Goal: Task Accomplishment & Management: Manage account settings

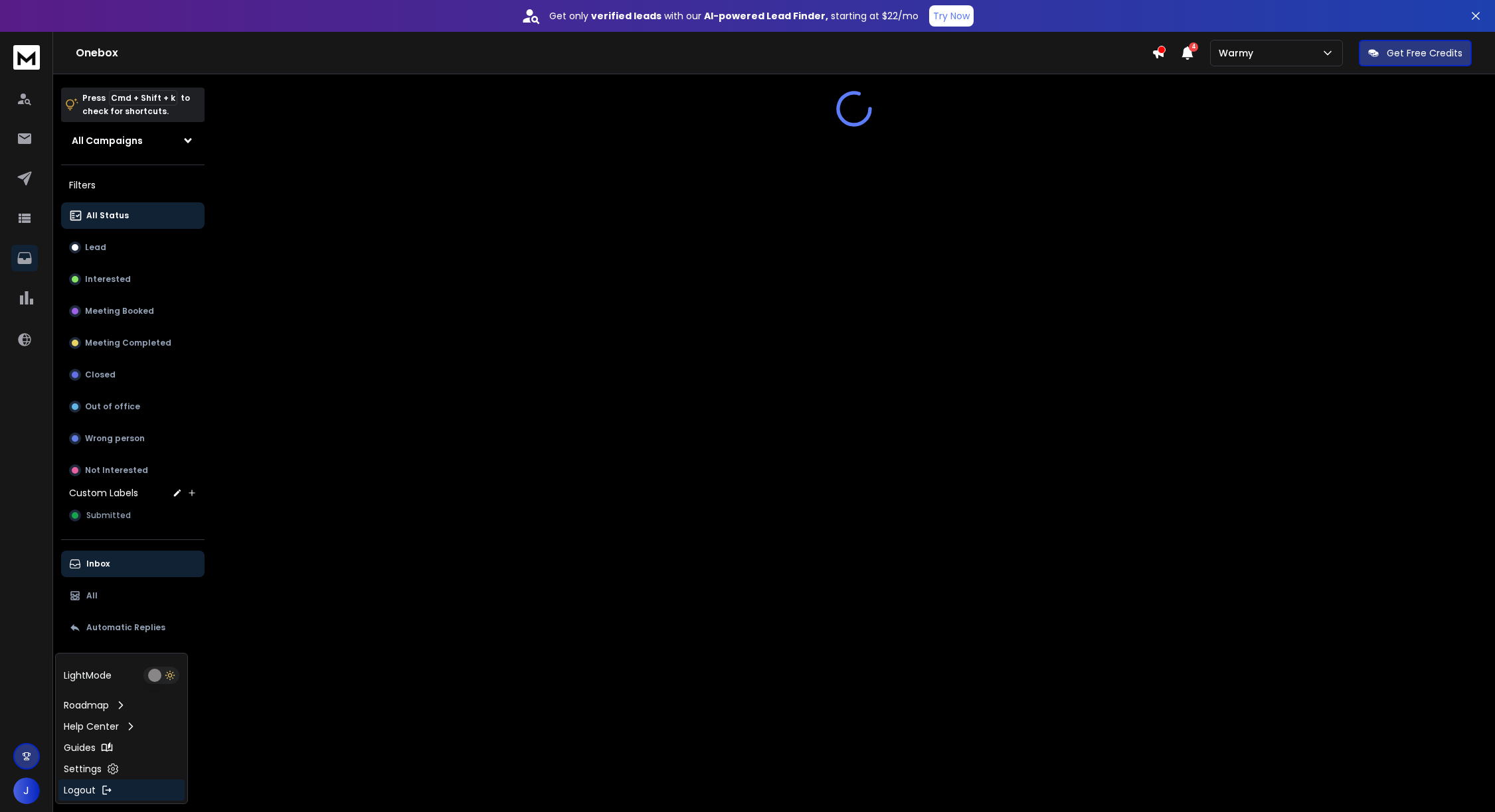
click at [125, 781] on div "Logout" at bounding box center [121, 791] width 126 height 21
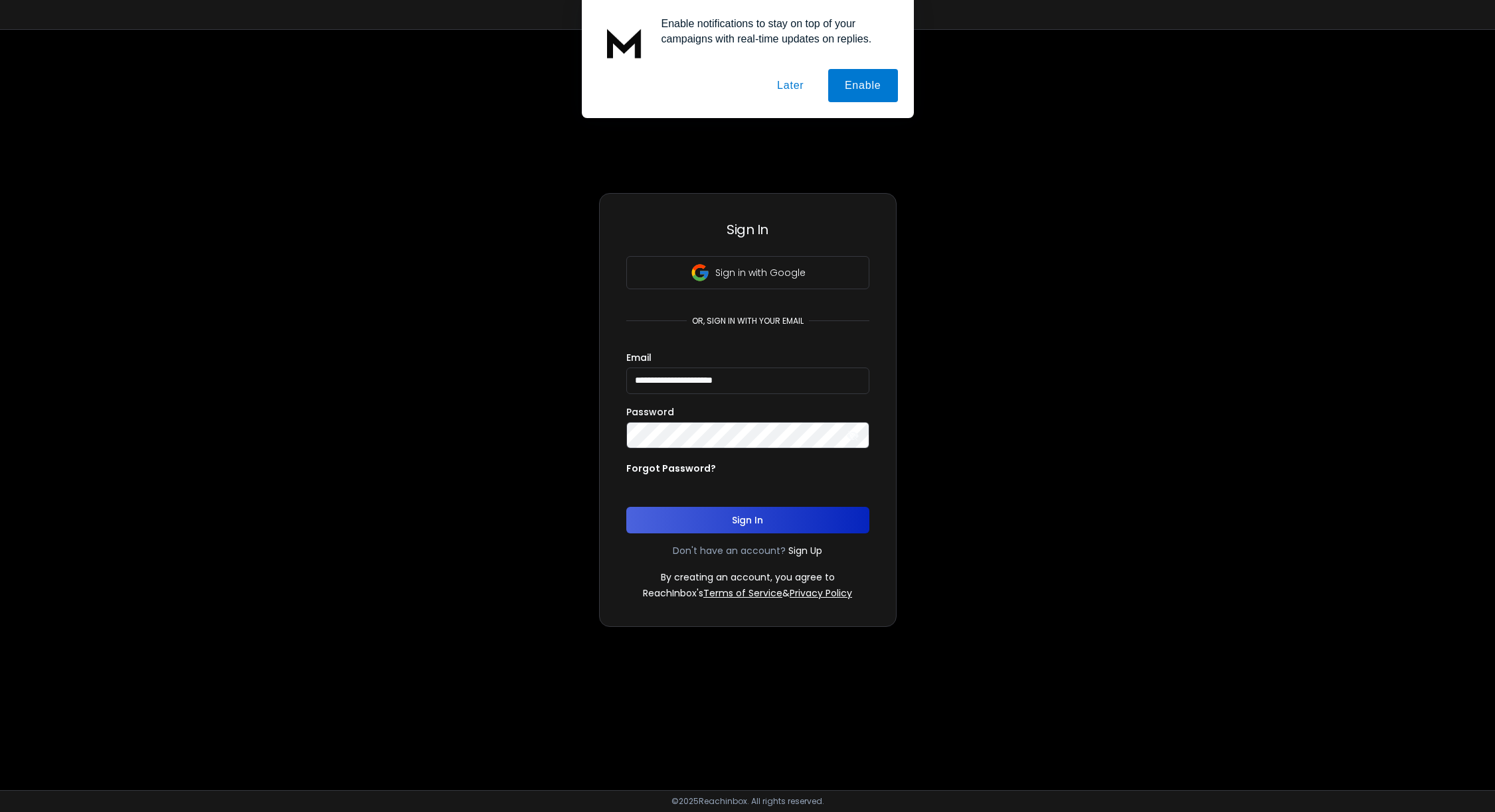
click at [792, 82] on button "Later" at bounding box center [790, 85] width 60 height 33
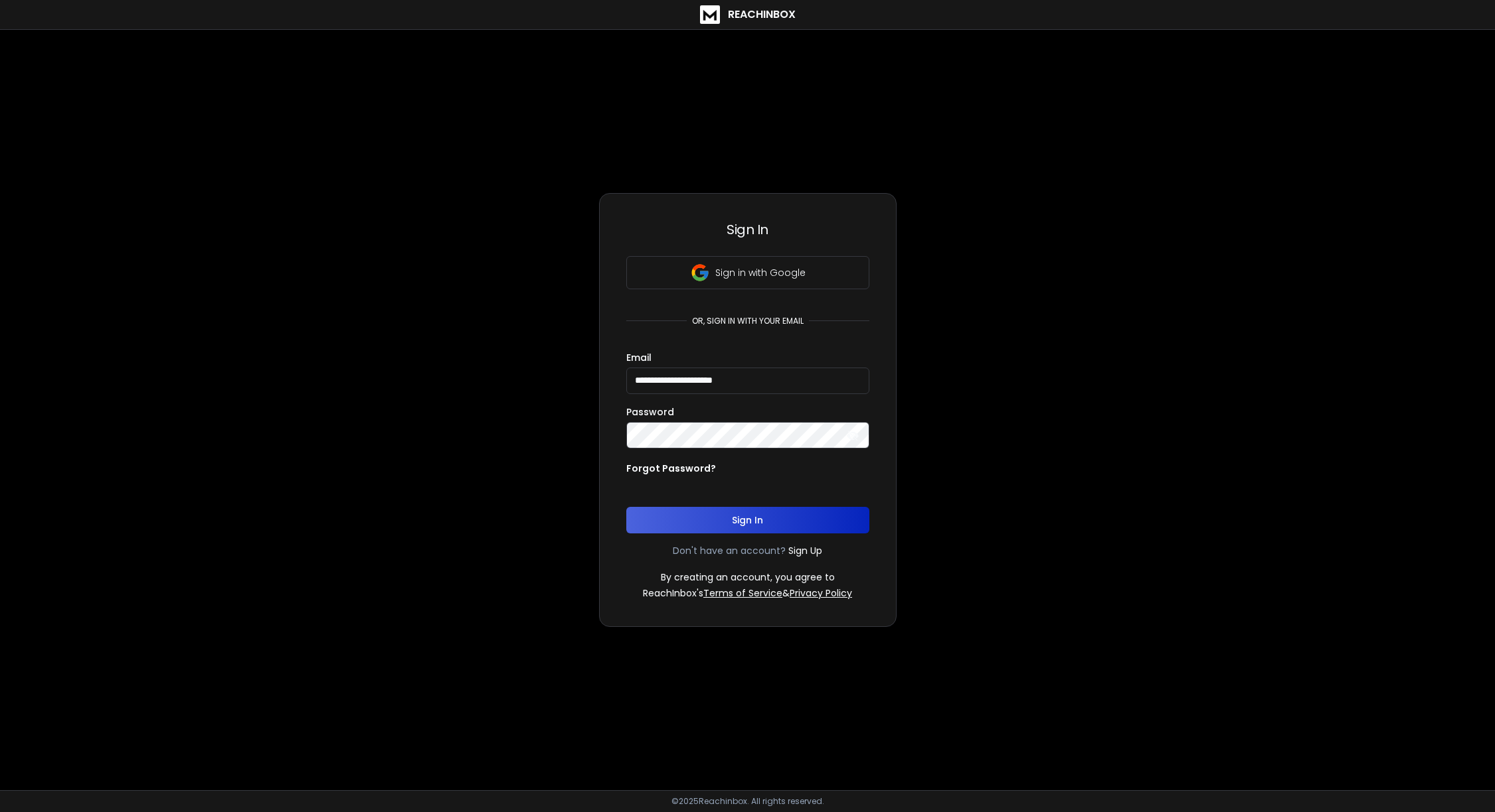
click at [792, 384] on input "**********" at bounding box center [748, 381] width 243 height 27
paste input "***"
type input "**********"
click at [516, 424] on div "**********" at bounding box center [747, 410] width 1495 height 707
click at [465, 428] on div "**********" at bounding box center [747, 410] width 1495 height 707
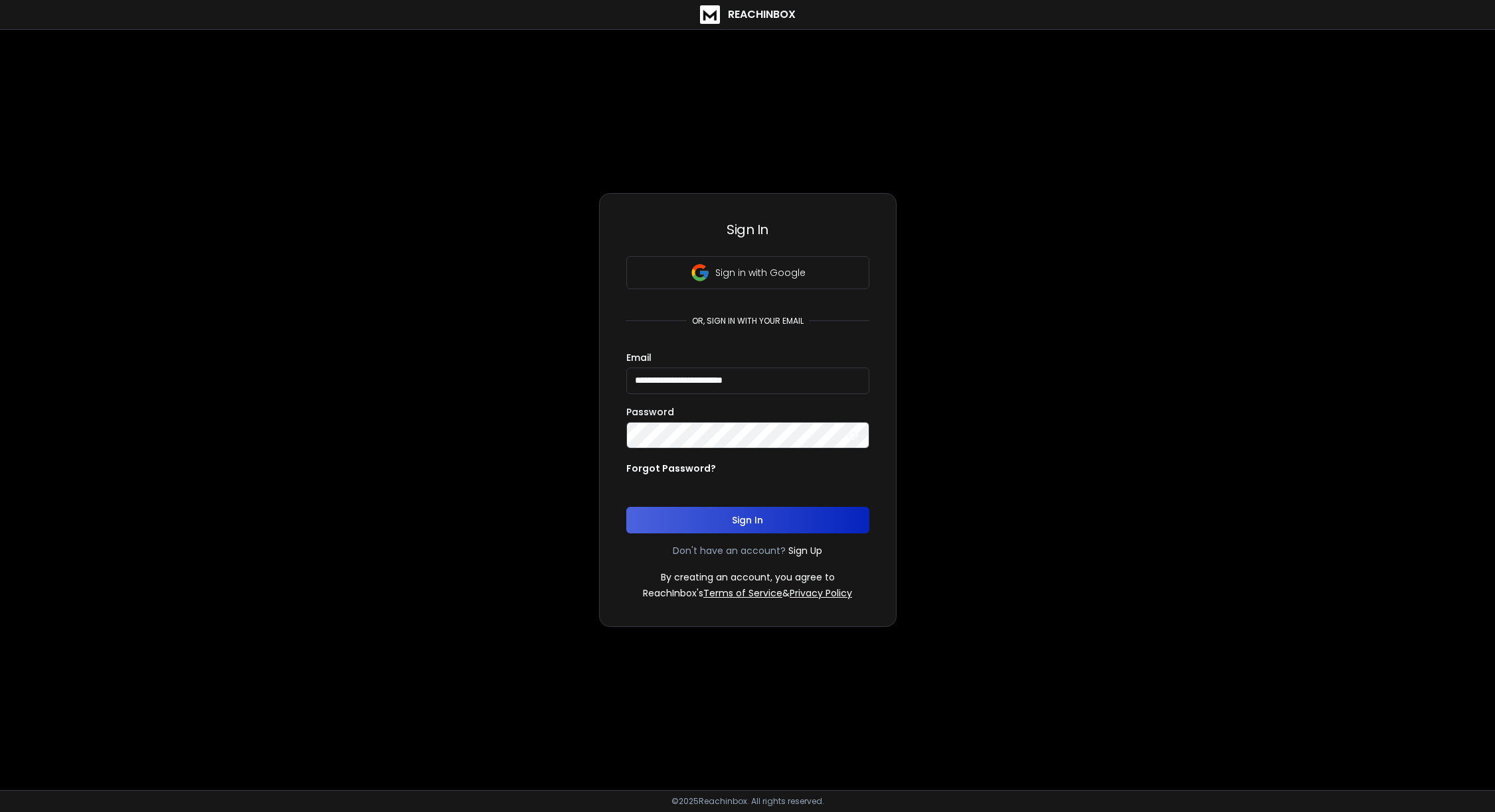
click at [952, 496] on div "**********" at bounding box center [747, 410] width 1495 height 707
click at [1218, 340] on div "**********" at bounding box center [747, 410] width 1495 height 707
click at [1282, 612] on div "**********" at bounding box center [747, 410] width 1495 height 707
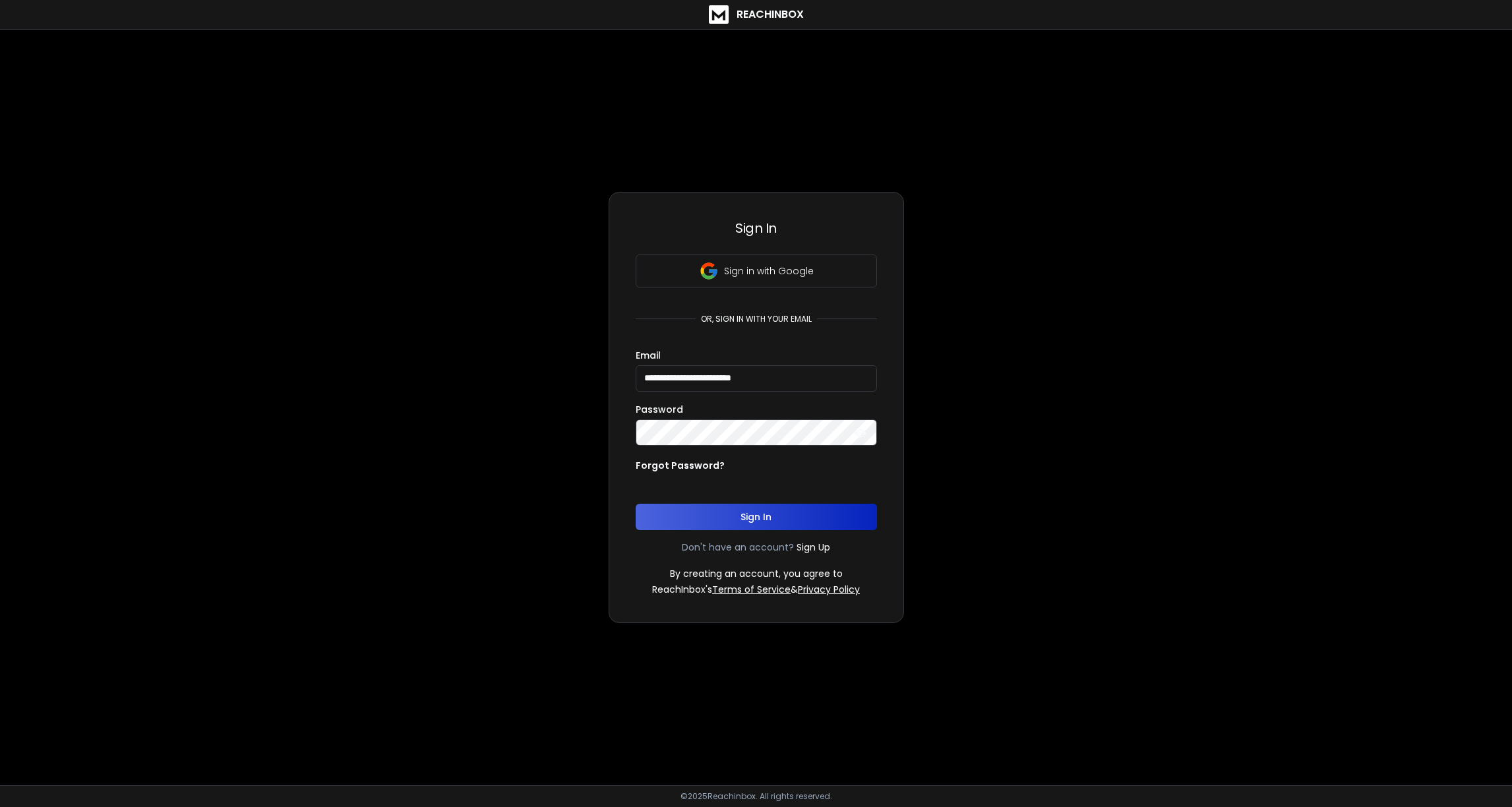
click at [793, 510] on button "Sign In" at bounding box center [756, 517] width 242 height 27
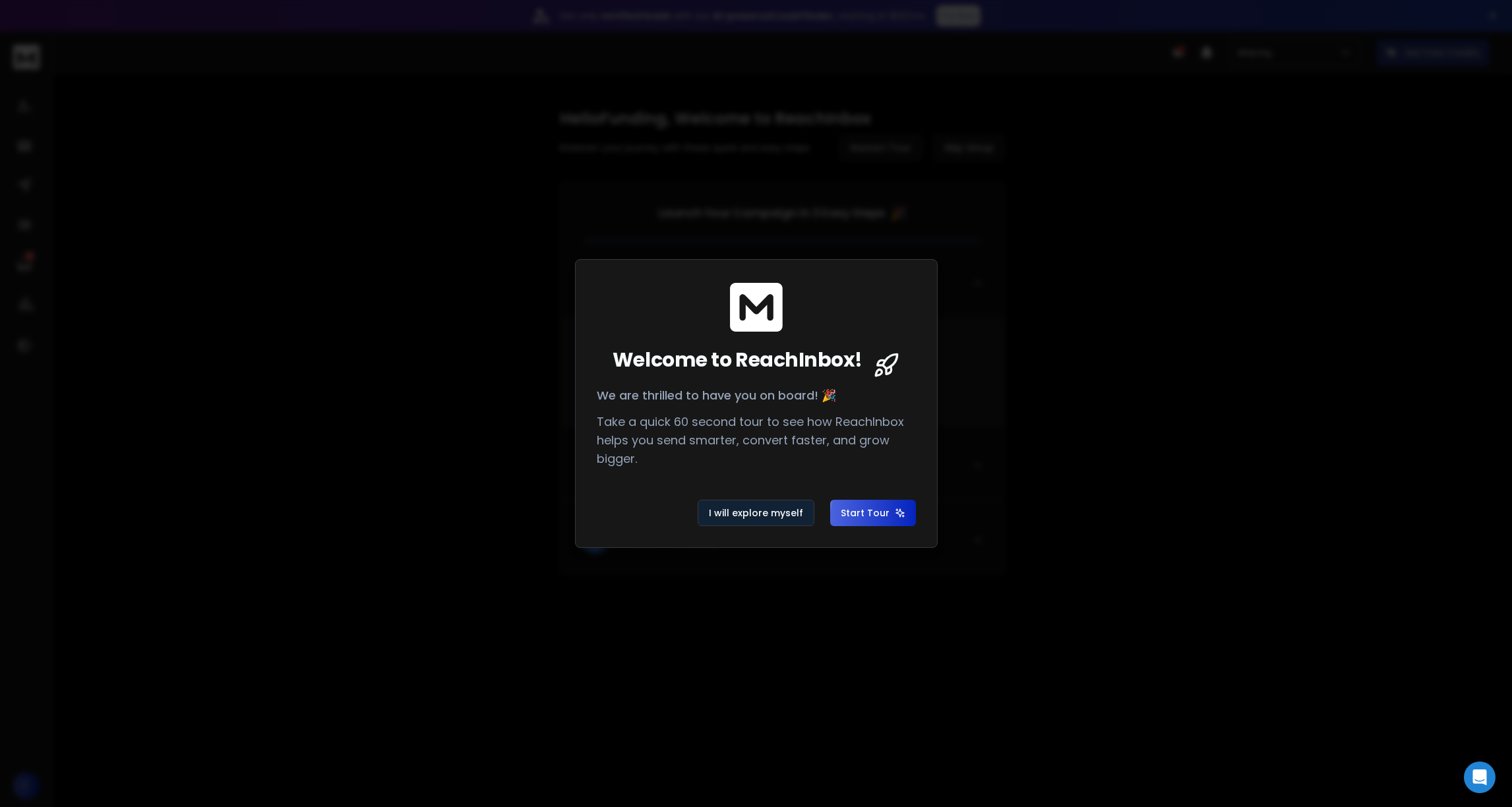
click at [760, 511] on button "I will explore myself" at bounding box center [755, 514] width 116 height 27
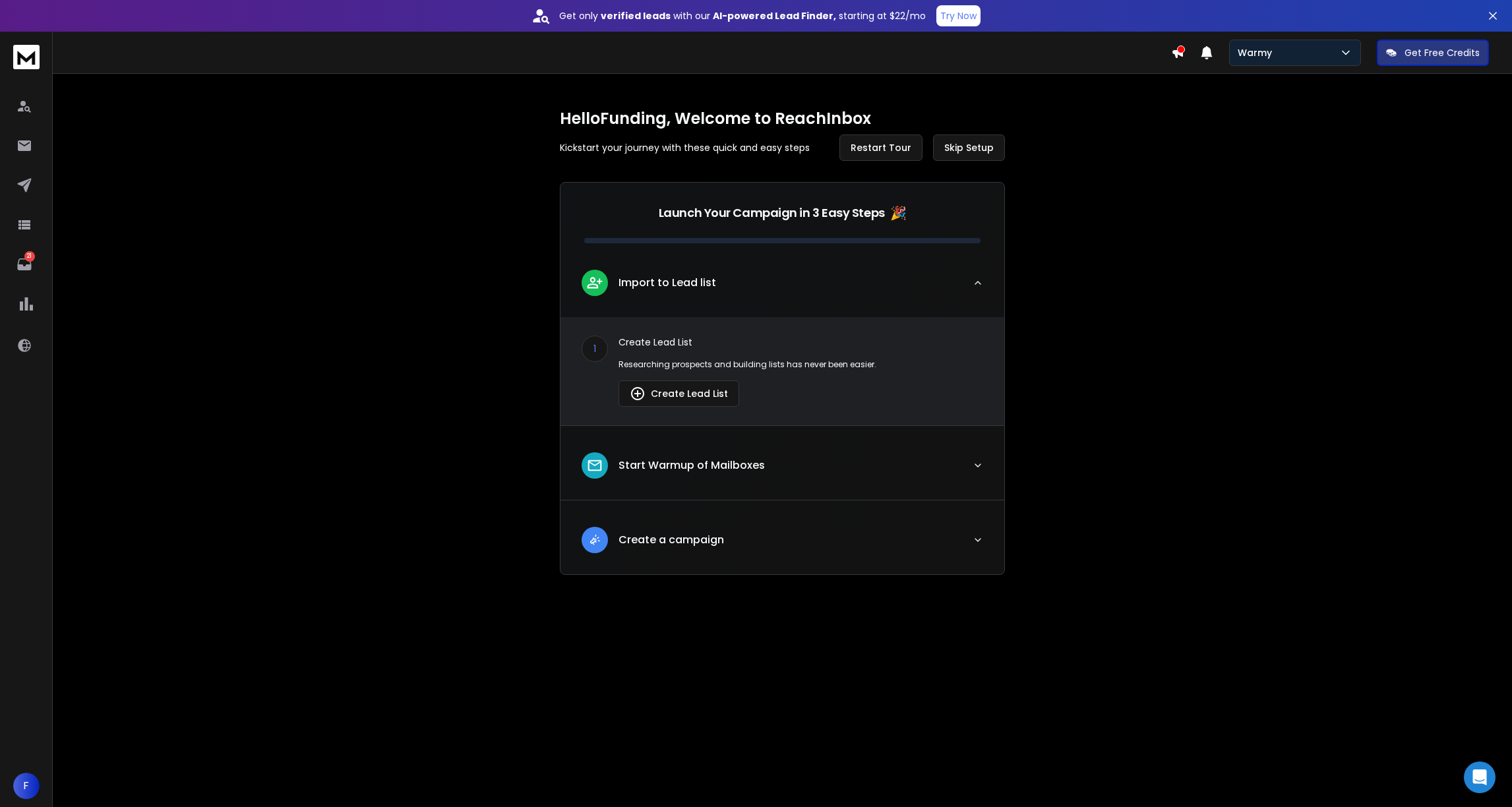
click at [1290, 63] on button "Warmy" at bounding box center [1294, 53] width 131 height 27
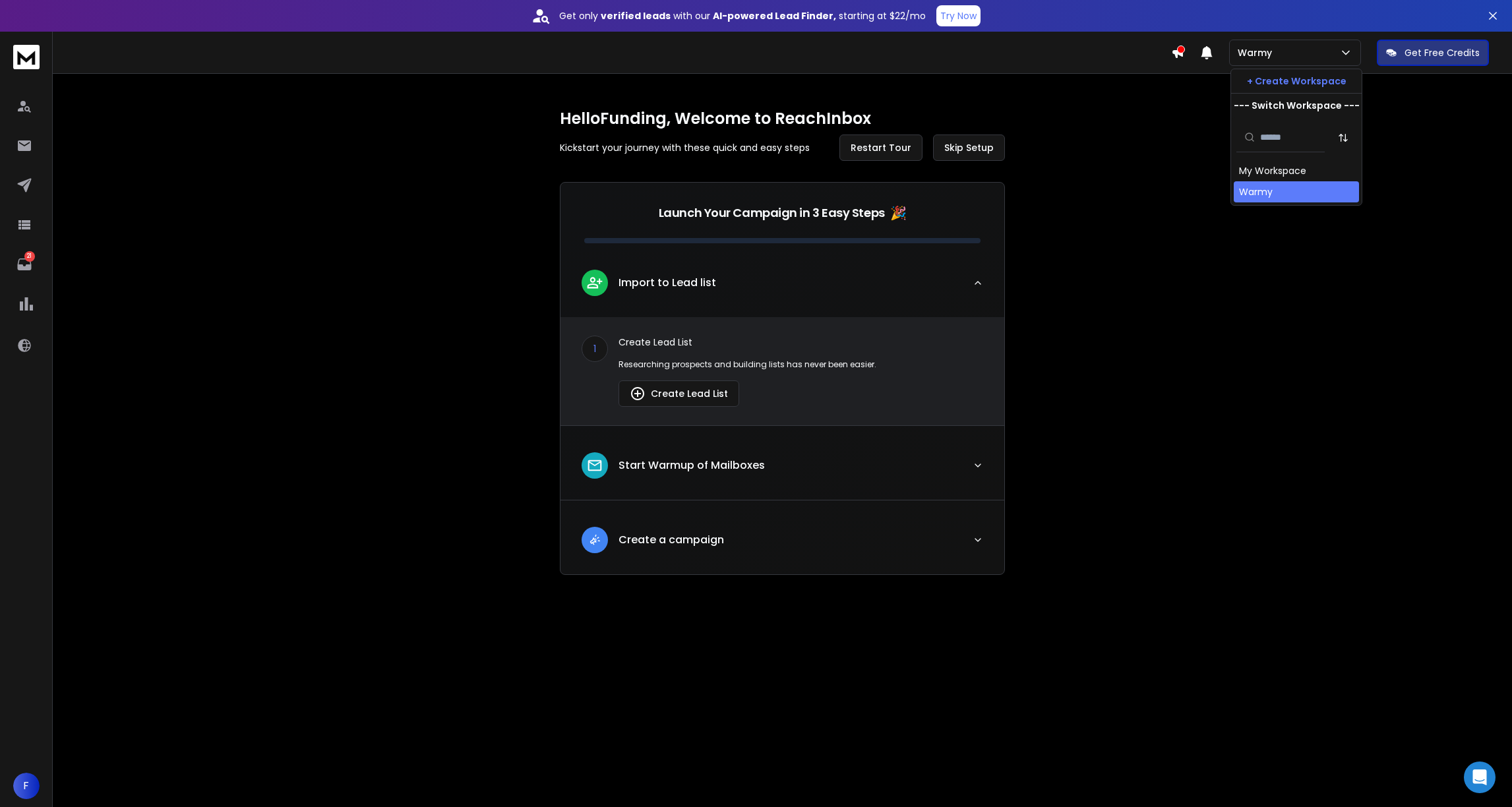
click at [1282, 188] on div "Warmy" at bounding box center [1296, 192] width 125 height 21
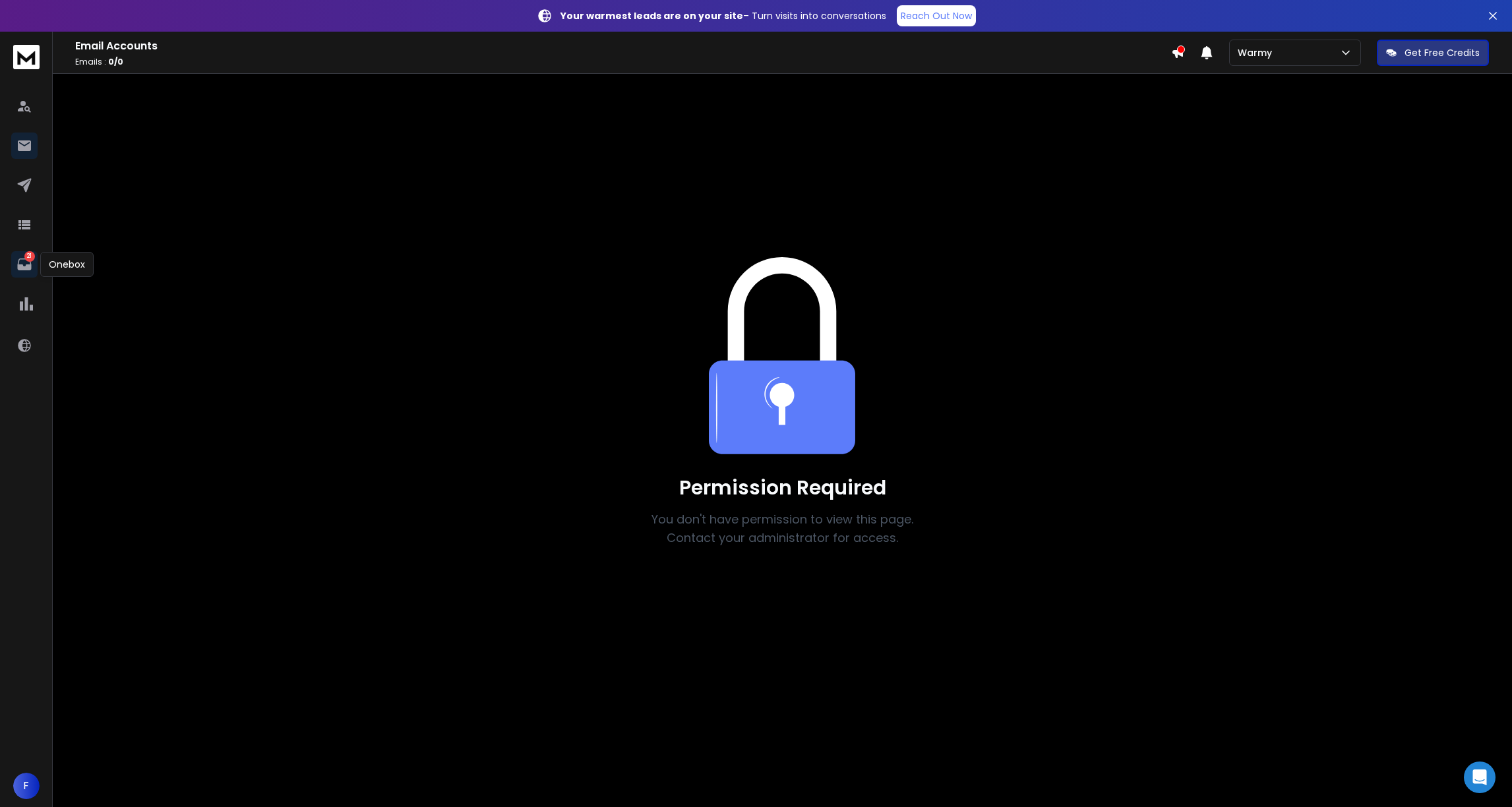
click at [21, 270] on icon at bounding box center [25, 265] width 16 height 16
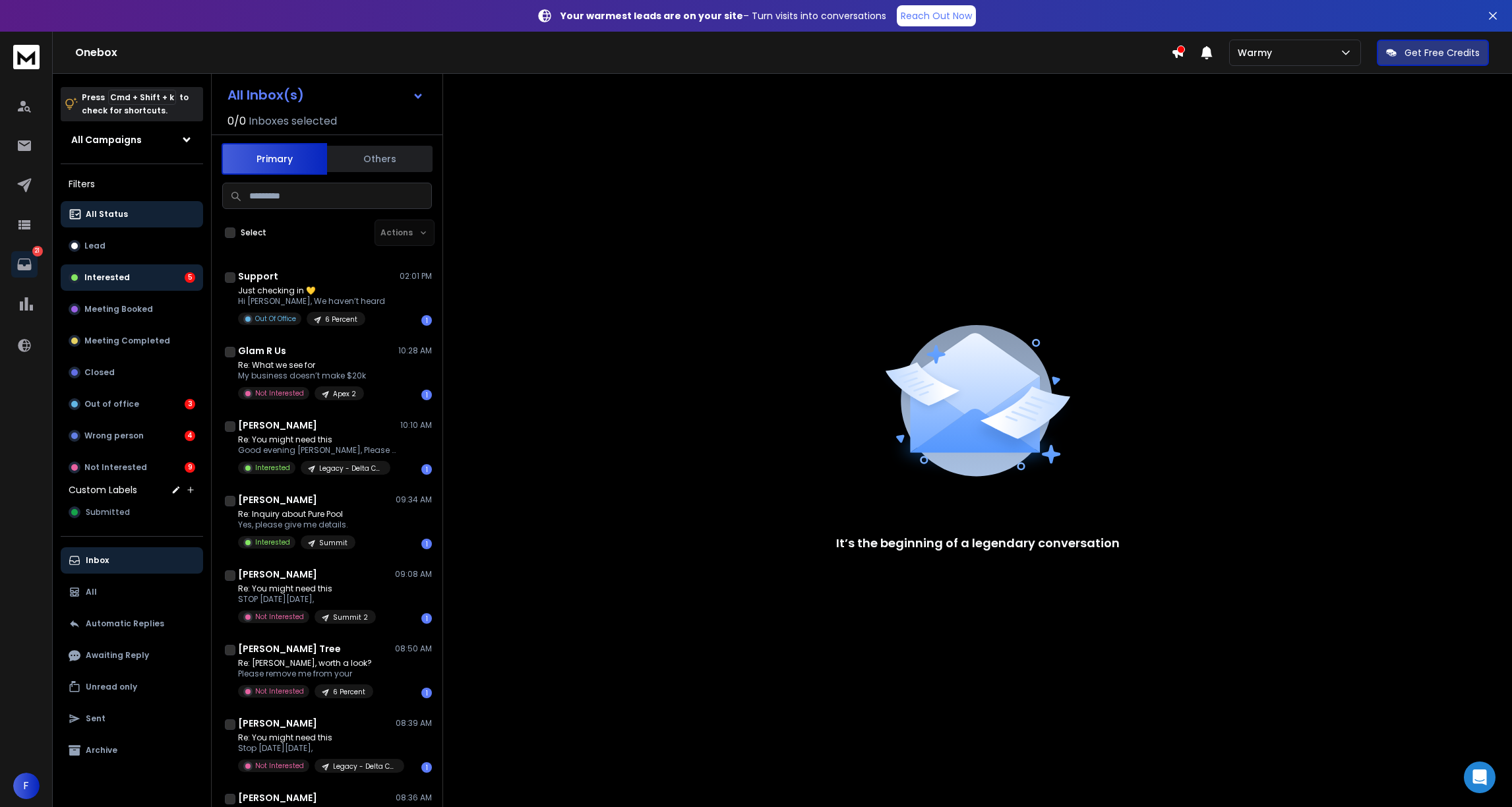
click at [124, 277] on p "Interested" at bounding box center [107, 278] width 45 height 11
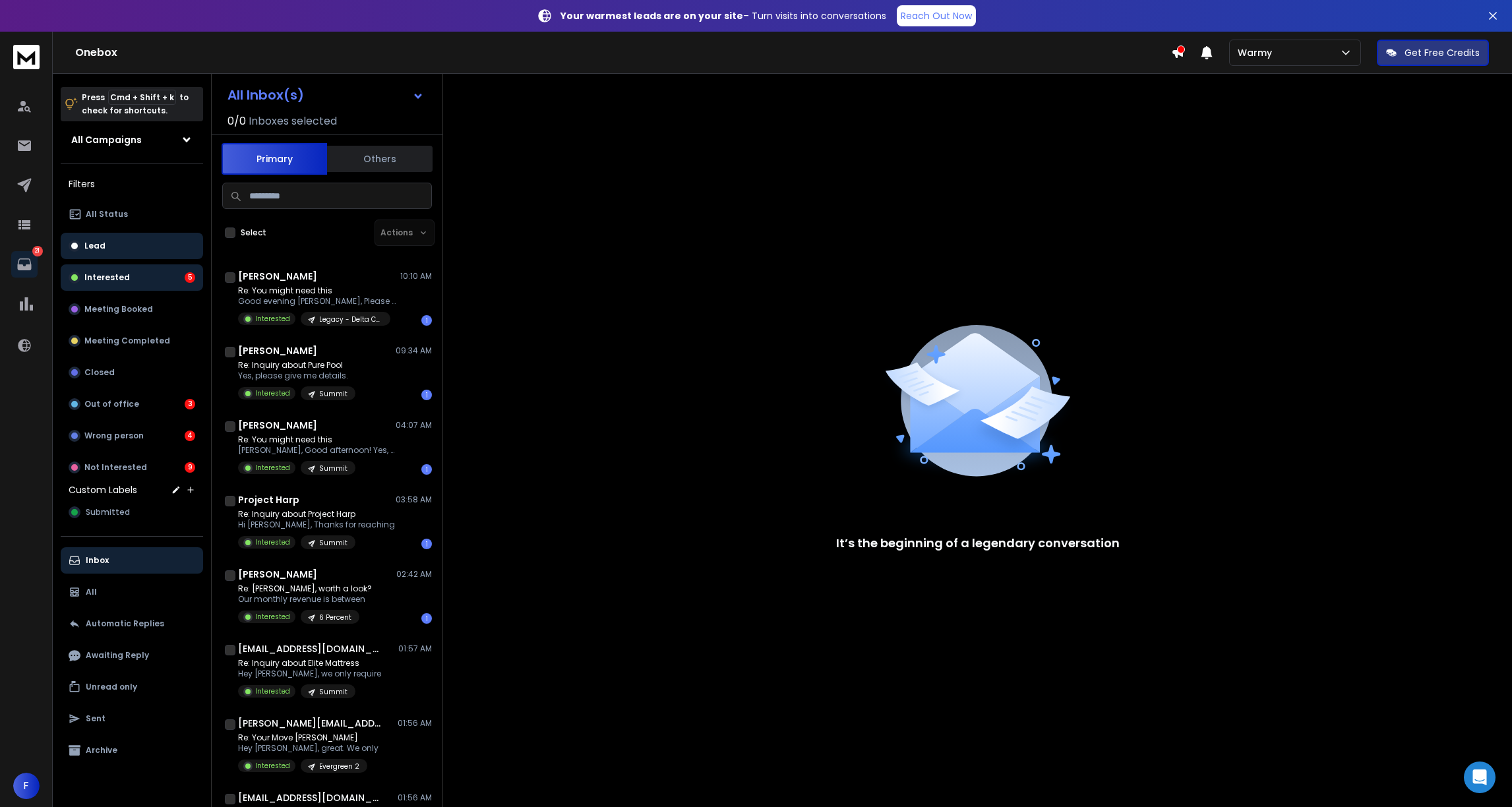
click at [126, 238] on button "Lead" at bounding box center [131, 246] width 142 height 27
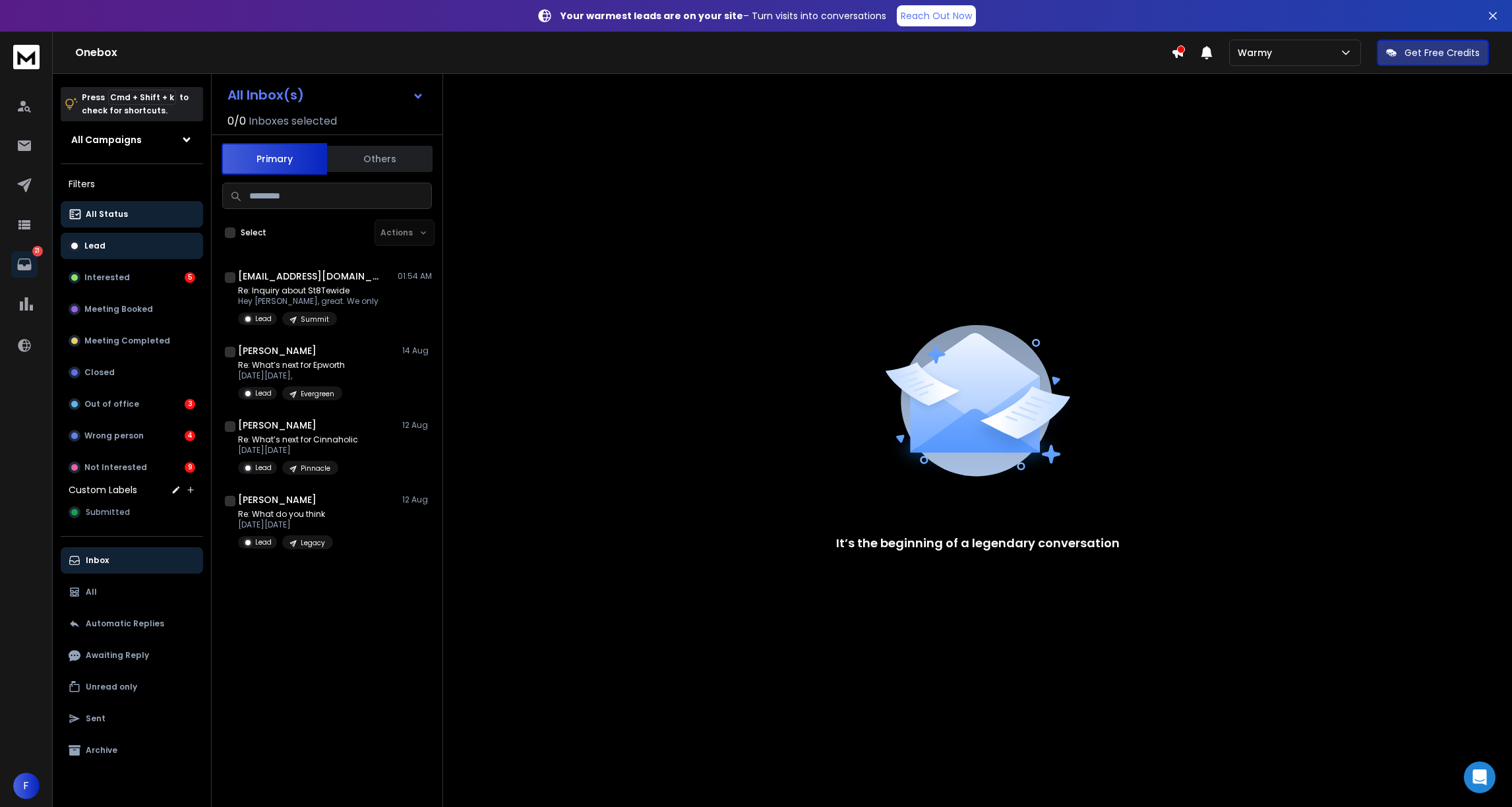
click at [94, 209] on p "All Status" at bounding box center [106, 214] width 42 height 11
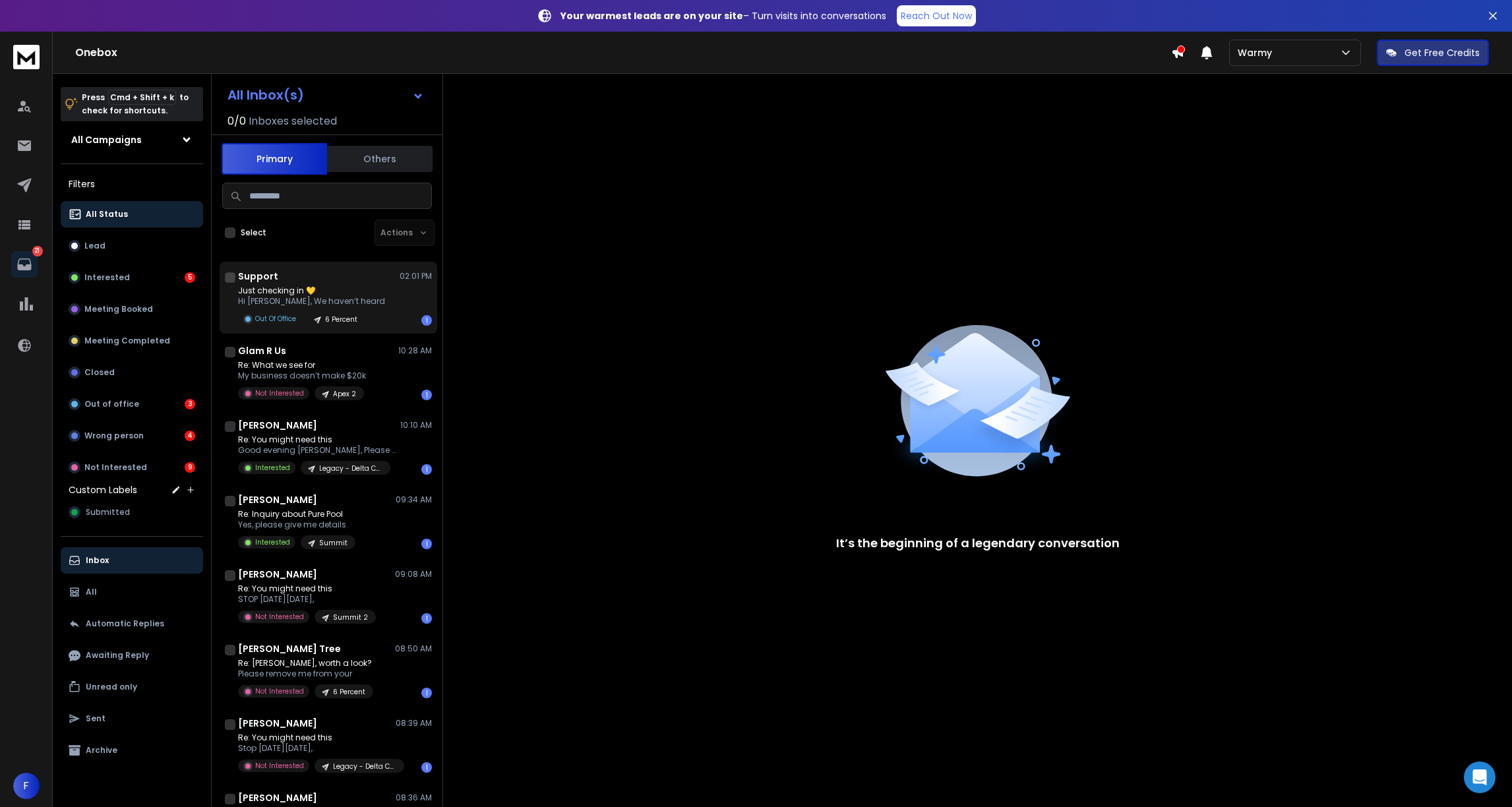
click at [358, 300] on p "Hi Michael Adaway, We haven’t heard" at bounding box center [312, 301] width 147 height 11
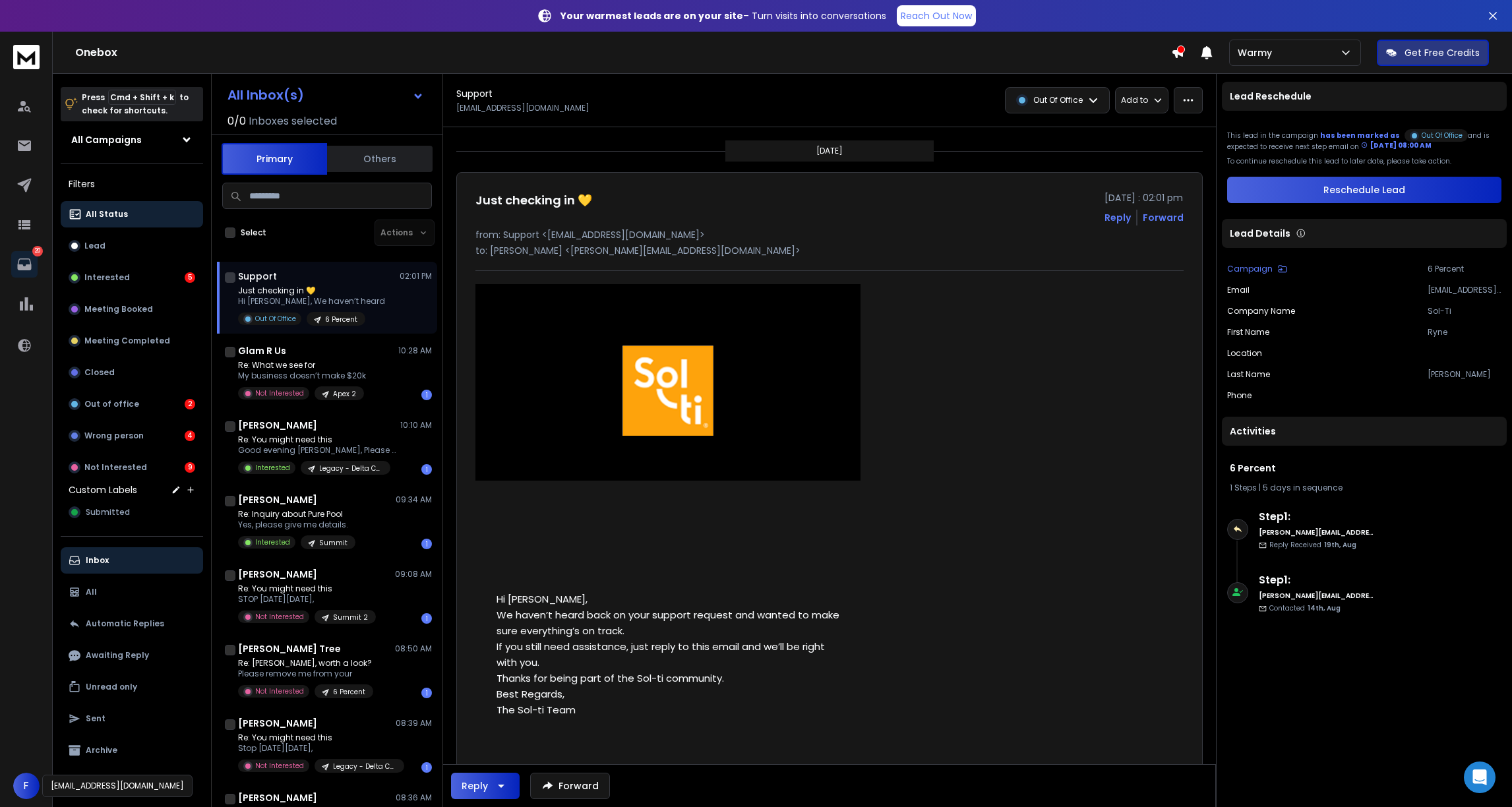
click at [16, 779] on span "F" at bounding box center [27, 787] width 27 height 27
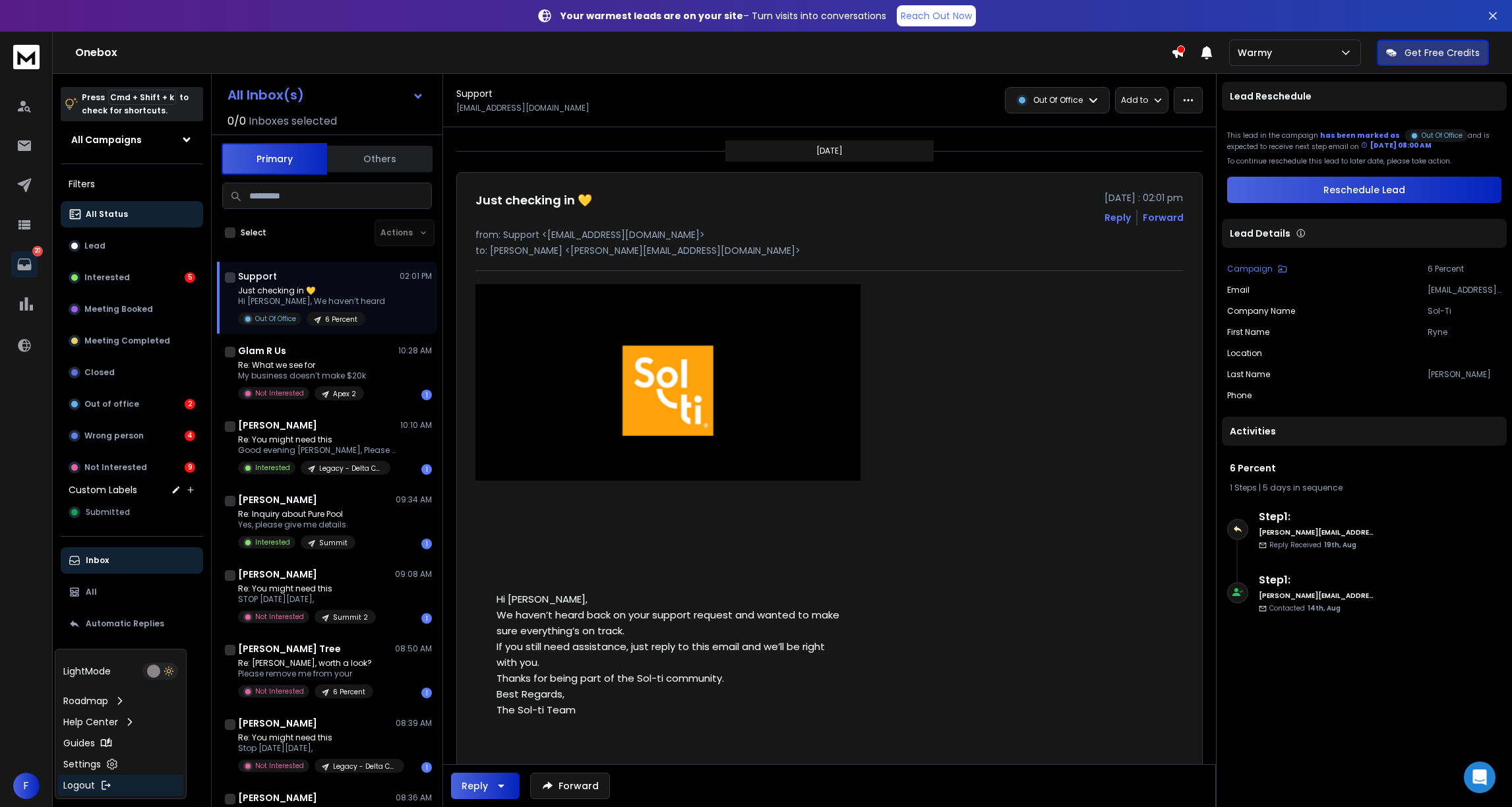
click at [130, 785] on div "Logout" at bounding box center [120, 786] width 125 height 21
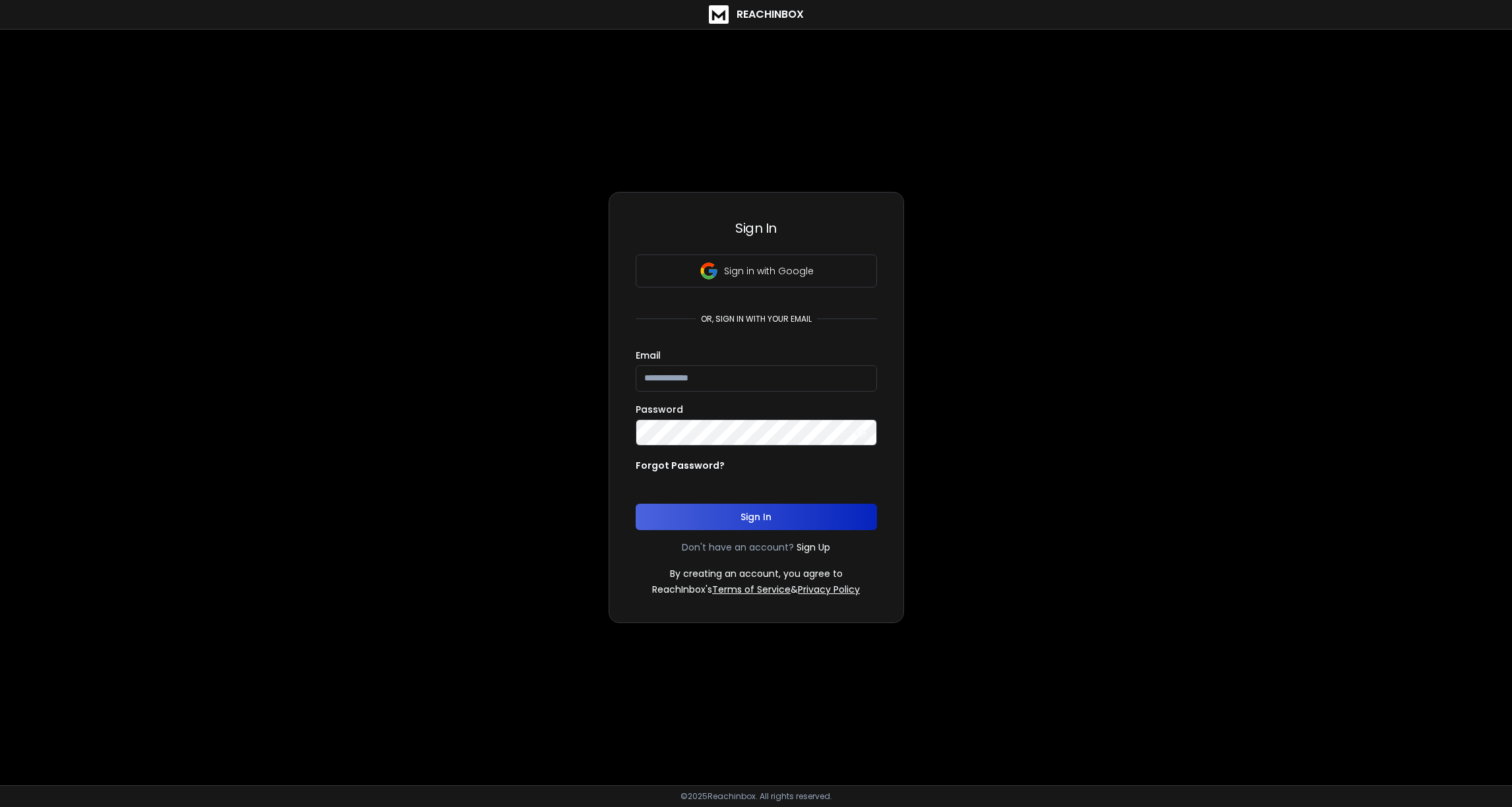
type input "**********"
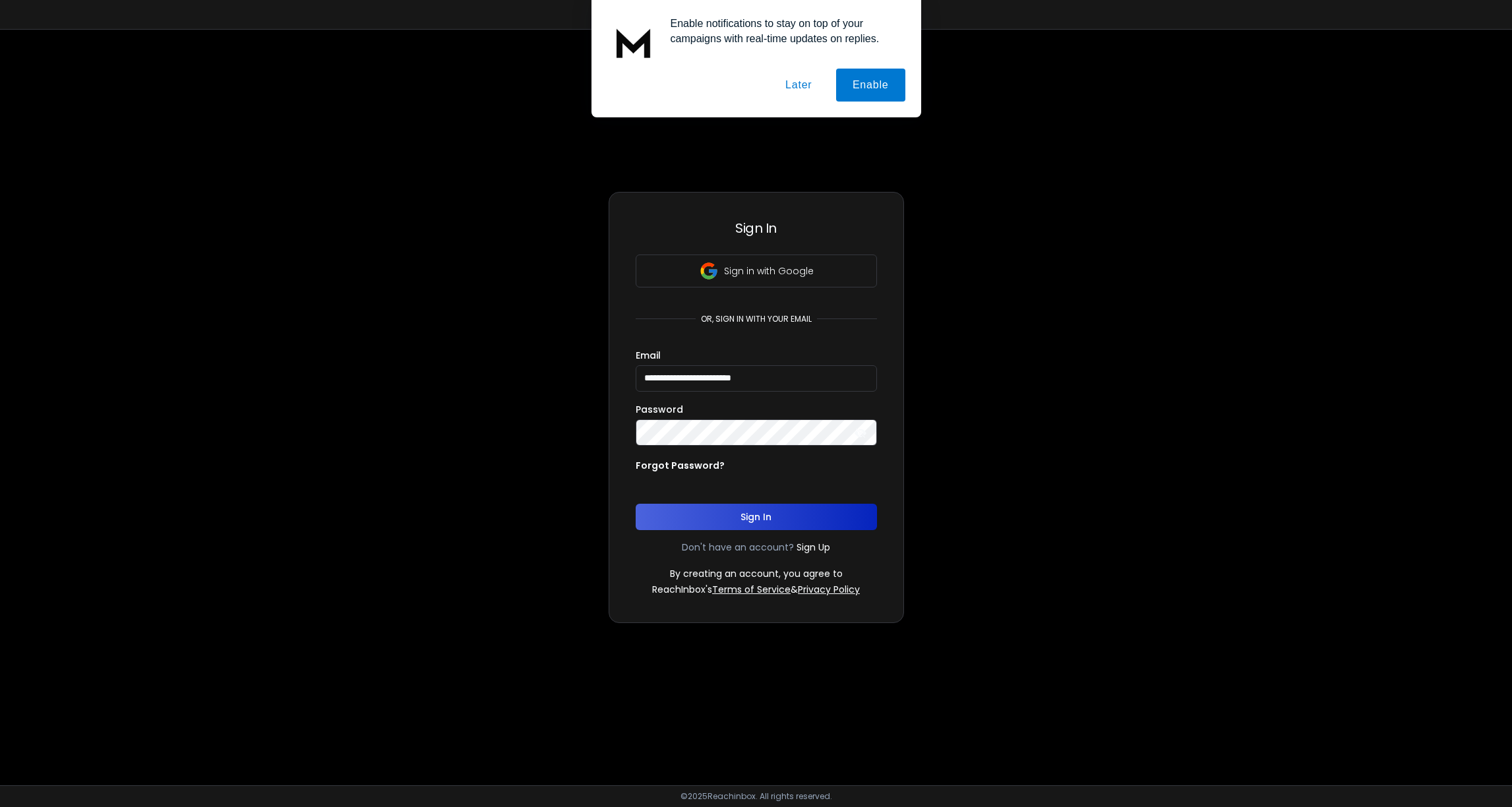
click at [796, 88] on button "Later" at bounding box center [798, 84] width 60 height 33
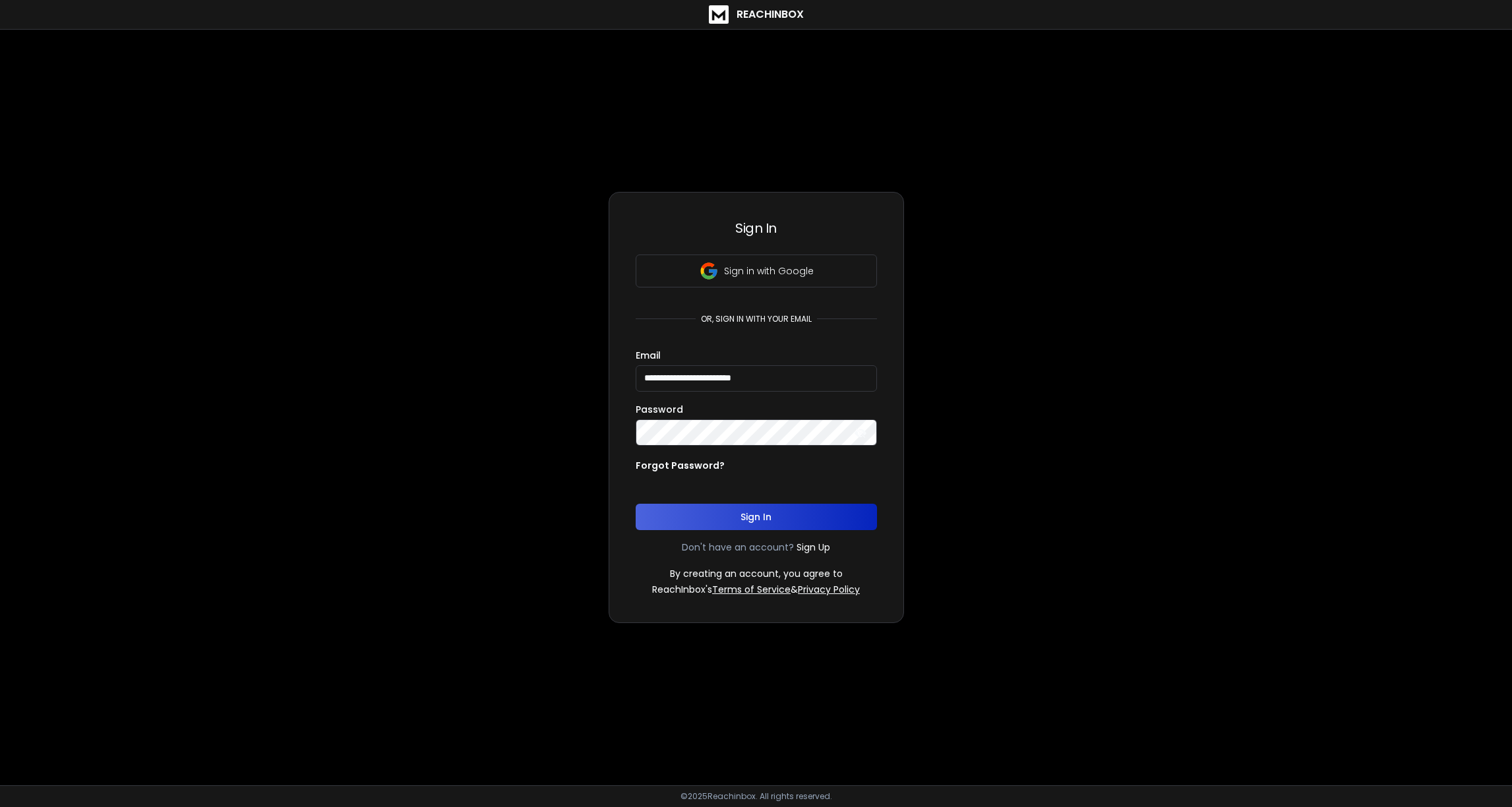
click at [768, 520] on button "Sign In" at bounding box center [756, 517] width 242 height 27
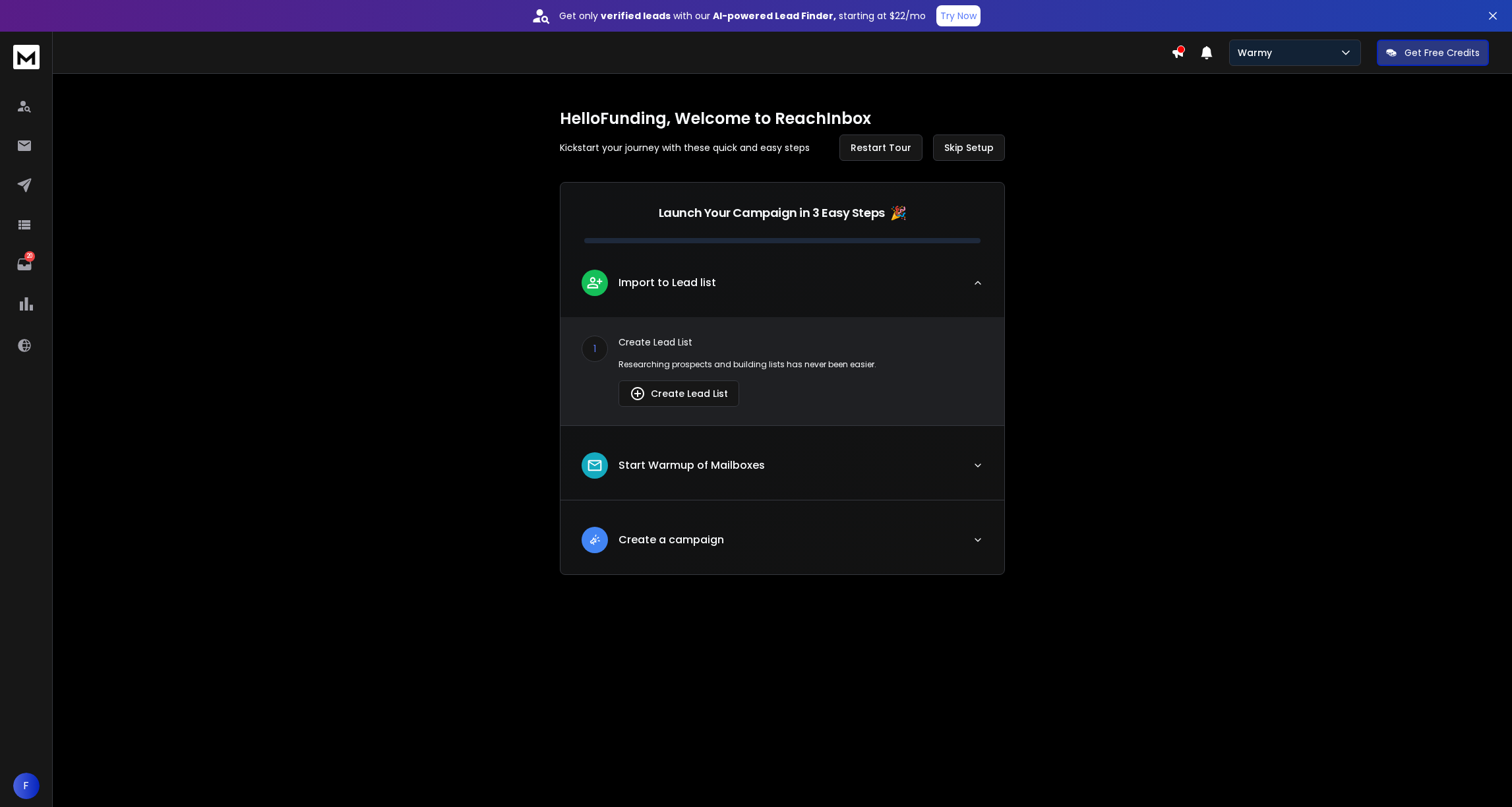
click at [1343, 59] on button "Warmy" at bounding box center [1294, 53] width 131 height 27
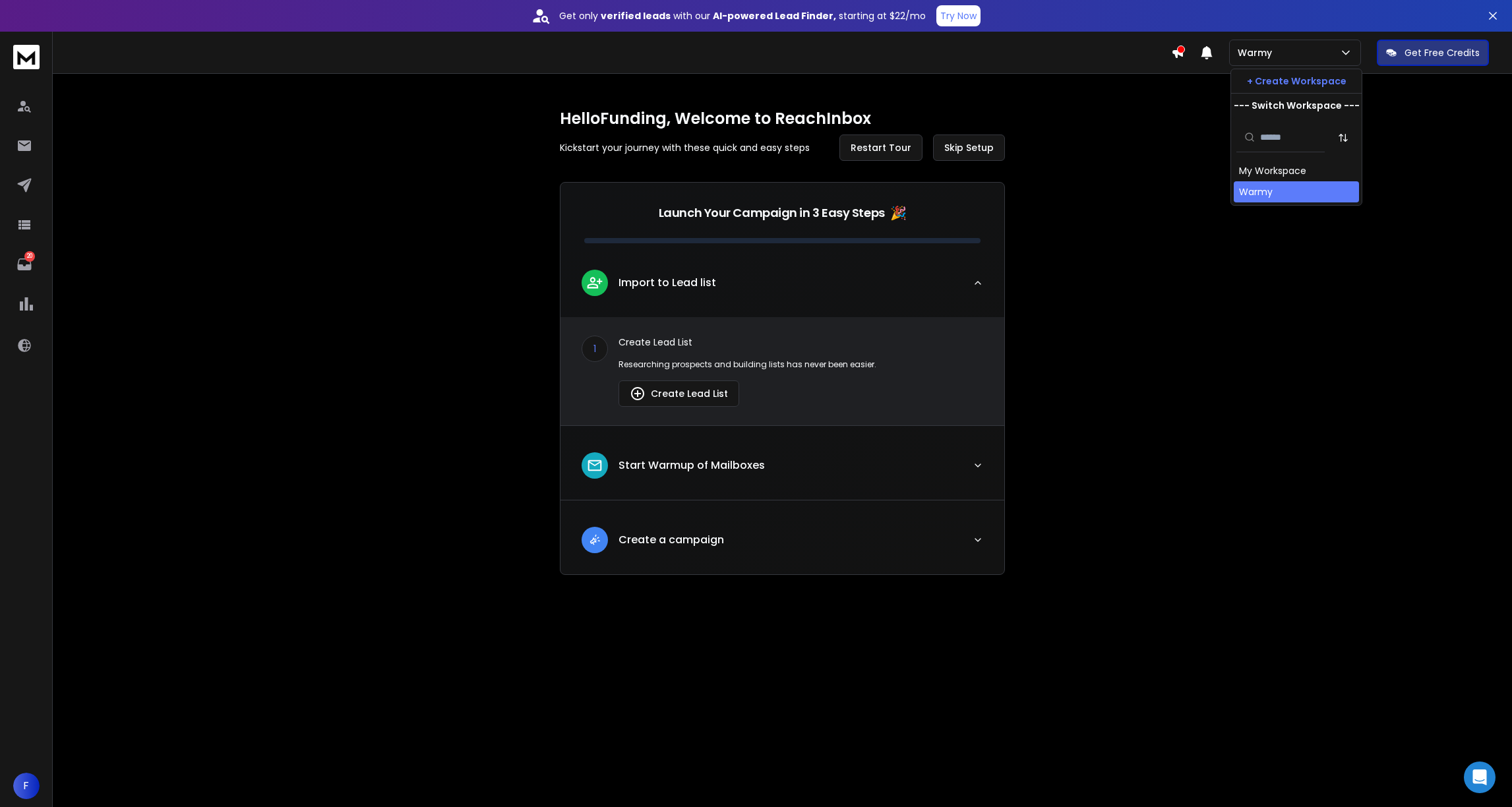
click at [1256, 197] on div "Warmy" at bounding box center [1256, 192] width 34 height 13
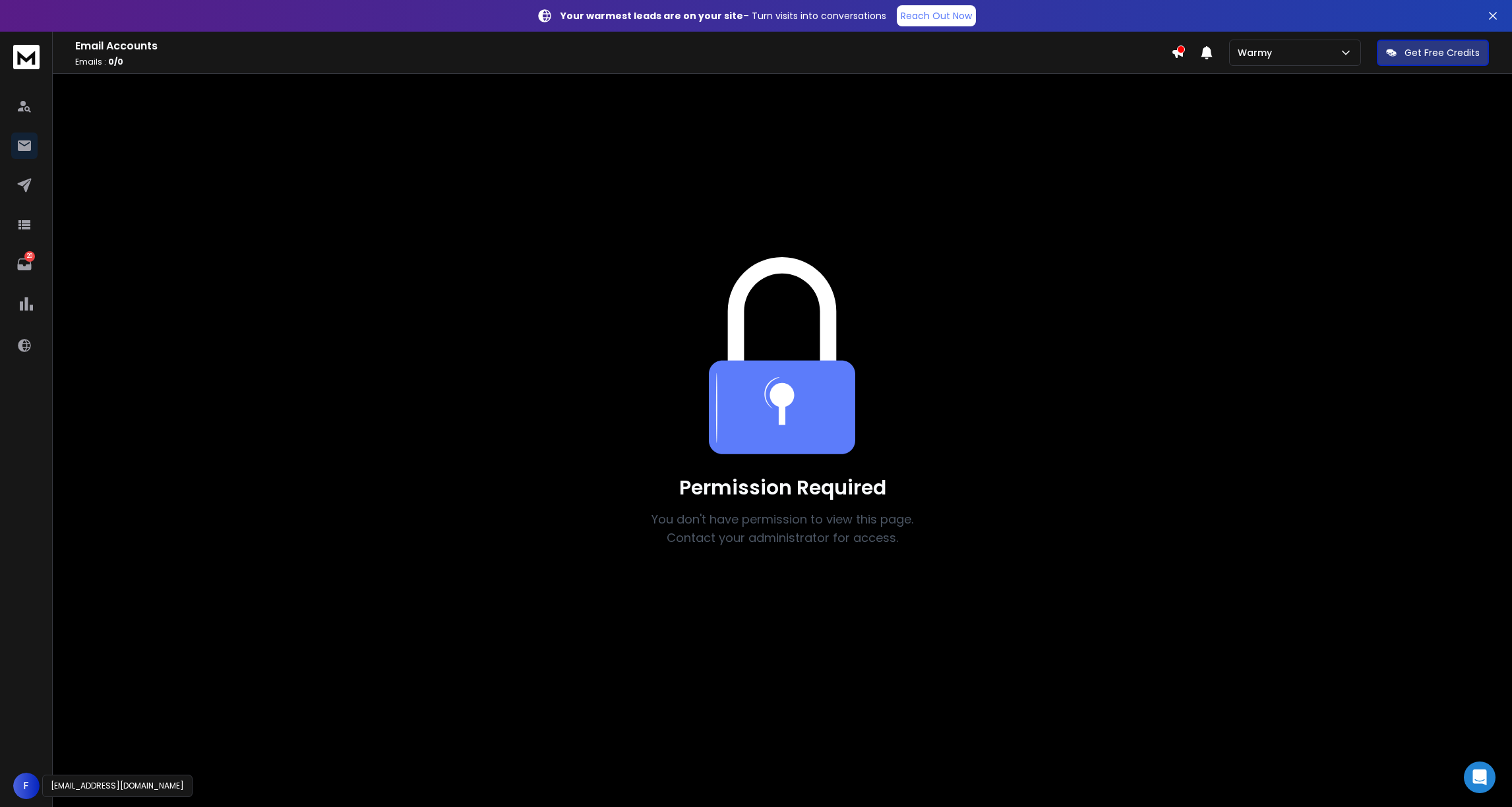
click at [32, 784] on span "F" at bounding box center [27, 787] width 27 height 27
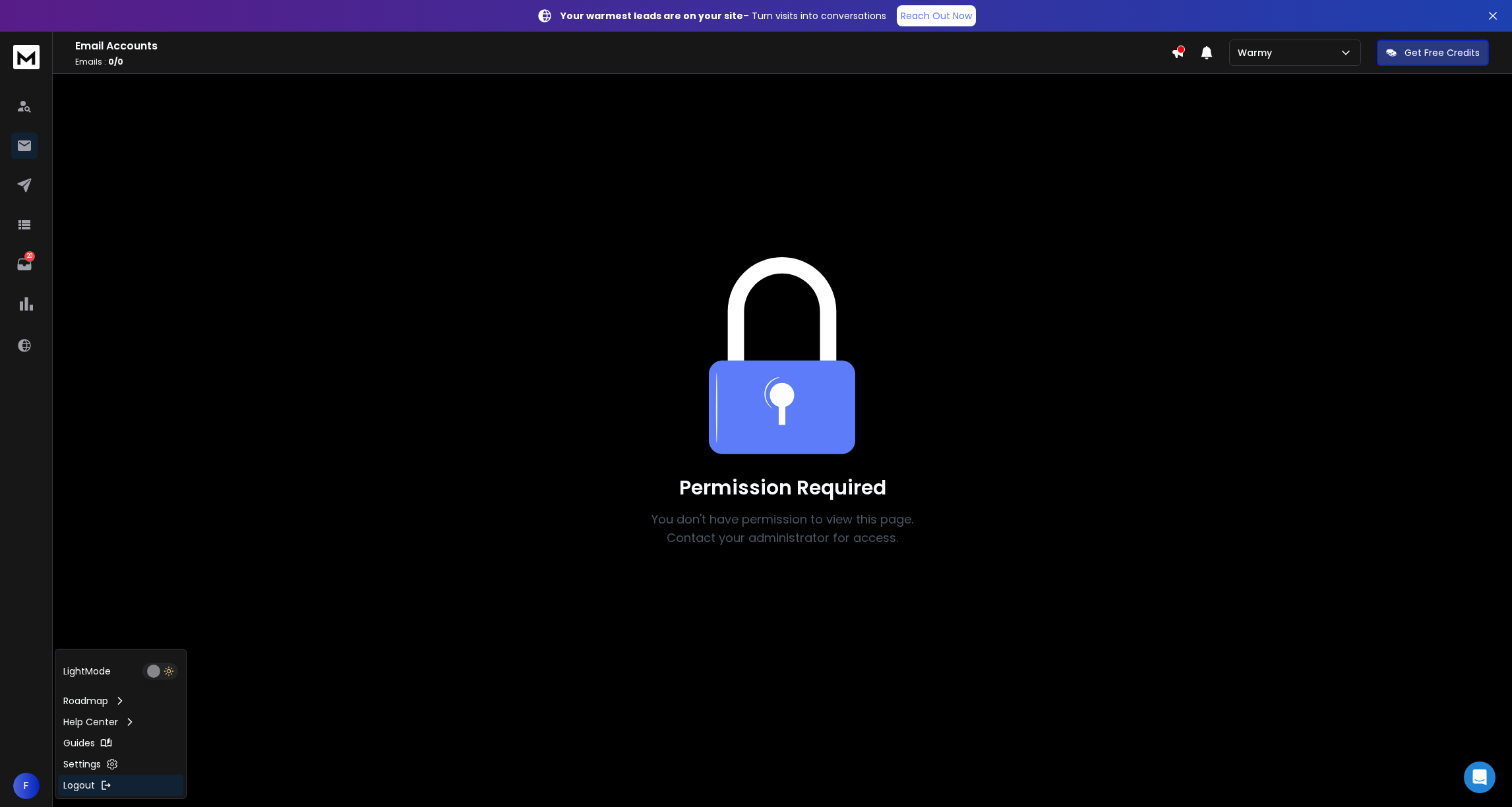
click at [104, 781] on icon at bounding box center [106, 785] width 12 height 12
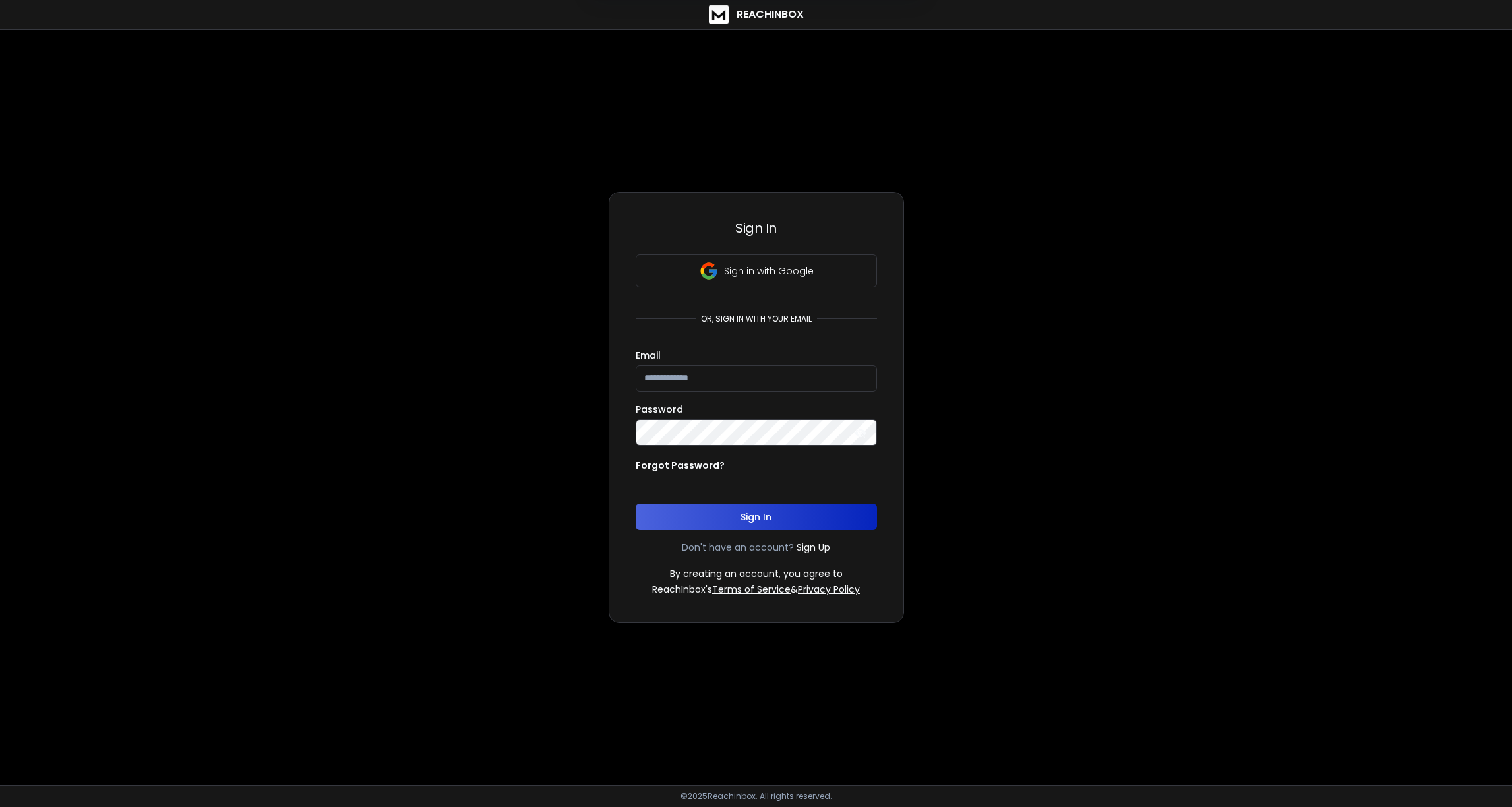
type input "**********"
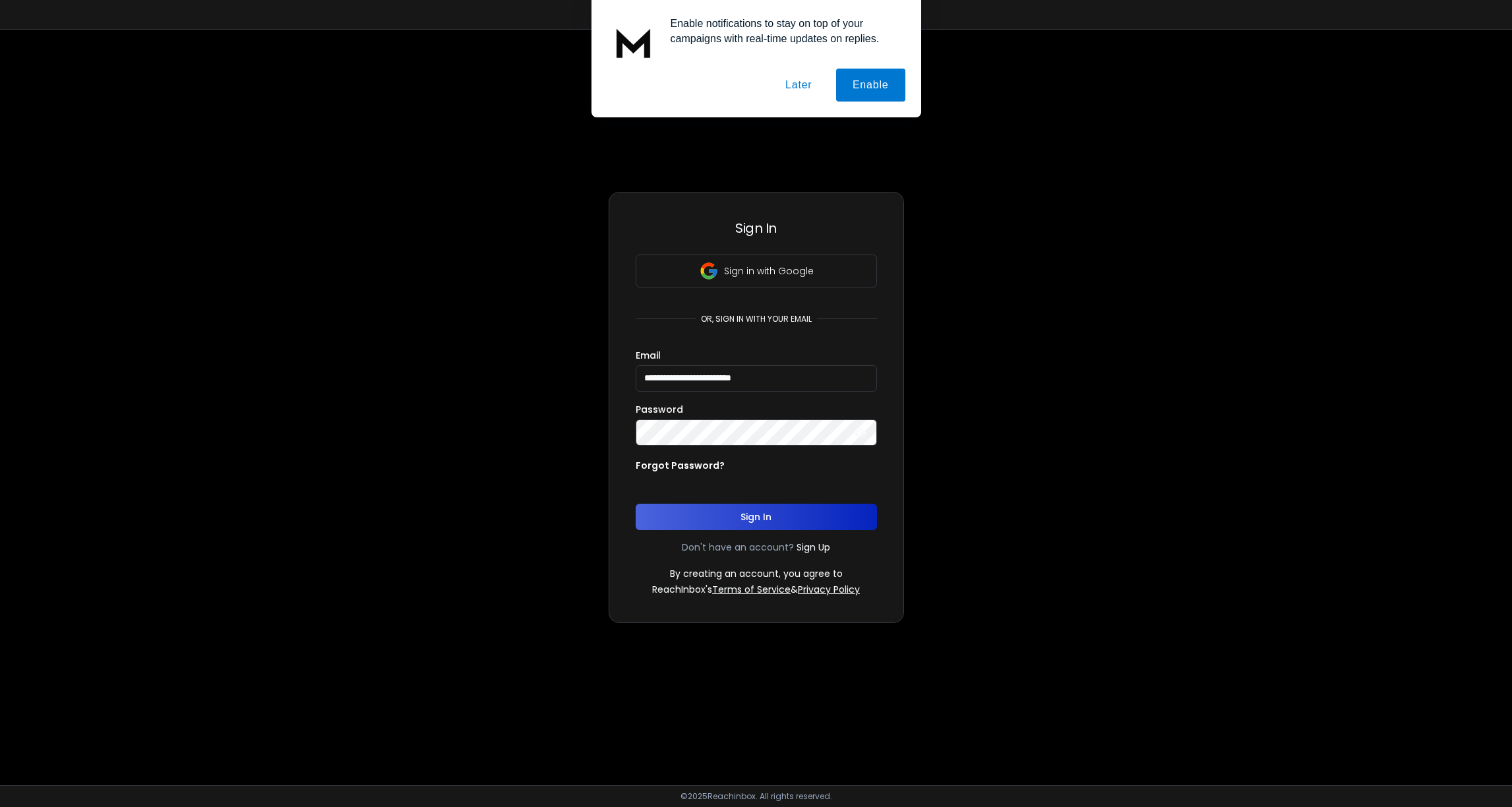
click at [792, 88] on button "Later" at bounding box center [798, 84] width 60 height 33
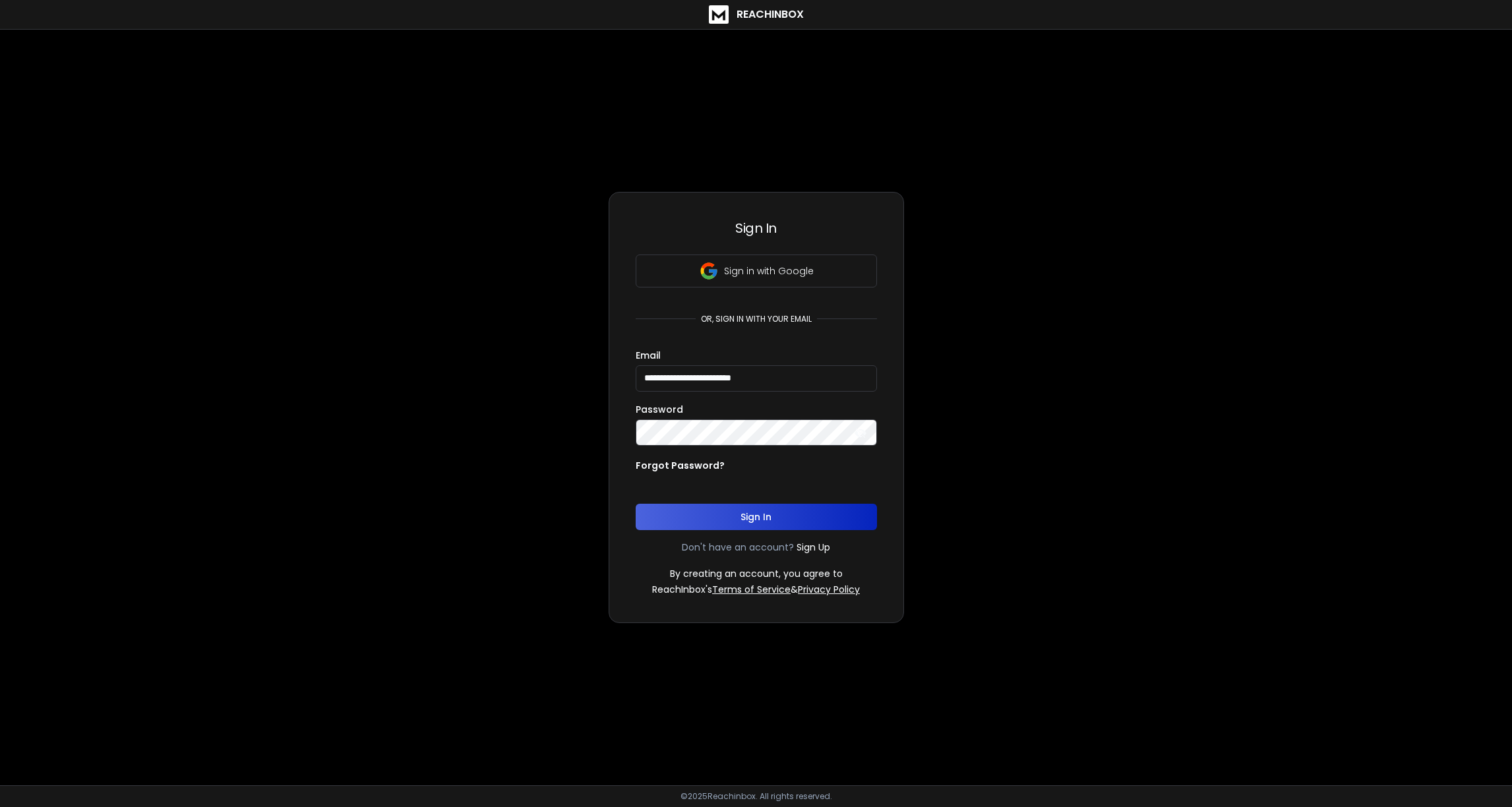
click at [714, 516] on button "Sign In" at bounding box center [756, 517] width 242 height 27
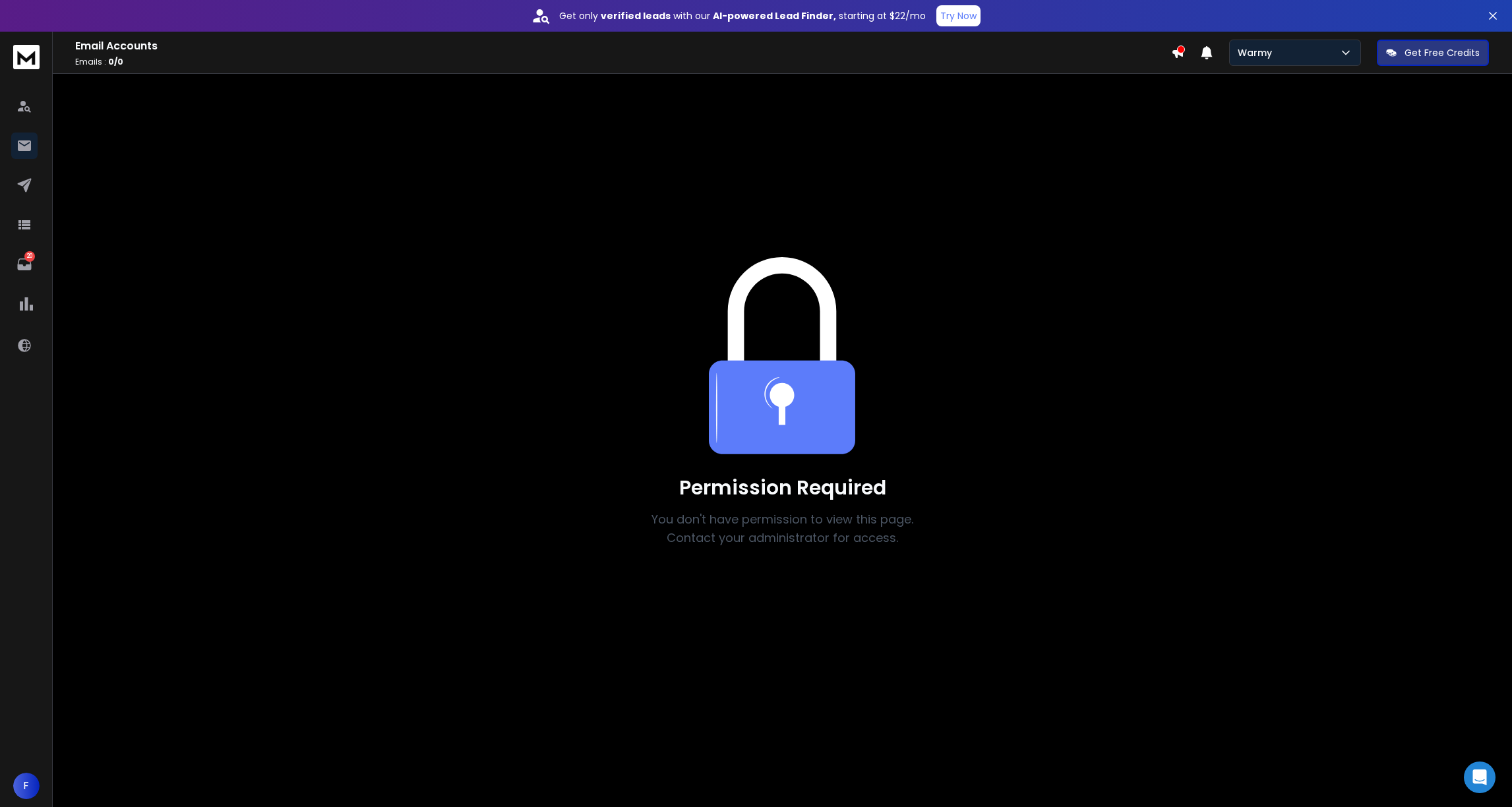
click at [1265, 46] on p "Warmy" at bounding box center [1257, 52] width 40 height 13
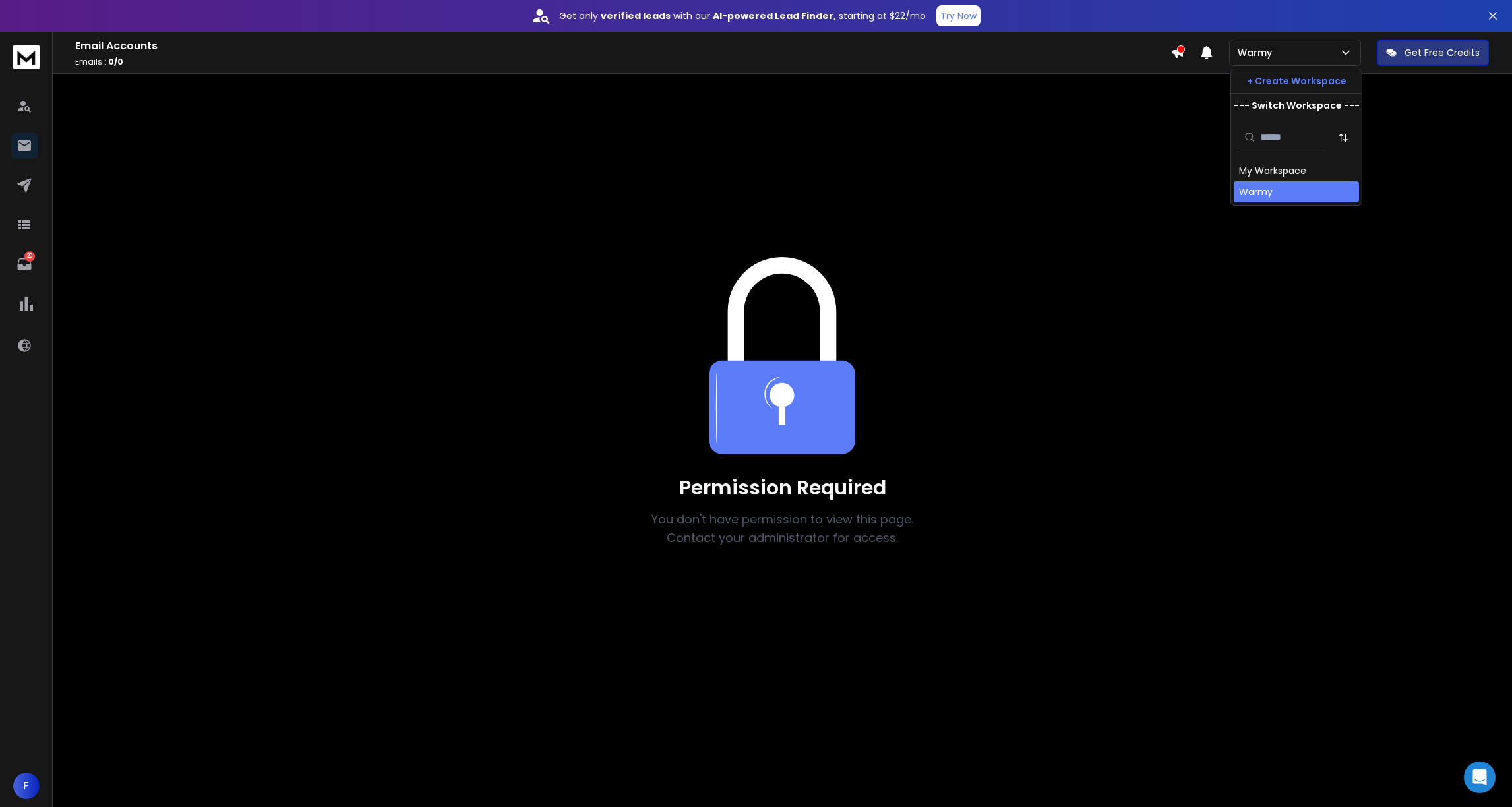
click at [828, 216] on div "Permission Required You don't have permission to view this page. Contact your a…" at bounding box center [782, 410] width 1417 height 646
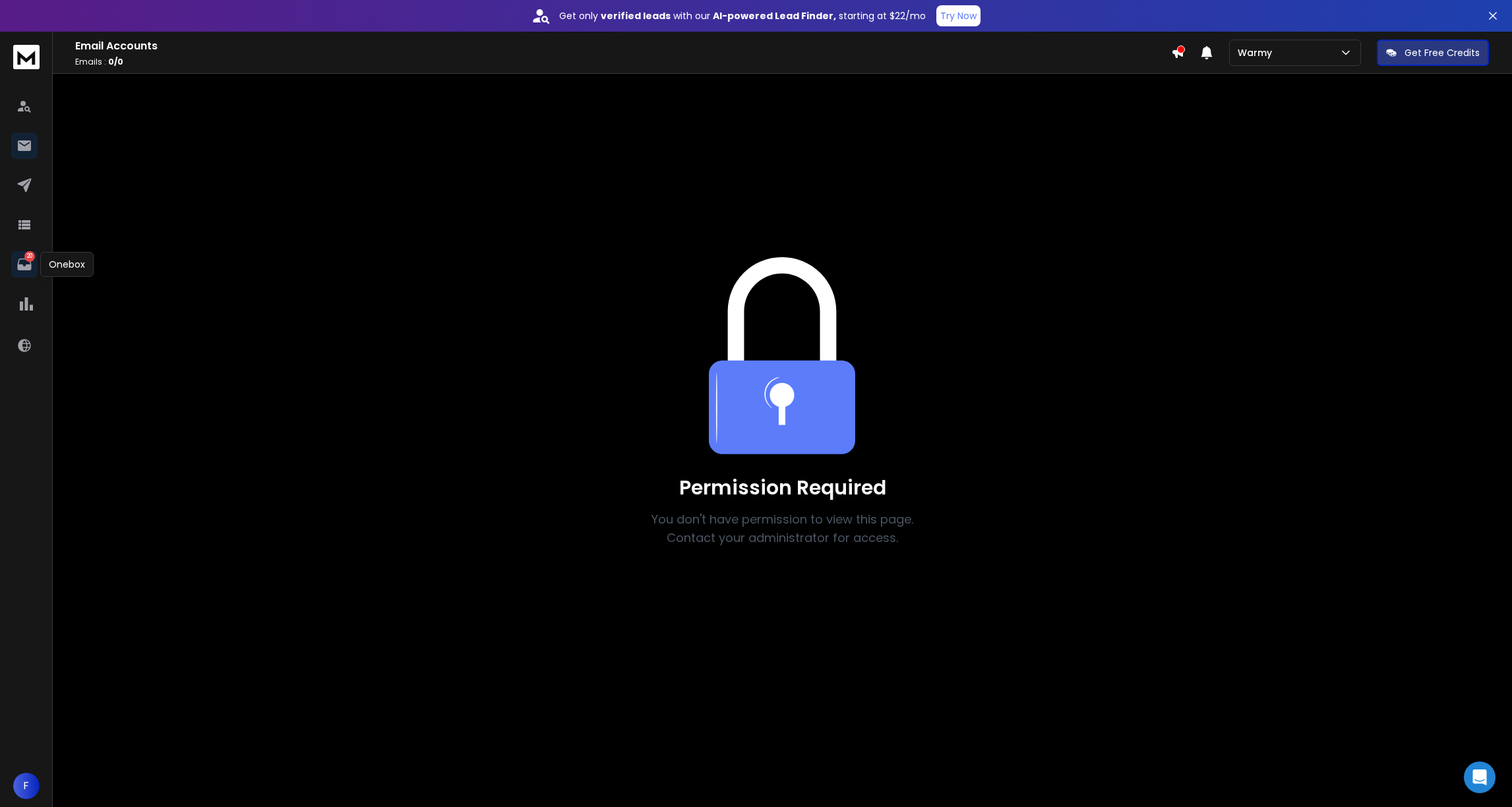
click at [22, 266] on icon at bounding box center [24, 264] width 14 height 12
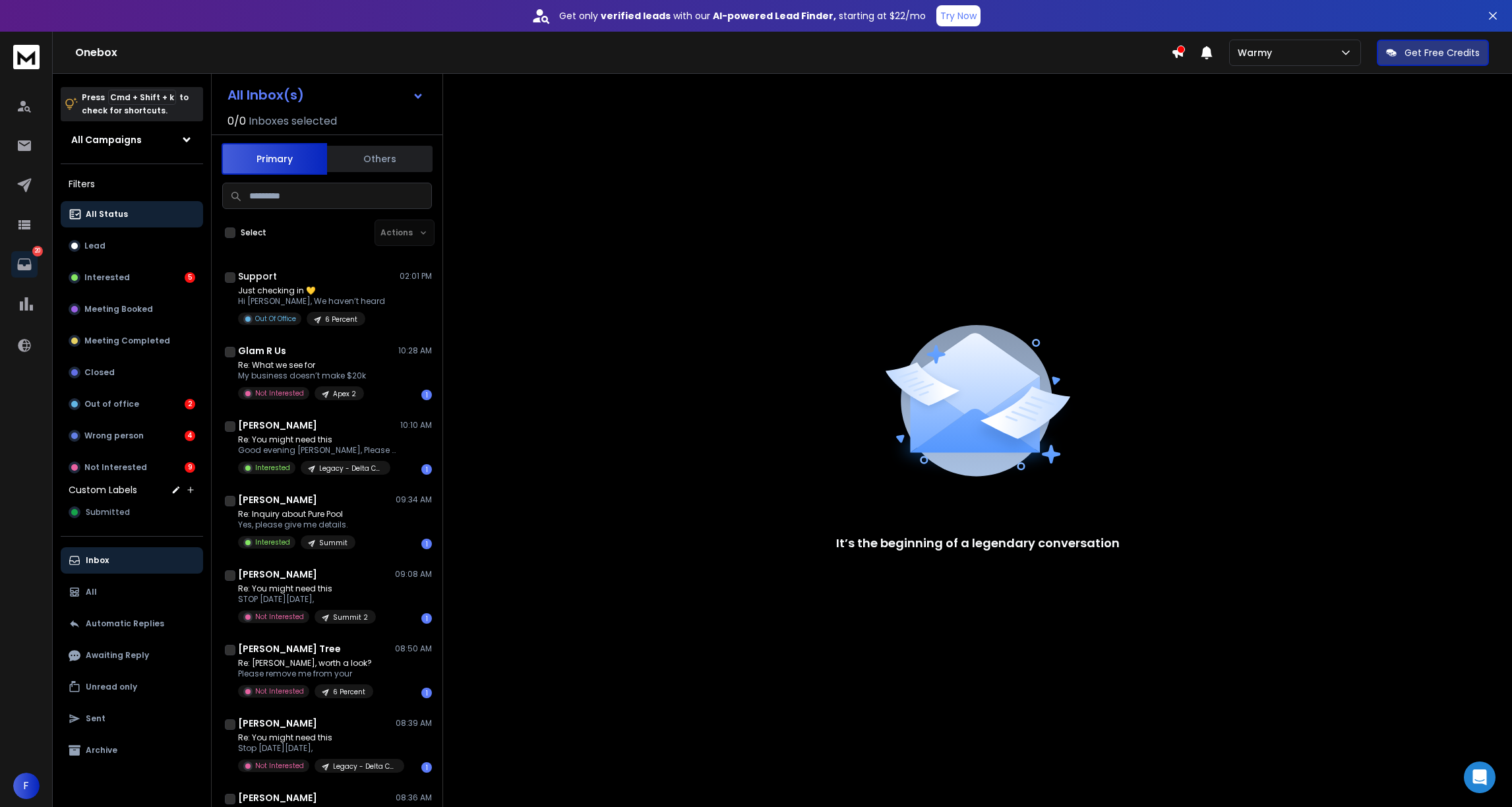
click at [621, 545] on div "It’s the beginning of a legendary conversation" at bounding box center [977, 417] width 1069 height 686
click at [634, 520] on div "It’s the beginning of a legendary conversation" at bounding box center [977, 417] width 1069 height 686
click at [17, 795] on button "F" at bounding box center [27, 787] width 27 height 27
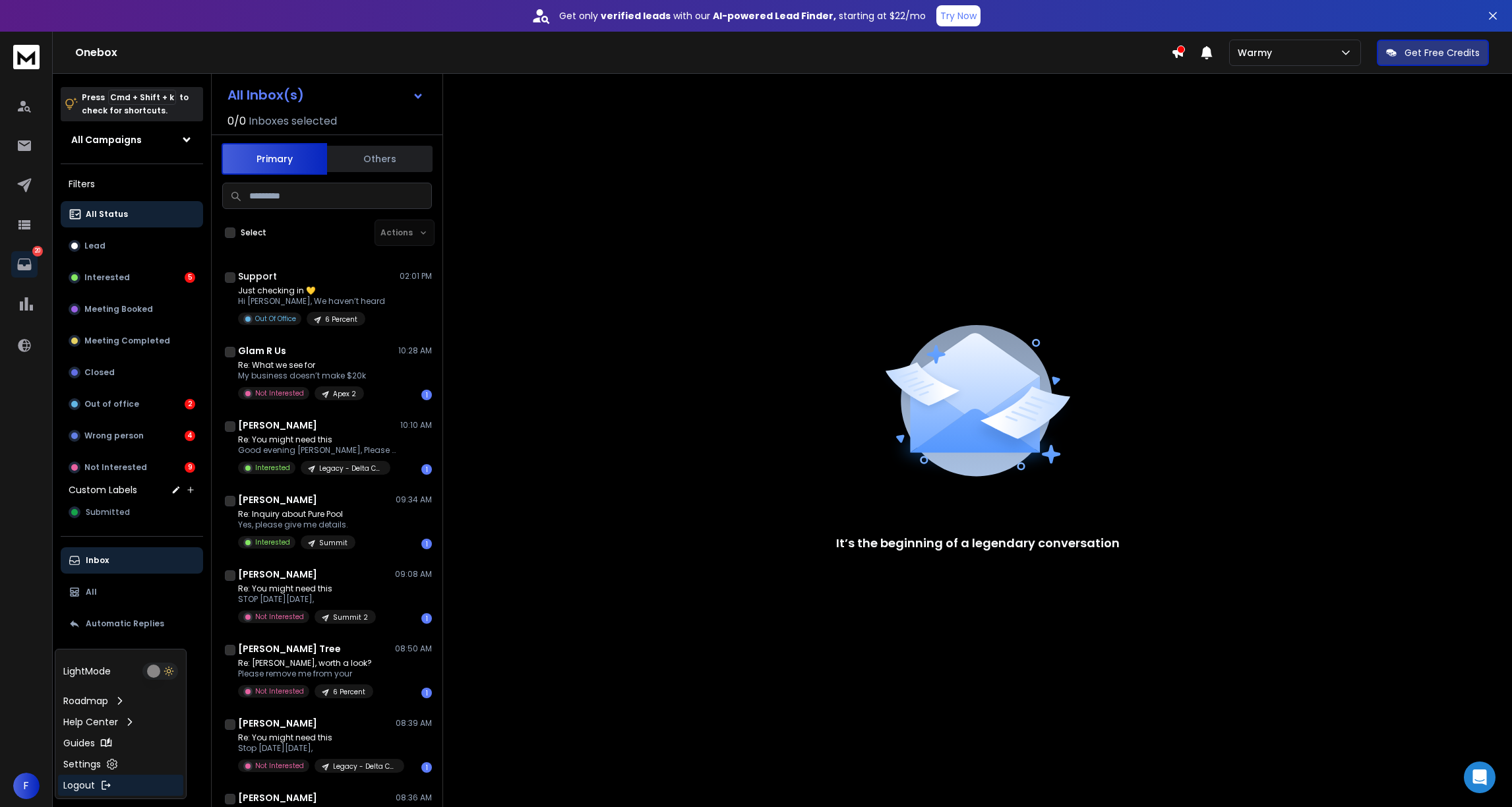
click at [141, 783] on div "Logout" at bounding box center [120, 786] width 125 height 21
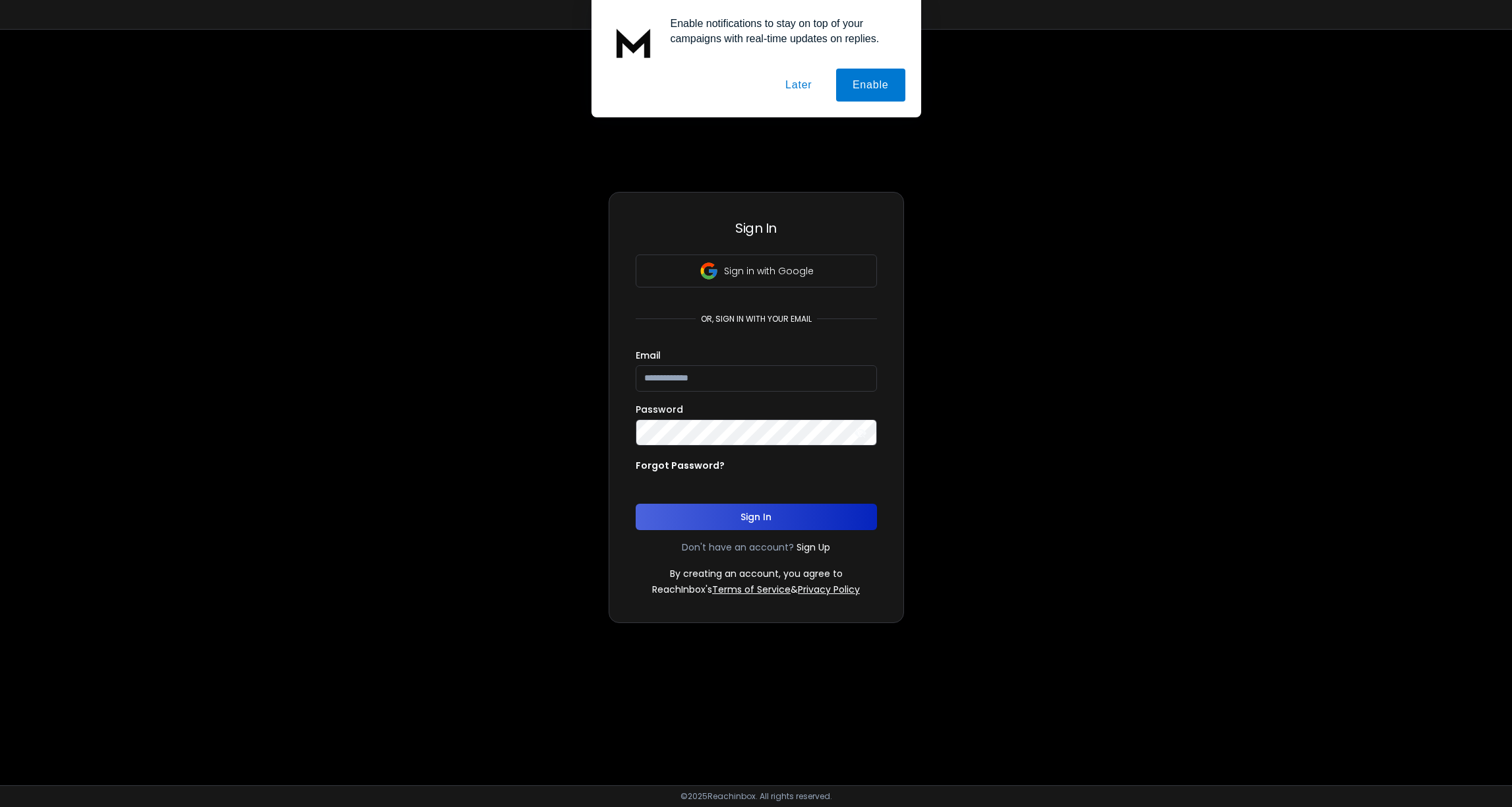
type input "**********"
click at [806, 89] on button "Later" at bounding box center [798, 84] width 60 height 33
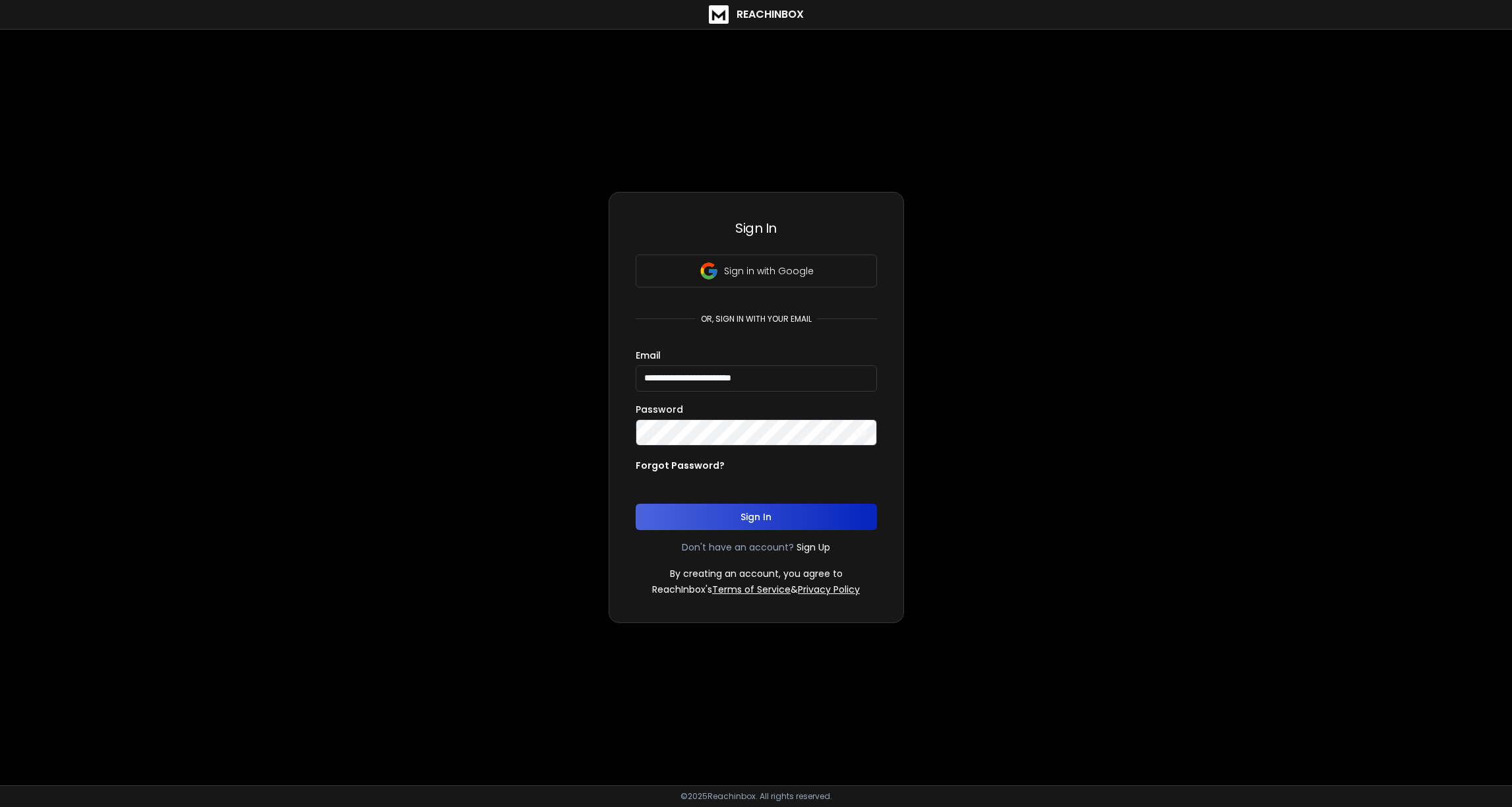
click at [760, 516] on button "Sign In" at bounding box center [756, 517] width 242 height 27
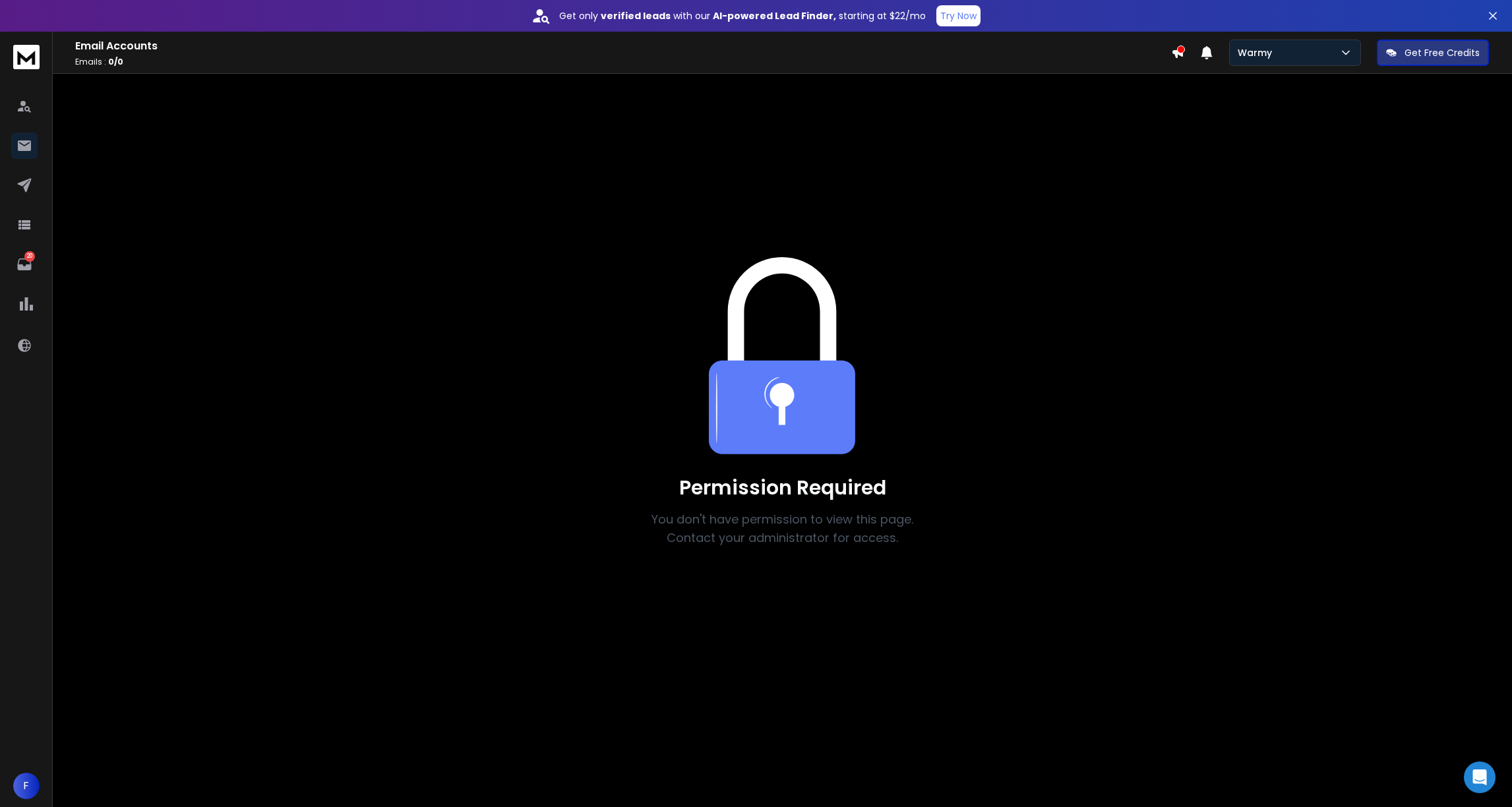
click at [1334, 60] on button "Warmy" at bounding box center [1294, 53] width 131 height 27
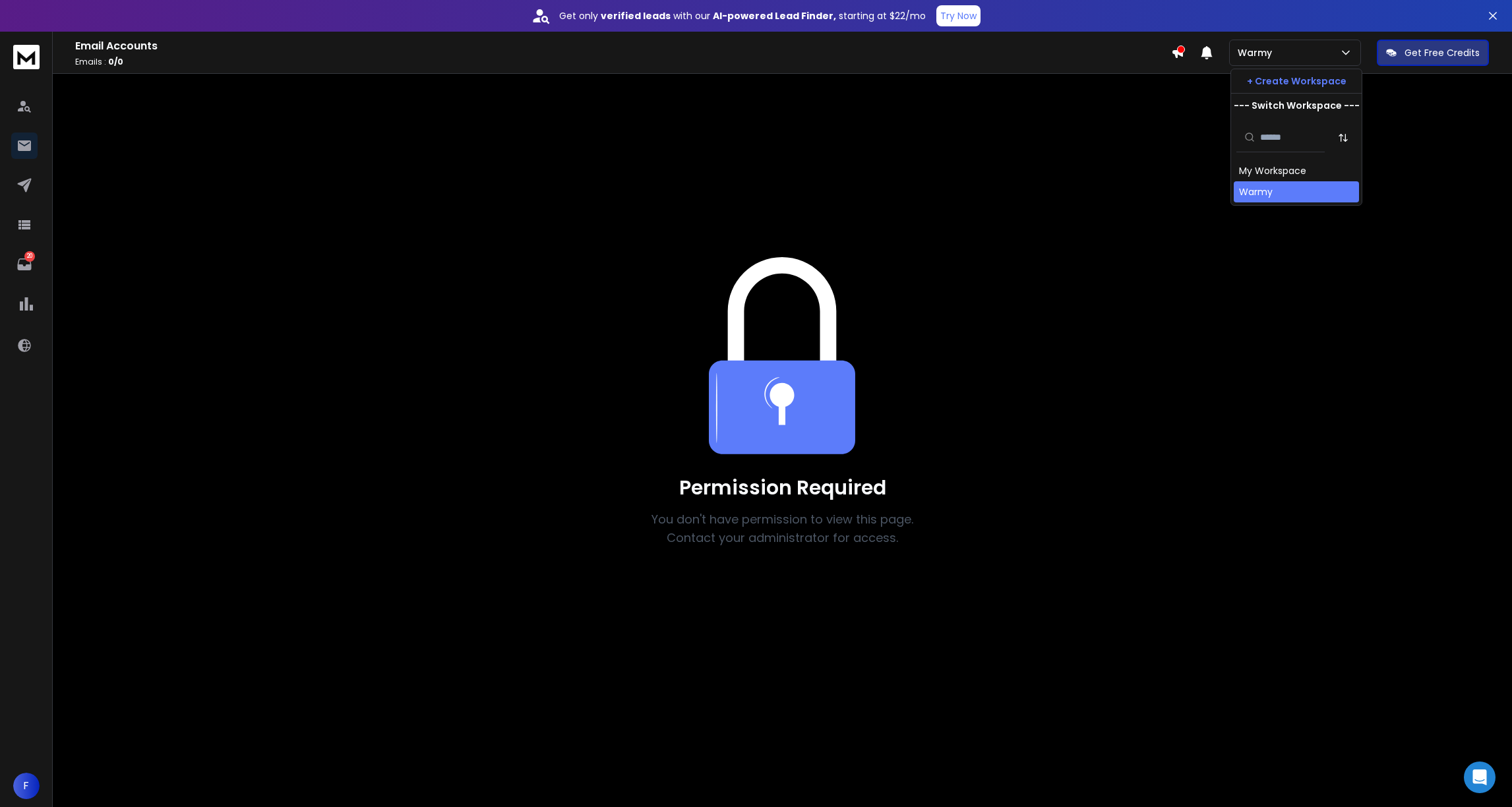
click at [495, 244] on div "Permission Required You don't have permission to view this page. Contact your a…" at bounding box center [782, 410] width 1417 height 646
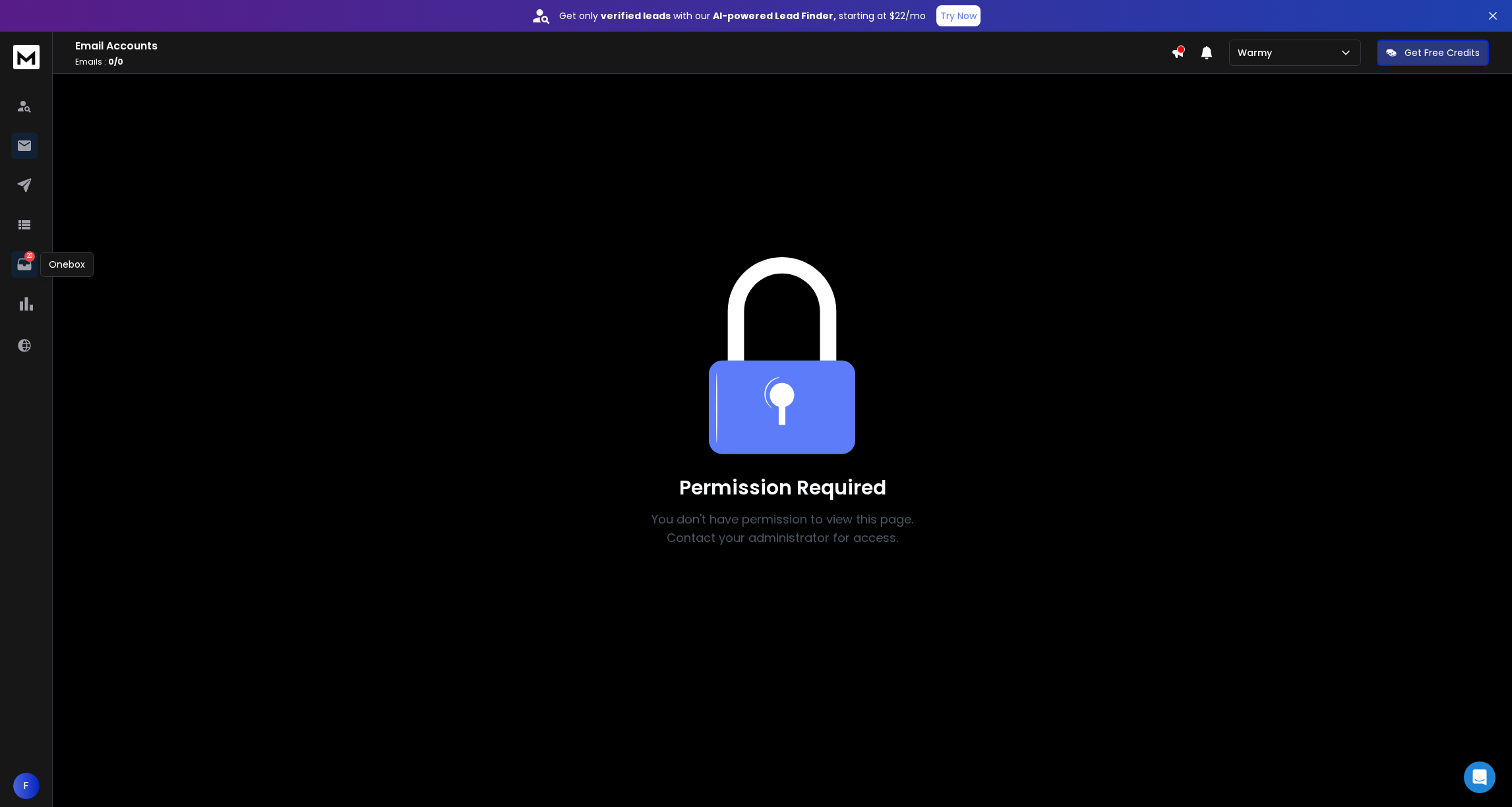
click at [21, 263] on icon at bounding box center [25, 265] width 16 height 16
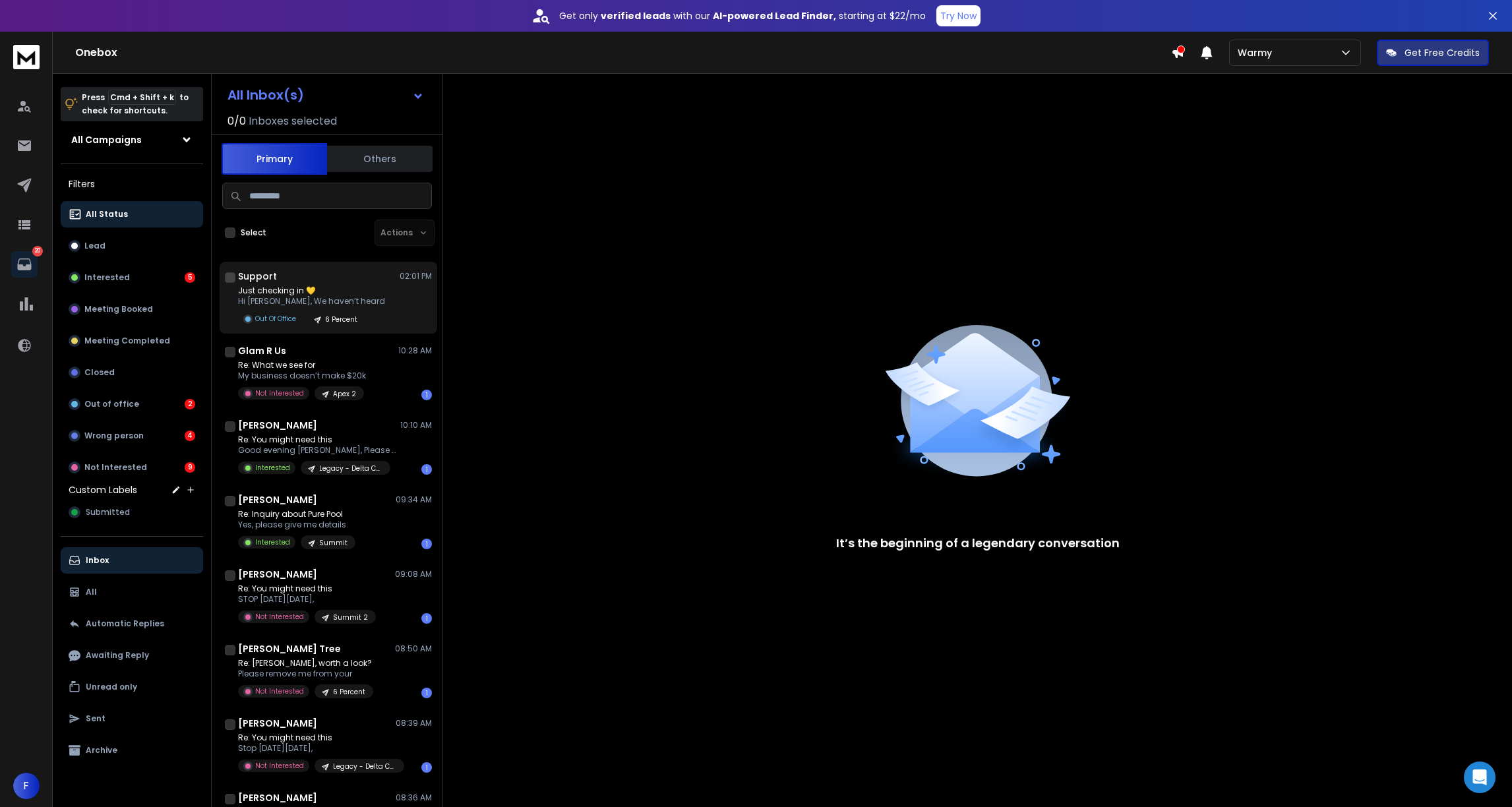
click at [379, 287] on p "Just checking in 💛" at bounding box center [312, 291] width 147 height 11
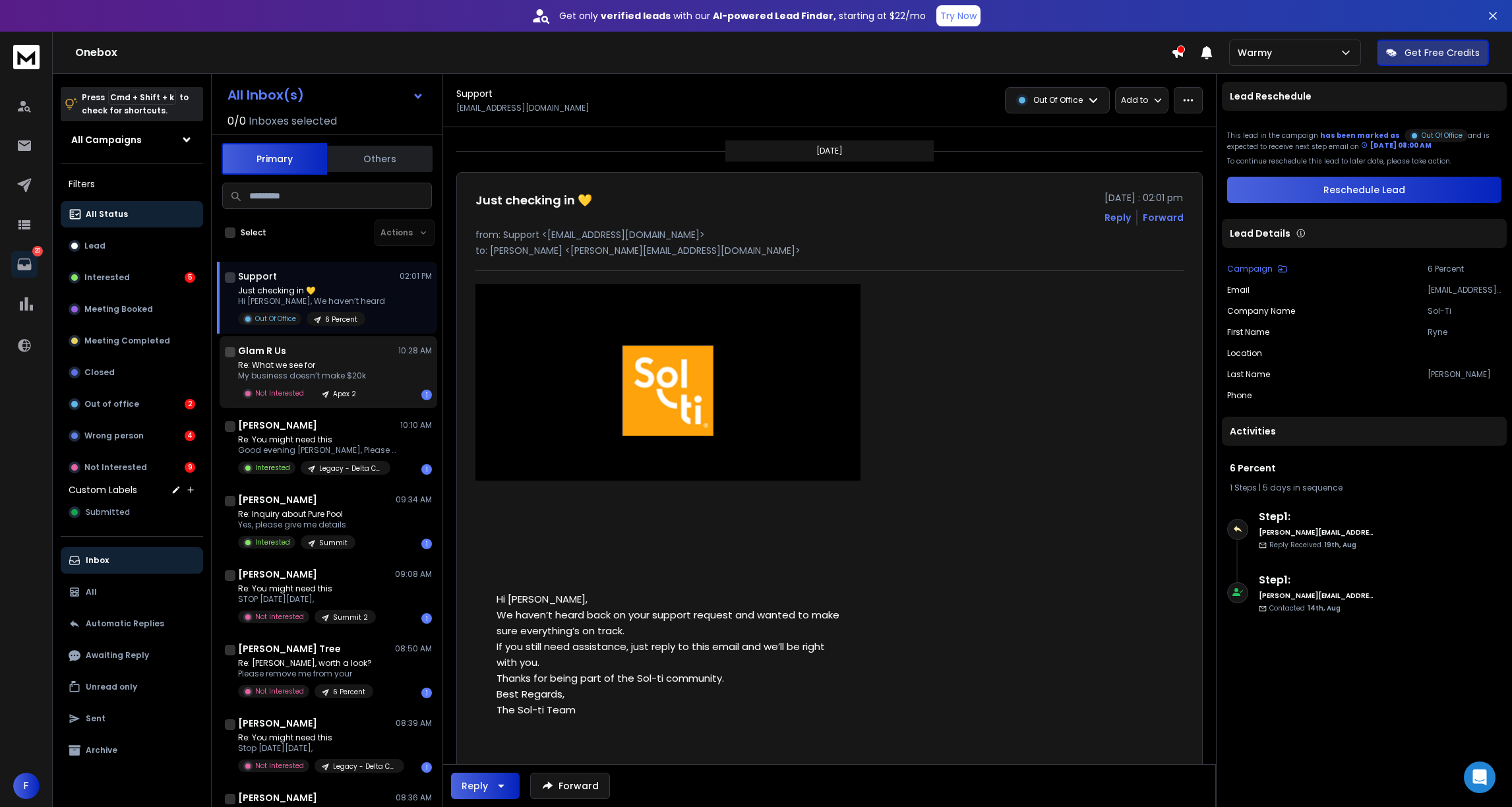
click at [395, 370] on div "Re: What we see for My business doesn’t make $20k Not Interested Apex 2 1" at bounding box center [335, 380] width 194 height 40
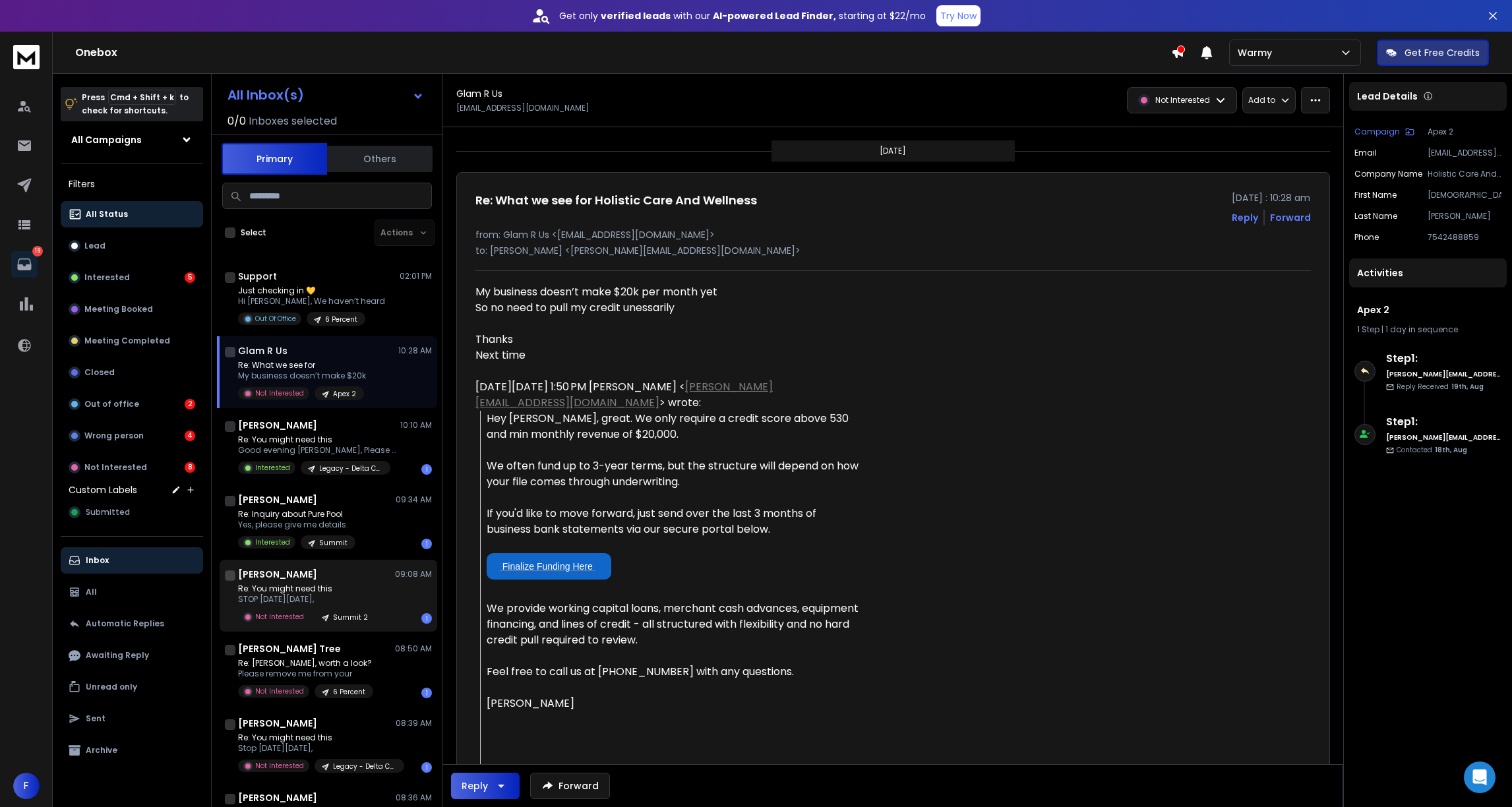
click at [385, 597] on div "Re: You might need this STOP On Mon, Aug 18, Not Interested Summit 2 1" at bounding box center [335, 603] width 194 height 40
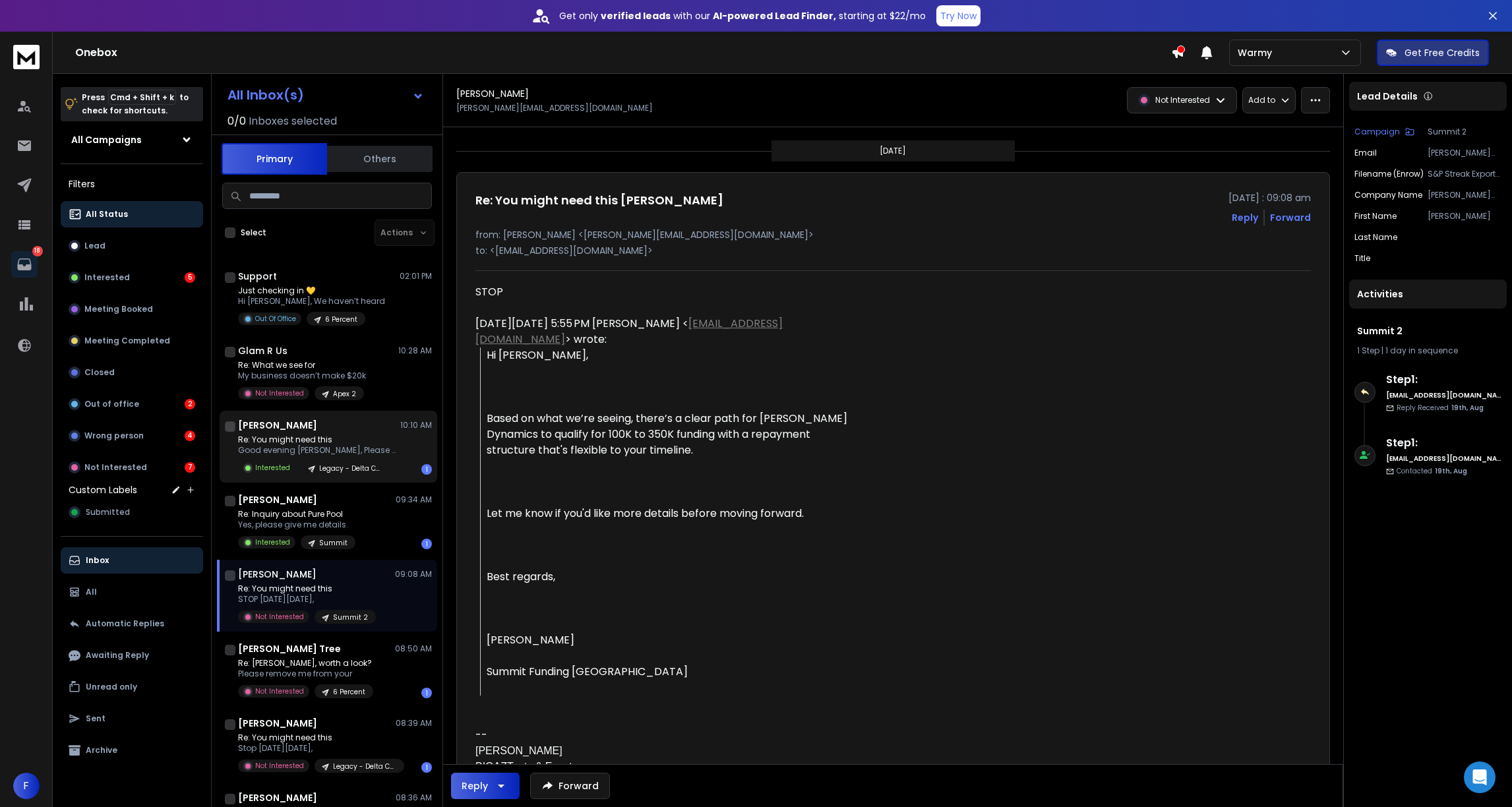
click at [372, 439] on p "Re: You might need this" at bounding box center [317, 440] width 158 height 11
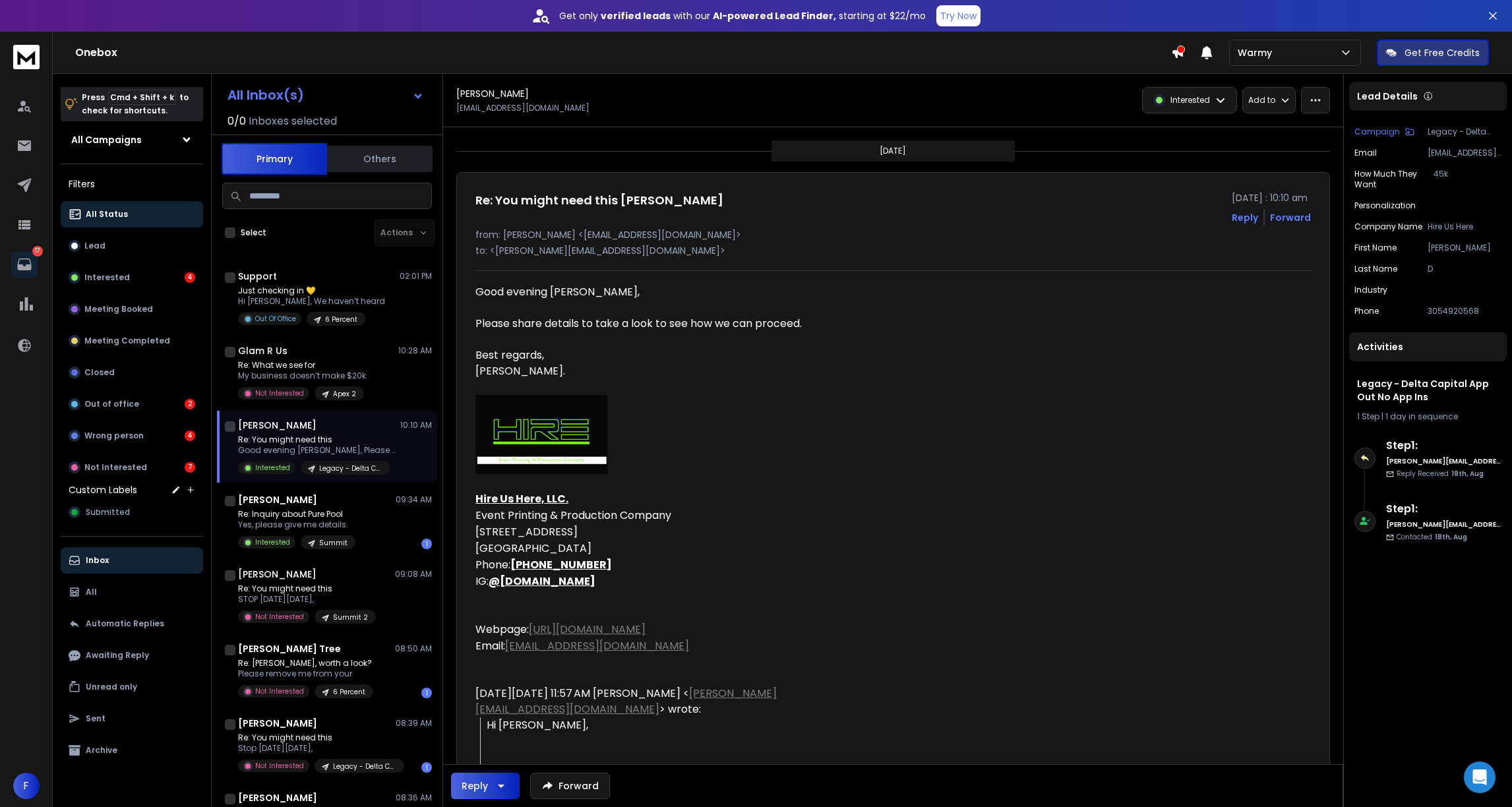
click at [483, 779] on div "Reply" at bounding box center [475, 786] width 27 height 13
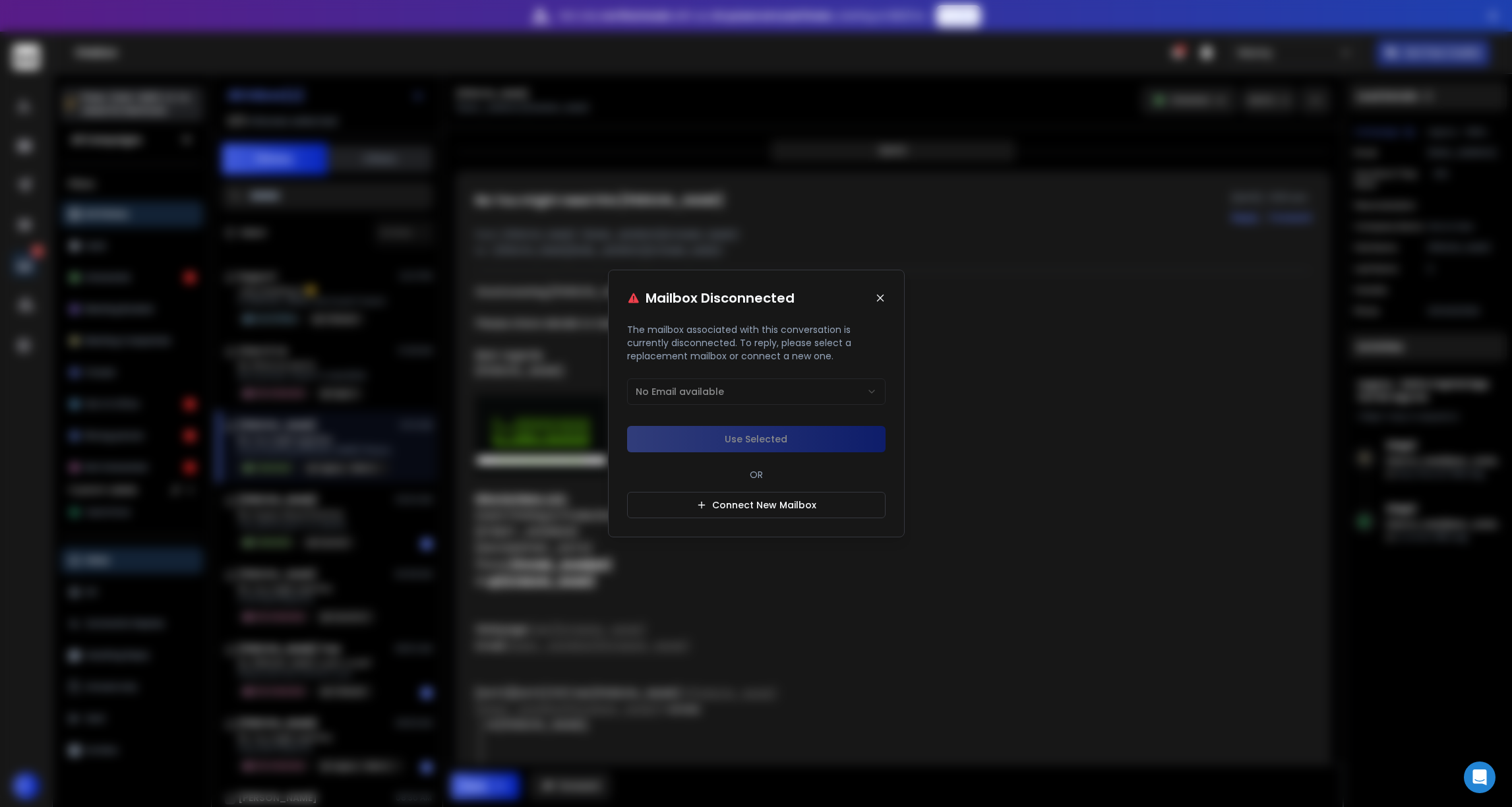
click at [884, 294] on icon at bounding box center [880, 299] width 11 height 11
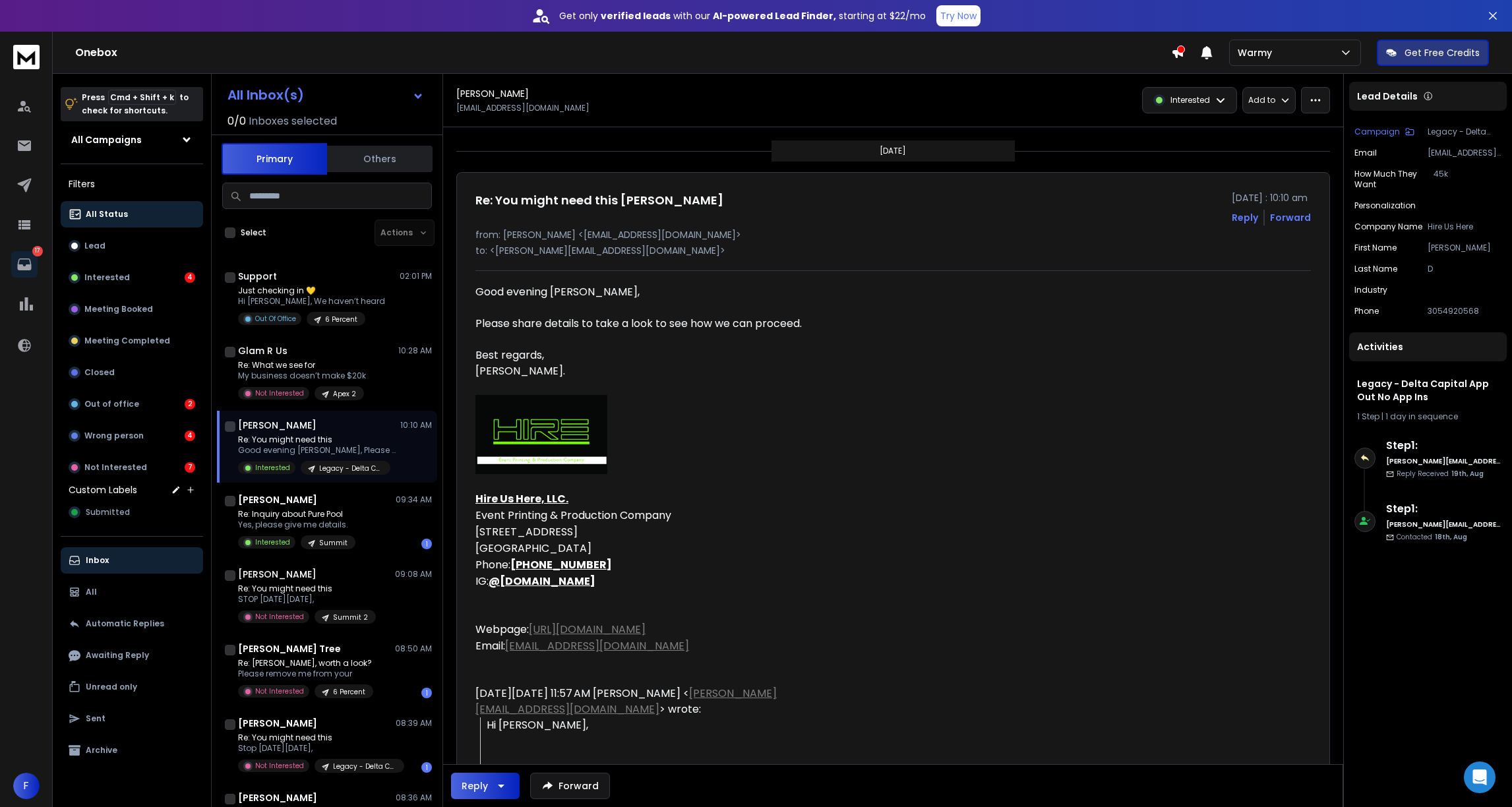
click at [1216, 88] on div "Interested" at bounding box center [1189, 100] width 93 height 25
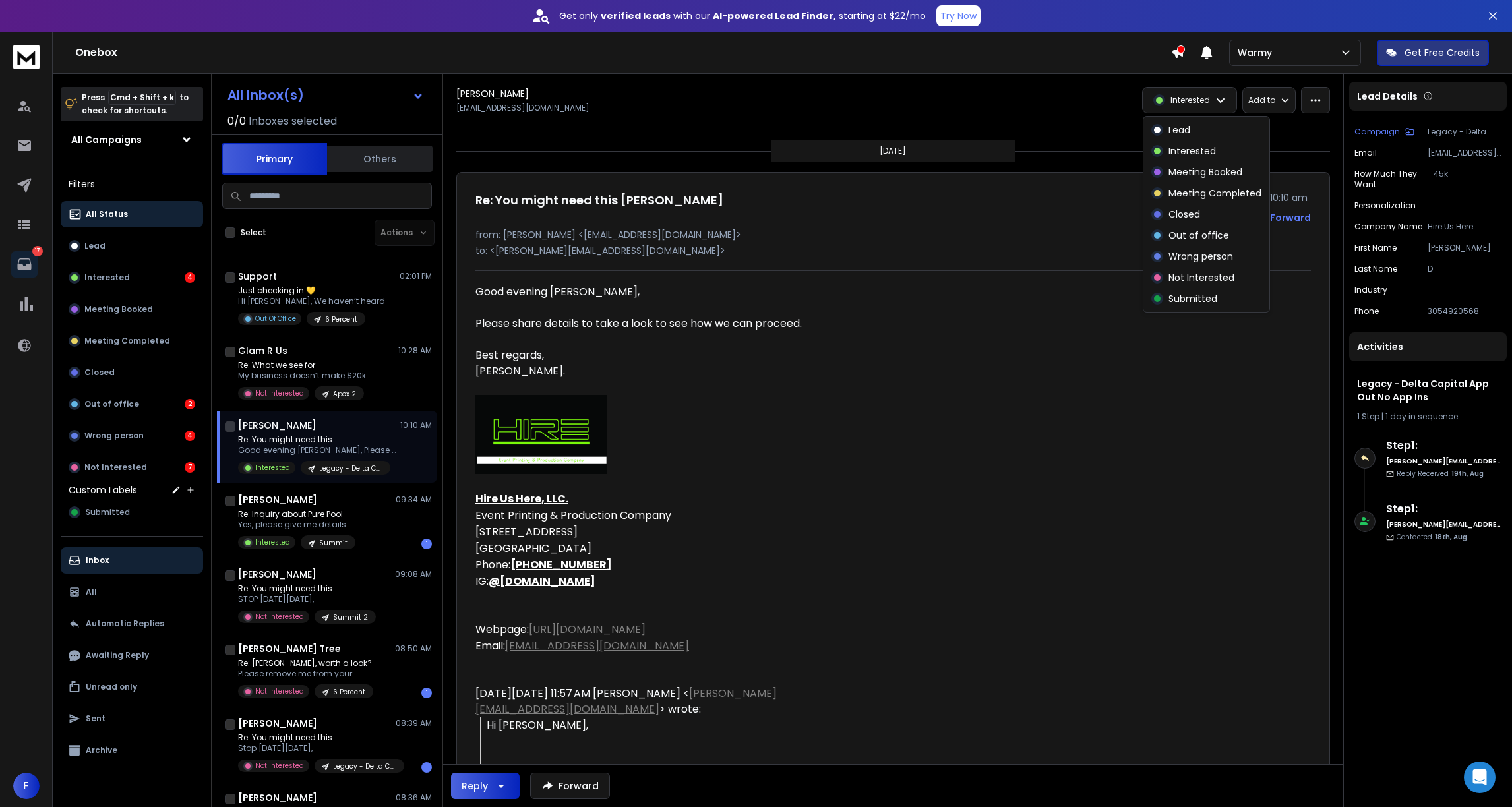
click at [900, 209] on div "Re: You might need this Damian 19 August 2025 : 10:10 am Reply Forward" at bounding box center [893, 208] width 835 height 35
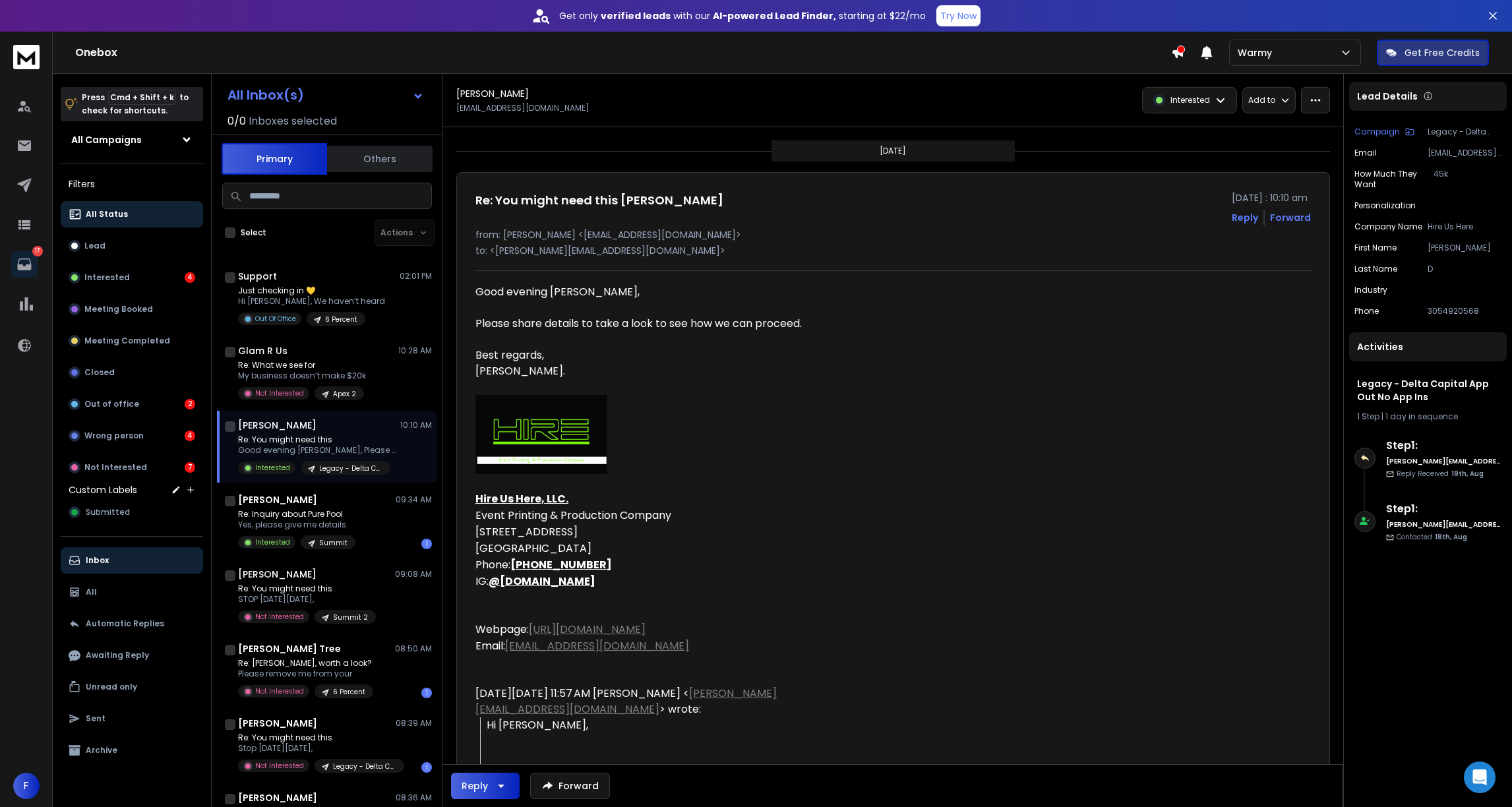
click at [1318, 100] on icon "button" at bounding box center [1315, 100] width 12 height 12
click at [1293, 129] on div "Mark as unread" at bounding box center [1276, 130] width 88 height 13
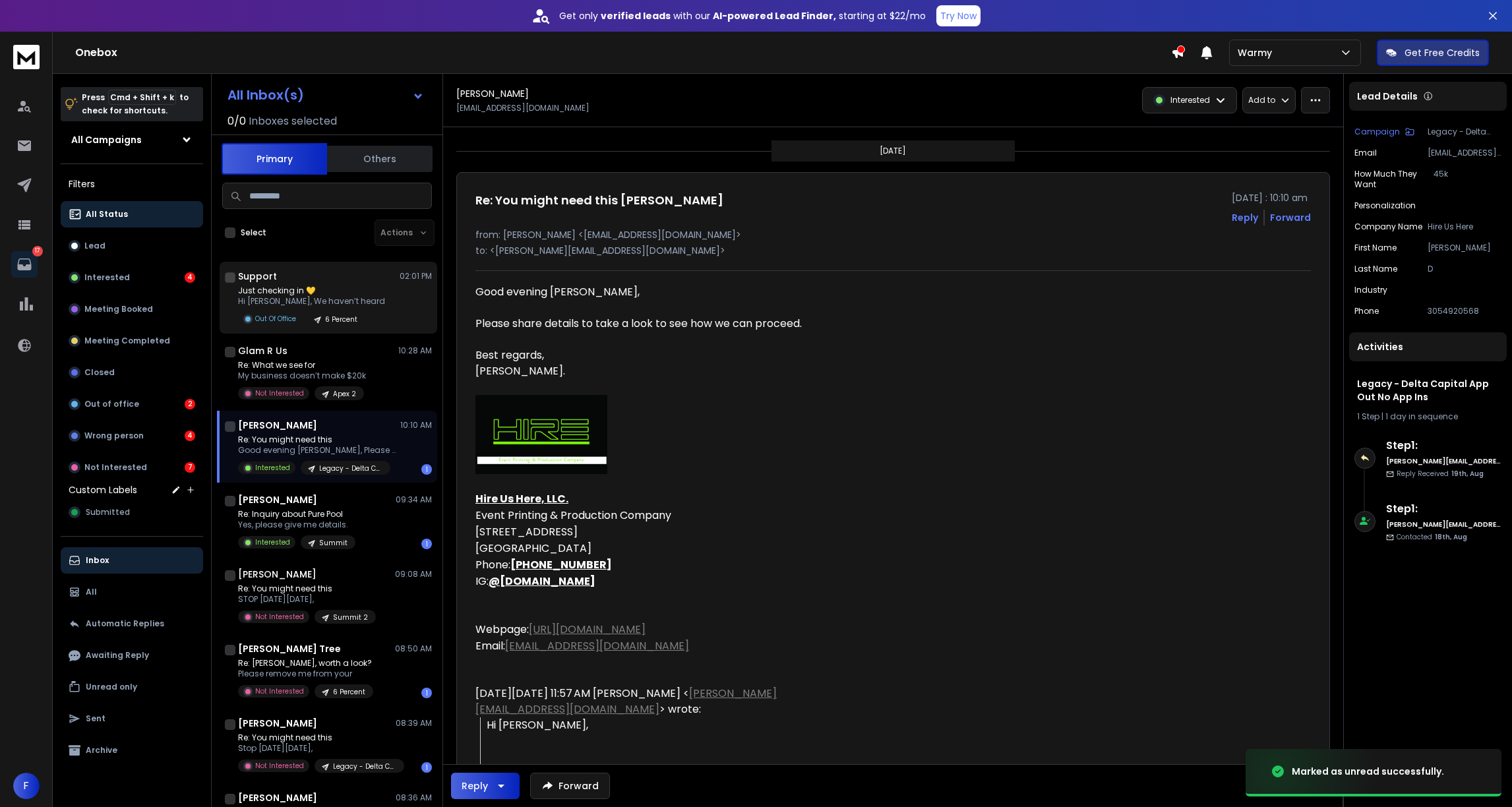
click at [362, 326] on div "Support 02:01 PM Just checking in 💛 Hi Michael Adaway, We haven’t heard Out Of …" at bounding box center [328, 298] width 218 height 72
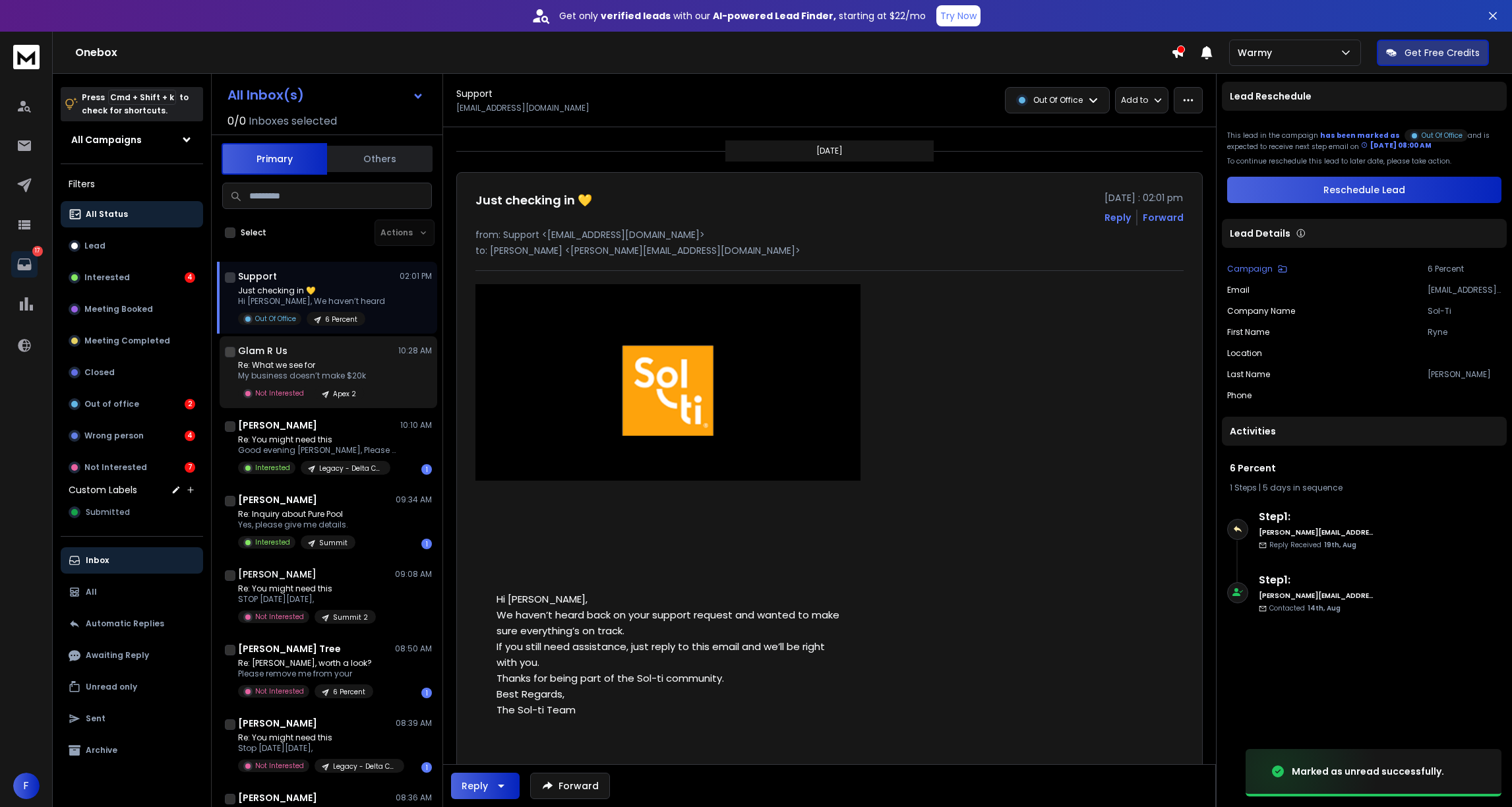
click at [401, 357] on div "Glam R Us 10:28 AM Re: What we see for My business doesn’t make $20k Not Intere…" at bounding box center [335, 372] width 194 height 56
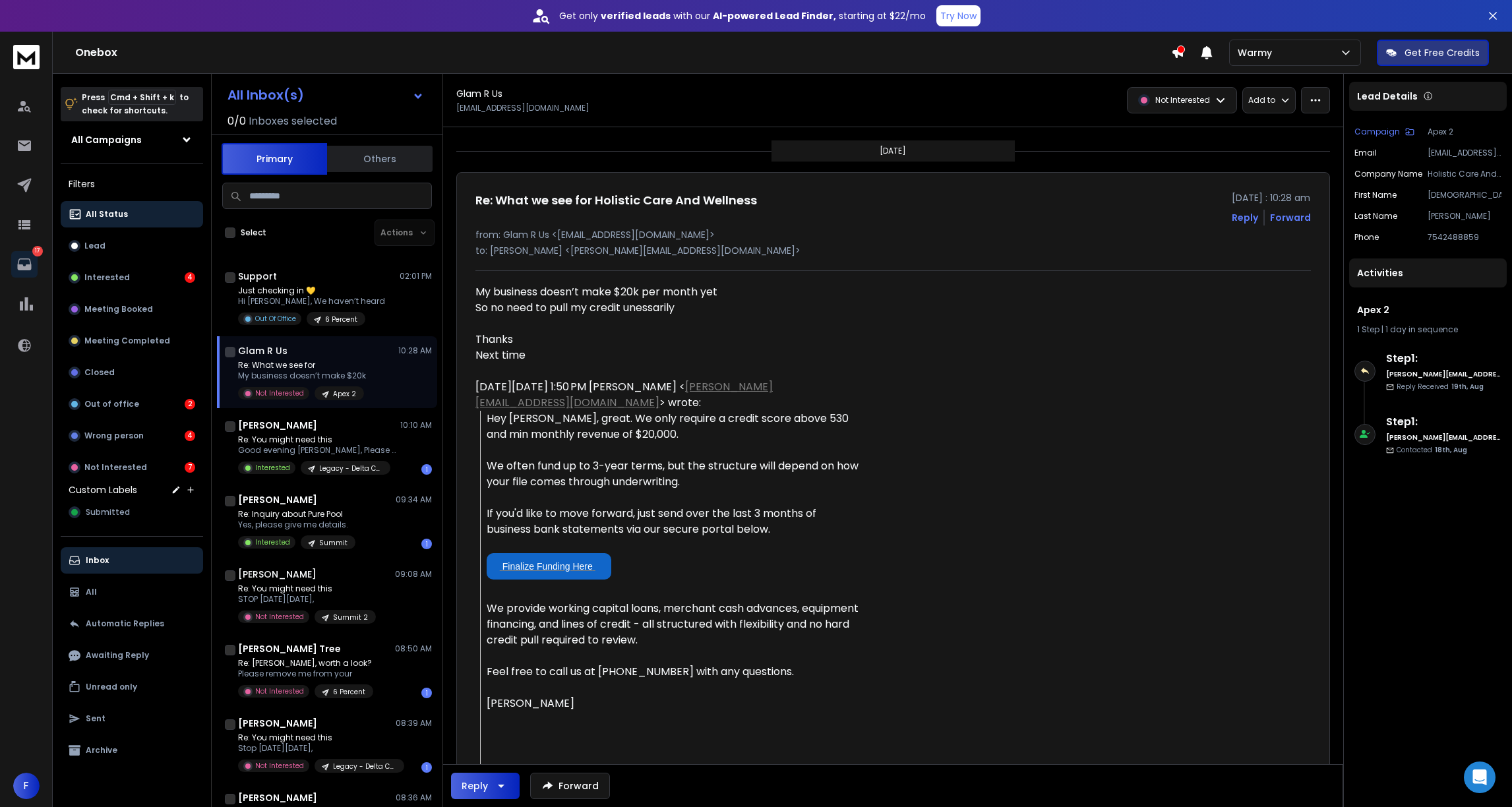
click at [1273, 100] on p "Add to" at bounding box center [1261, 100] width 27 height 11
click at [1207, 96] on p "Not Interested" at bounding box center [1182, 100] width 55 height 11
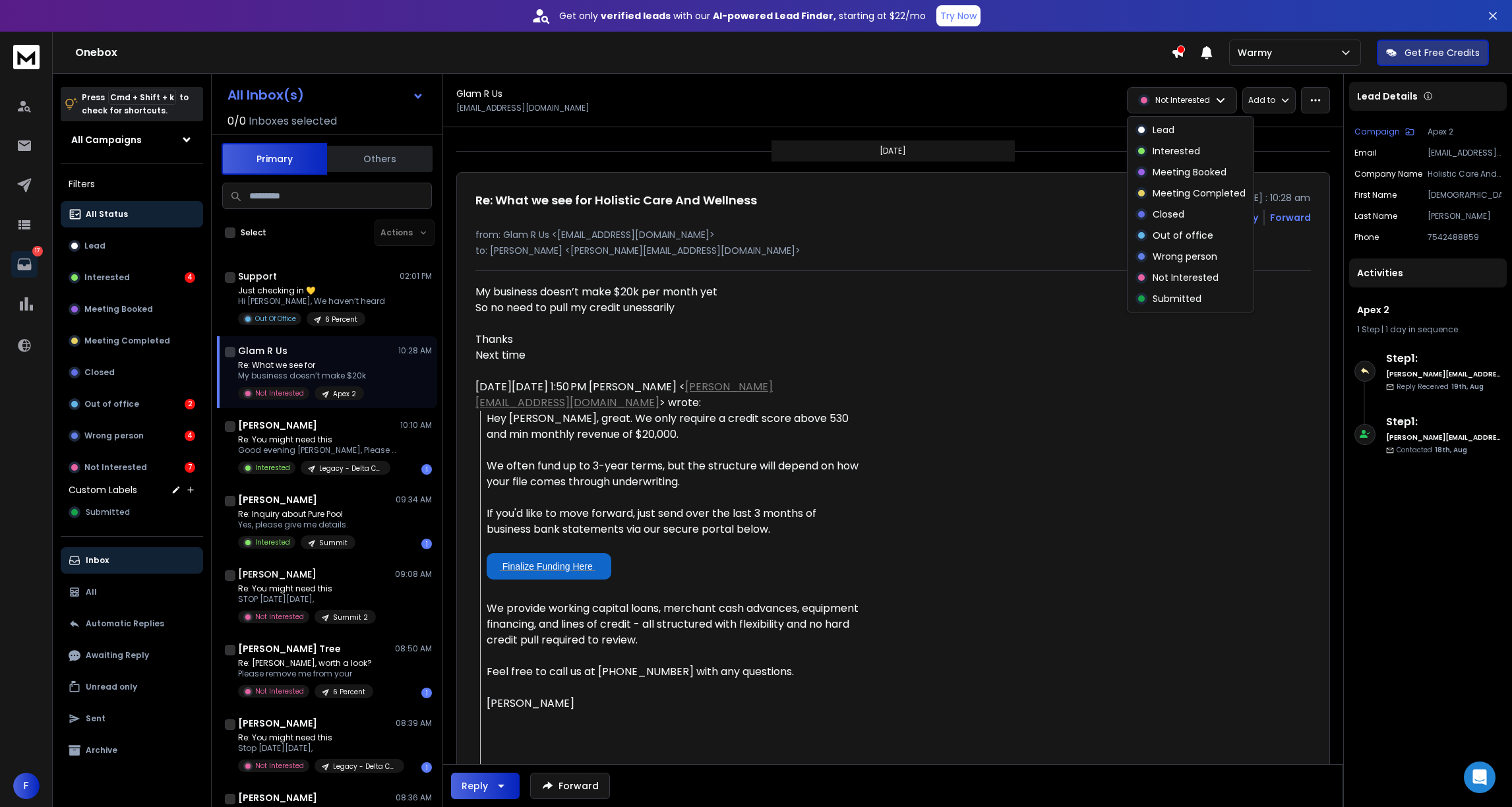
click at [1342, 104] on div "Glam R Us Glam R Us glamrusmedspa3@gmail.com Not Interested Add to Not Interest…" at bounding box center [893, 100] width 900 height 53
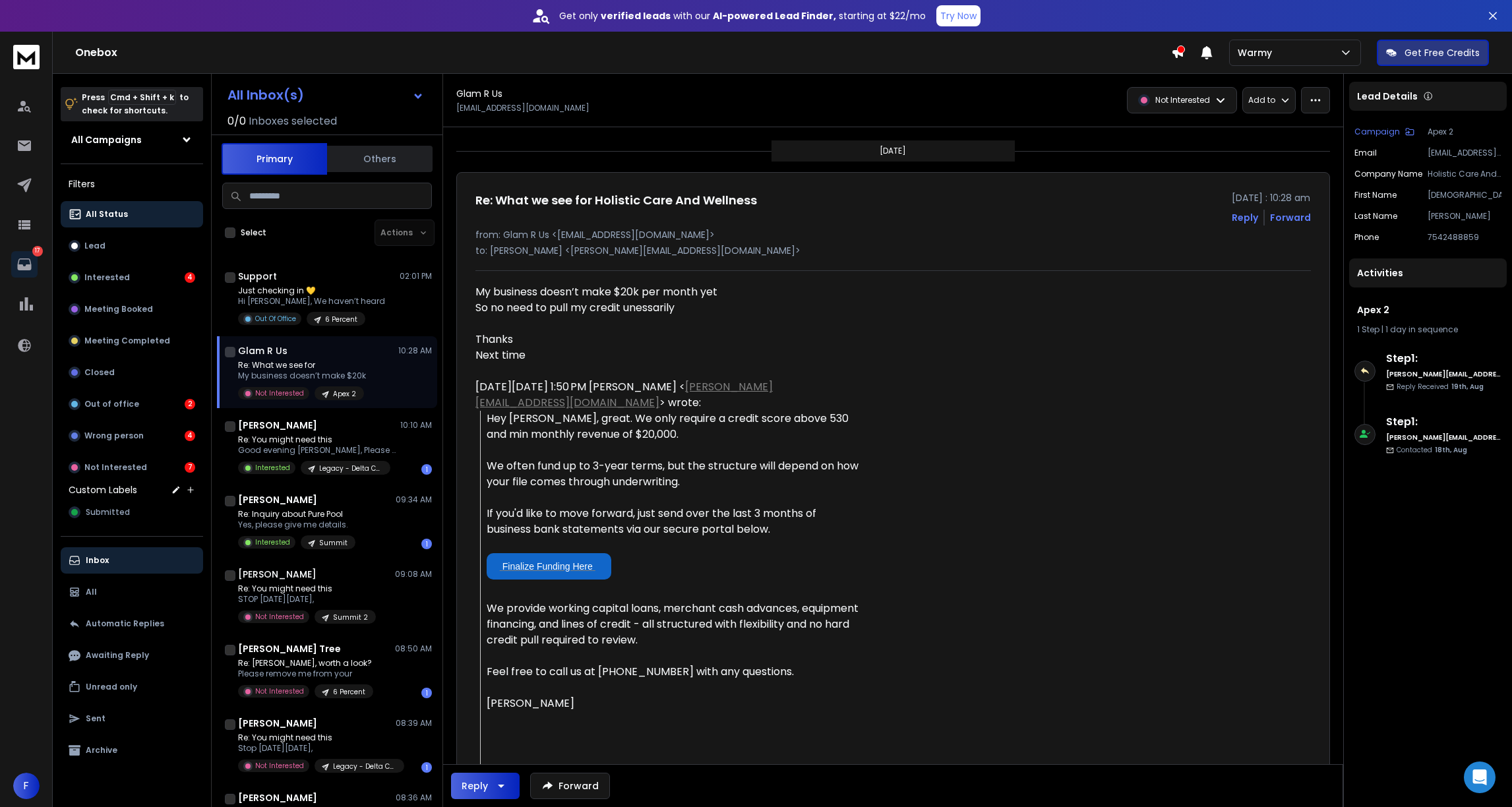
click at [1311, 101] on icon "button" at bounding box center [1315, 100] width 10 height 2
click at [1306, 122] on div "Mark as unread" at bounding box center [1276, 130] width 99 height 21
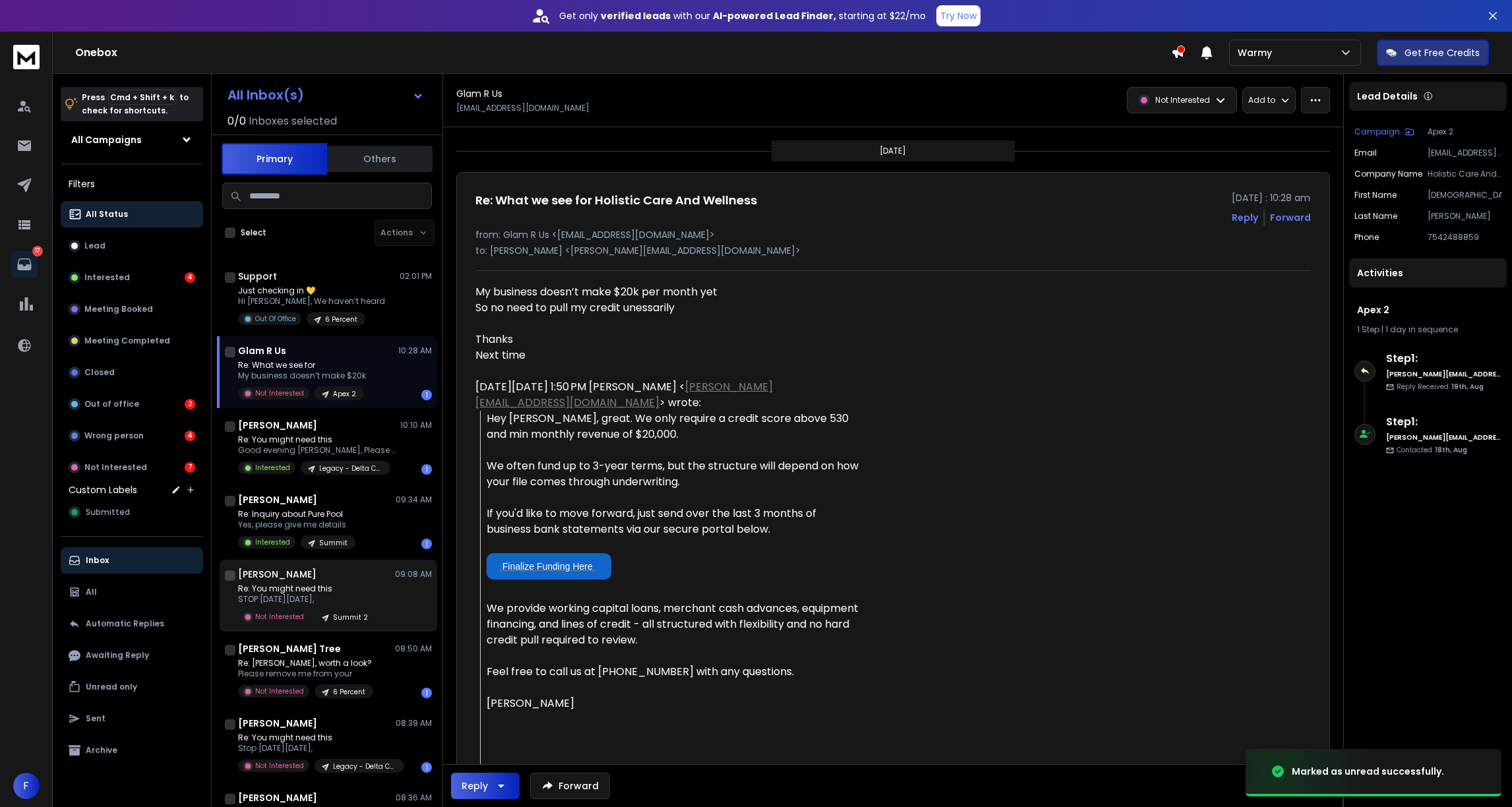
click at [382, 621] on div "Re: You might need this STOP On Mon, Aug 18, Not Interested Summit 2" at bounding box center [335, 603] width 194 height 40
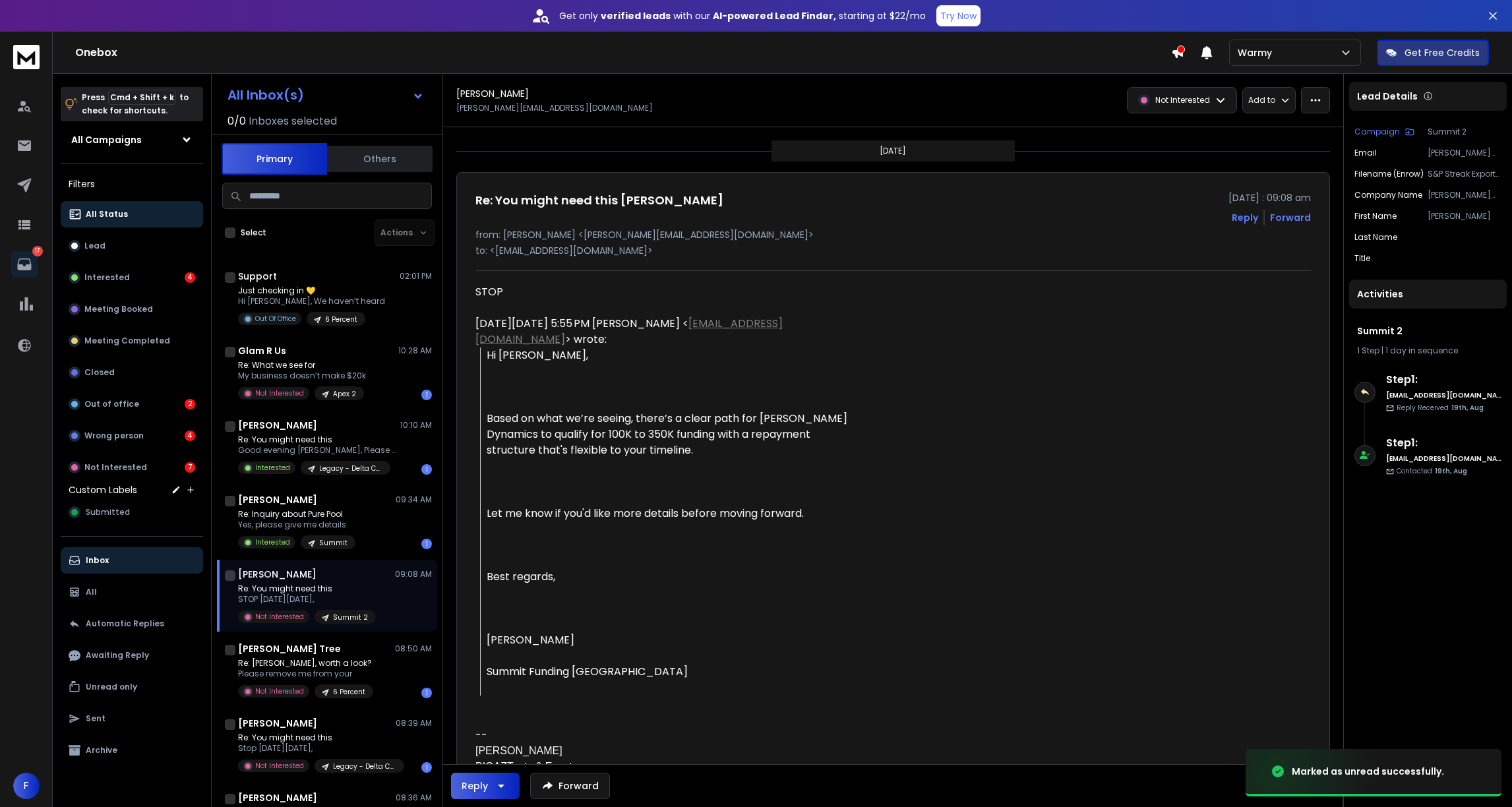
click at [1305, 96] on button "button" at bounding box center [1315, 100] width 29 height 27
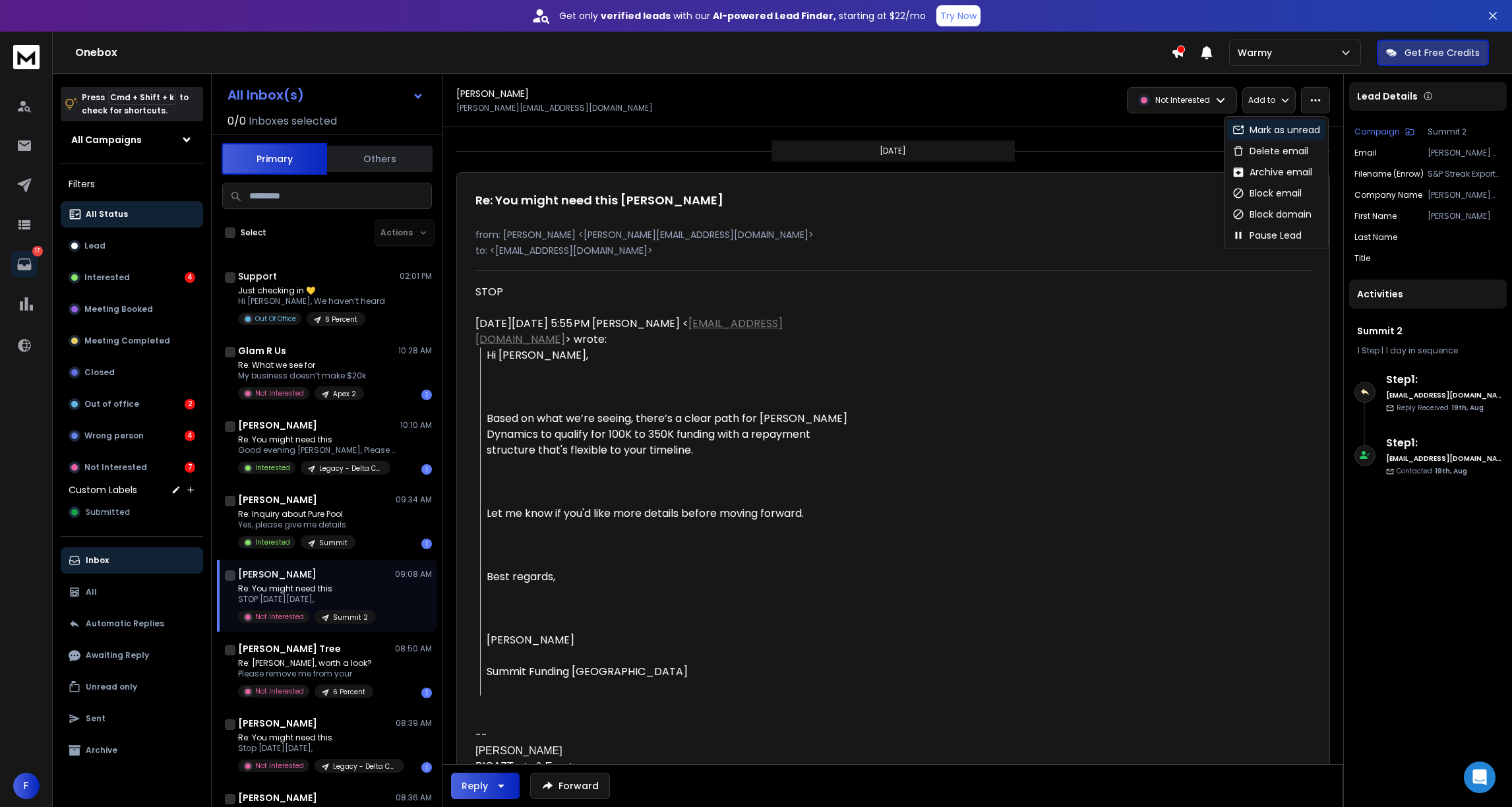
click at [1306, 132] on div "Mark as unread" at bounding box center [1276, 130] width 88 height 13
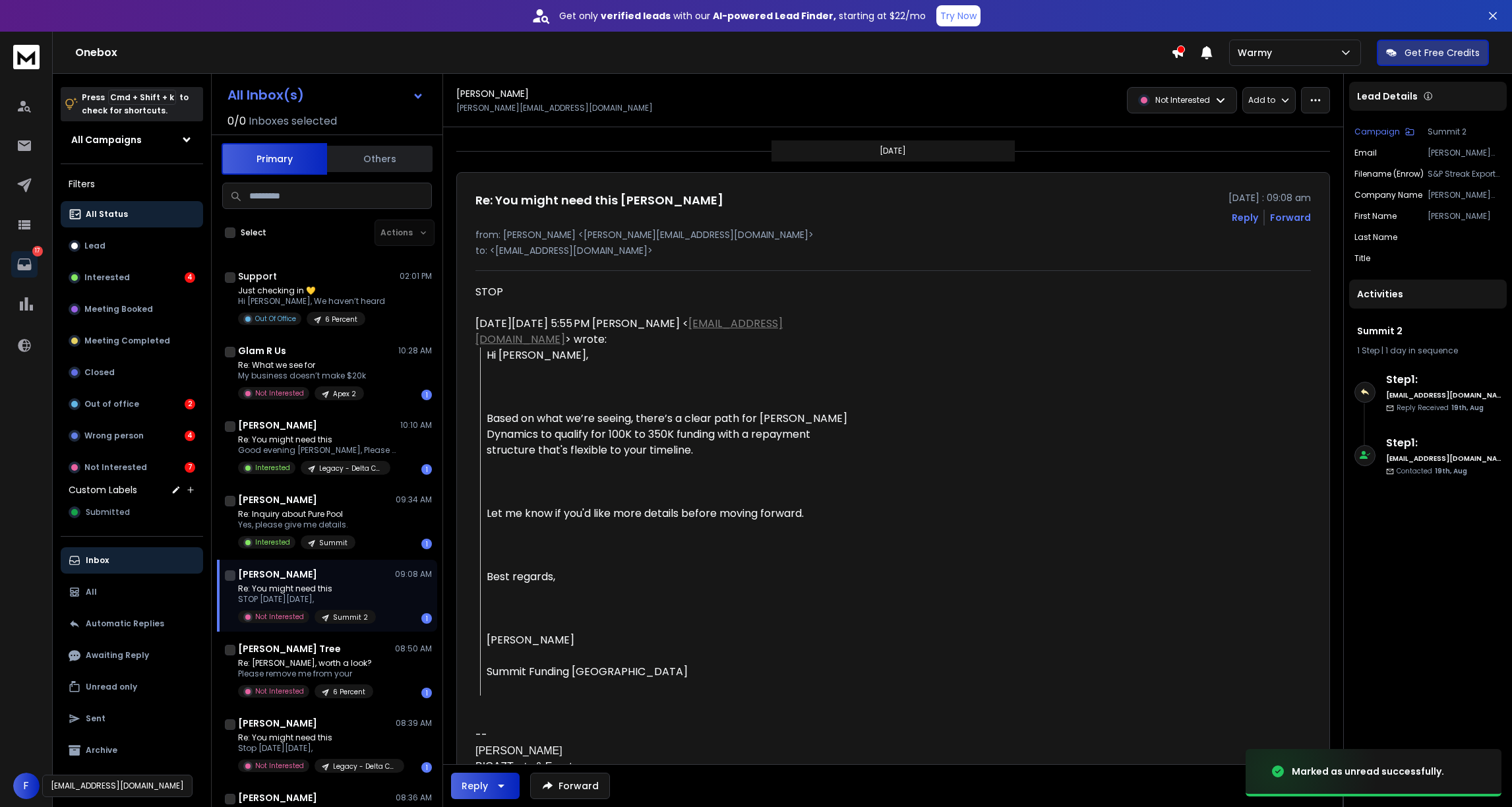
click at [12, 787] on div "17 F" at bounding box center [26, 422] width 52 height 781
click at [37, 786] on span "F" at bounding box center [27, 787] width 27 height 27
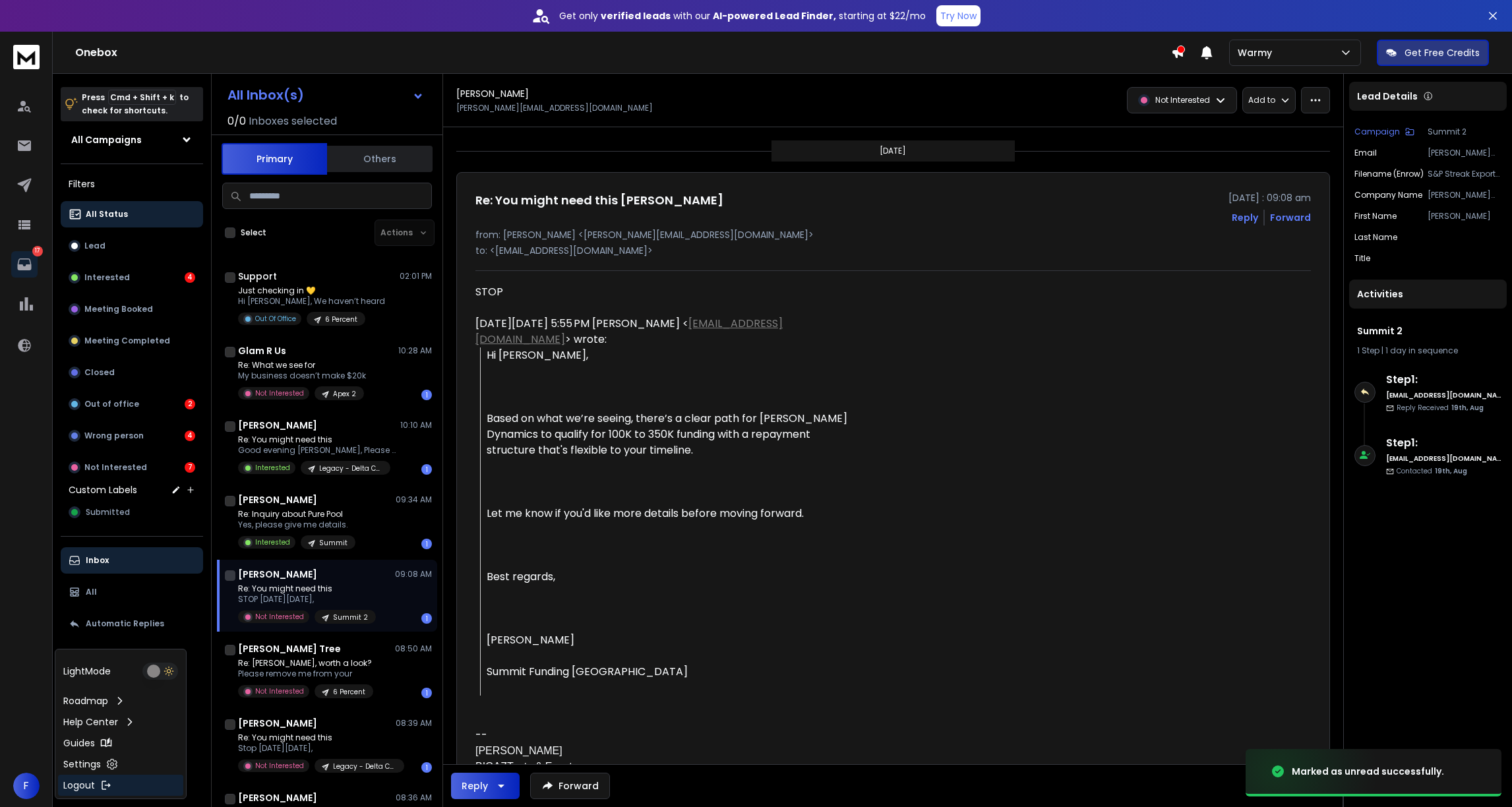
click at [80, 784] on p "Logout" at bounding box center [79, 786] width 32 height 13
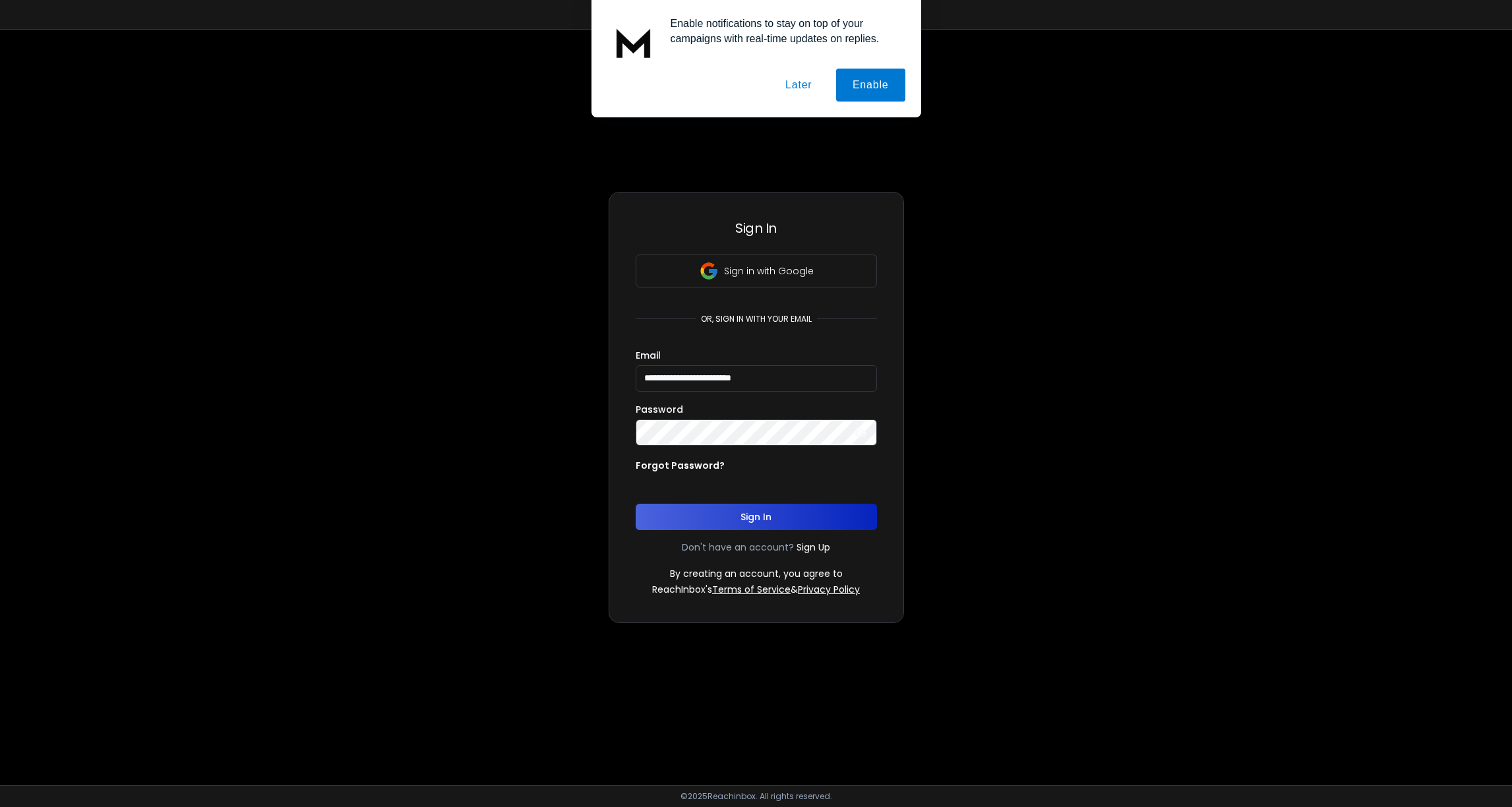
click at [767, 385] on input "**********" at bounding box center [756, 379] width 242 height 27
type input "**********"
click at [737, 506] on button "Sign In" at bounding box center [756, 517] width 242 height 27
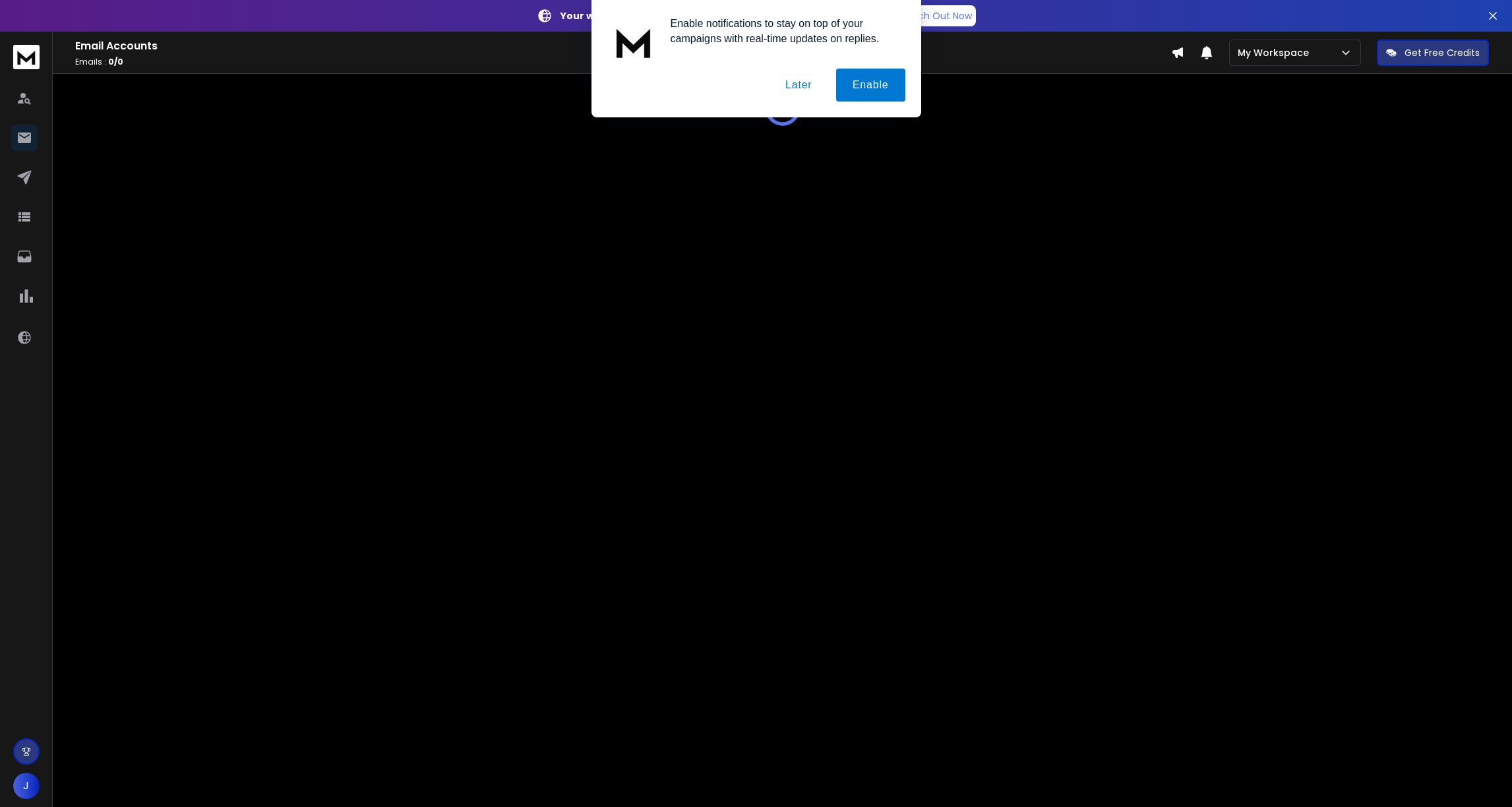
click at [807, 84] on button "Later" at bounding box center [798, 84] width 60 height 33
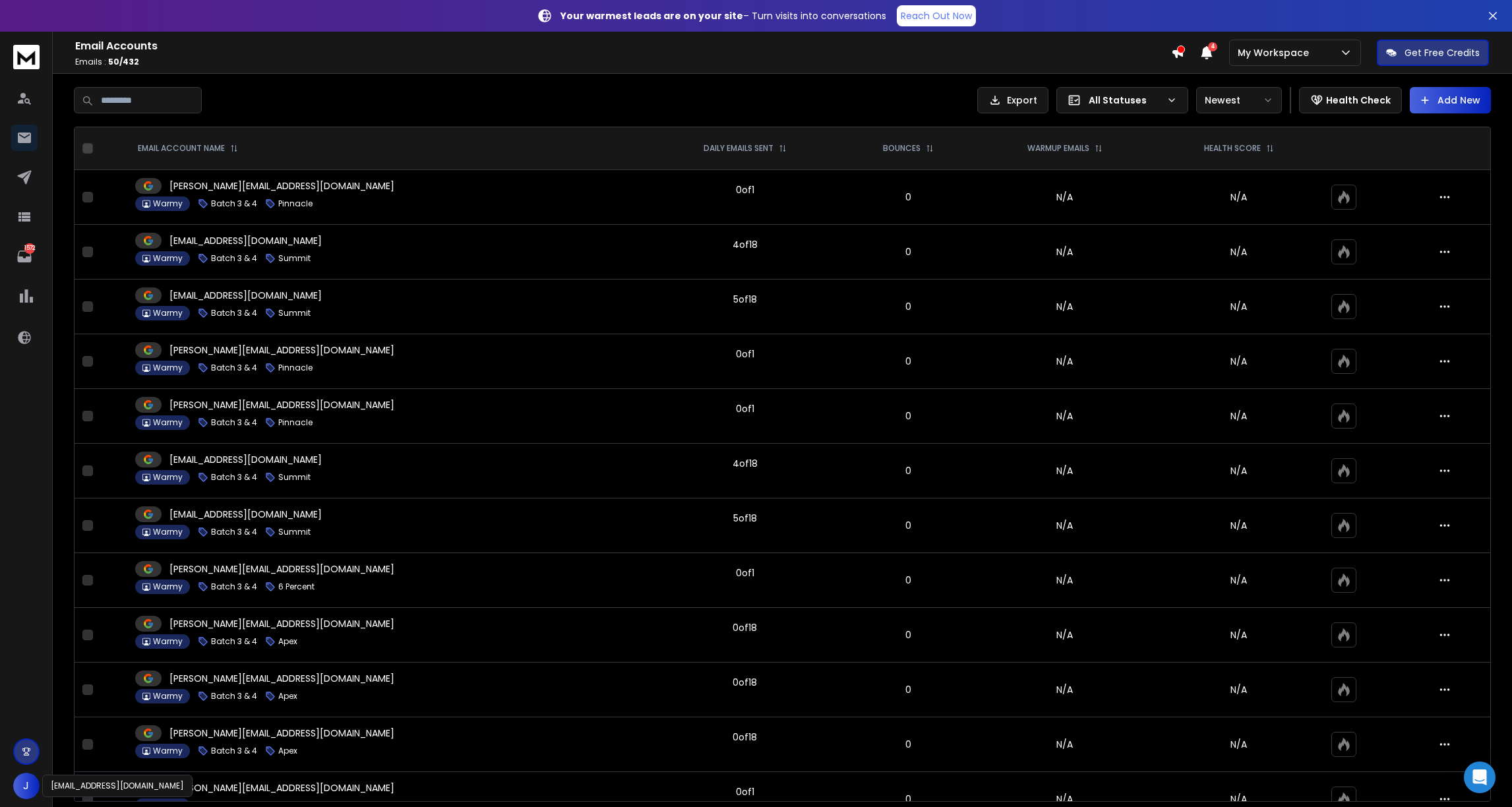
click at [34, 790] on span "J" at bounding box center [27, 787] width 27 height 27
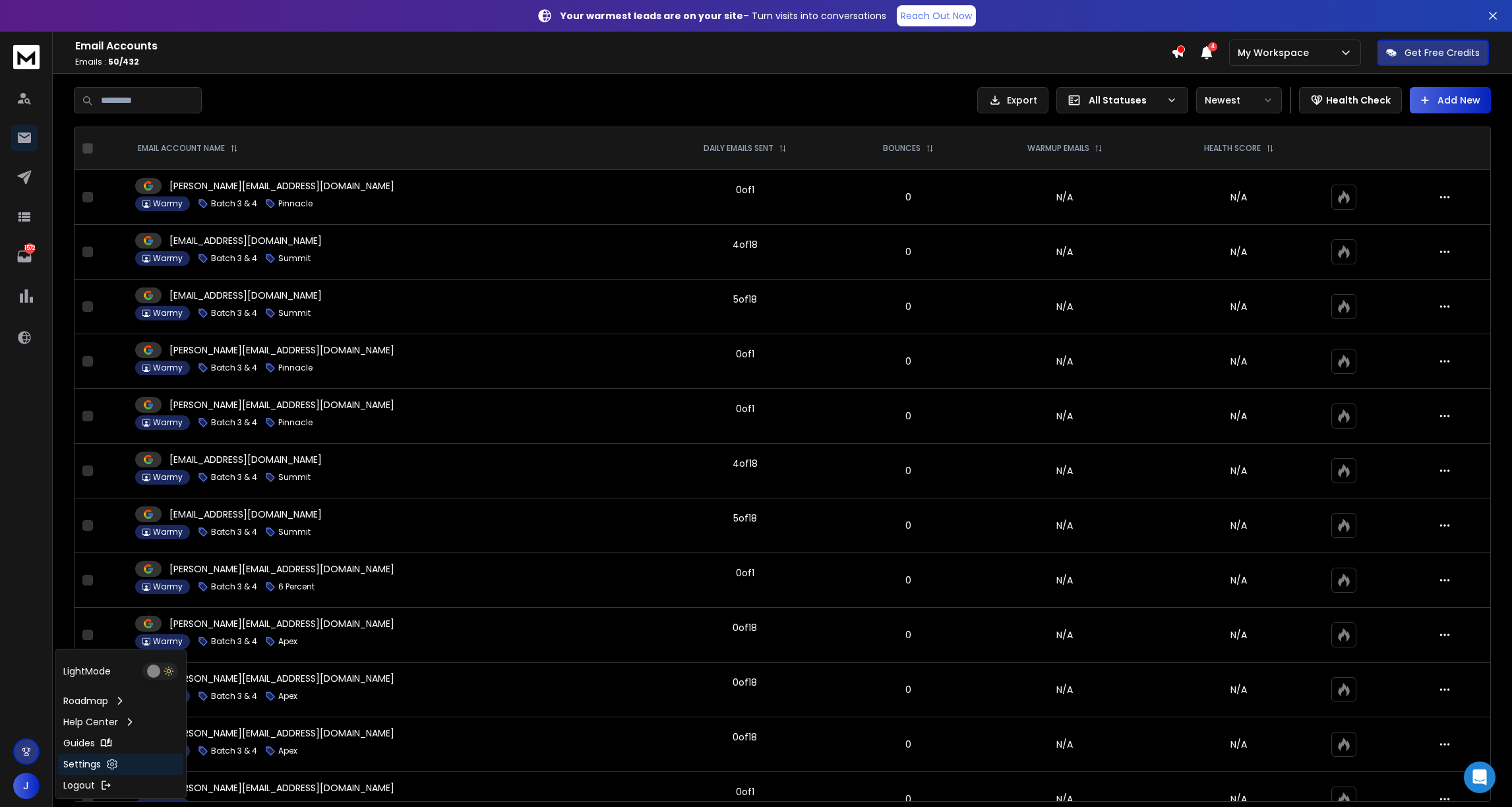
click at [70, 768] on p "Settings" at bounding box center [82, 764] width 37 height 13
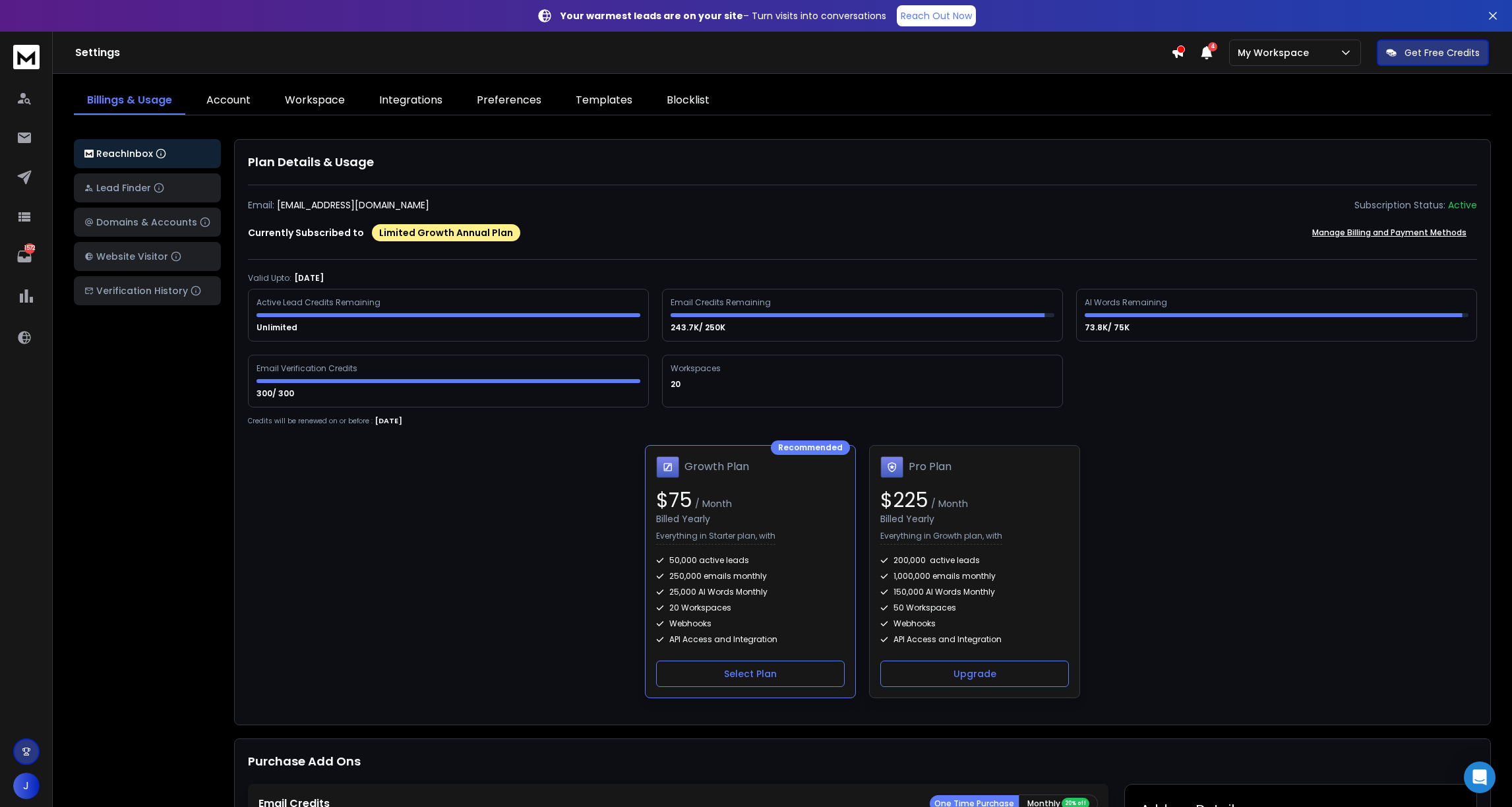
click at [328, 101] on link "Workspace" at bounding box center [314, 100] width 86 height 28
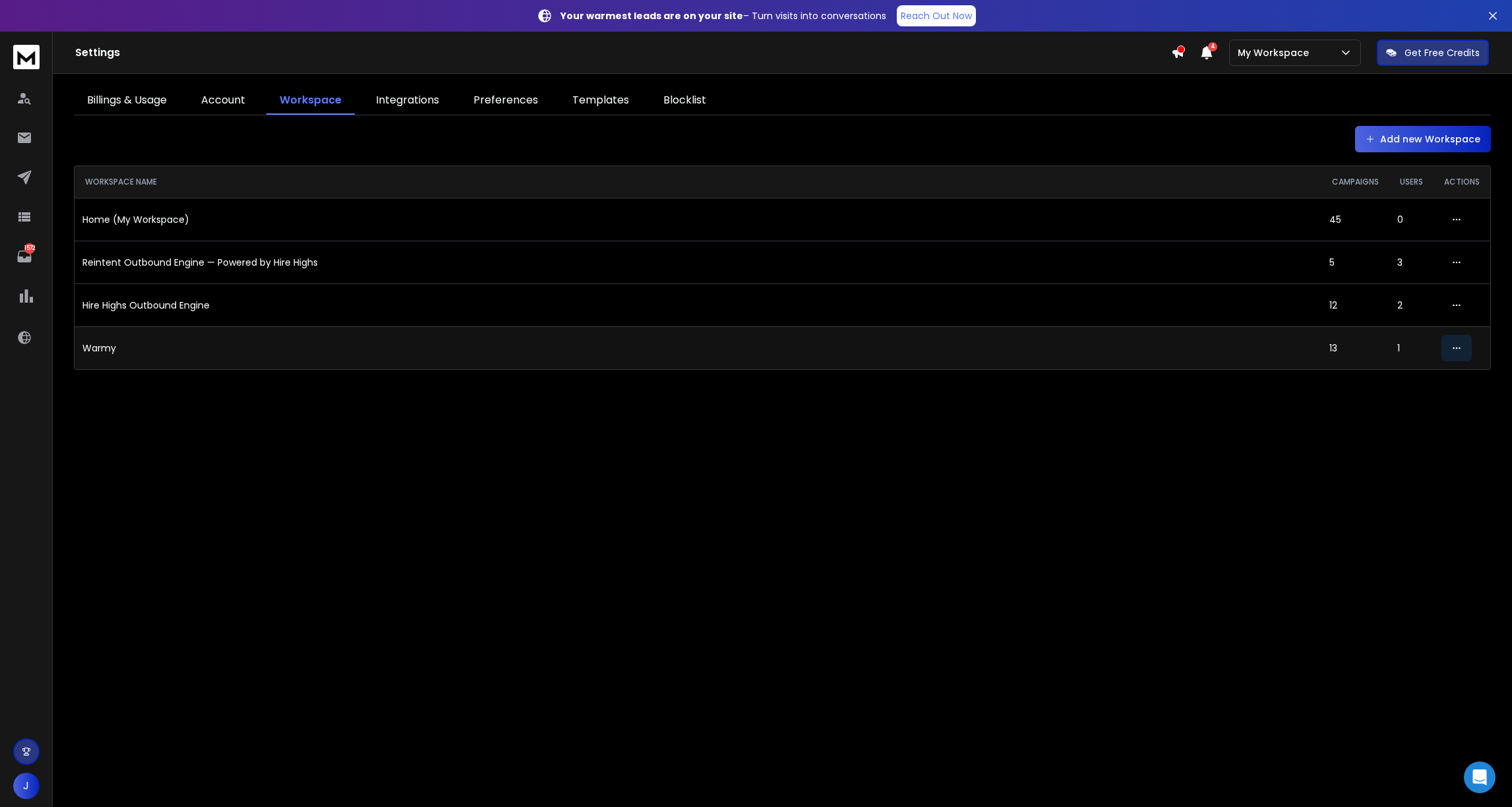
click at [1455, 350] on icon "button" at bounding box center [1456, 348] width 9 height 9
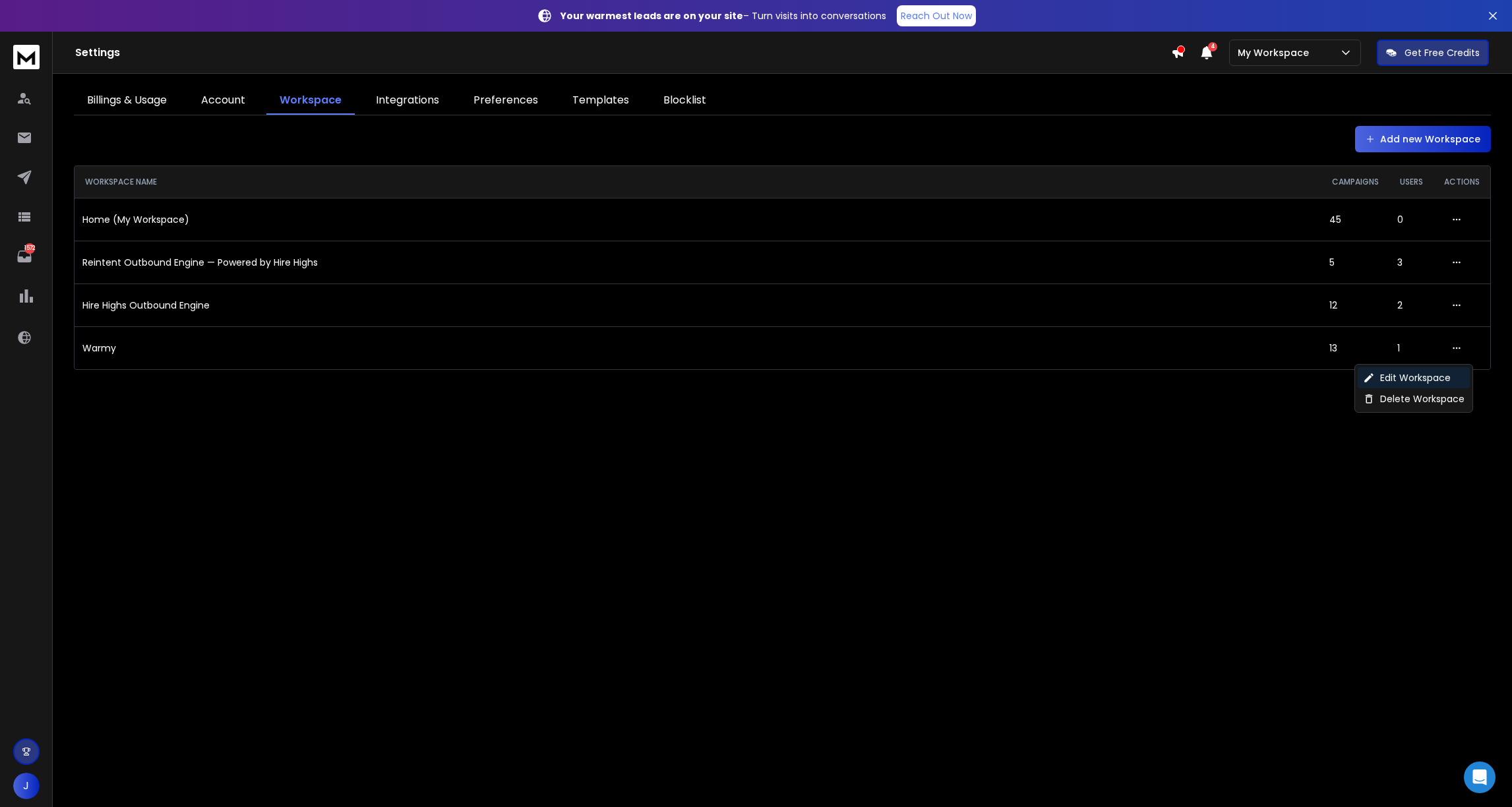
click at [1413, 370] on div "Edit Workspace" at bounding box center [1413, 378] width 112 height 21
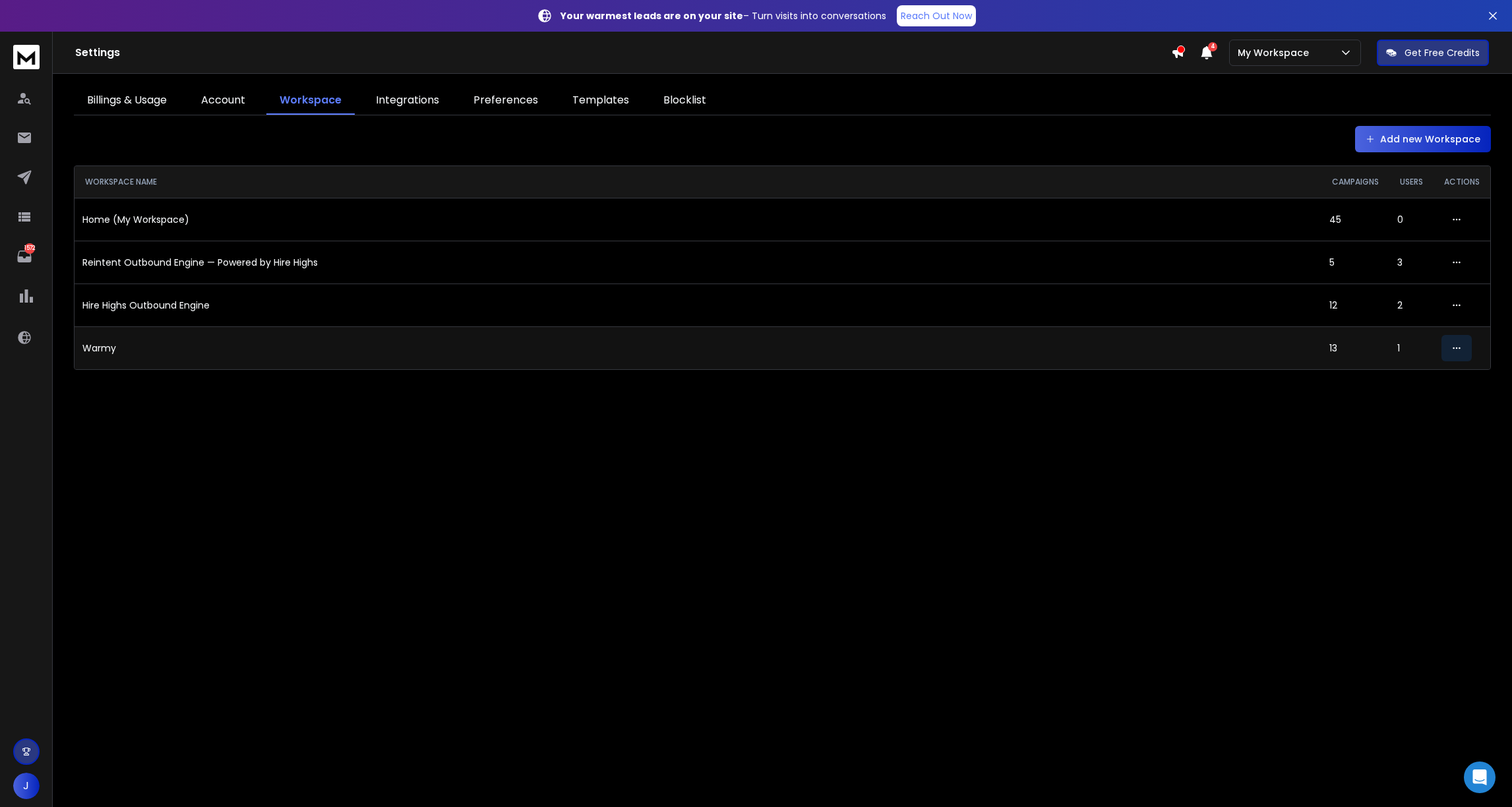
click at [1460, 347] on icon "button" at bounding box center [1456, 348] width 9 height 9
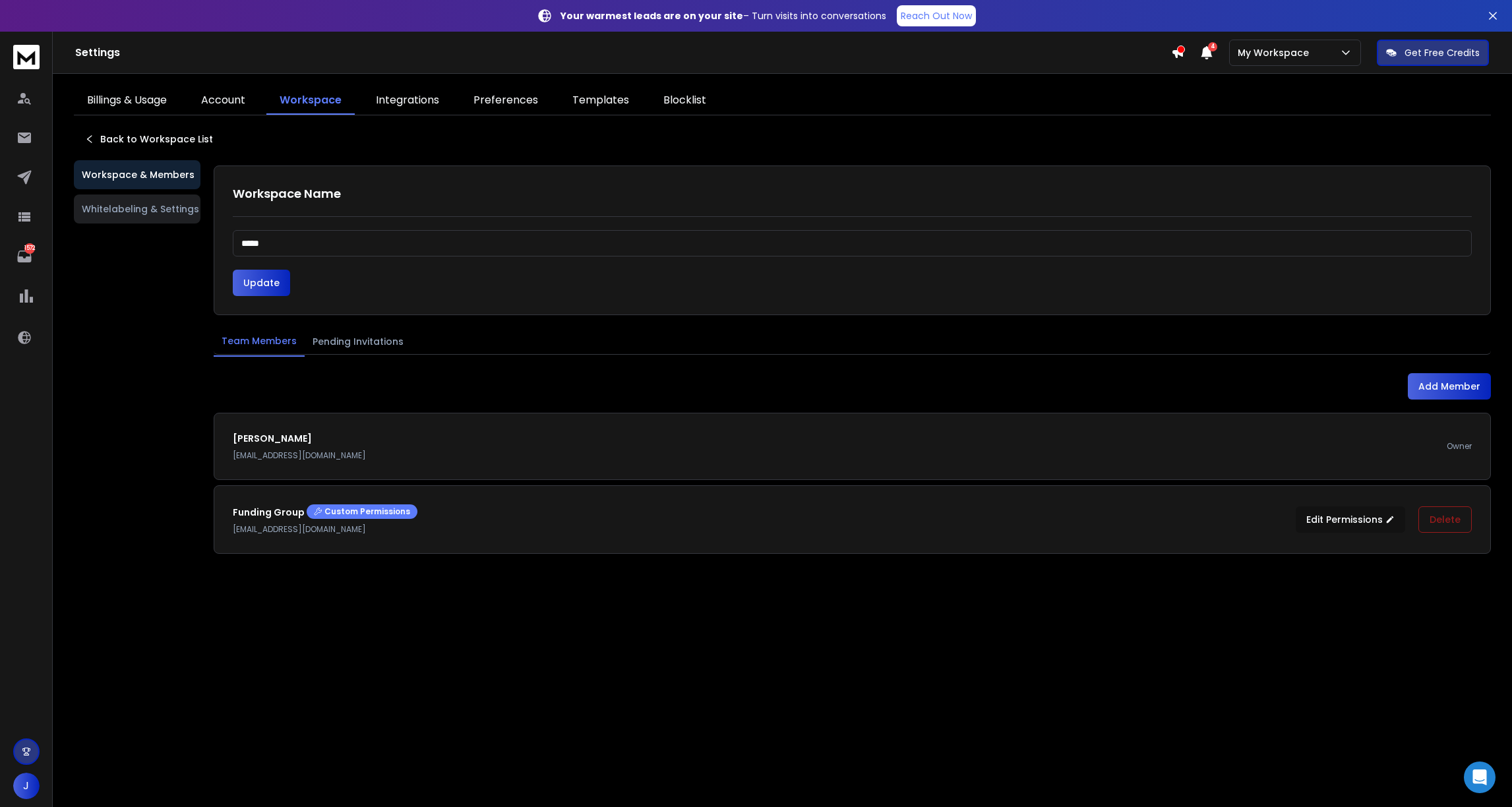
click at [161, 228] on div "Workspace & Members Whitelabeling & Settings Workspace Name ***** Update Team M…" at bounding box center [782, 359] width 1417 height 388
click at [1347, 520] on button "Edit Permissions" at bounding box center [1349, 520] width 109 height 27
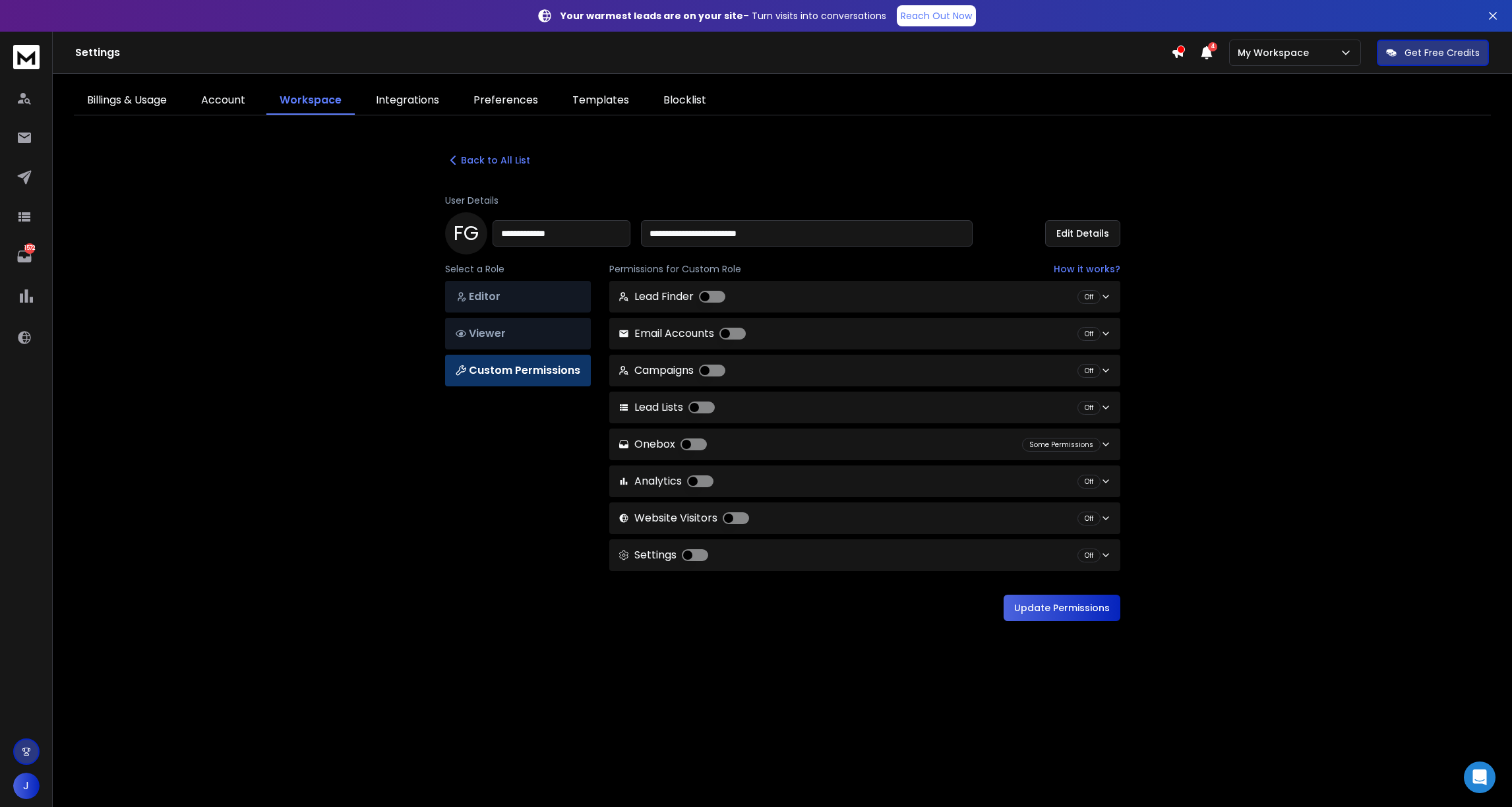
click at [736, 442] on div "Onebox Some Permissions" at bounding box center [859, 444] width 482 height 16
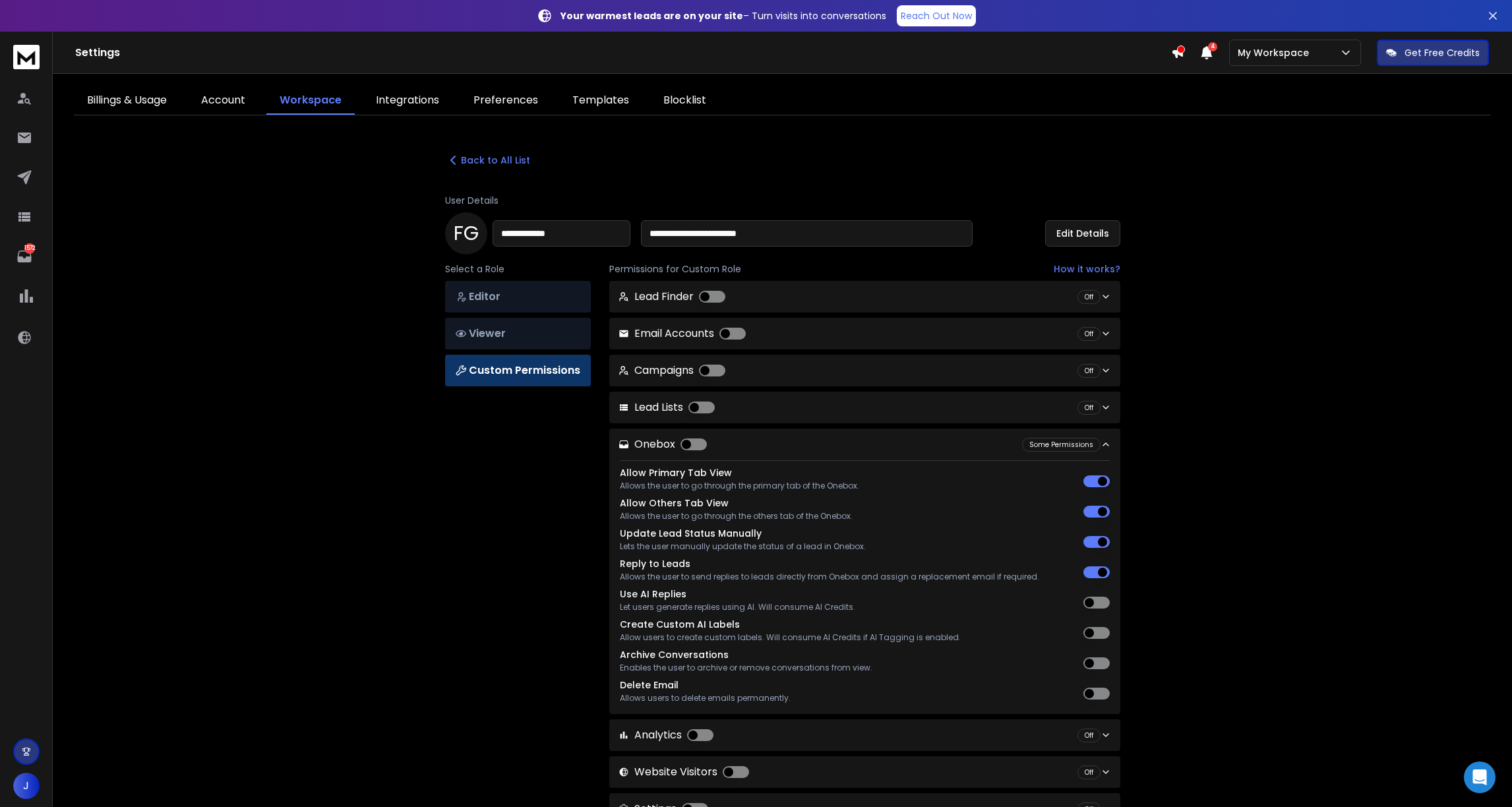
click at [733, 442] on div "Onebox Some Permissions" at bounding box center [859, 444] width 482 height 16
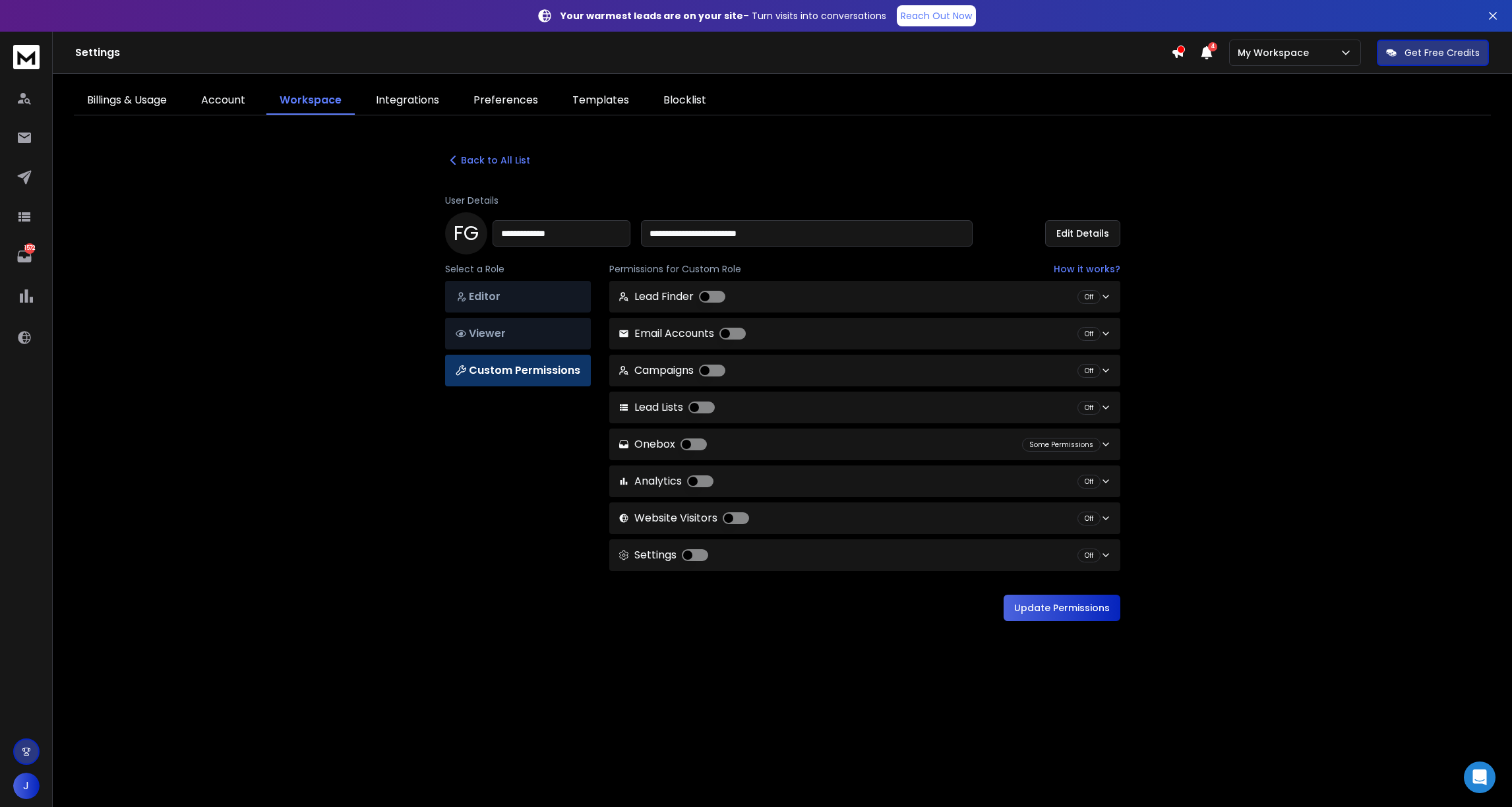
click at [729, 332] on button "button" at bounding box center [733, 333] width 27 height 12
click at [1063, 332] on div "All Permissions" at bounding box center [1067, 334] width 68 height 14
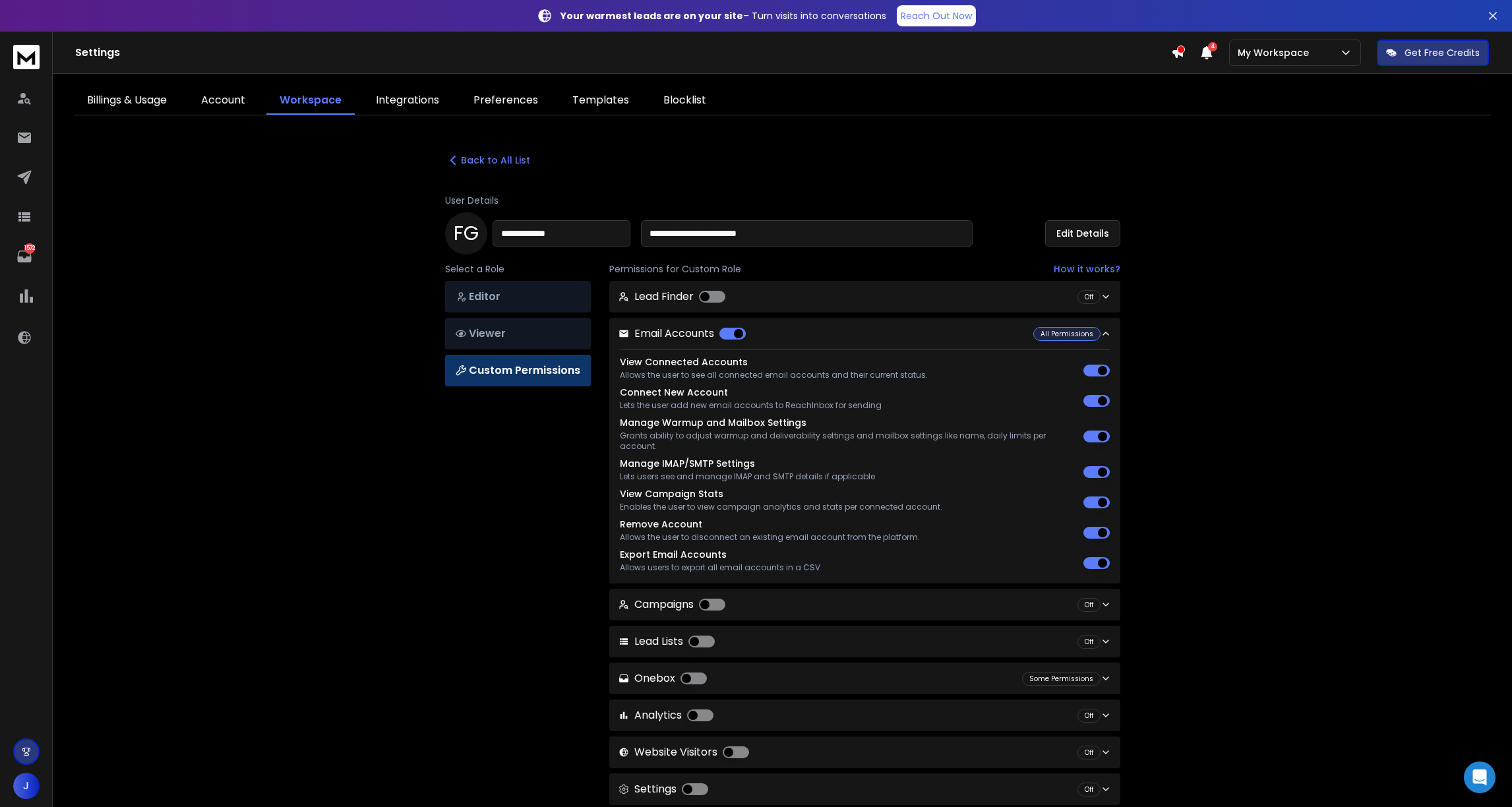
drag, startPoint x: 1095, startPoint y: 554, endPoint x: 1094, endPoint y: 546, distance: 8.1
click at [1095, 557] on button "Export Email Accounts" at bounding box center [1096, 563] width 27 height 12
click at [1097, 527] on button "Remove Account" at bounding box center [1096, 532] width 27 height 12
click at [1097, 497] on button "View Campaign Stats" at bounding box center [1096, 502] width 27 height 12
click at [735, 328] on button "button" at bounding box center [733, 333] width 27 height 12
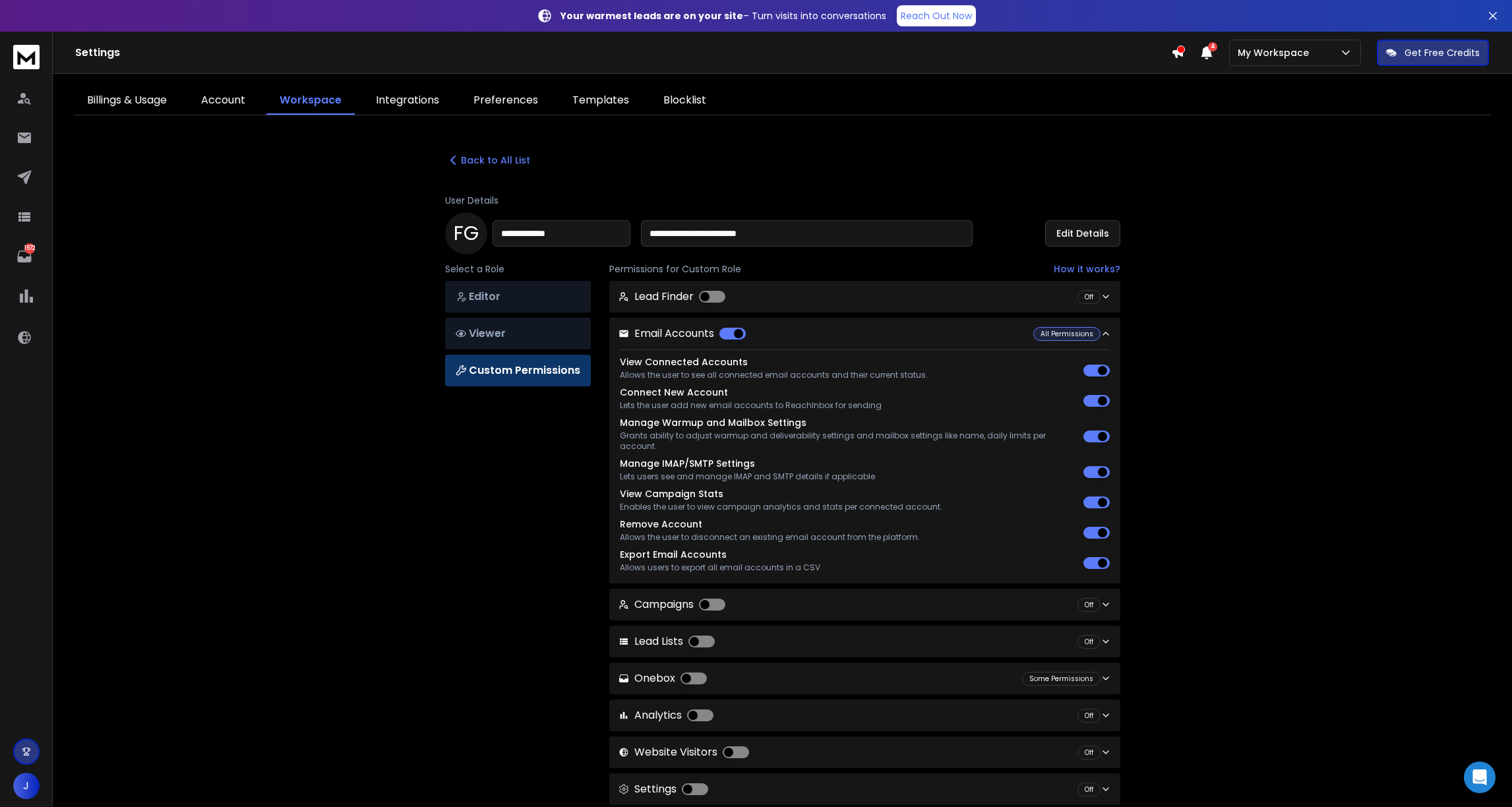
click at [1089, 527] on button "Remove Account" at bounding box center [1096, 532] width 27 height 12
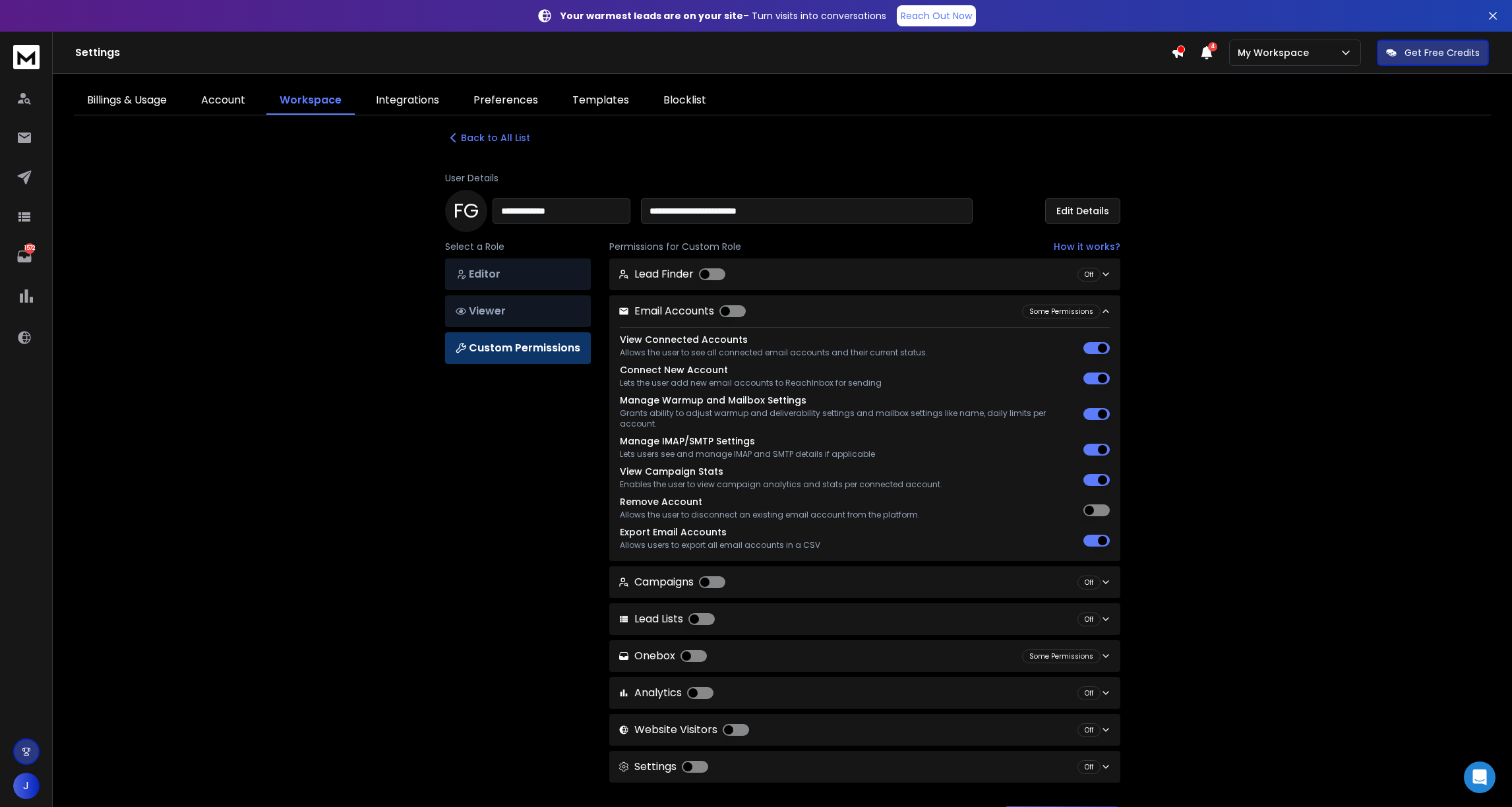
click at [1086, 650] on div "Some Permissions" at bounding box center [1061, 657] width 78 height 14
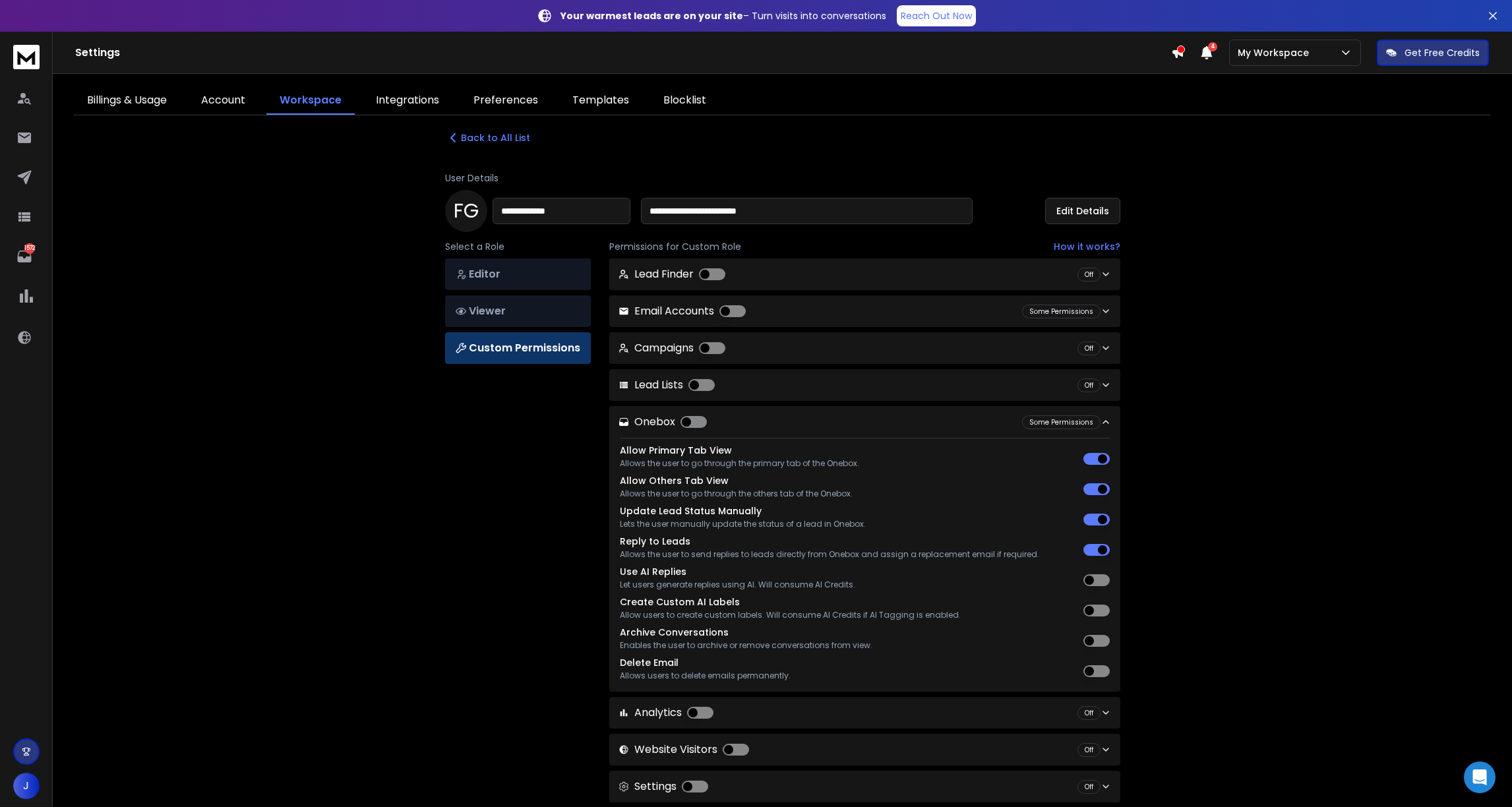
click at [680, 416] on button "button" at bounding box center [694, 421] width 27 height 12
click at [1090, 667] on button "Delete Email" at bounding box center [1096, 671] width 27 height 12
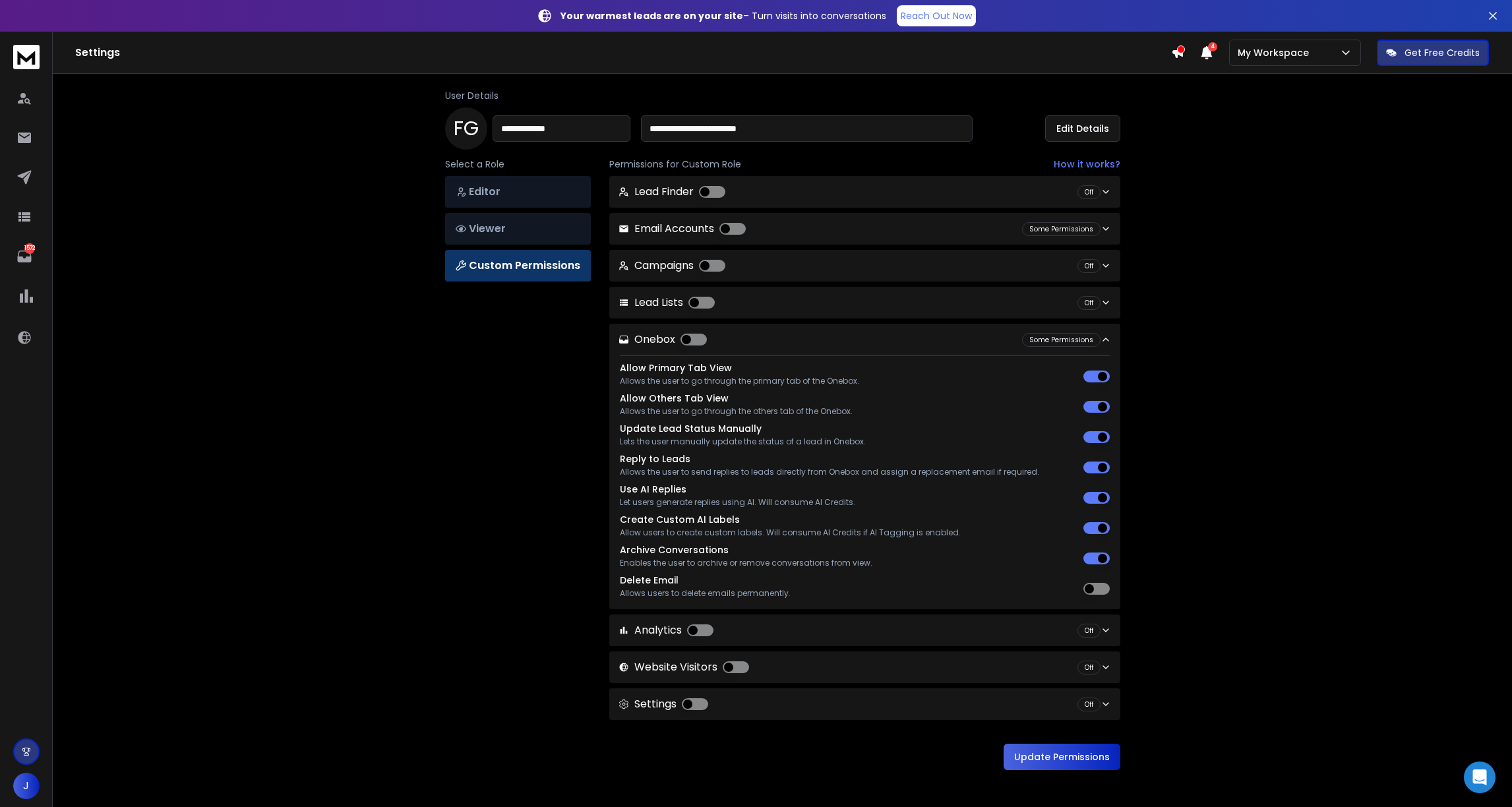
scroll to position [55, 0]
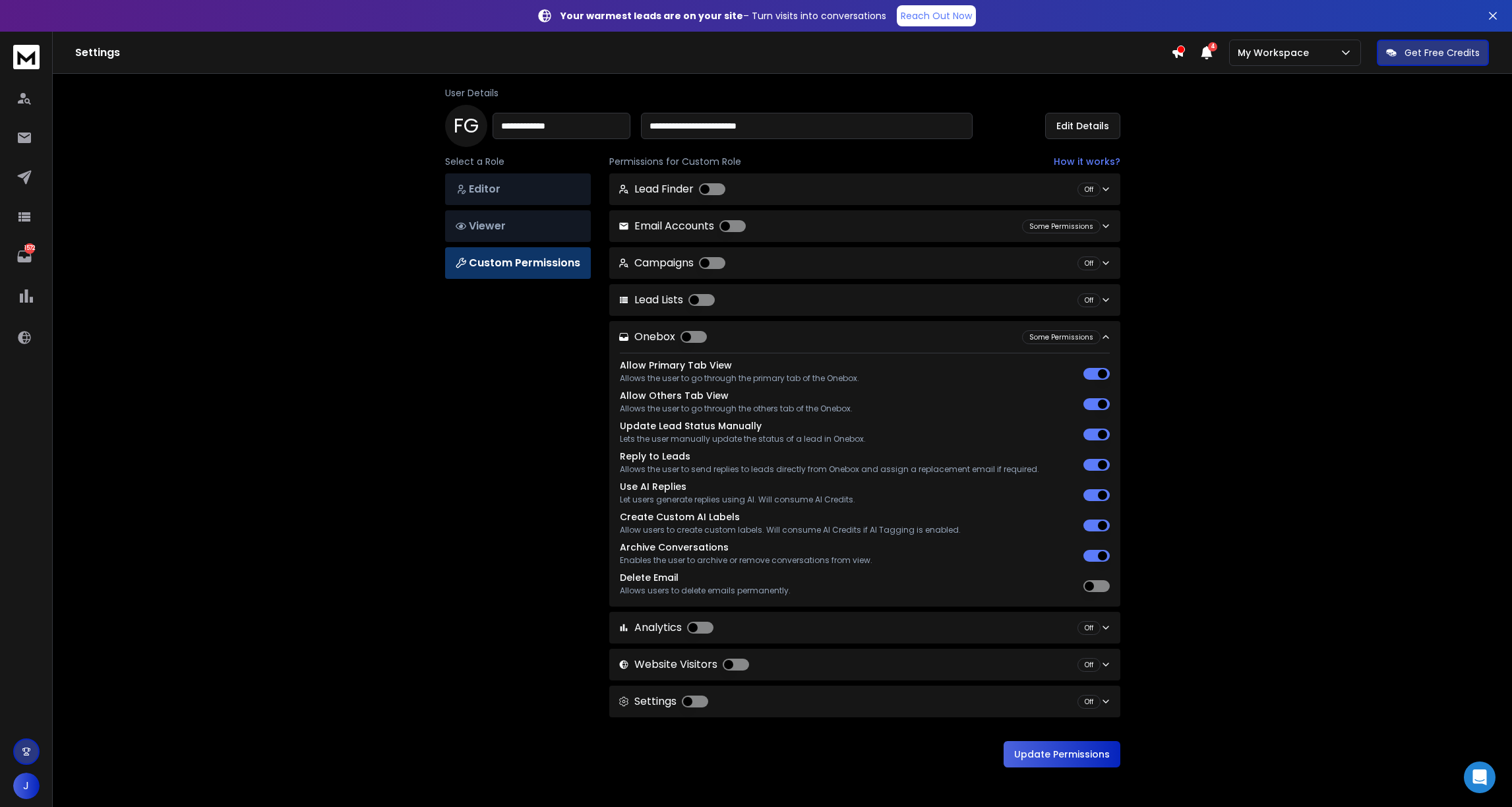
click at [1065, 766] on button "Update Permissions" at bounding box center [1062, 755] width 116 height 27
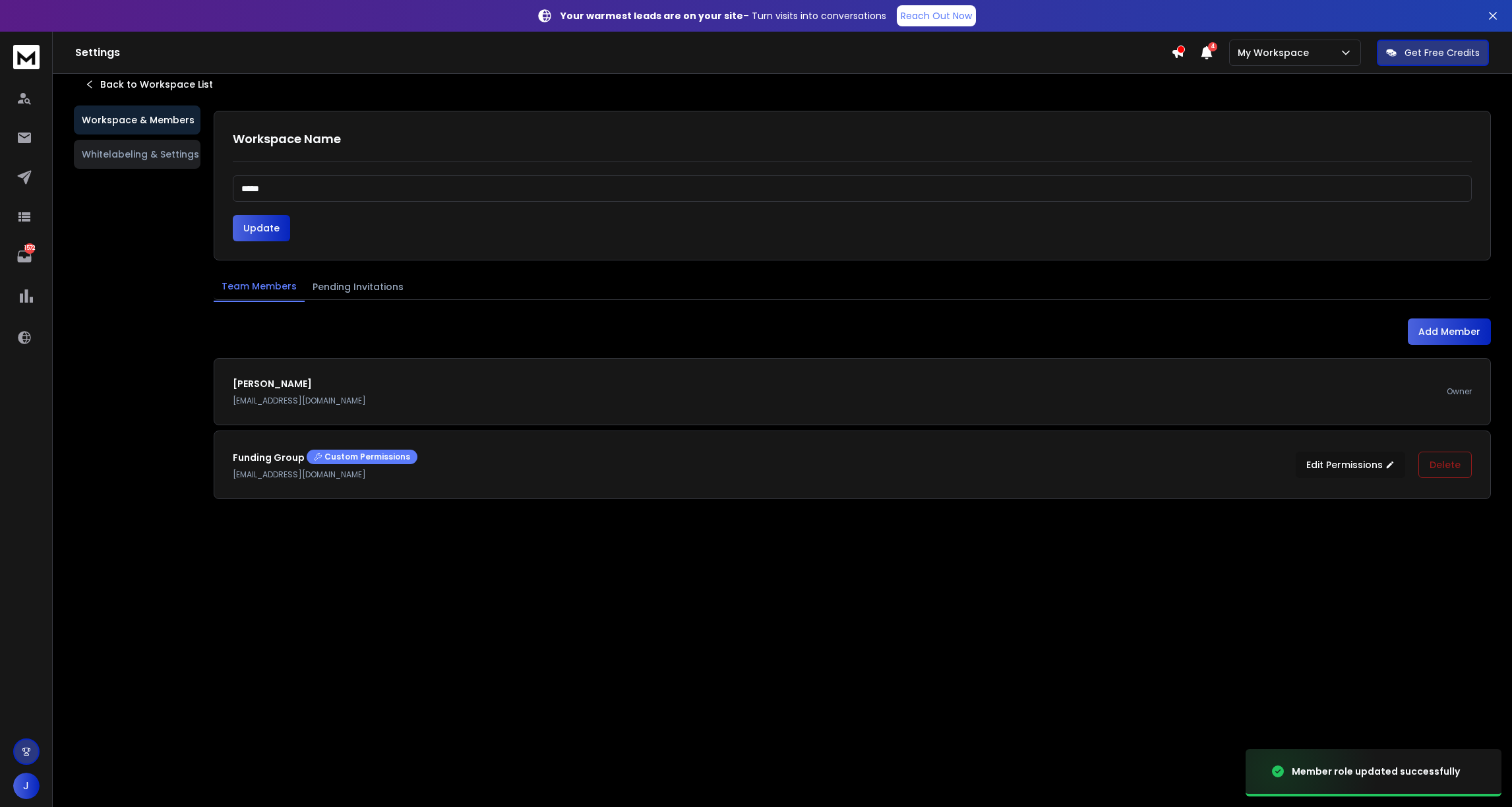
click at [1374, 467] on button "Edit Permissions" at bounding box center [1349, 465] width 109 height 27
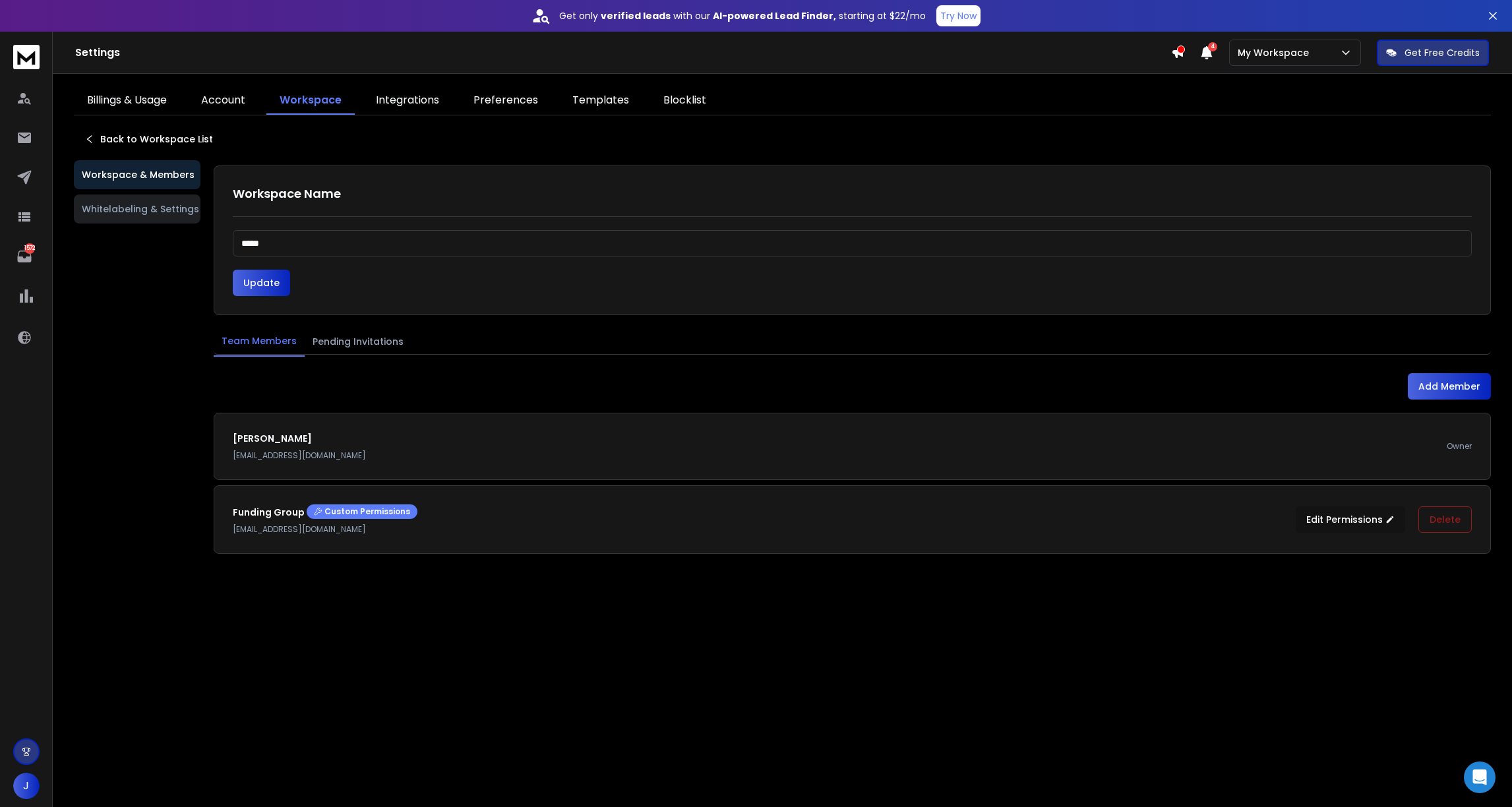
click at [1334, 521] on button "Edit Permissions" at bounding box center [1349, 520] width 109 height 27
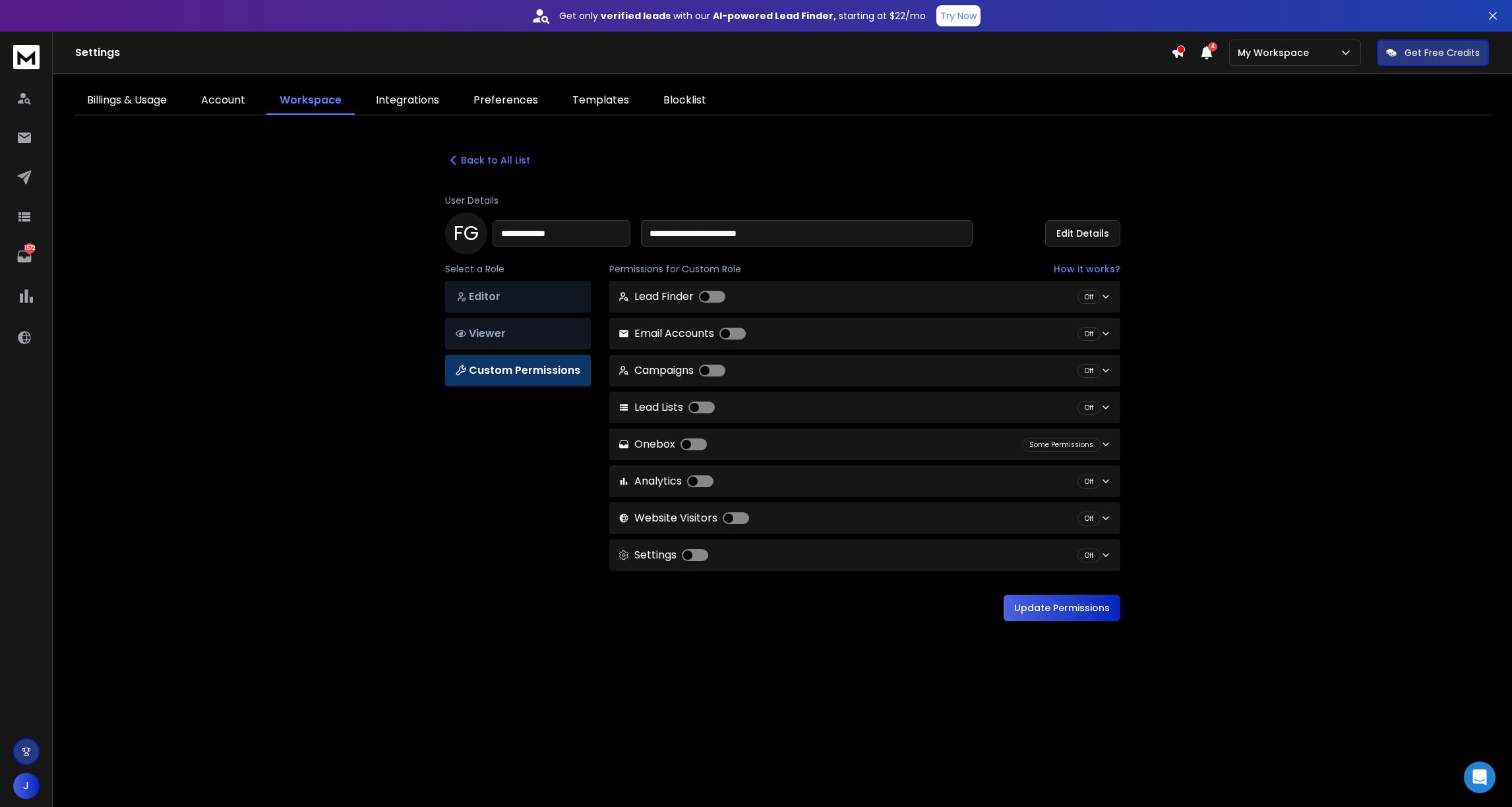
click at [737, 332] on button "button" at bounding box center [733, 333] width 27 height 12
click at [697, 442] on button "button" at bounding box center [694, 444] width 27 height 12
click at [1037, 592] on div "Permissions for Custom Role How it works? Lead Finder Off Email Accounts All Pe…" at bounding box center [864, 432] width 511 height 340
click at [1035, 600] on button "Update Permissions" at bounding box center [1062, 608] width 116 height 27
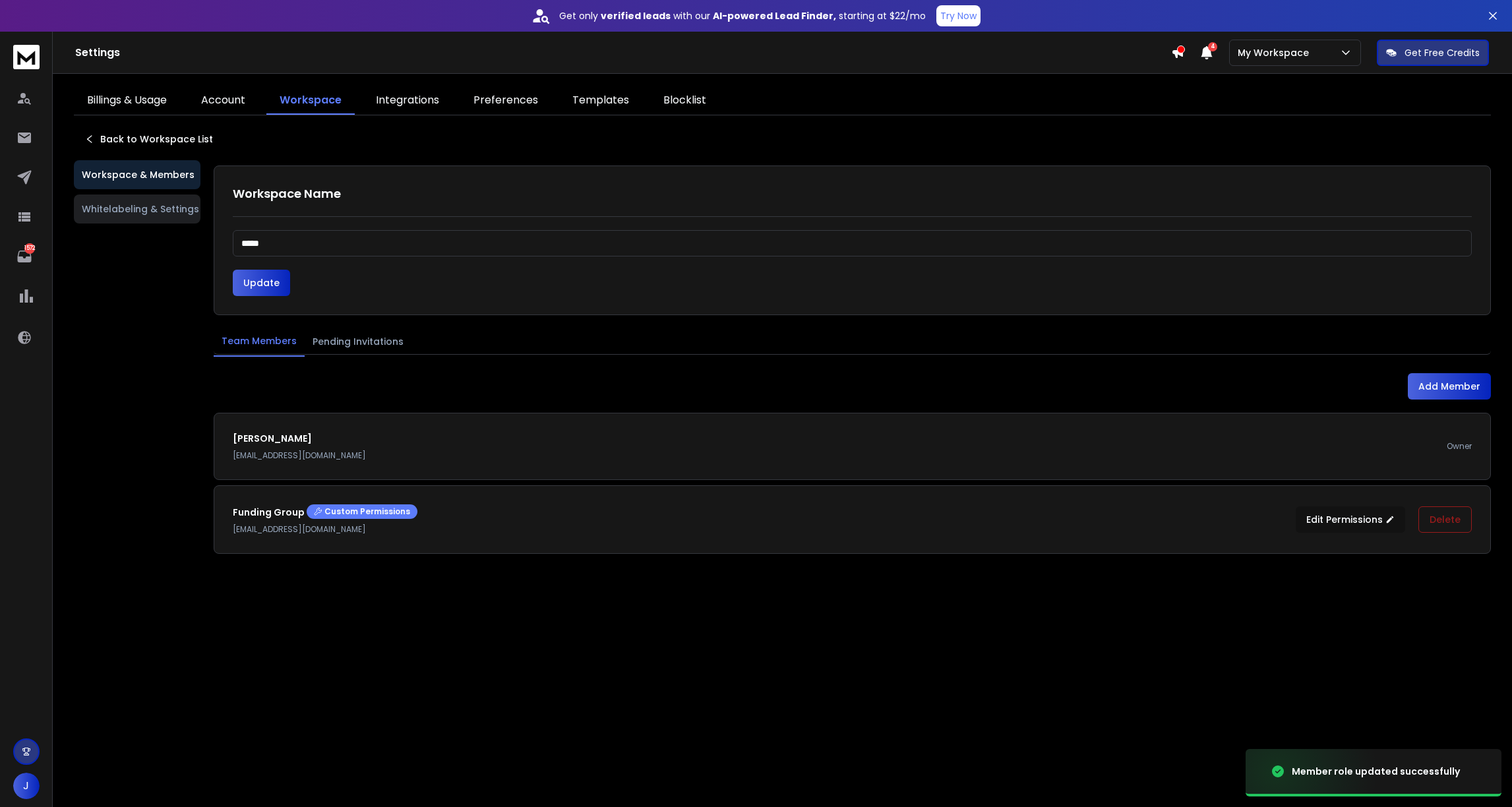
click at [155, 192] on div "Workspace & Members Whitelabeling & Settings" at bounding box center [137, 192] width 126 height 27
click at [155, 201] on button "Whitelabeling & Settings" at bounding box center [137, 209] width 126 height 29
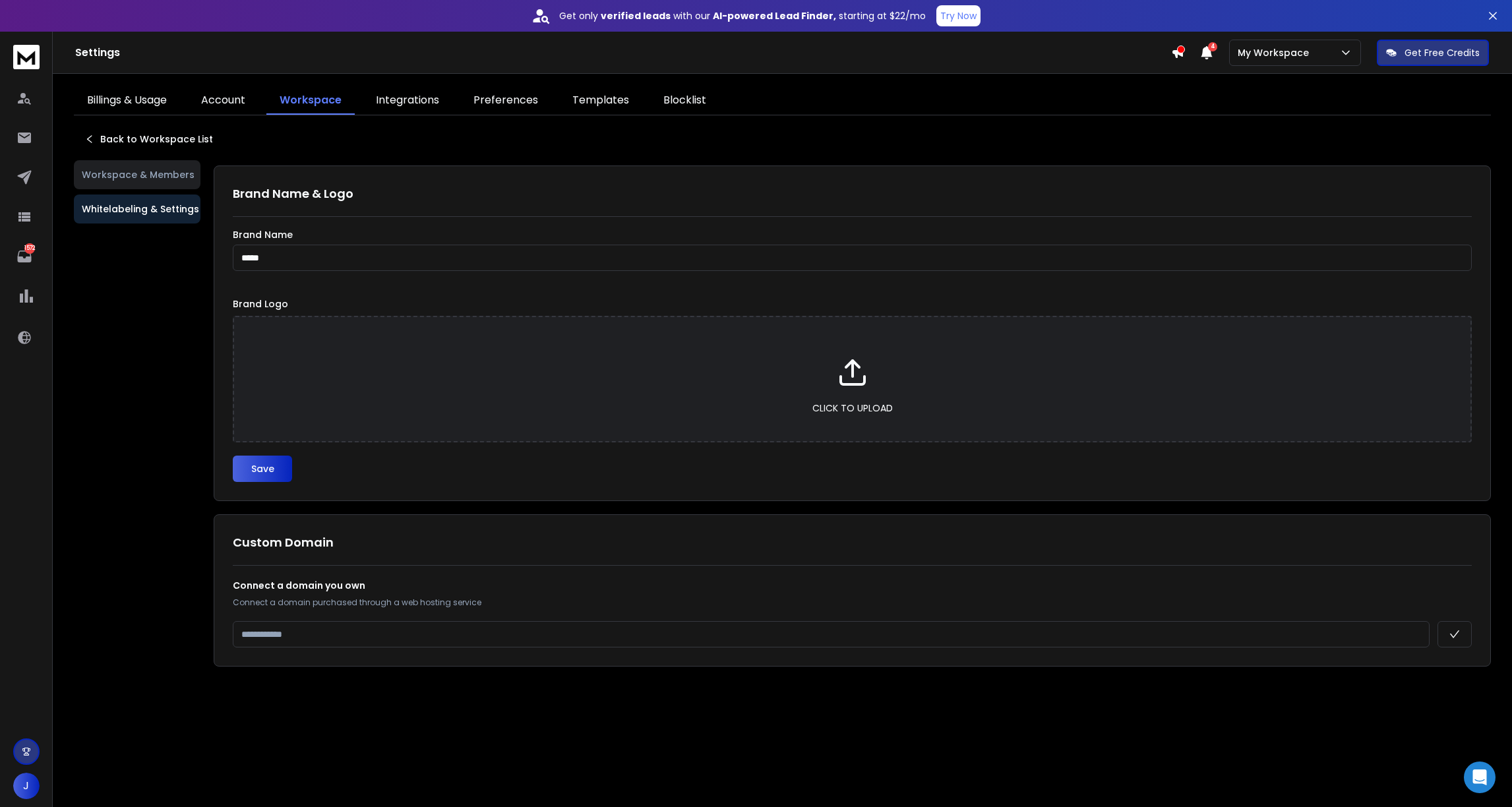
click at [153, 176] on button "Workspace & Members" at bounding box center [137, 174] width 126 height 29
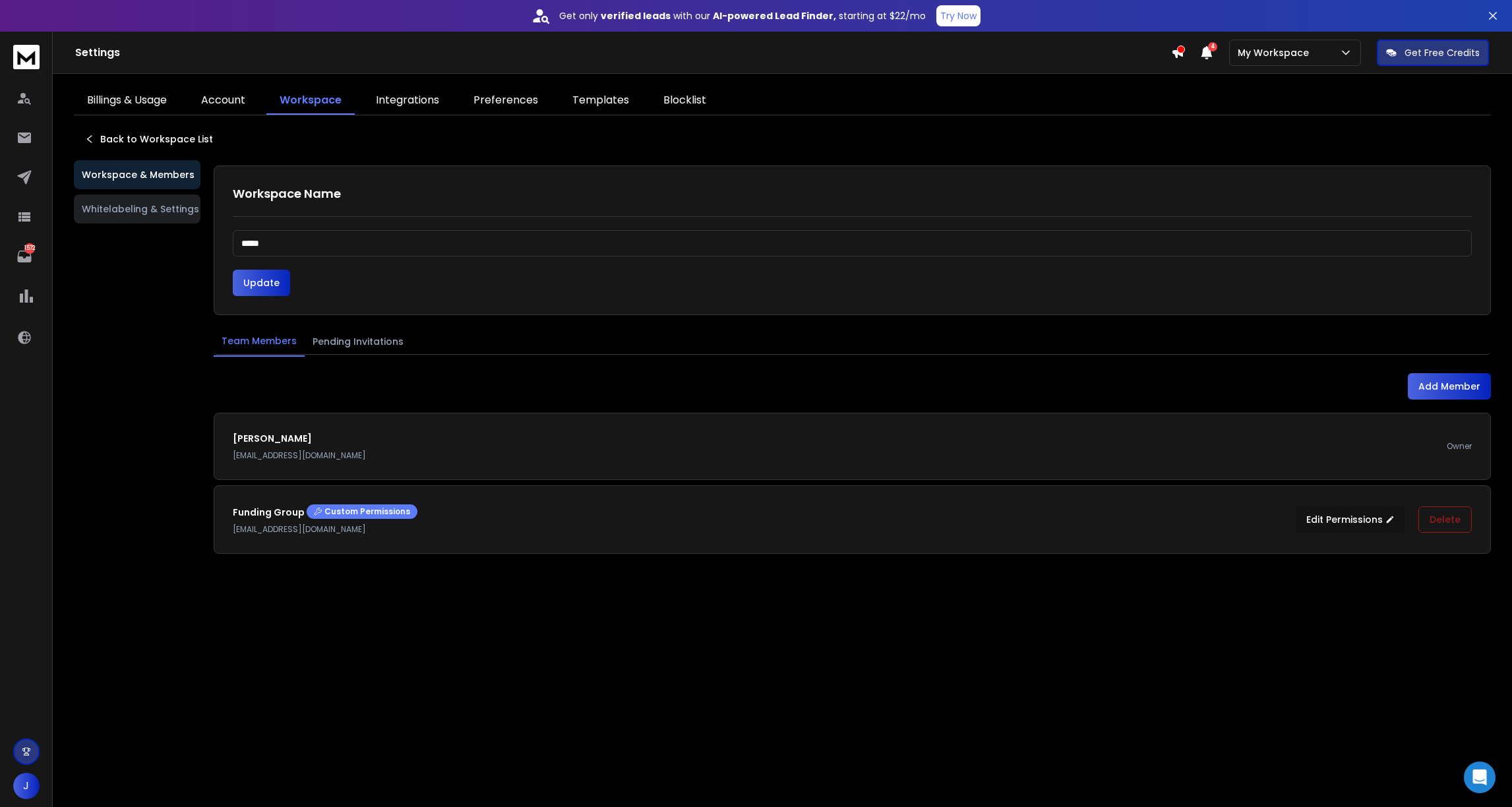
click at [1382, 519] on button "Edit Permissions" at bounding box center [1349, 520] width 109 height 27
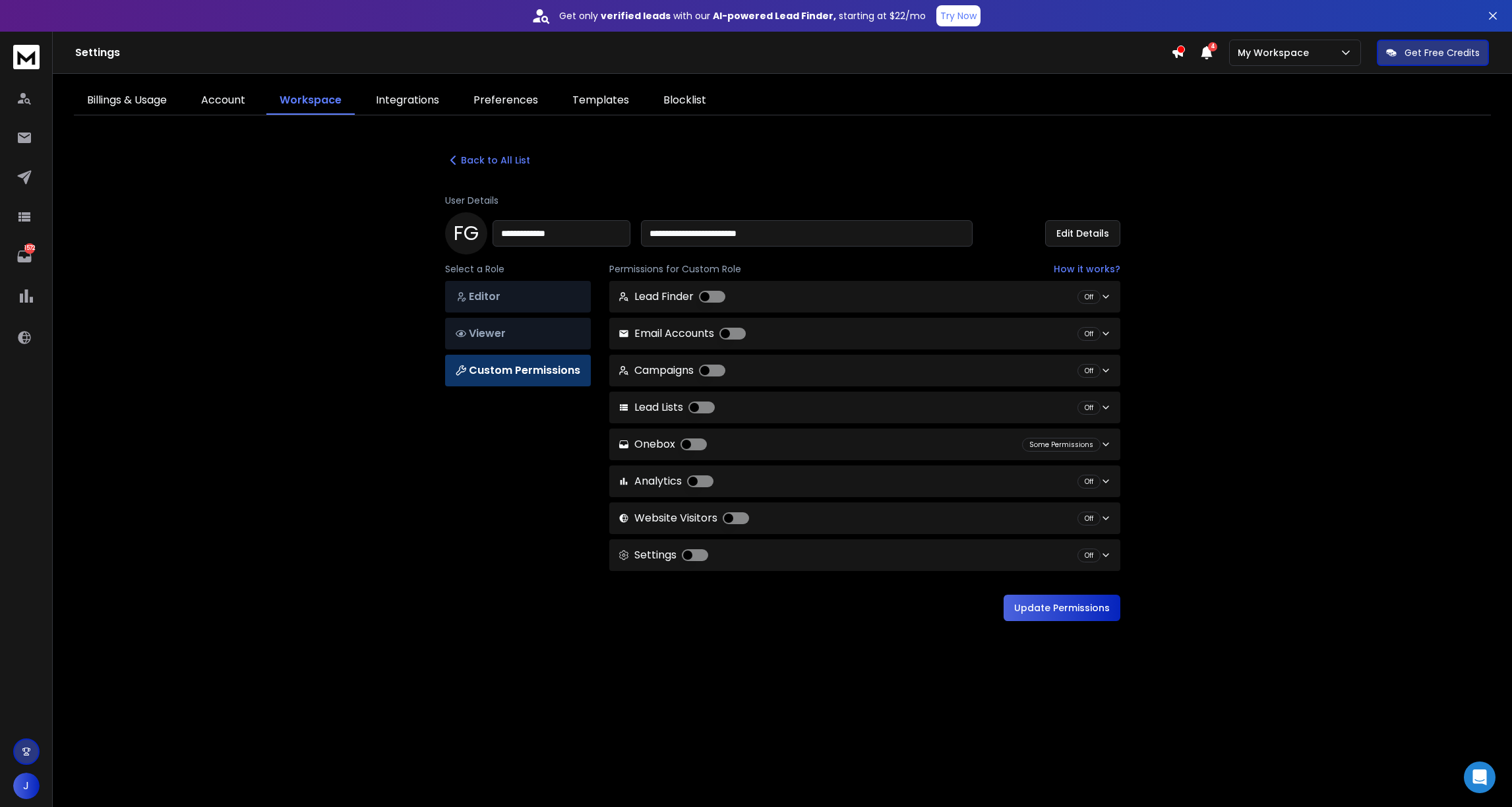
drag, startPoint x: 801, startPoint y: 234, endPoint x: 582, endPoint y: 215, distance: 219.8
click at [582, 215] on div "**********" at bounding box center [744, 233] width 600 height 42
drag, startPoint x: 931, startPoint y: 168, endPoint x: 820, endPoint y: 168, distance: 111.0
click at [931, 168] on form "**********" at bounding box center [783, 387] width 675 height 522
click at [461, 156] on button "Back to All List" at bounding box center [488, 160] width 85 height 16
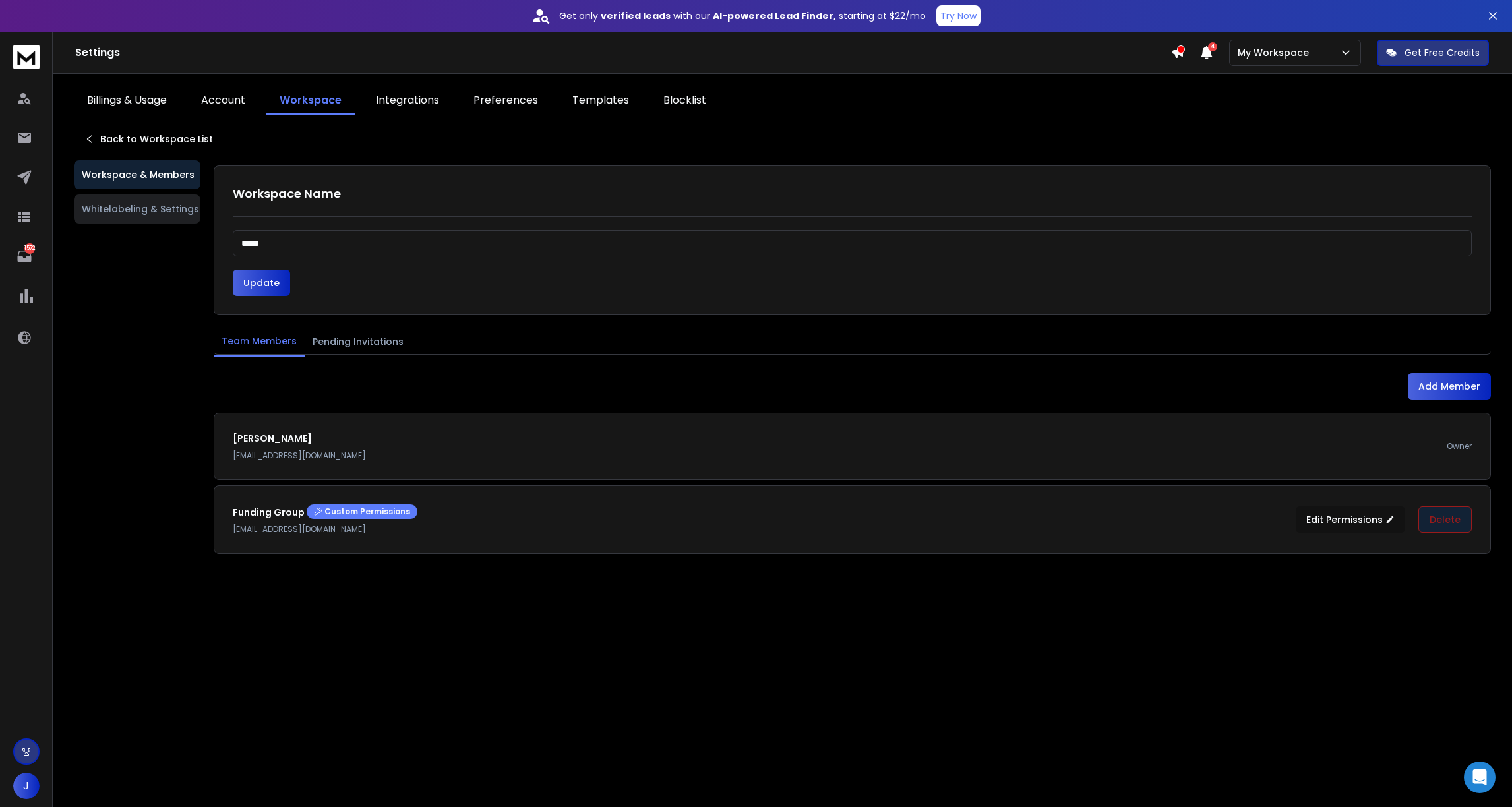
click at [1446, 517] on button "Delete" at bounding box center [1444, 520] width 53 height 27
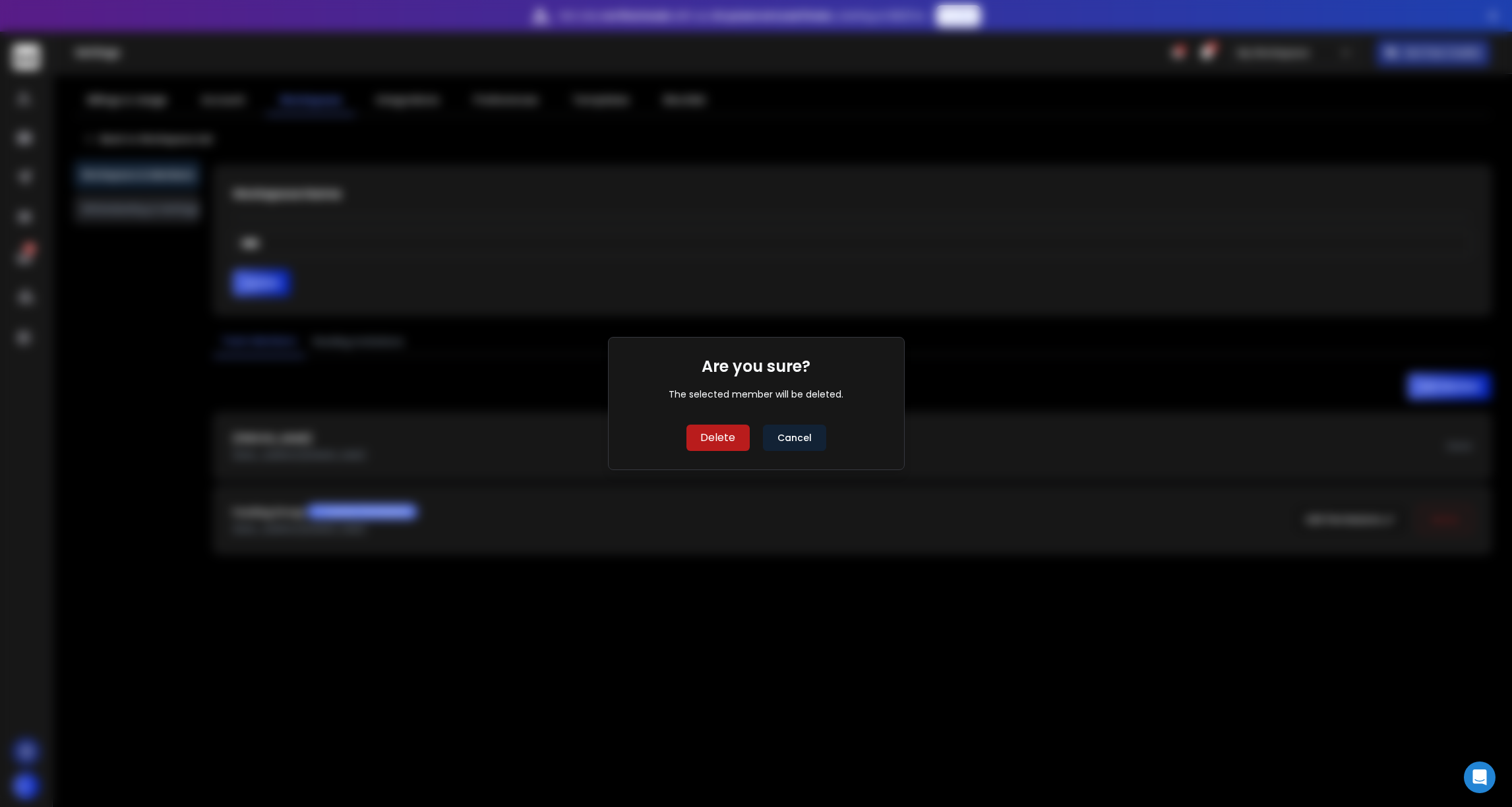
click at [718, 433] on button "Delete" at bounding box center [718, 438] width 63 height 27
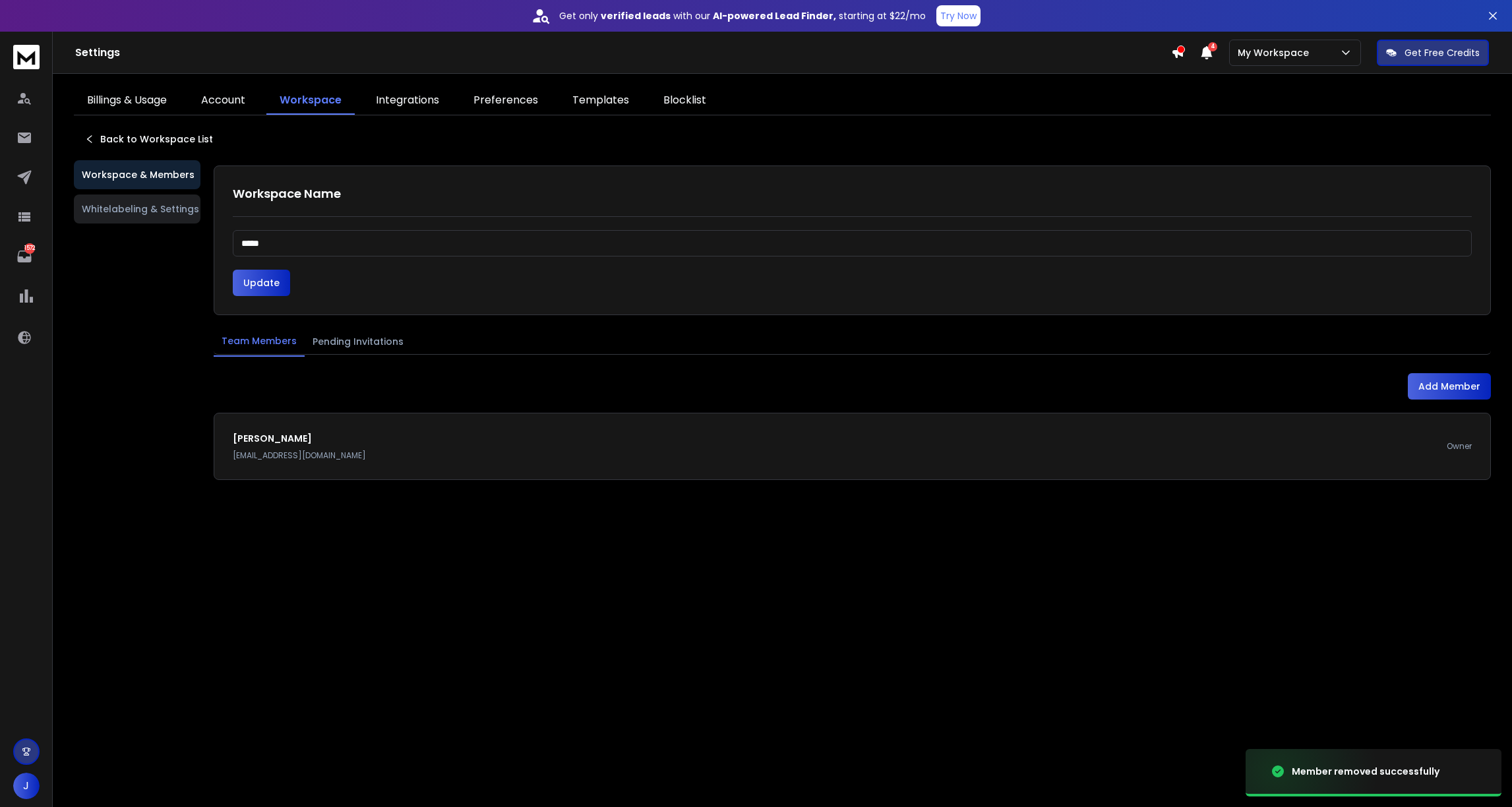
click at [1429, 384] on button "Add Member" at bounding box center [1450, 387] width 84 height 27
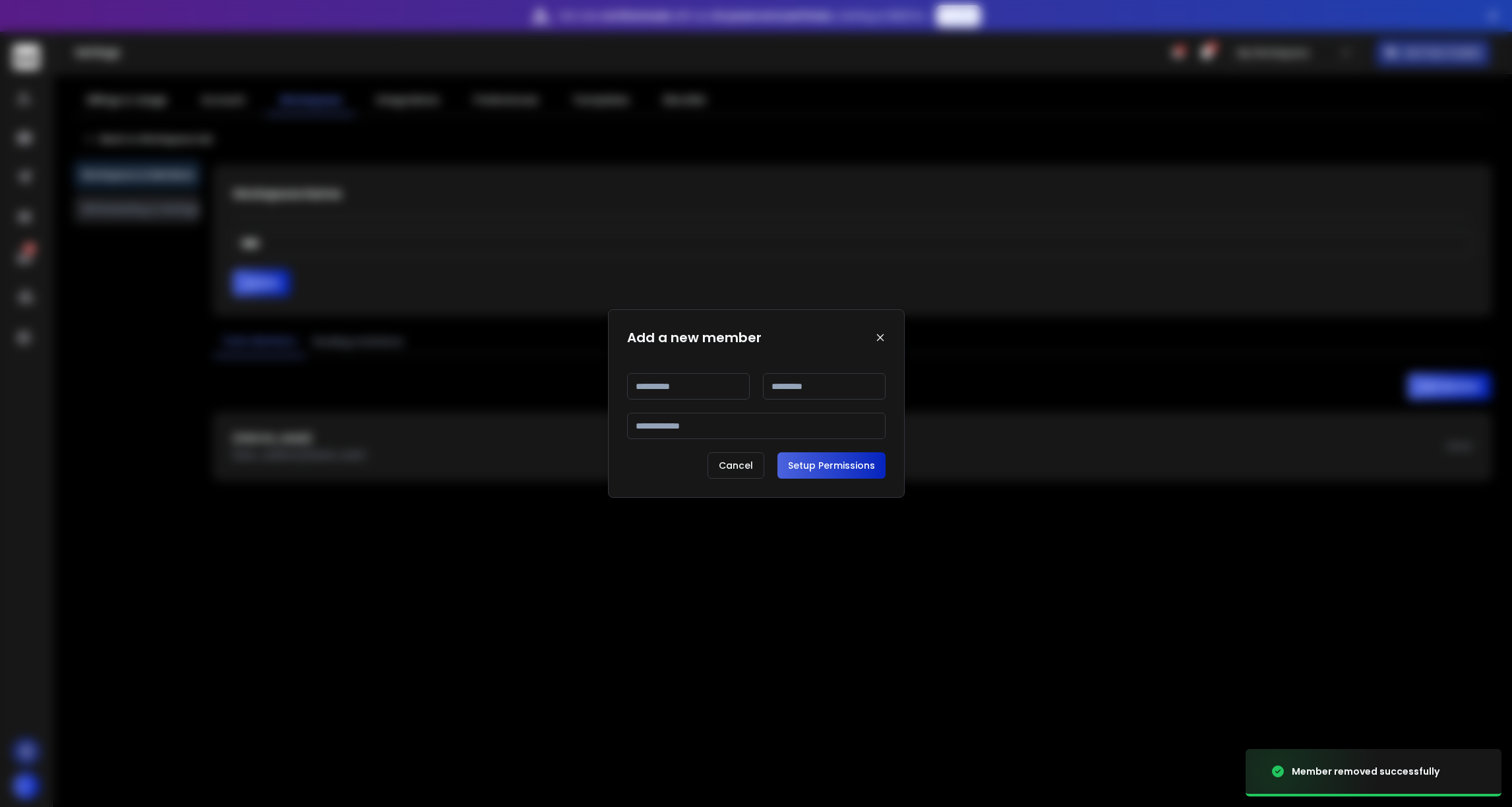
click at [699, 389] on input at bounding box center [688, 387] width 123 height 27
type input "*******"
type input "*****"
paste input "**********"
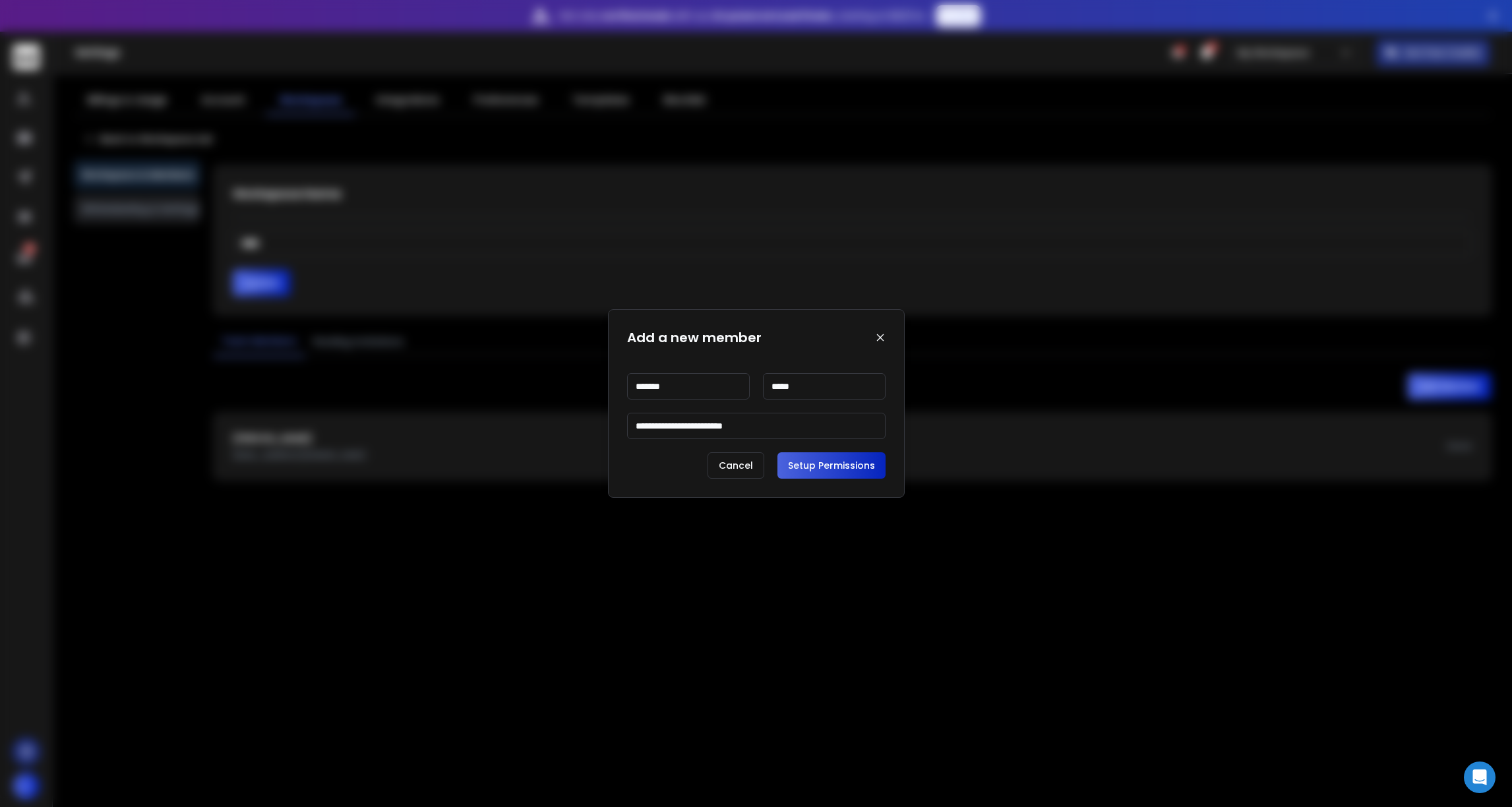
type input "**********"
click at [806, 460] on button "Setup Permissions" at bounding box center [832, 466] width 108 height 27
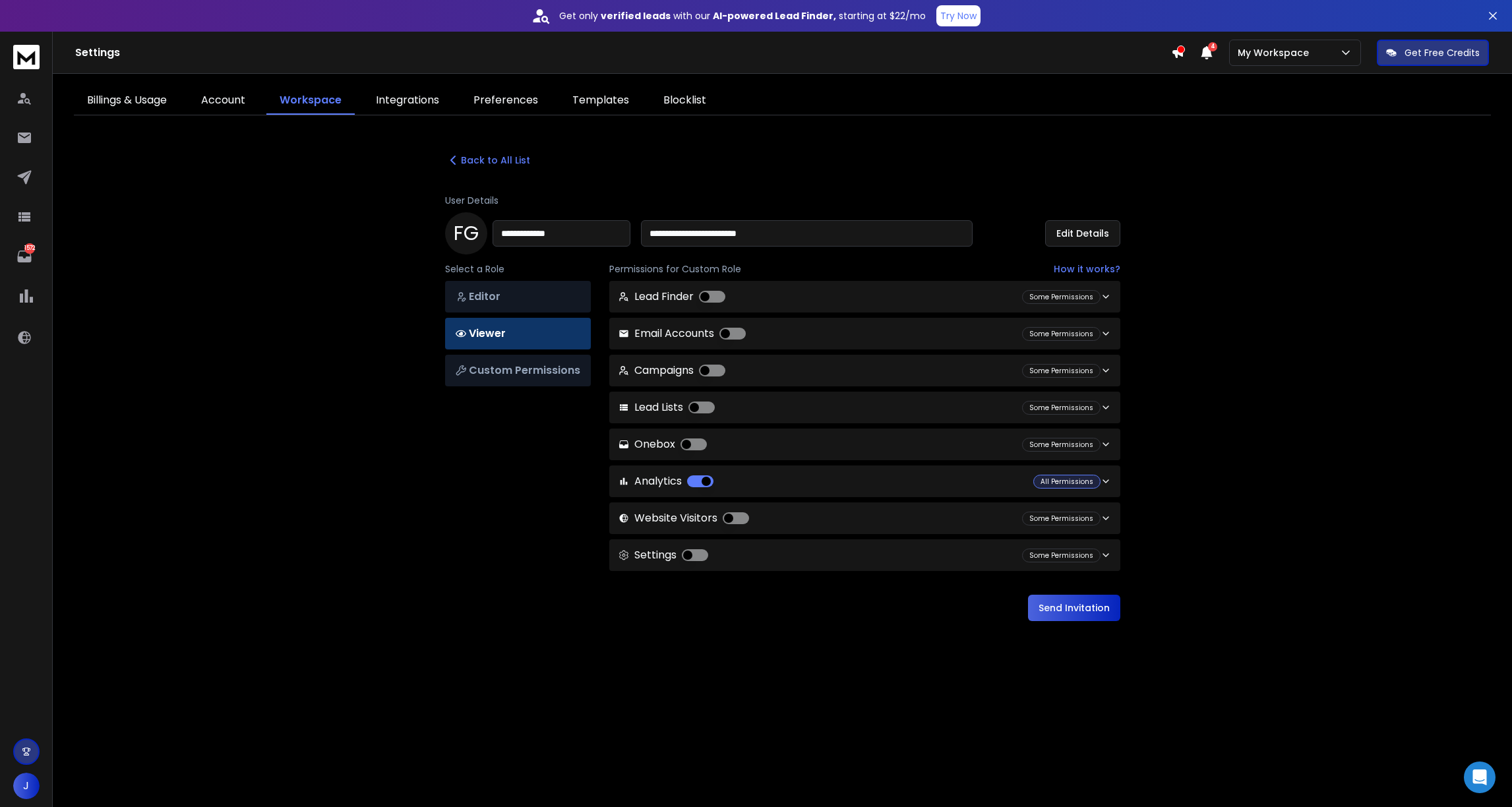
click at [699, 480] on button "button" at bounding box center [700, 481] width 27 height 12
click at [689, 443] on button "button" at bounding box center [694, 444] width 27 height 12
click at [733, 335] on button "button" at bounding box center [733, 333] width 27 height 12
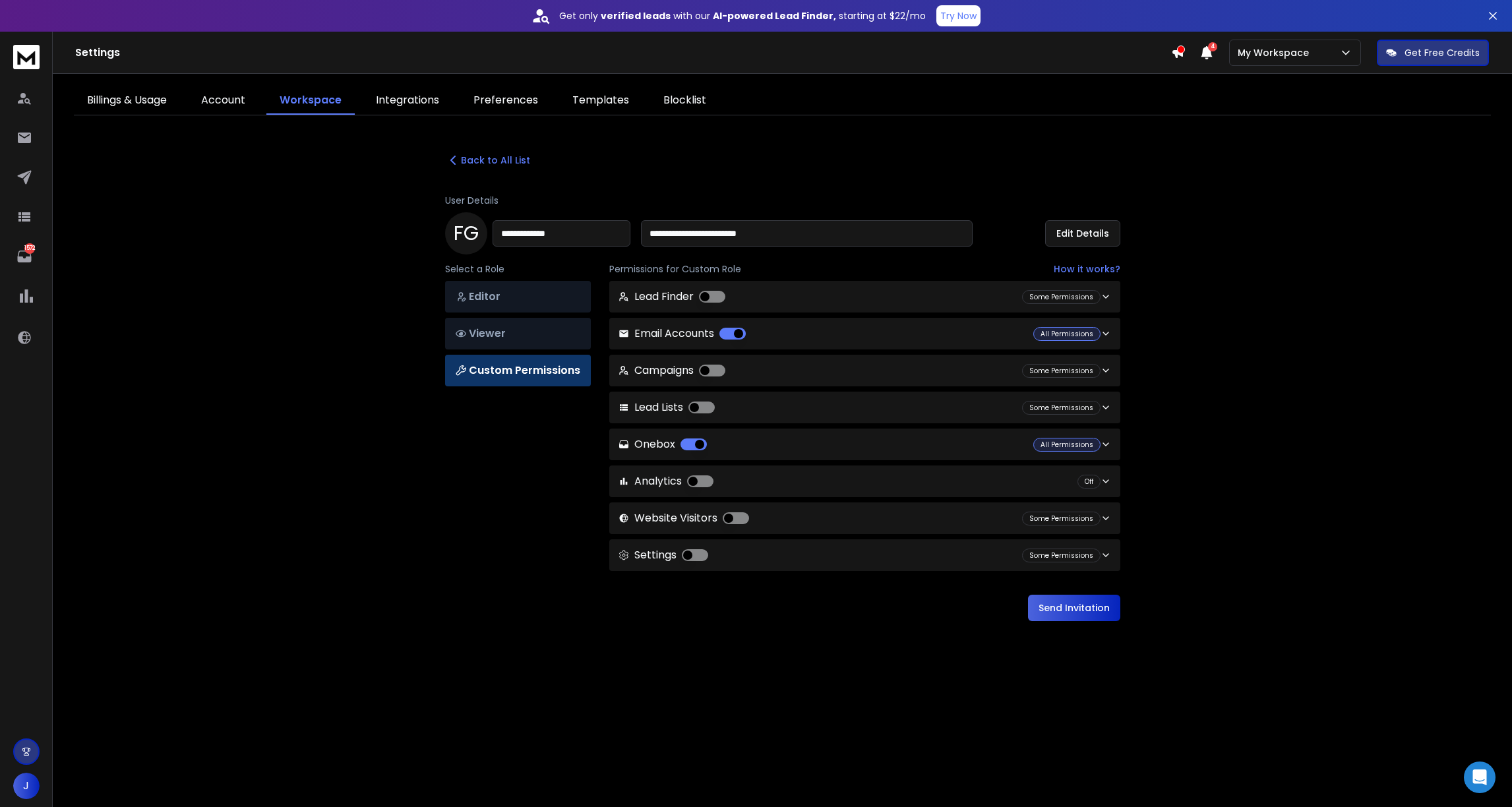
click at [1046, 442] on div "All Permissions" at bounding box center [1067, 445] width 68 height 14
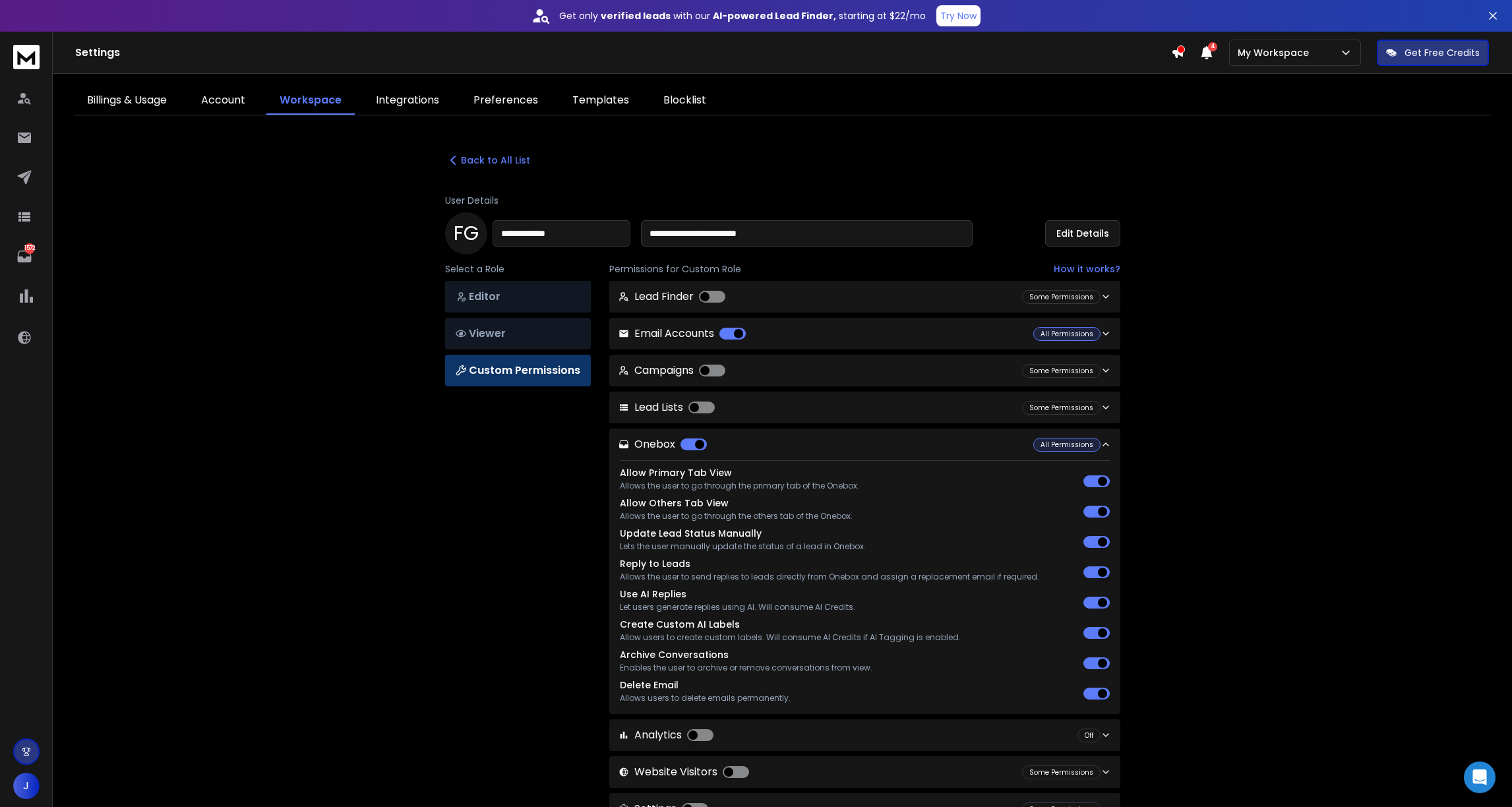
click at [1095, 692] on button "Delete Email" at bounding box center [1096, 693] width 27 height 12
click at [1065, 332] on div "All Permissions" at bounding box center [1067, 334] width 68 height 14
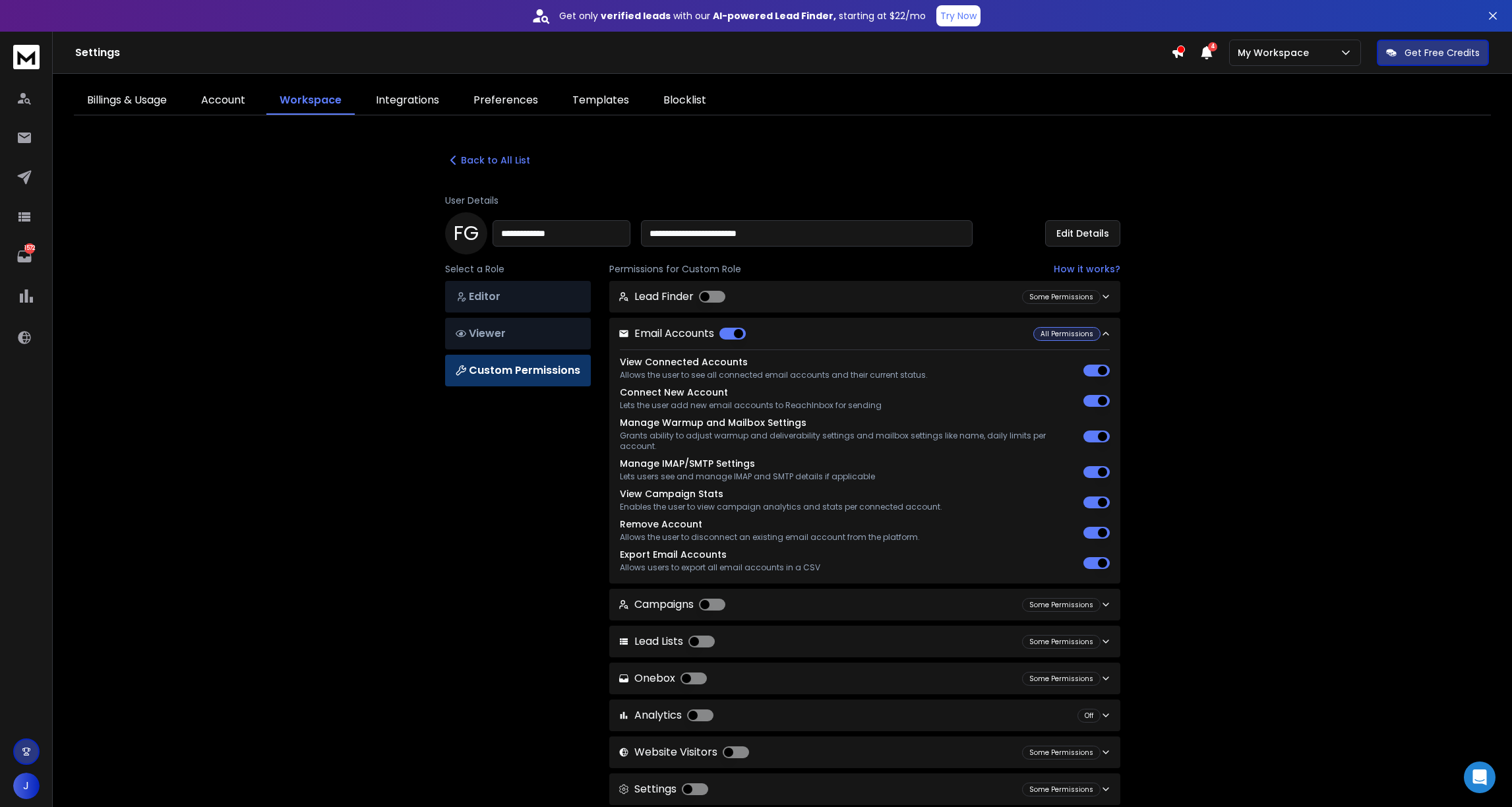
click at [1089, 527] on button "Remove Account" at bounding box center [1096, 532] width 27 height 12
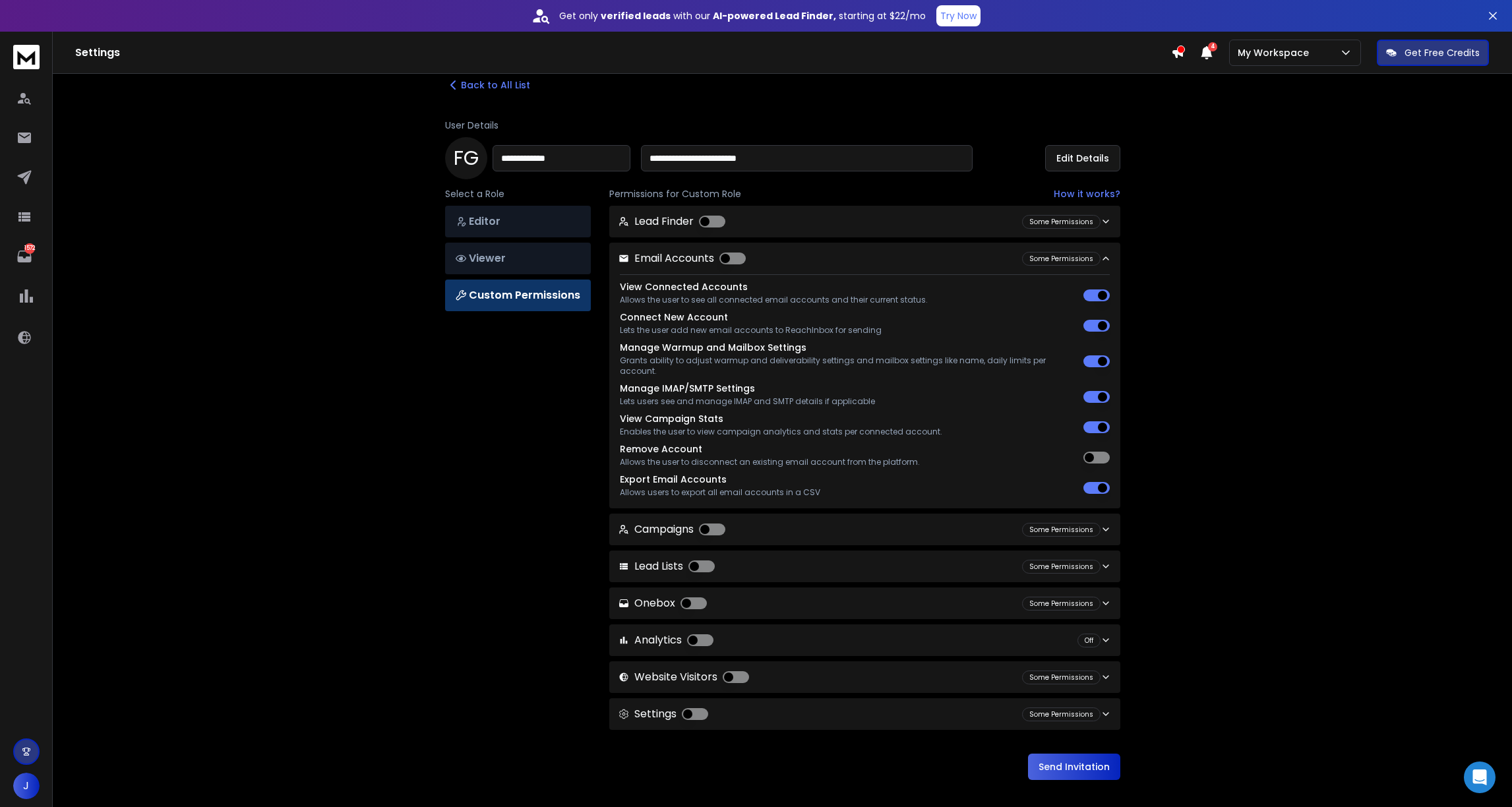
scroll to position [55, 0]
click at [1108, 259] on icon "button" at bounding box center [1106, 257] width 11 height 11
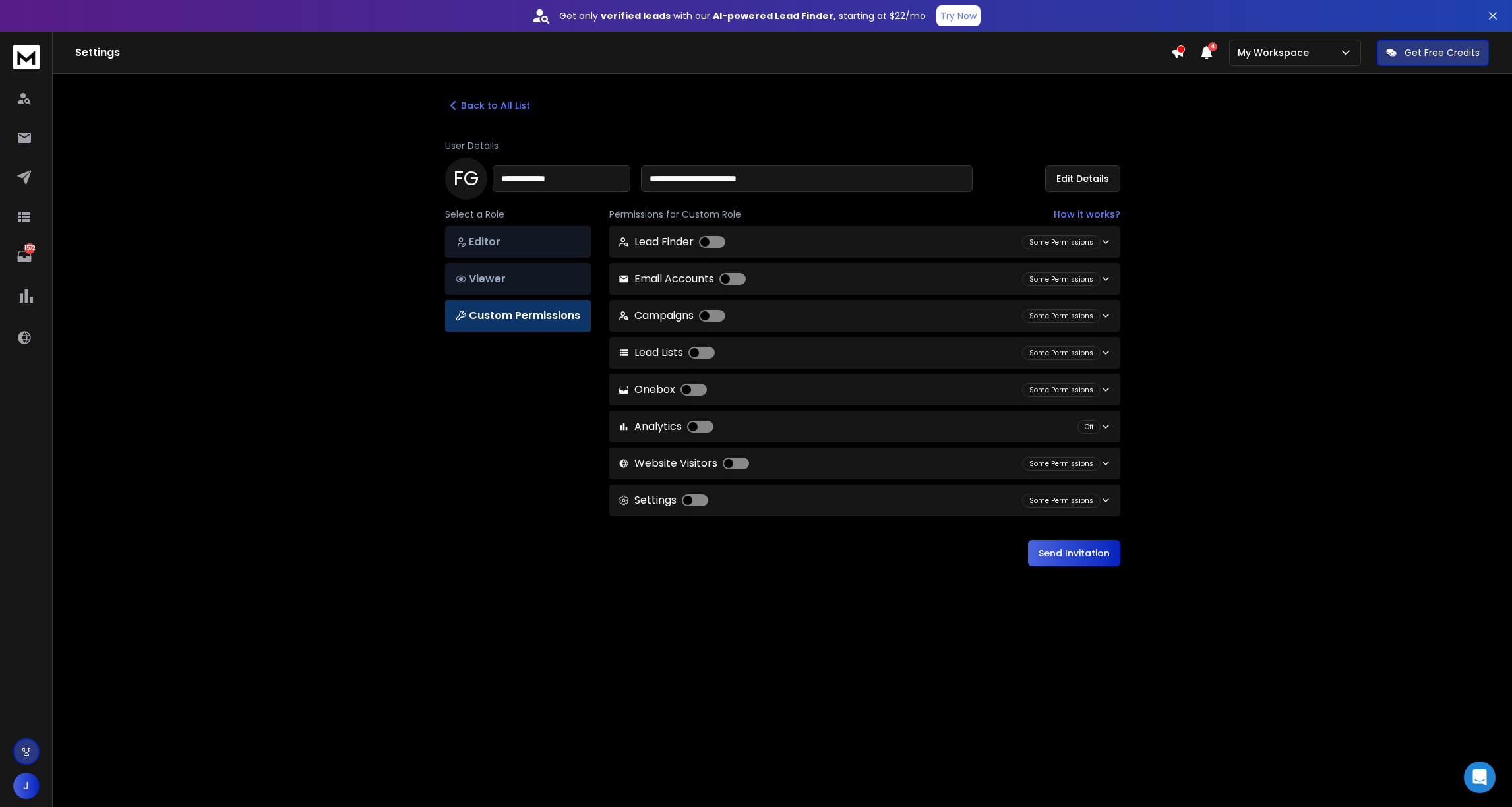
click at [1098, 249] on div "Lead Finder Some Permissions" at bounding box center [859, 242] width 482 height 16
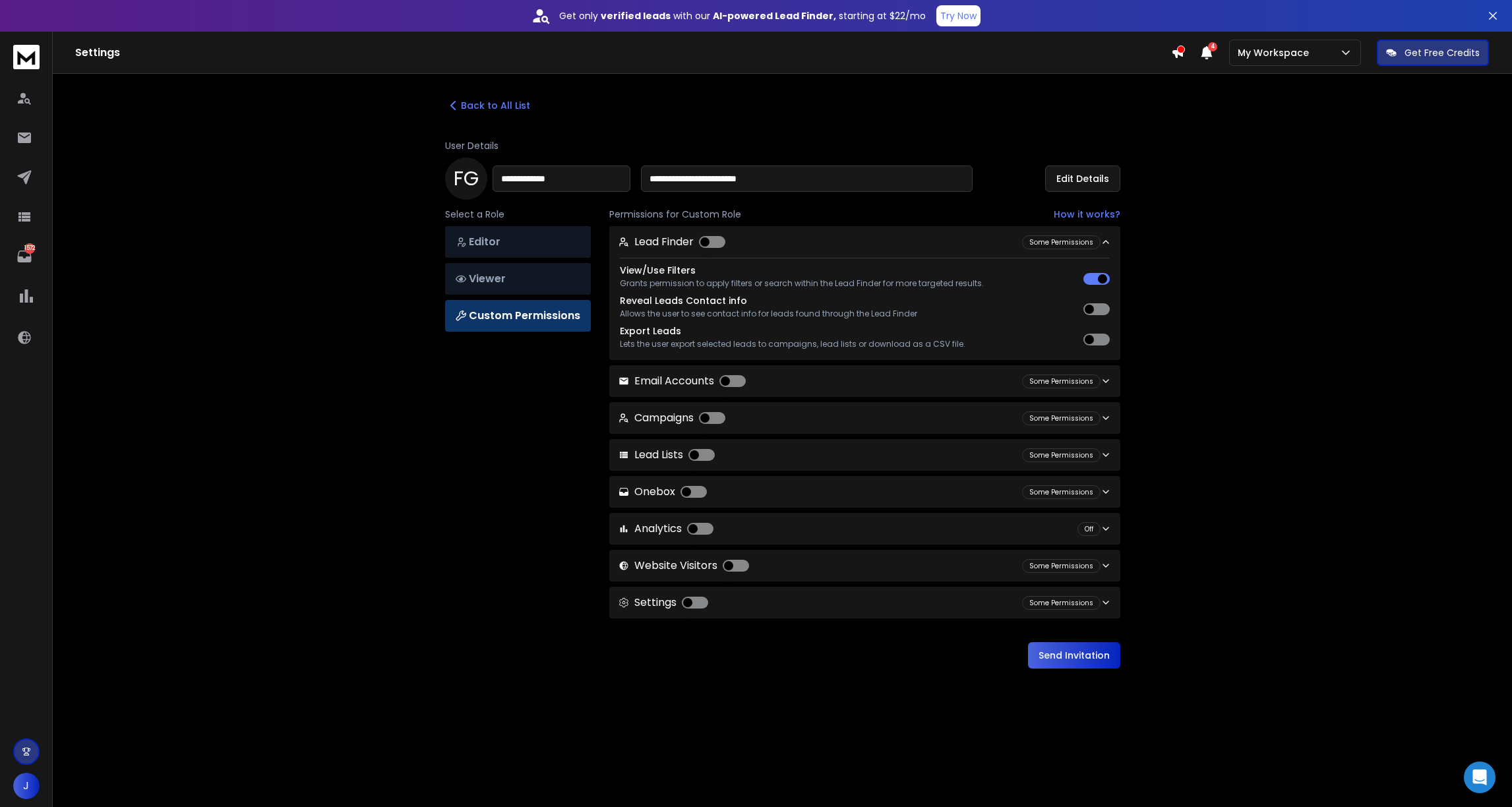
click at [1098, 275] on button "View/Use Filters" at bounding box center [1096, 278] width 27 height 12
click at [807, 465] on button "Lead Lists Some Permissions" at bounding box center [864, 455] width 511 height 32
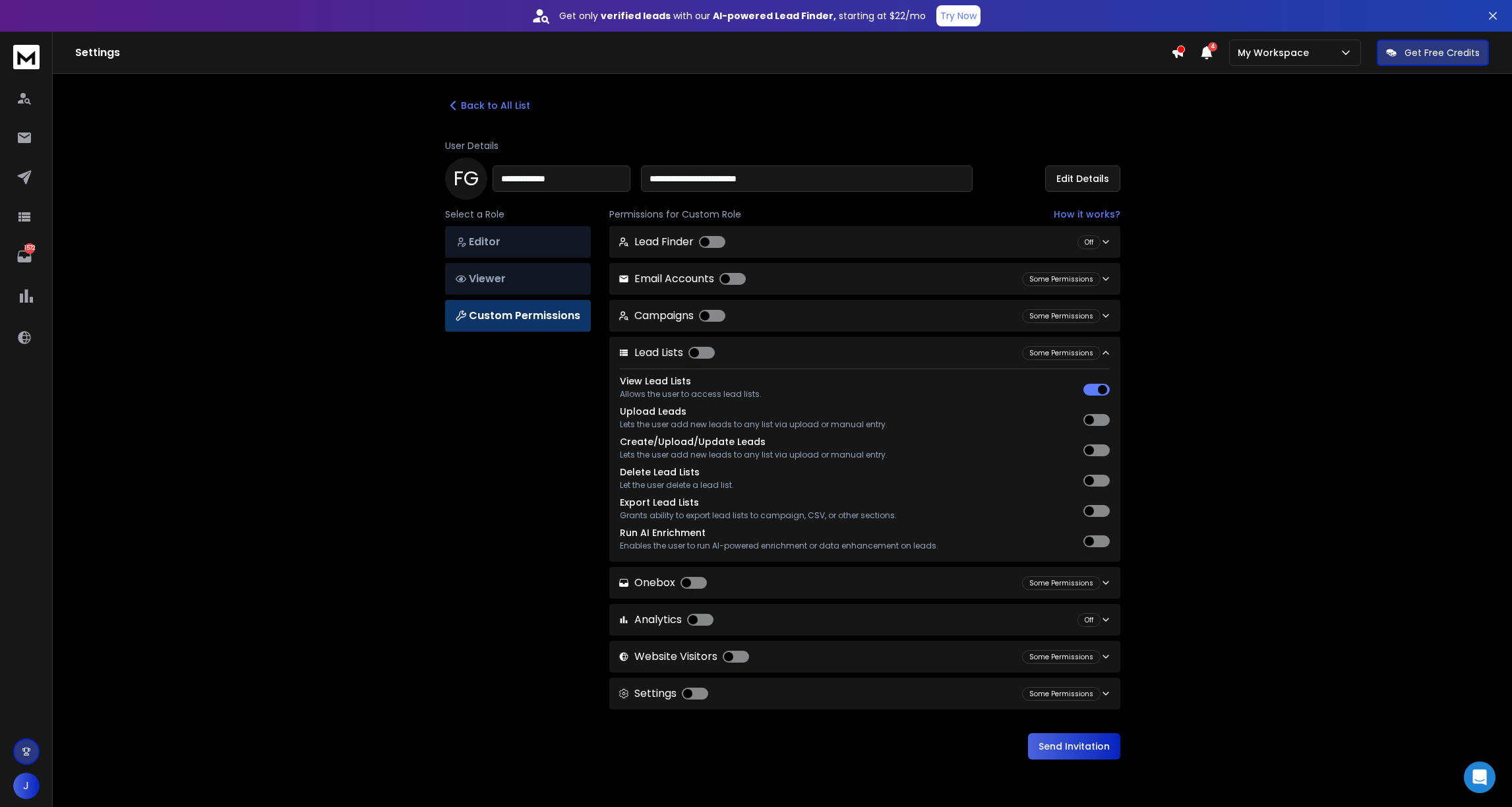
click at [1089, 393] on button "View Lead Lists" at bounding box center [1096, 389] width 27 height 12
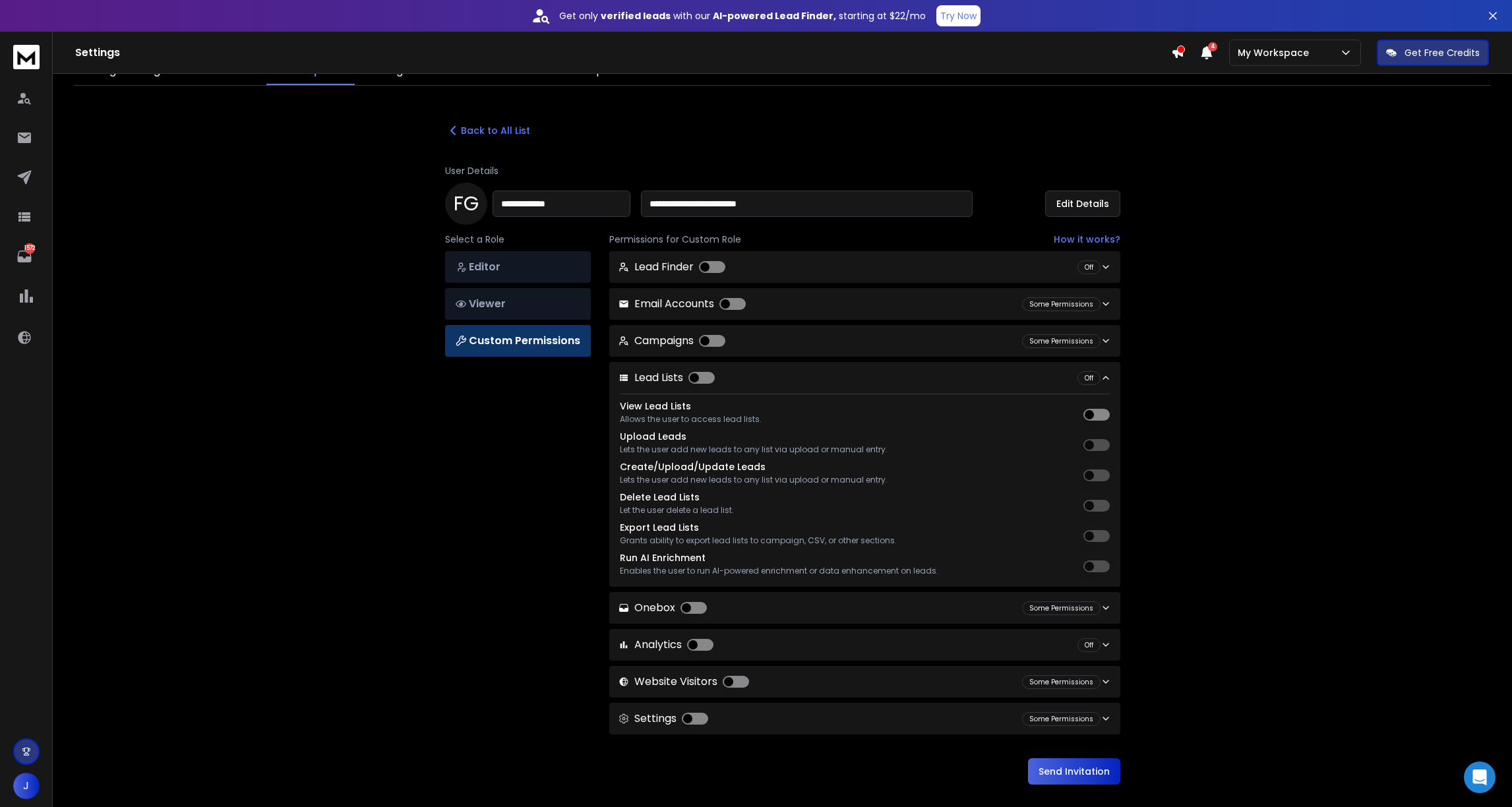
scroll to position [28, 0]
click at [973, 352] on button "Campaigns Some Permissions" at bounding box center [864, 343] width 511 height 32
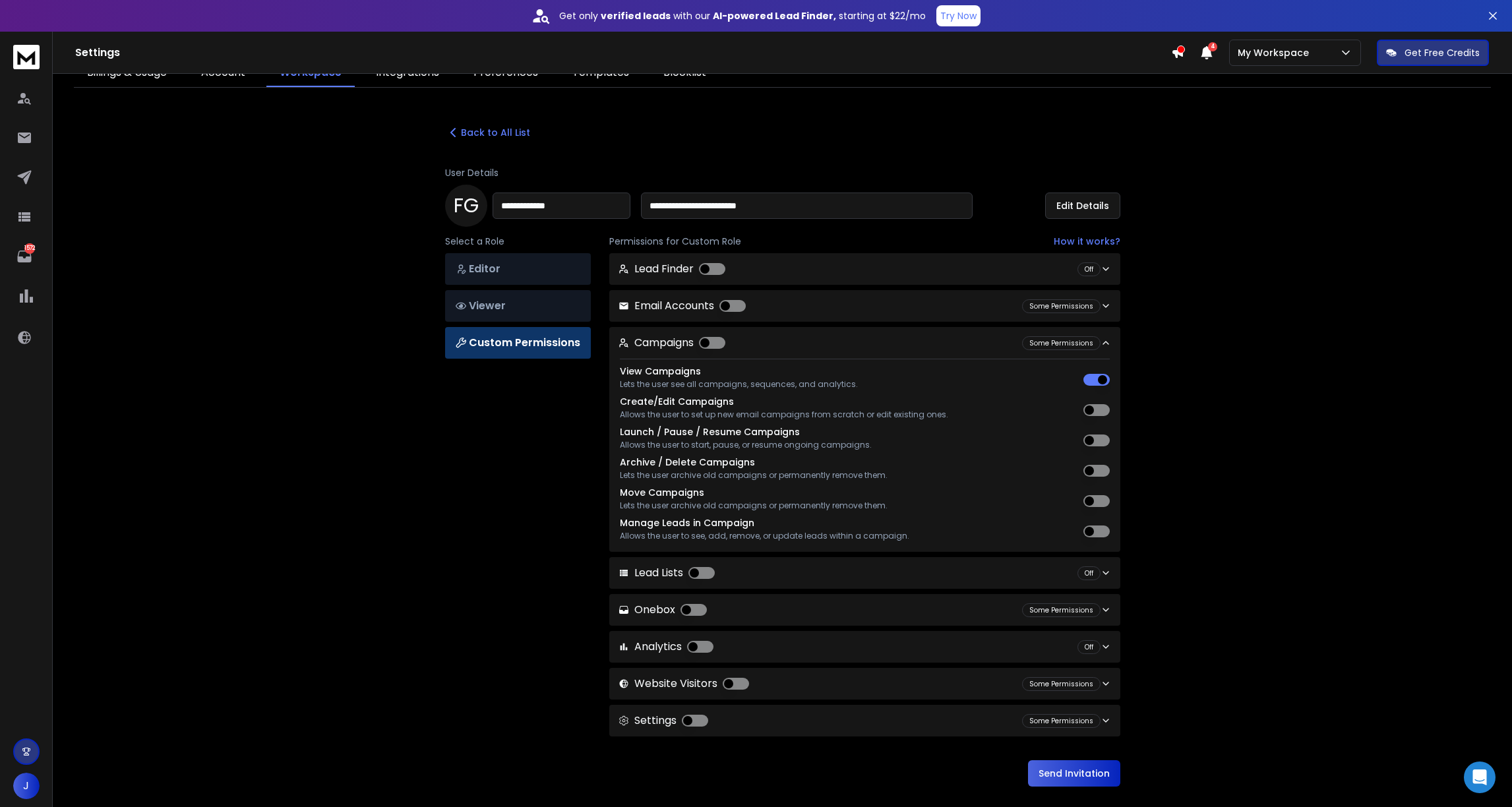
click at [1102, 374] on button "View Campaigns" at bounding box center [1096, 380] width 27 height 12
click at [935, 345] on div "Campaigns Off" at bounding box center [859, 343] width 482 height 16
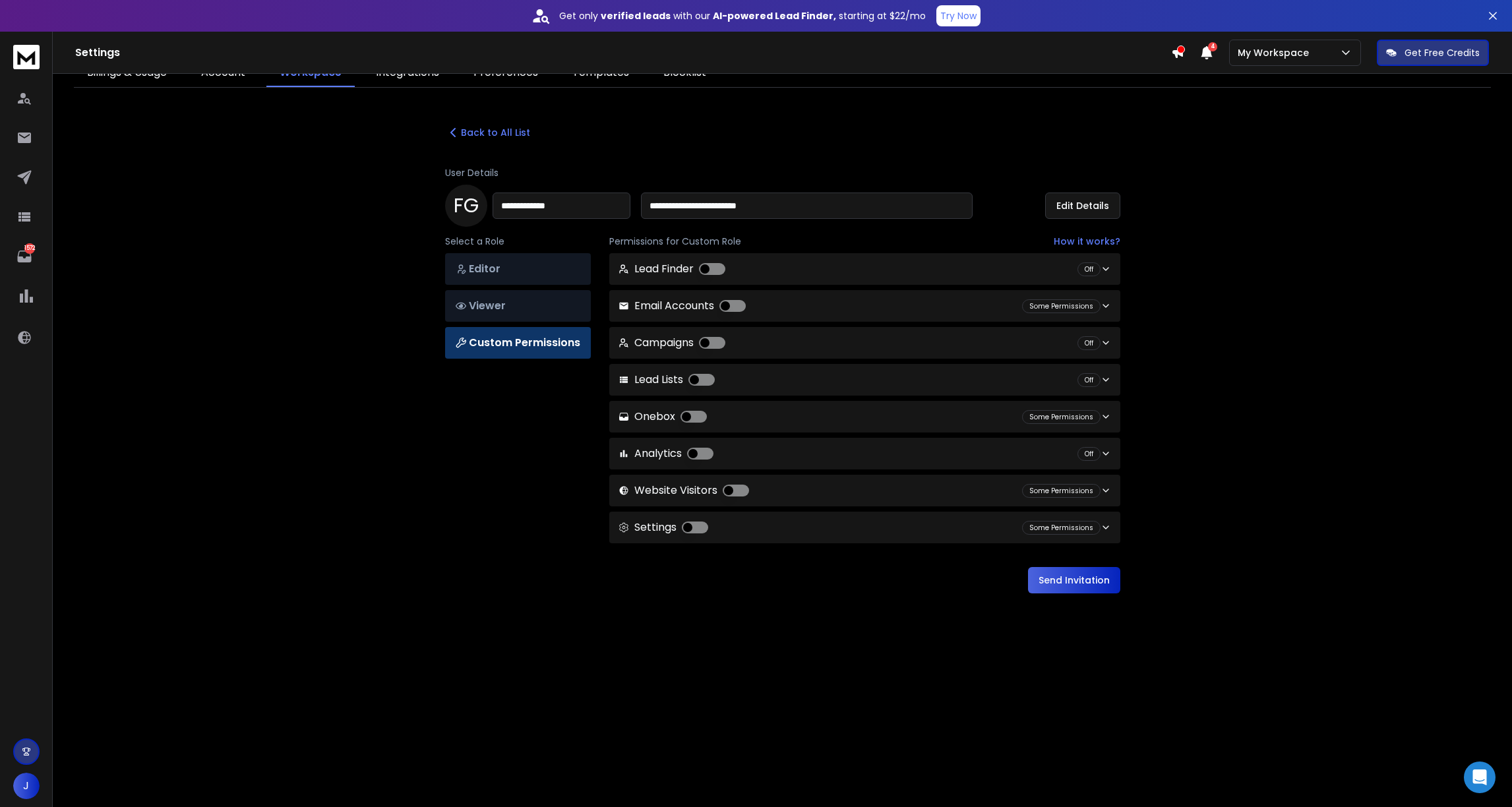
click at [986, 413] on div "Onebox Some Permissions" at bounding box center [859, 417] width 482 height 16
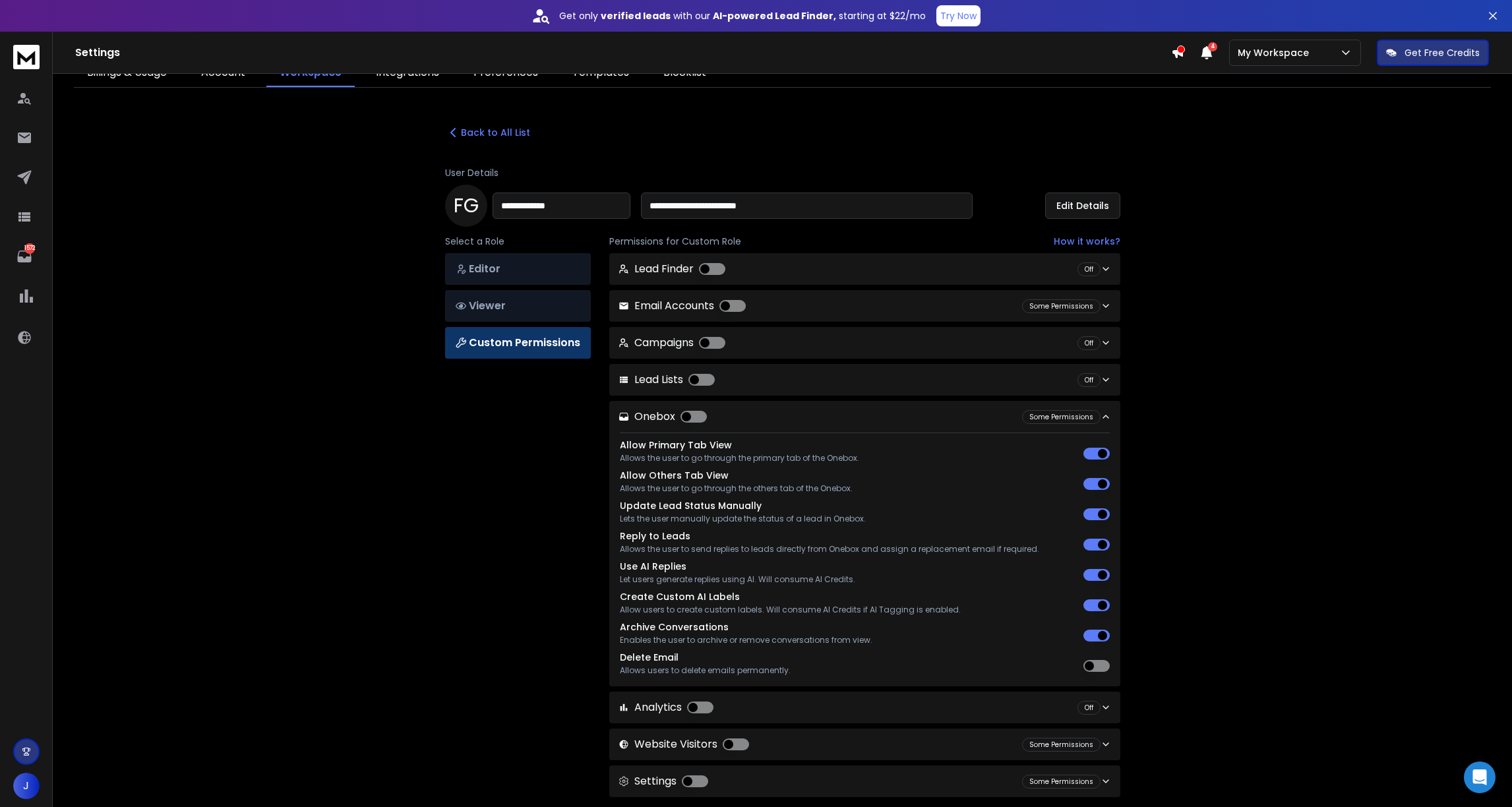
click at [986, 413] on div "Onebox Some Permissions" at bounding box center [859, 417] width 482 height 16
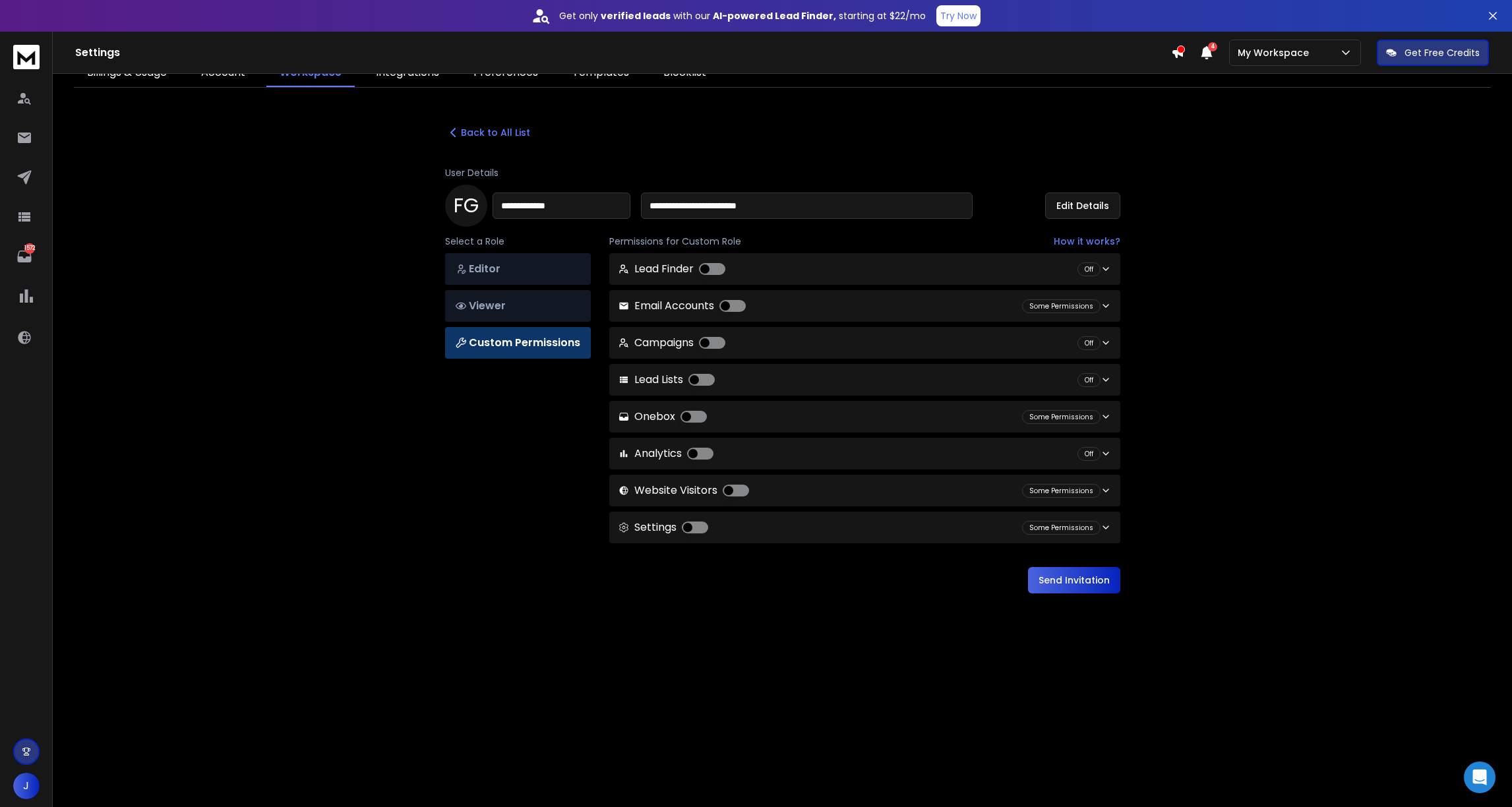
click at [983, 503] on button "Website Visitors Some Permissions" at bounding box center [864, 491] width 511 height 32
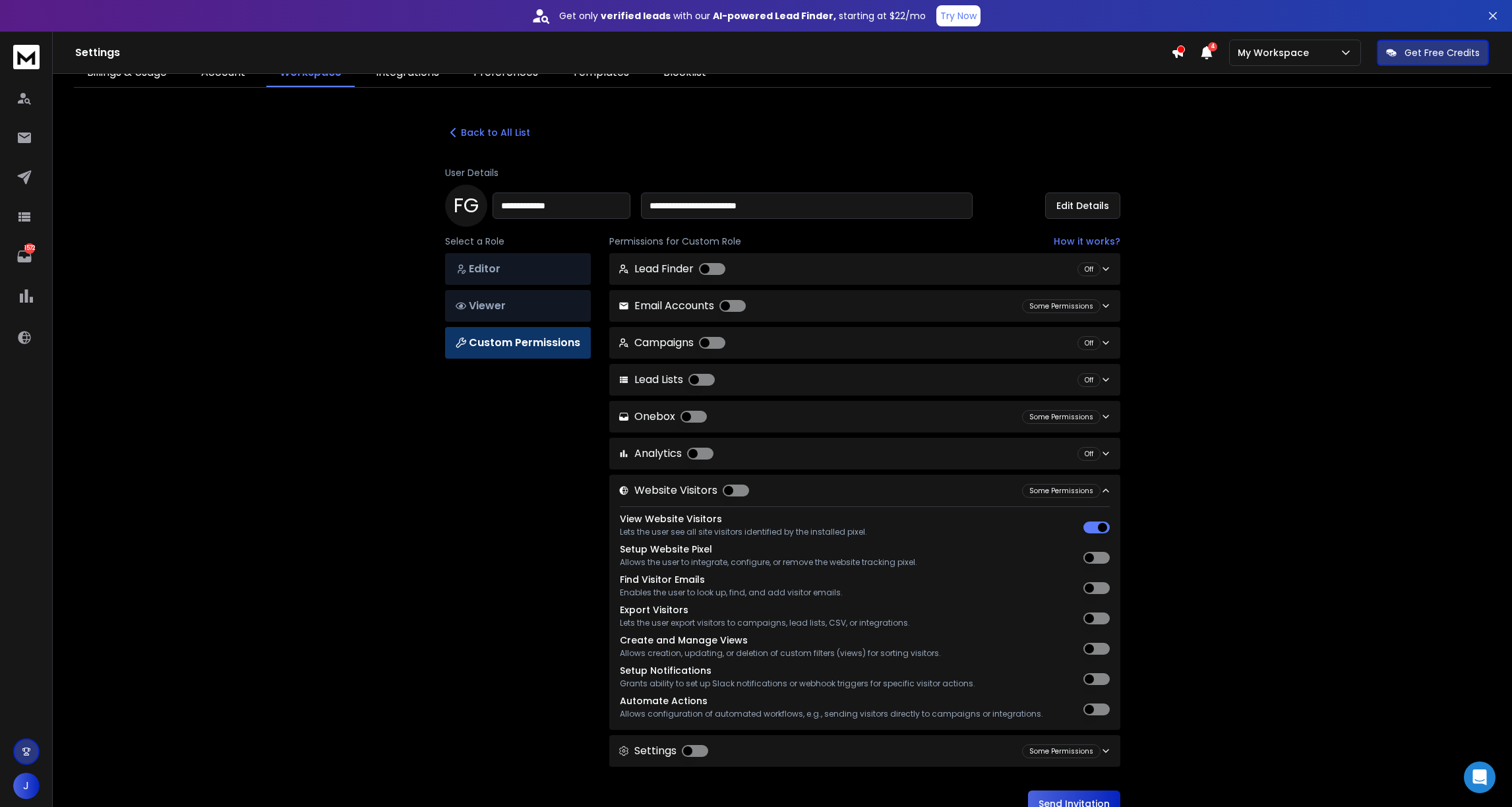
click at [1094, 523] on button "View Website Visitors" at bounding box center [1096, 527] width 27 height 12
click at [950, 494] on div "Website Visitors Off" at bounding box center [859, 491] width 482 height 16
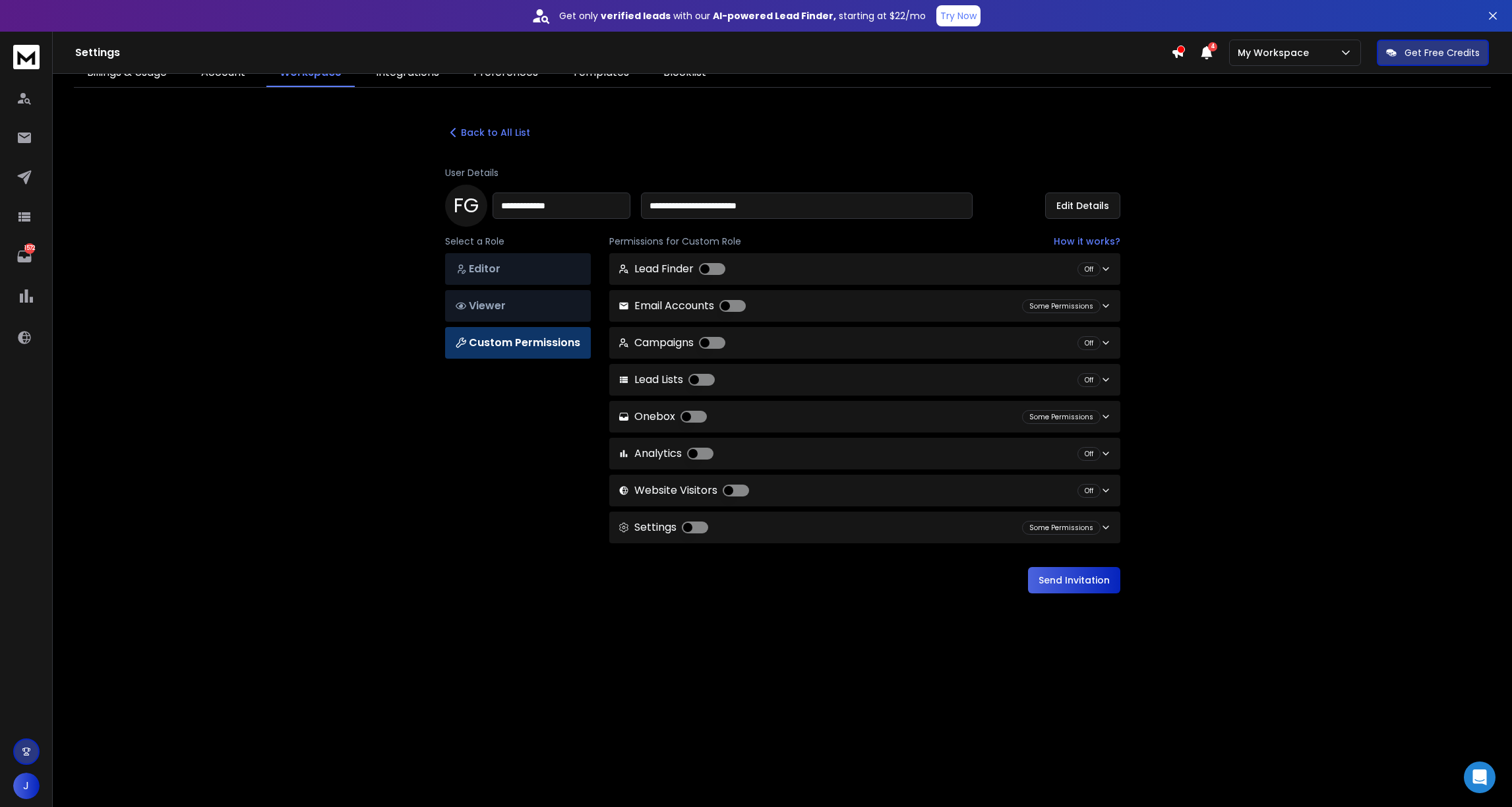
click at [950, 531] on div "Settings Some Permissions" at bounding box center [859, 528] width 482 height 16
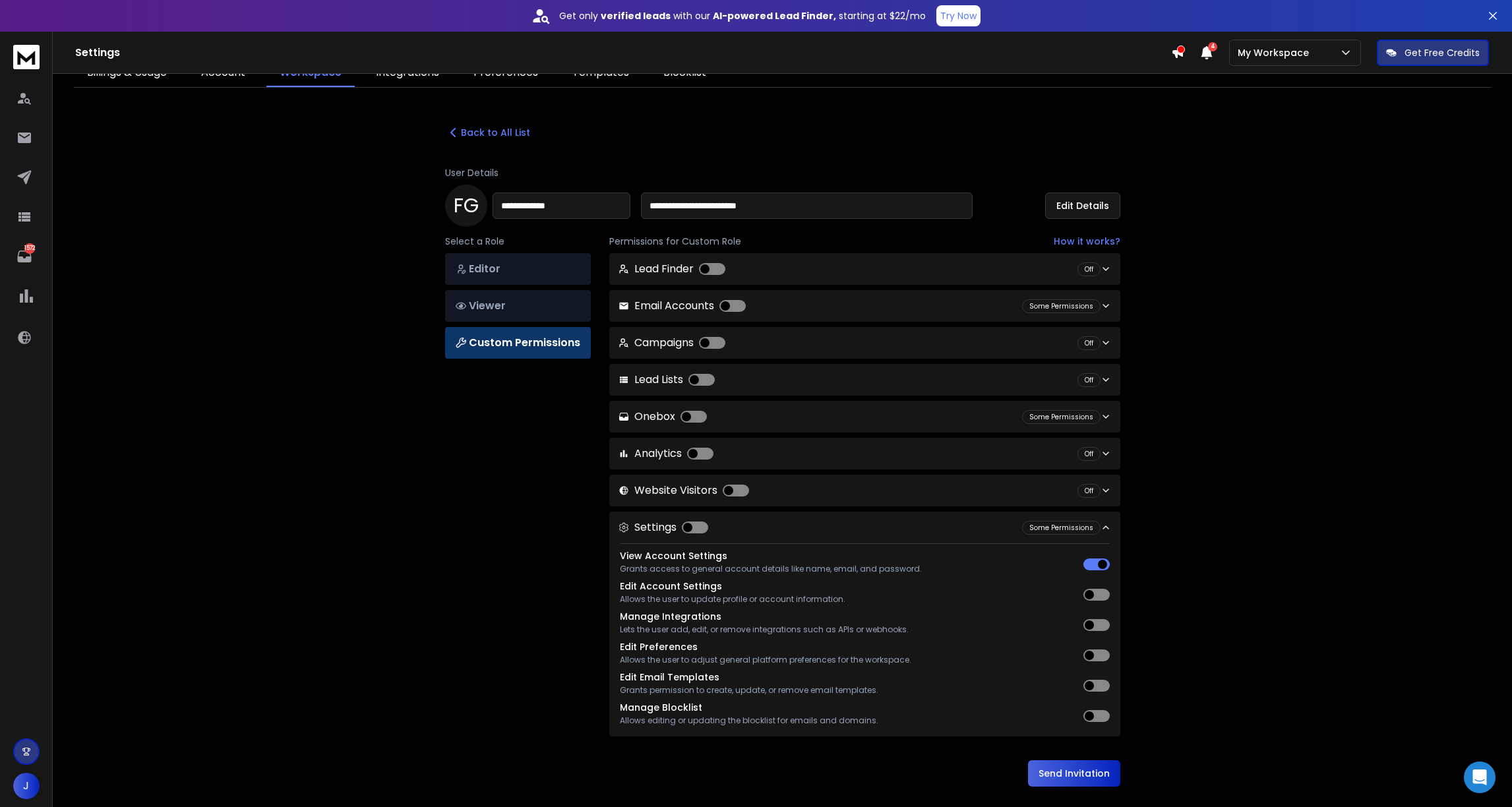
click at [1094, 562] on button "View Account Settings" at bounding box center [1096, 564] width 27 height 12
click at [955, 513] on button "Settings Off" at bounding box center [864, 528] width 511 height 32
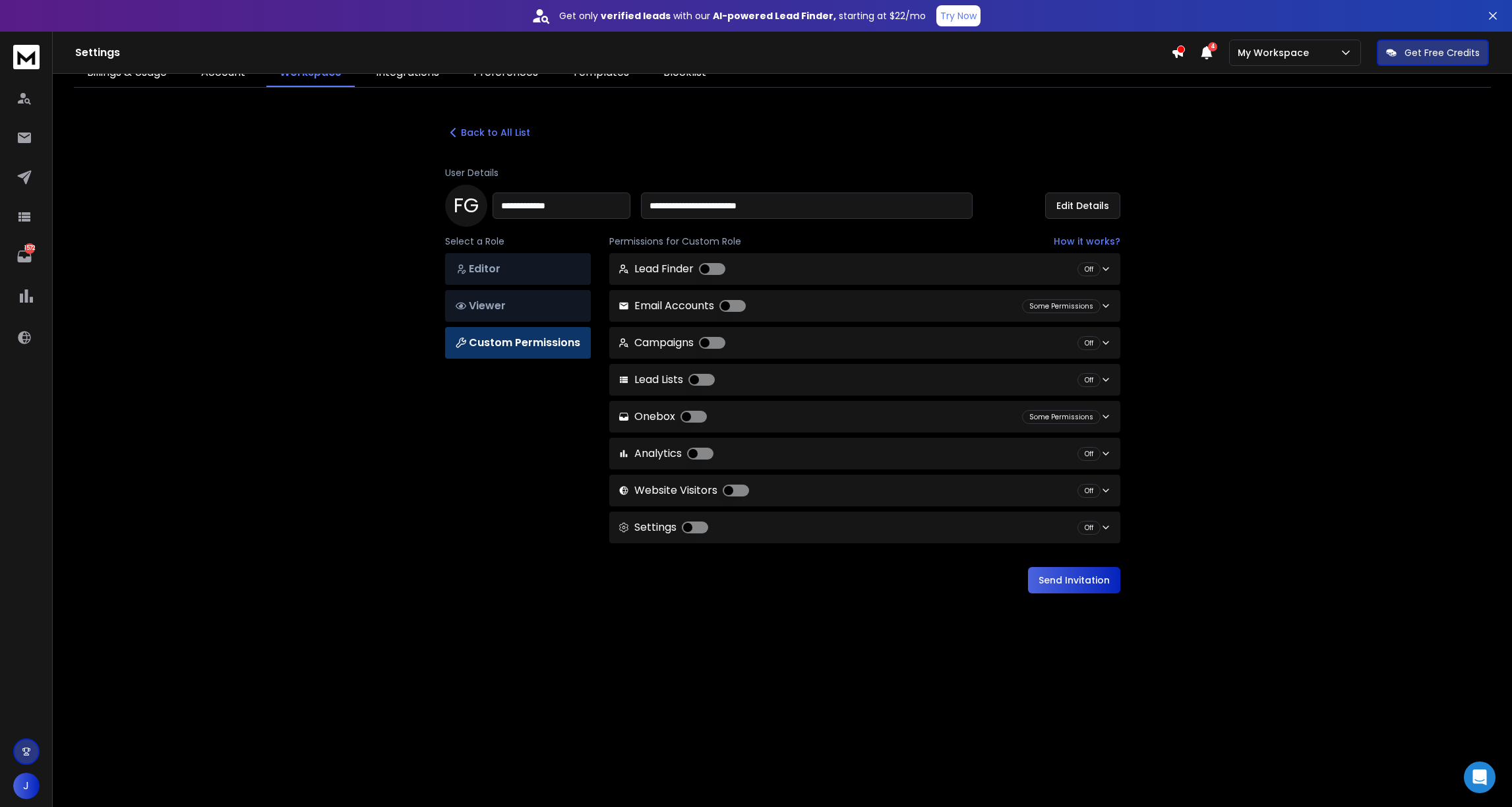
click at [1068, 576] on button "Send Invitation" at bounding box center [1074, 580] width 92 height 27
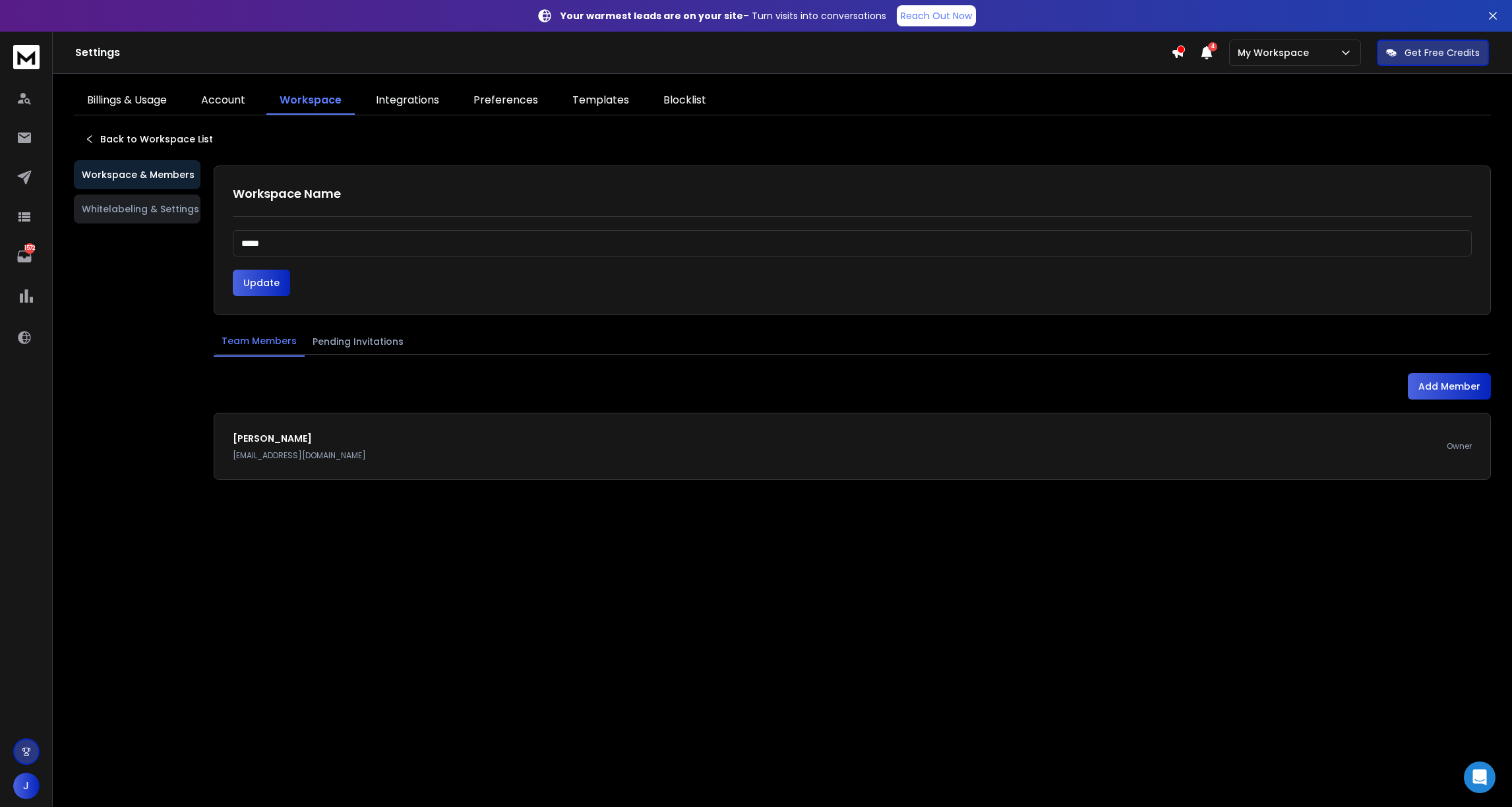
click at [337, 339] on button "Pending Invitations" at bounding box center [358, 341] width 107 height 29
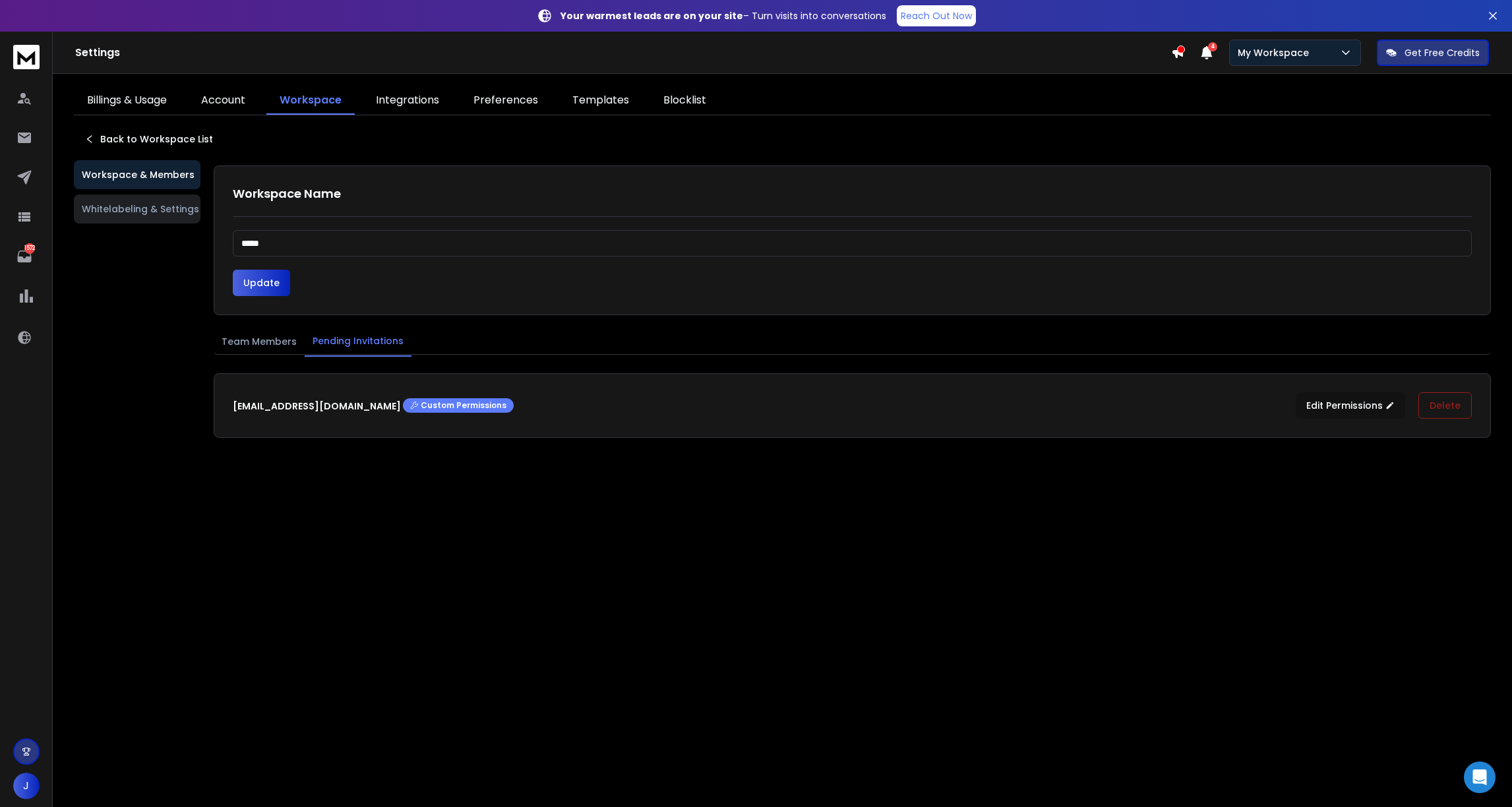
click at [1325, 55] on div "My Workspace" at bounding box center [1294, 52] width 115 height 13
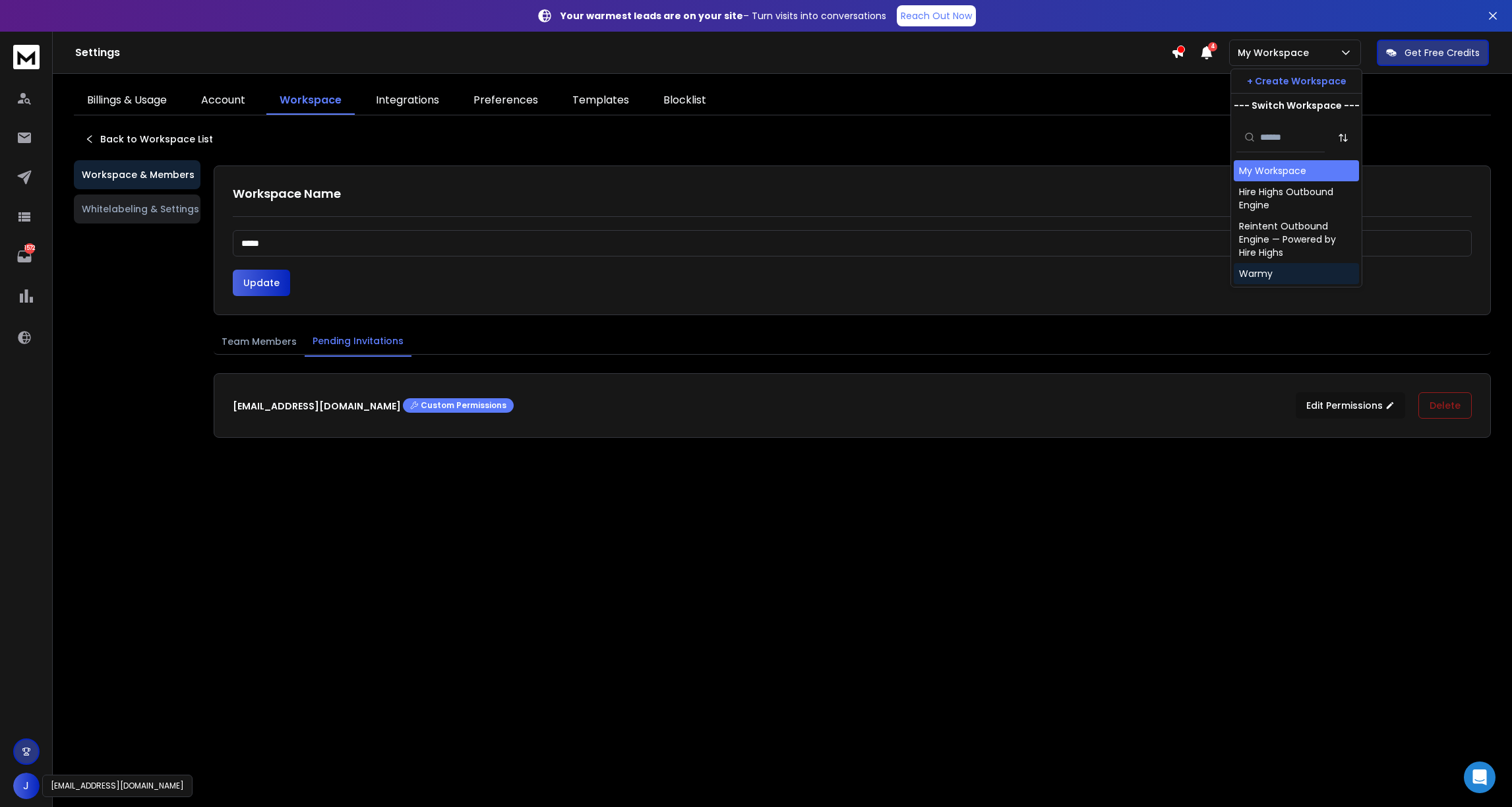
click at [29, 789] on span "J" at bounding box center [27, 787] width 27 height 27
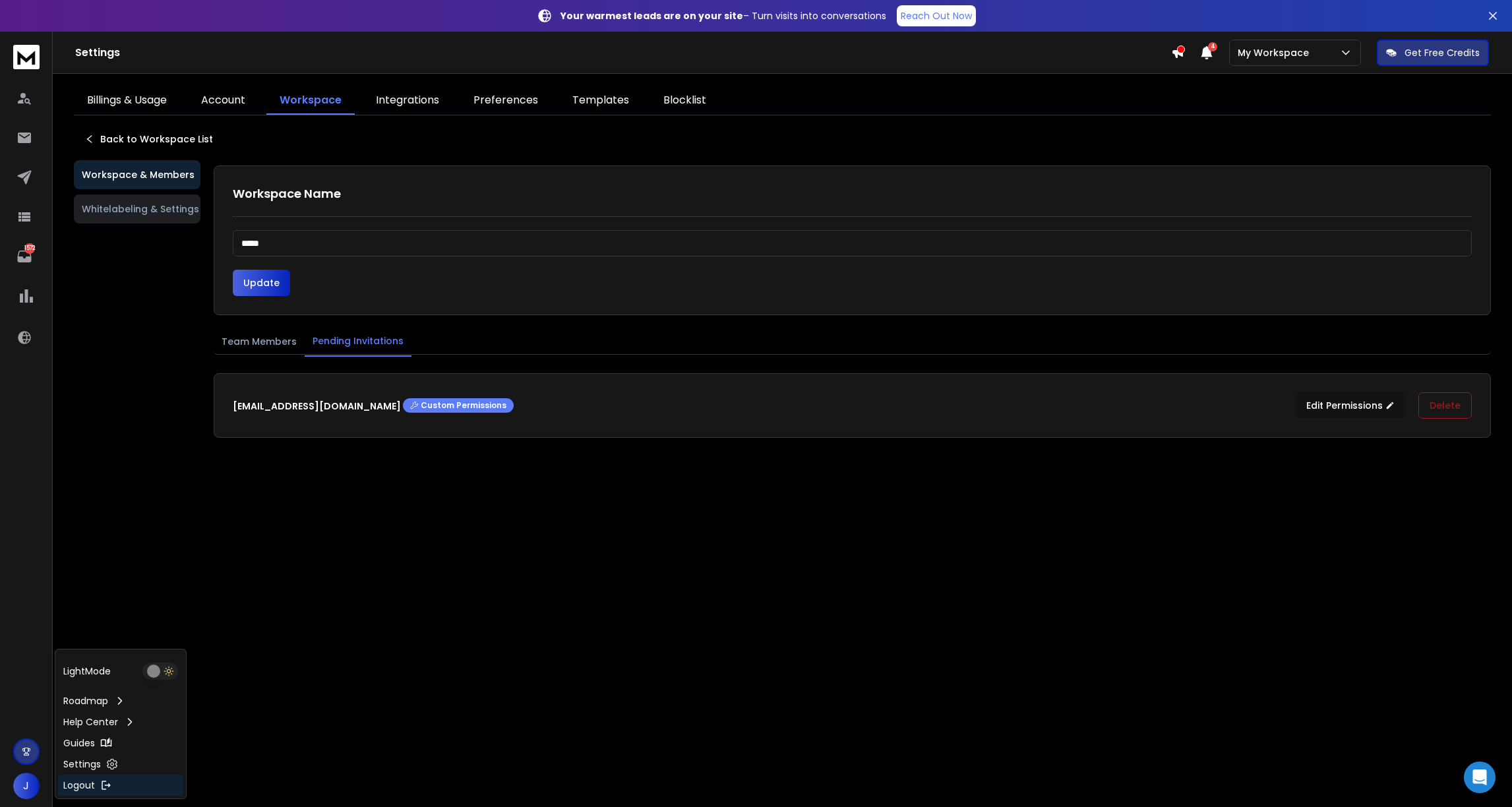
click at [103, 780] on icon at bounding box center [106, 785] width 12 height 12
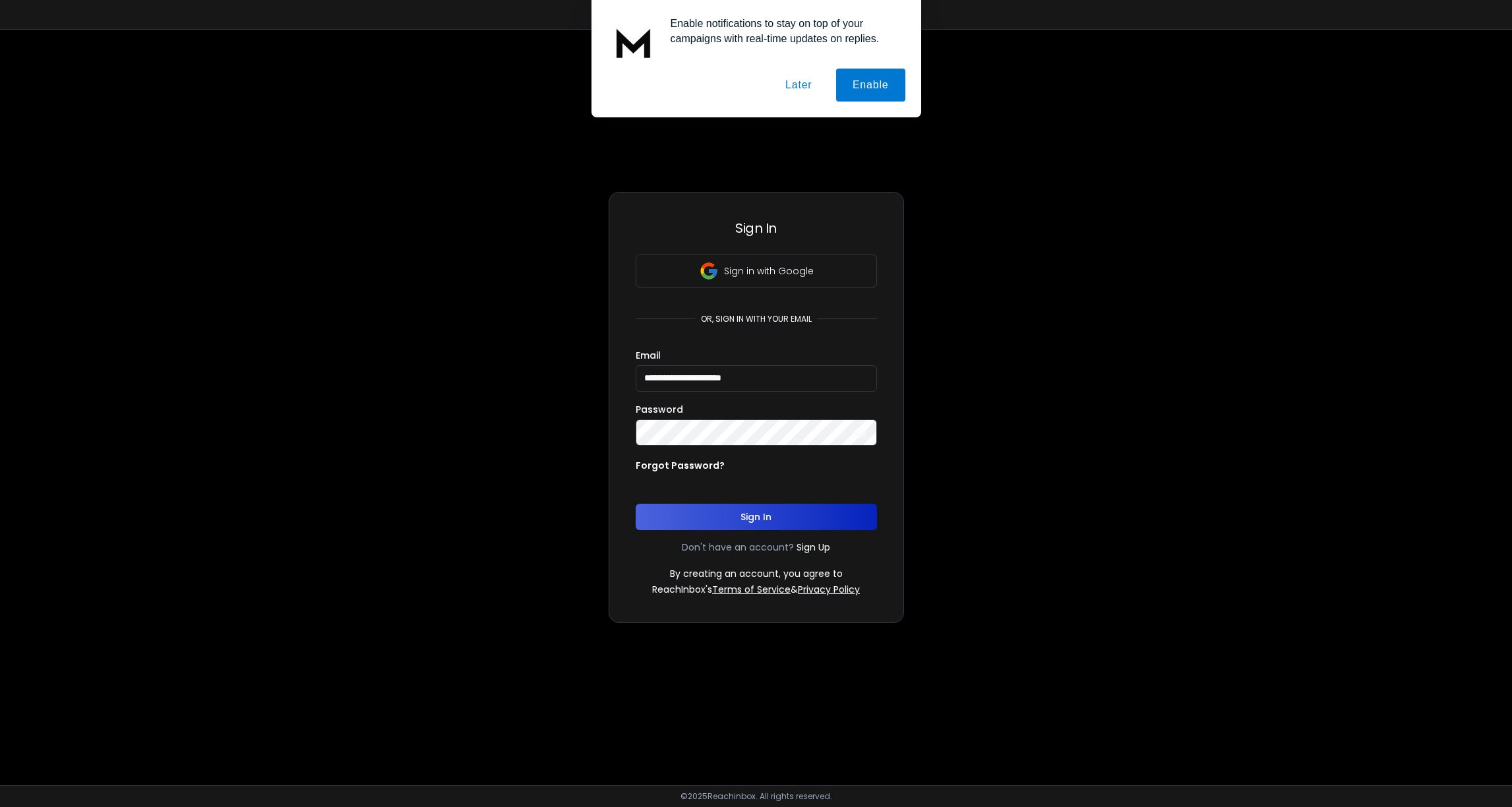
click at [746, 402] on form "**********" at bounding box center [756, 441] width 242 height 180
click at [753, 380] on input "**********" at bounding box center [756, 379] width 242 height 27
type input "**********"
click at [756, 515] on button "Sign In" at bounding box center [756, 517] width 242 height 27
click at [804, 72] on button "Later" at bounding box center [798, 84] width 60 height 33
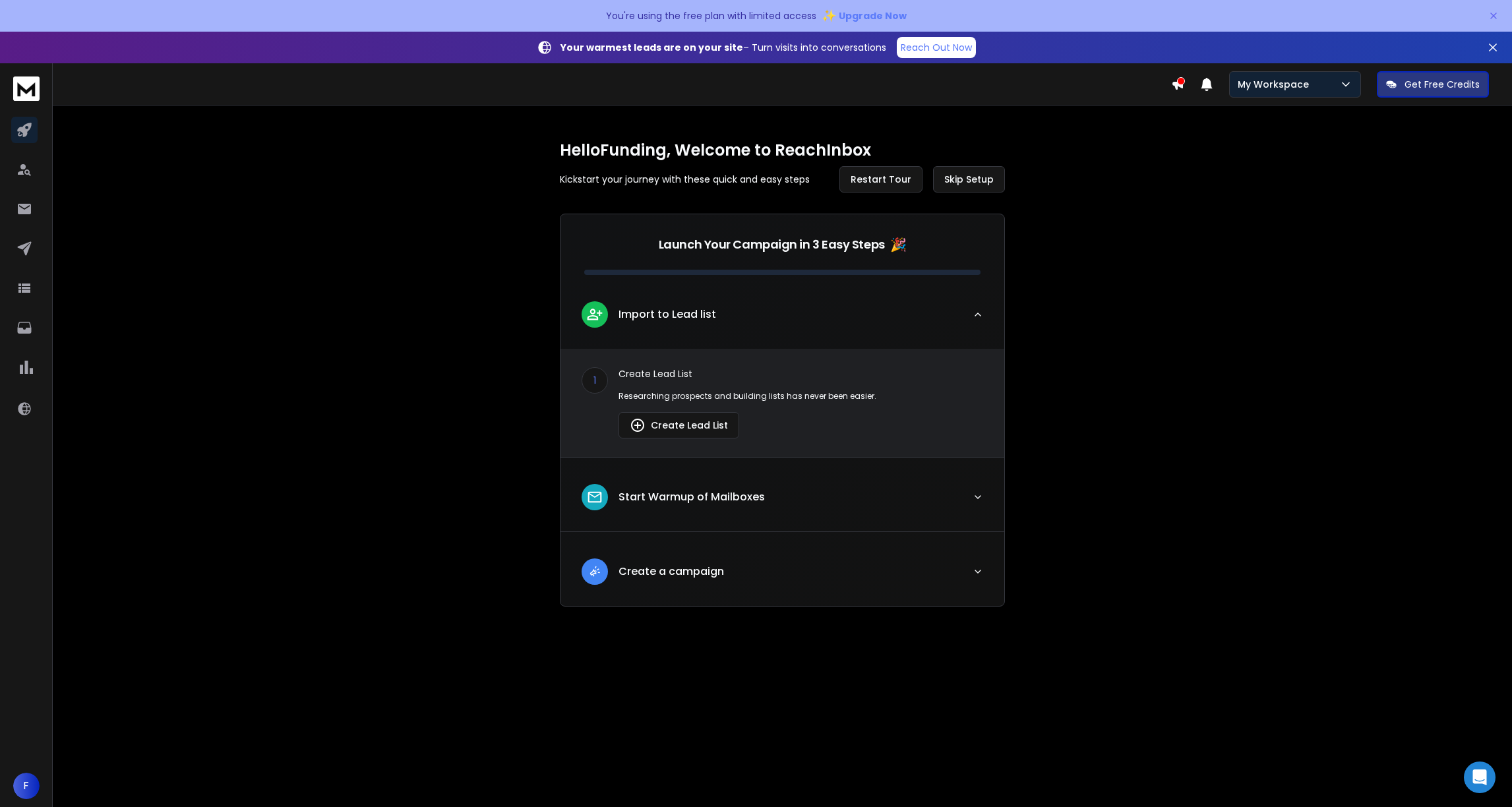
click at [1337, 76] on button "My Workspace" at bounding box center [1294, 84] width 131 height 27
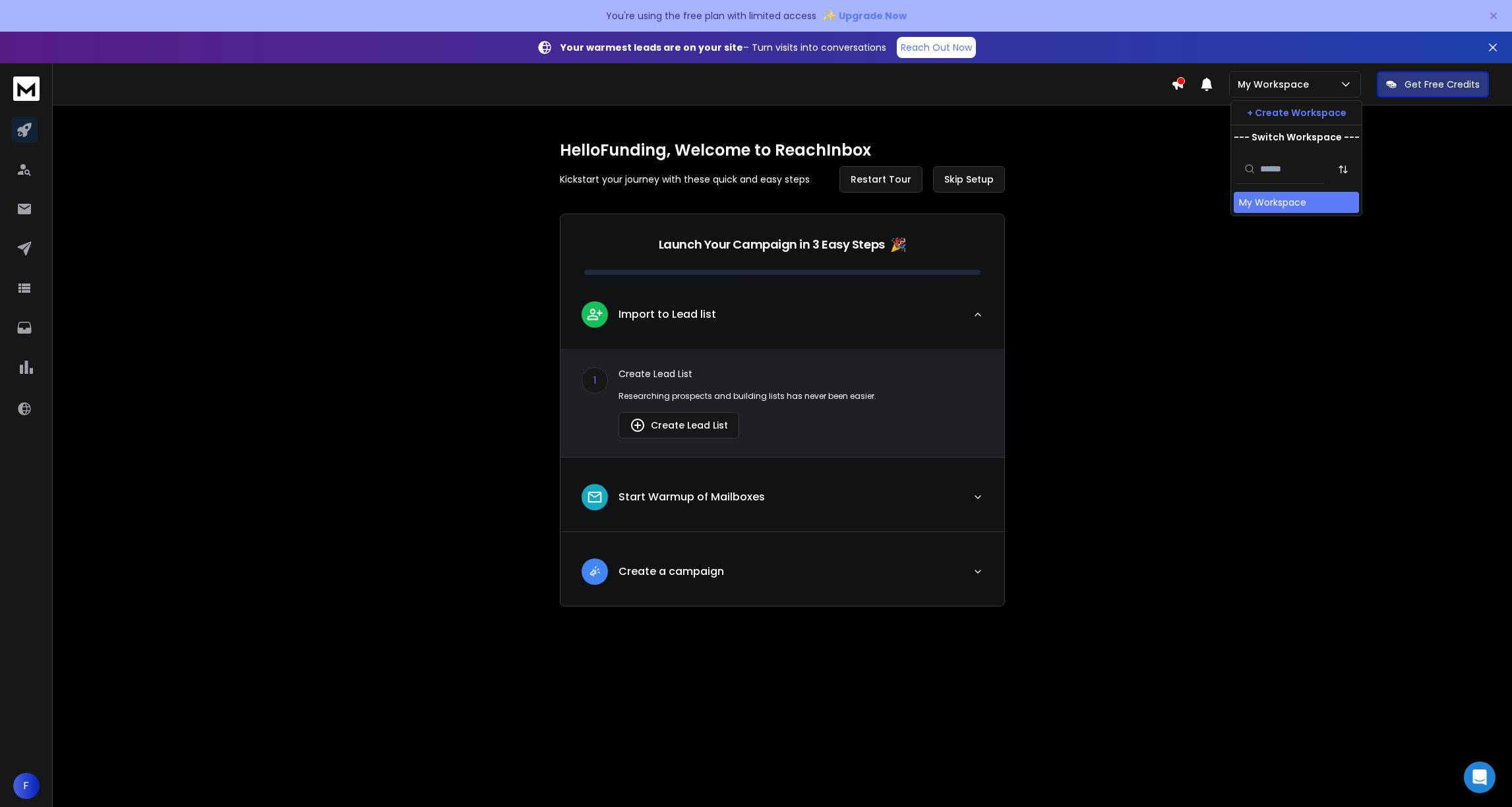
click at [1320, 138] on p "--- Switch Workspace ---" at bounding box center [1297, 137] width 126 height 13
click at [1297, 202] on div "My Workspace" at bounding box center [1273, 202] width 68 height 13
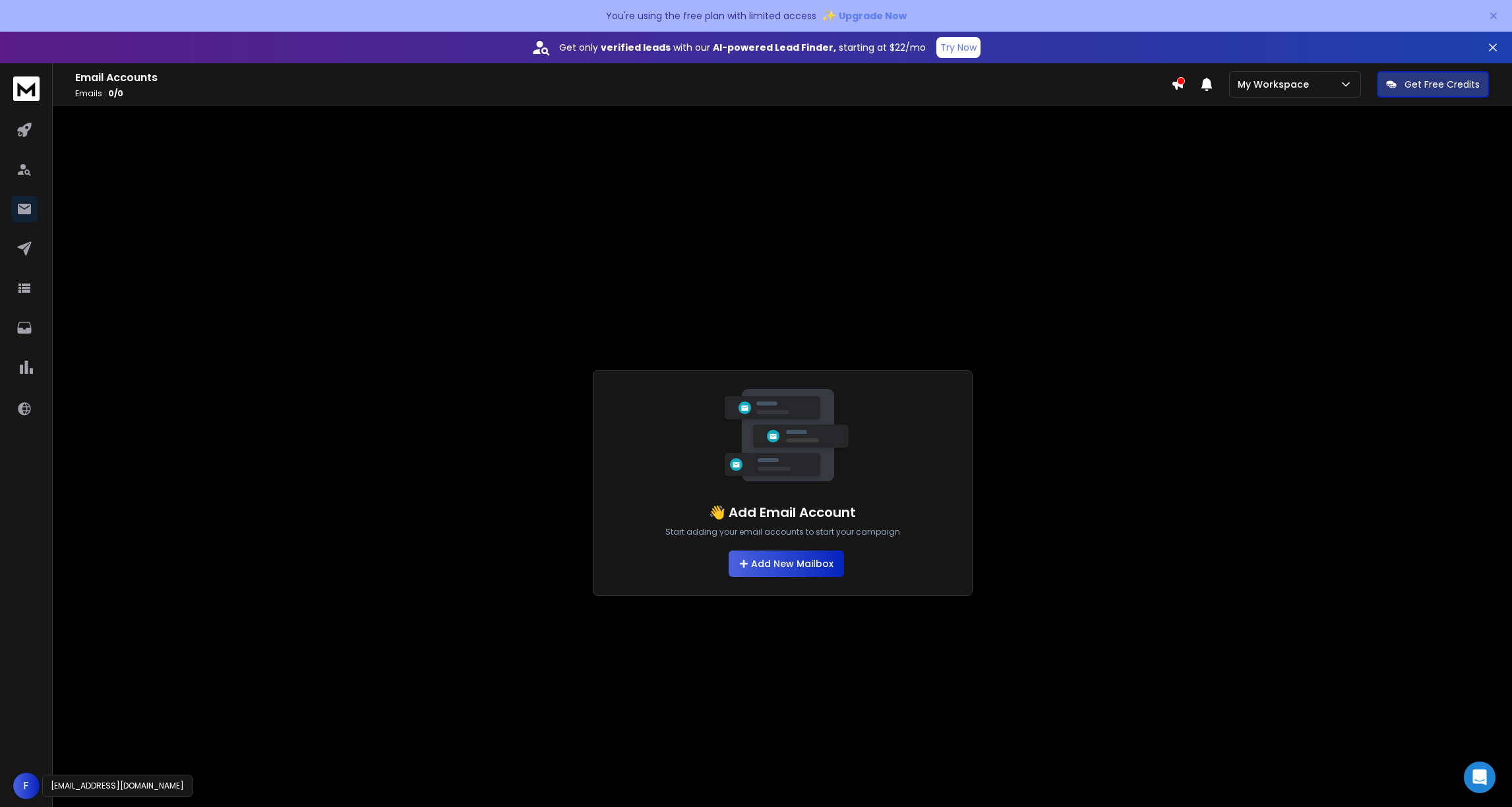
click at [29, 779] on span "F" at bounding box center [27, 787] width 27 height 27
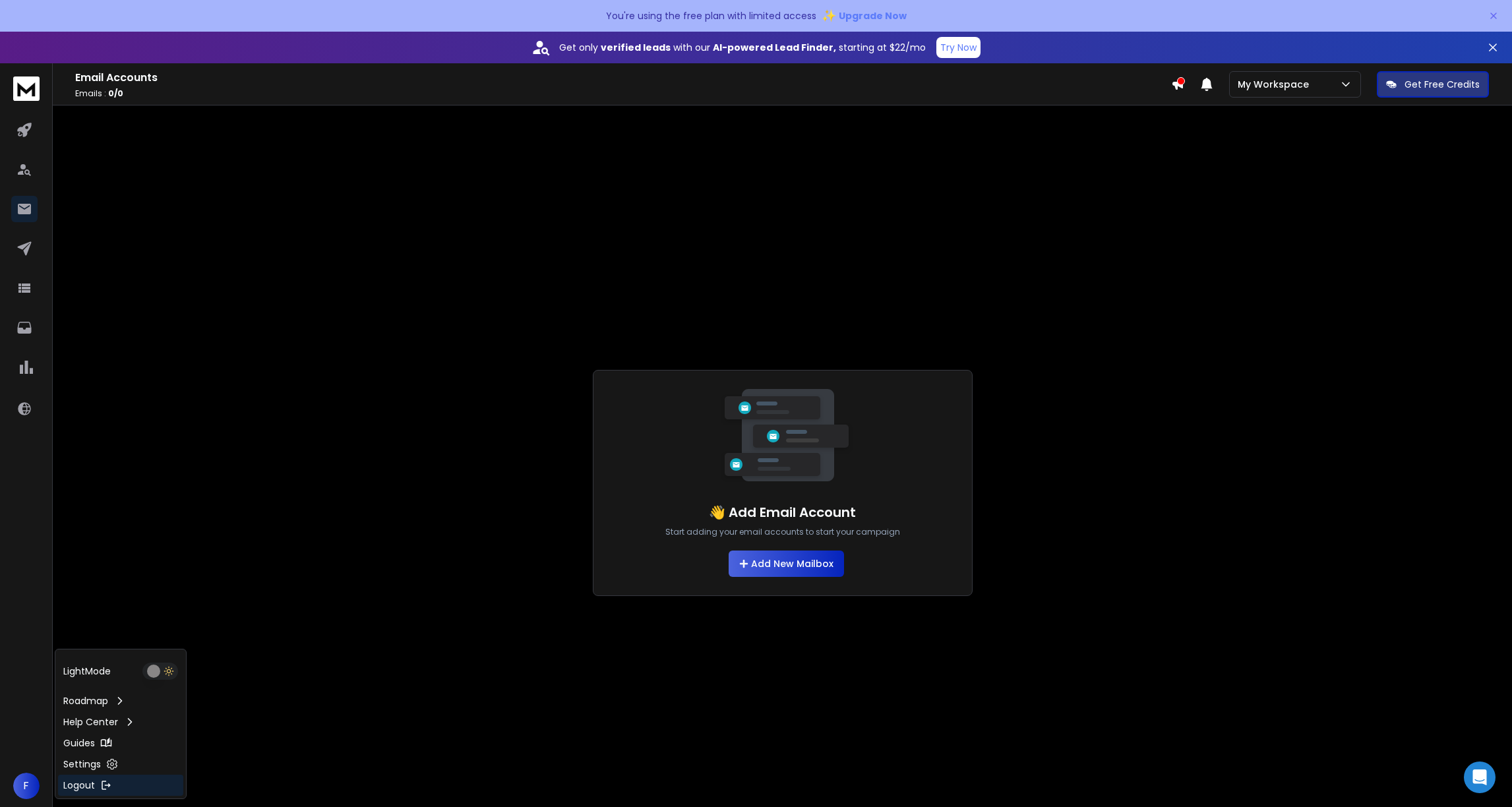
click at [128, 777] on div "Logout" at bounding box center [120, 786] width 125 height 21
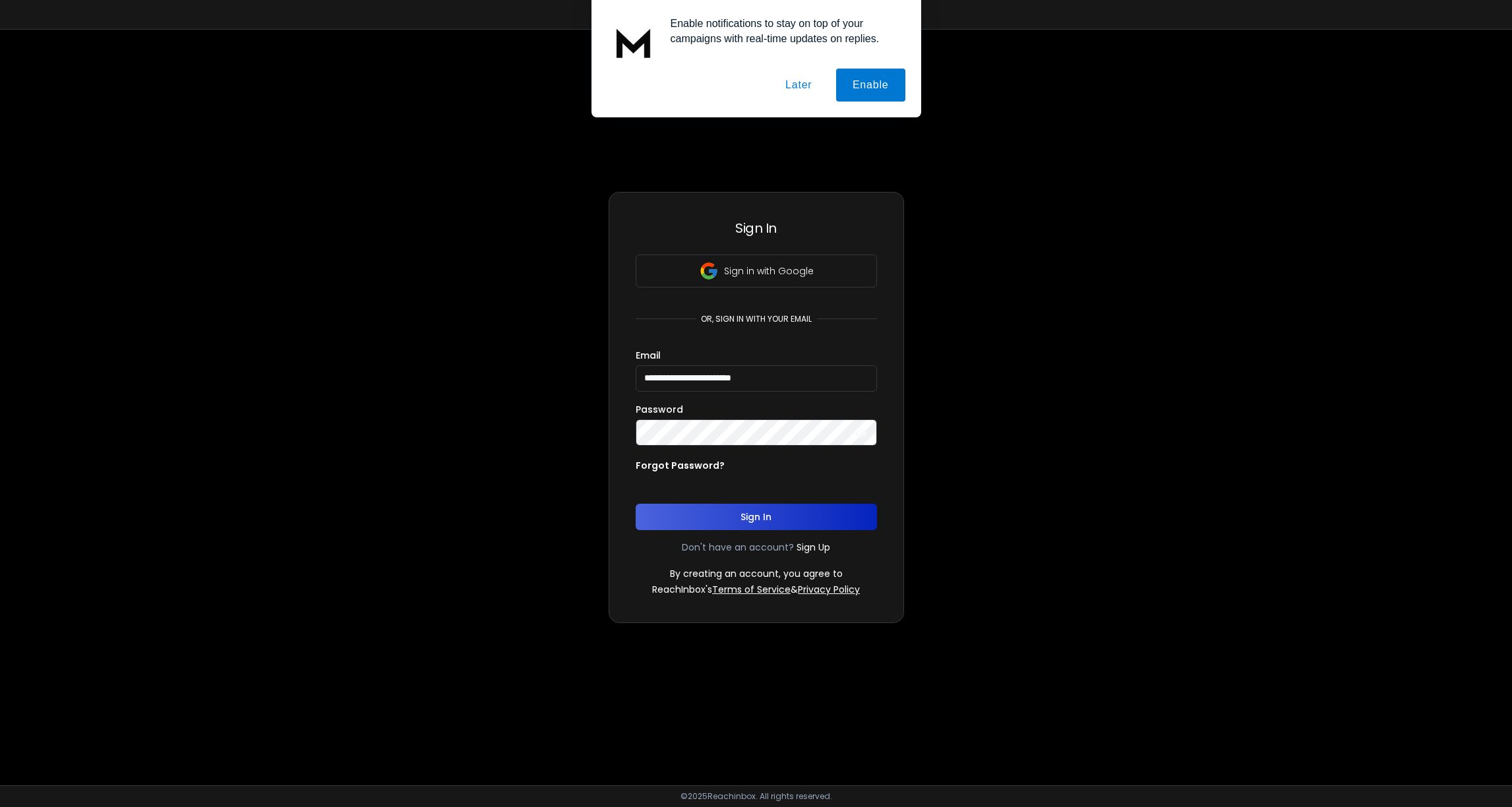
type input "**********"
click at [760, 525] on button "Sign In" at bounding box center [756, 517] width 242 height 27
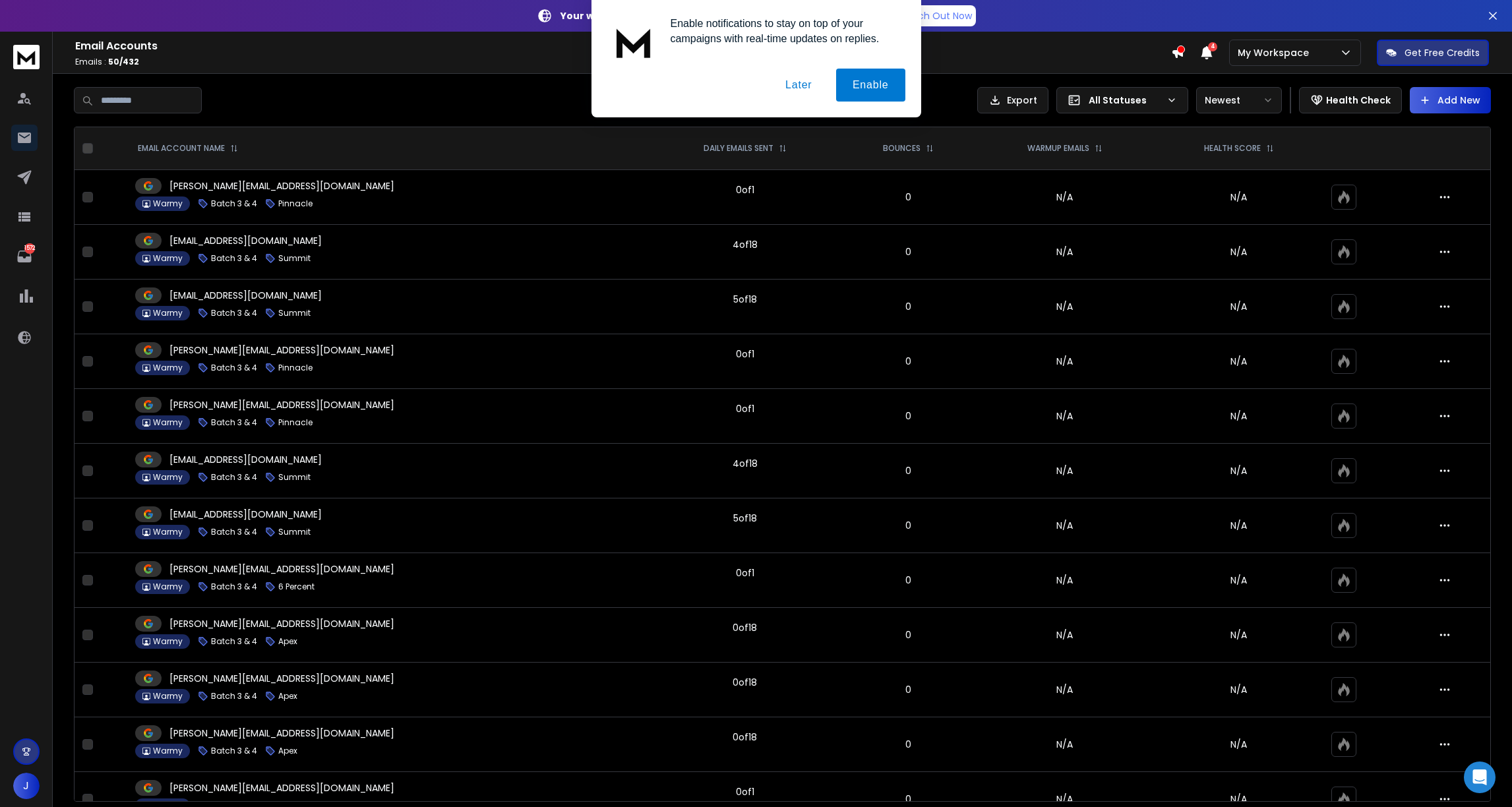
click at [788, 86] on button "Later" at bounding box center [798, 84] width 60 height 33
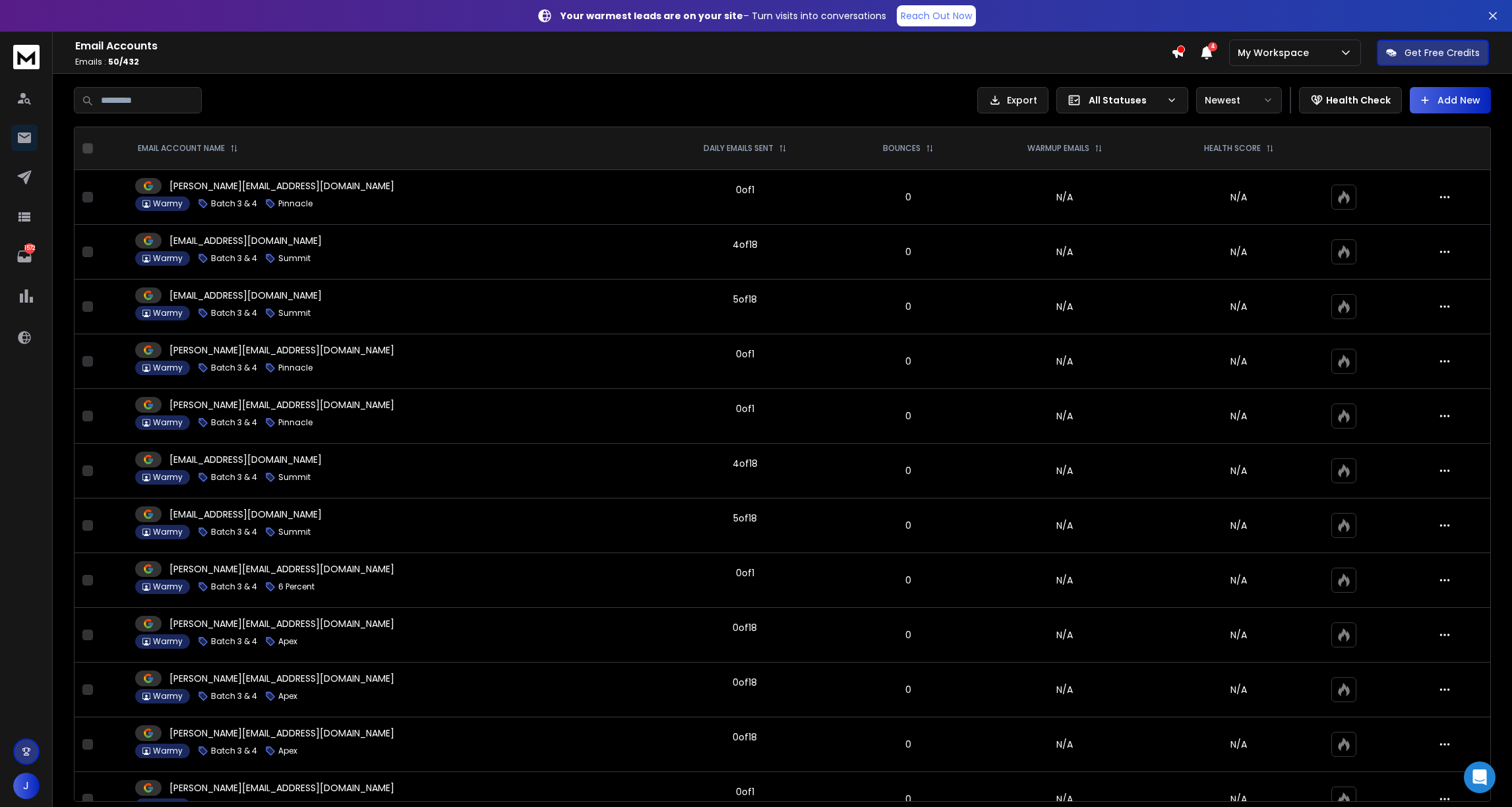
click at [34, 787] on span "J" at bounding box center [27, 787] width 27 height 27
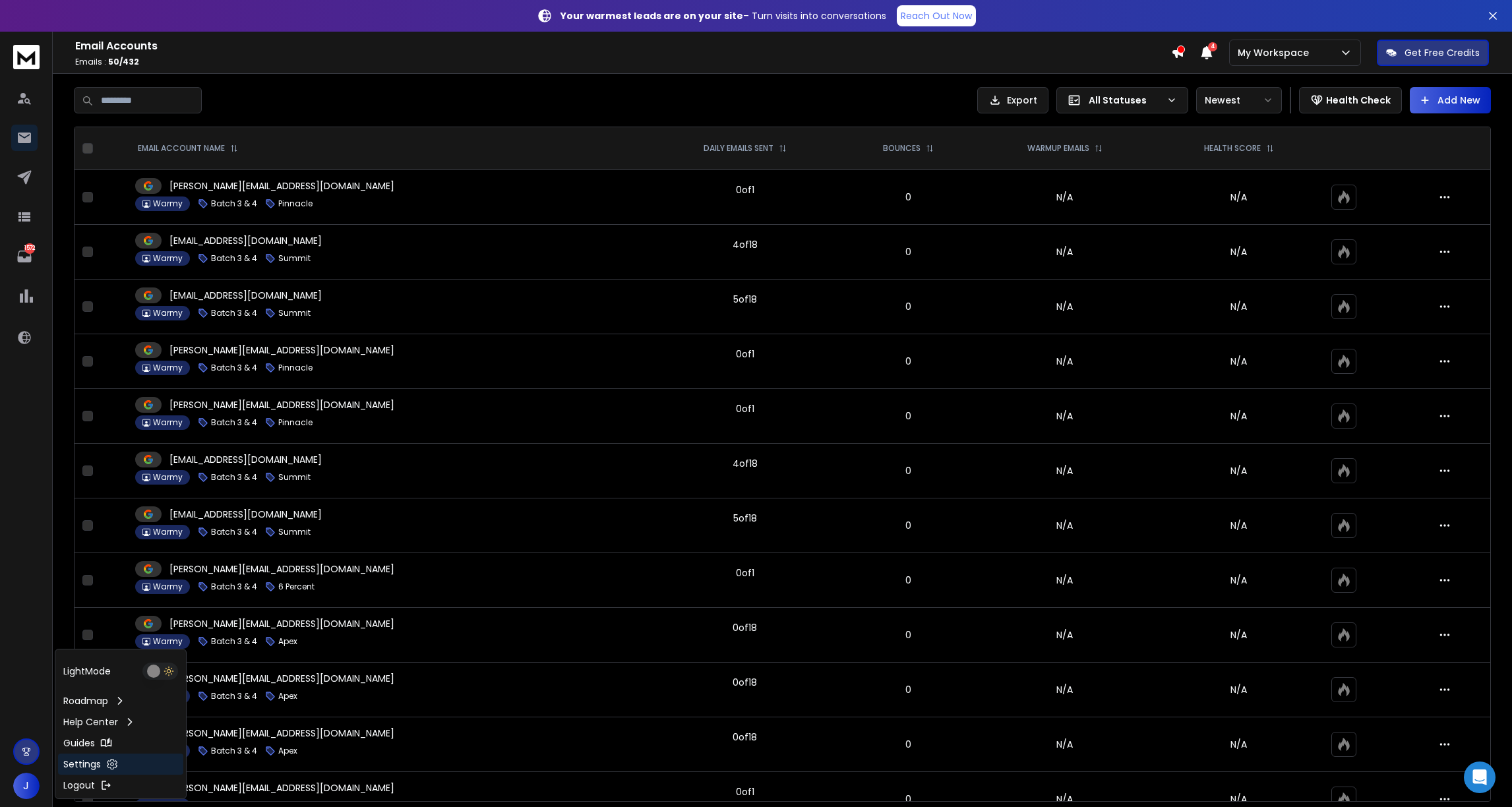
click at [96, 769] on p "Settings" at bounding box center [82, 764] width 37 height 13
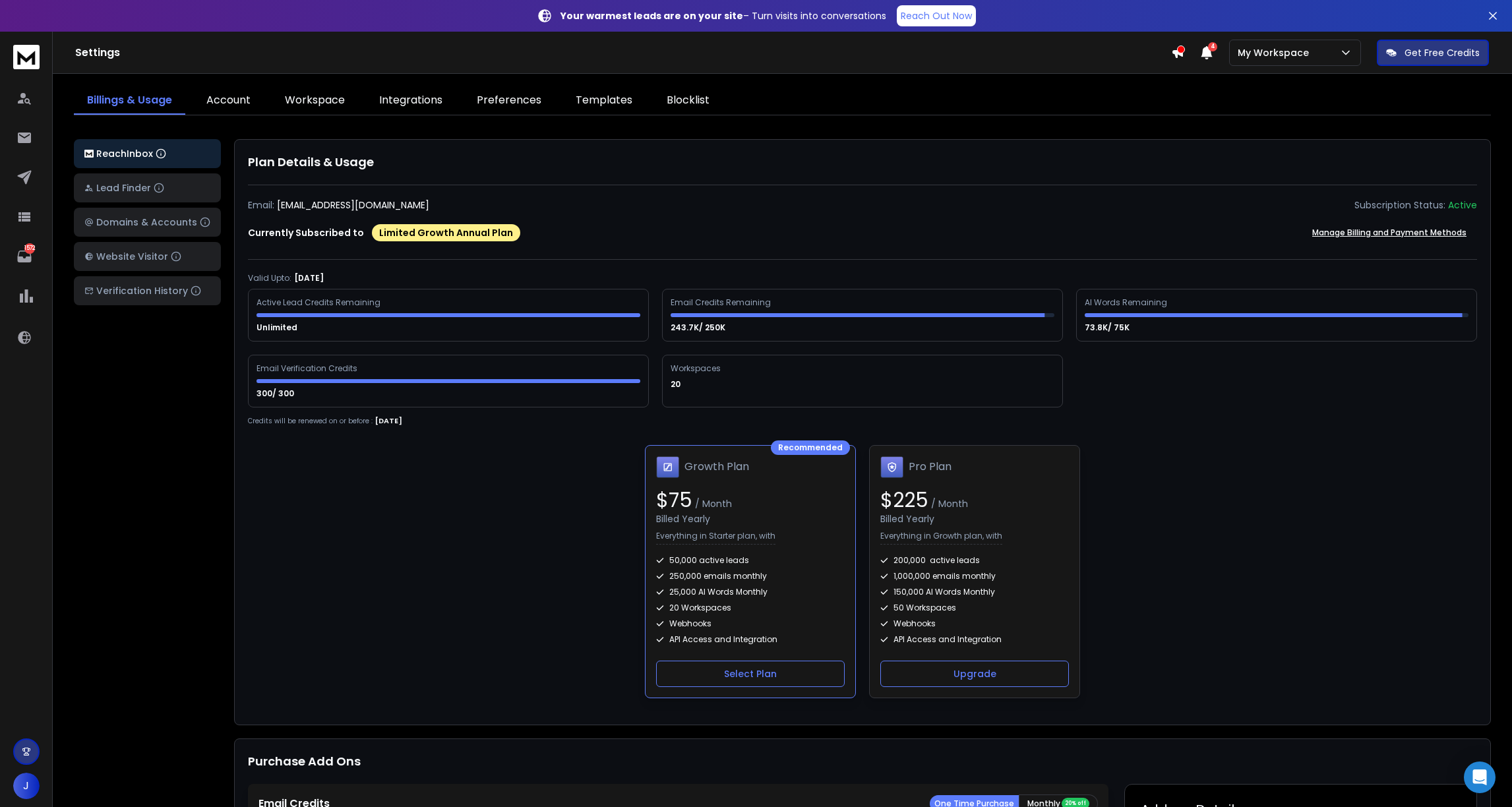
click at [319, 96] on link "Workspace" at bounding box center [314, 100] width 86 height 28
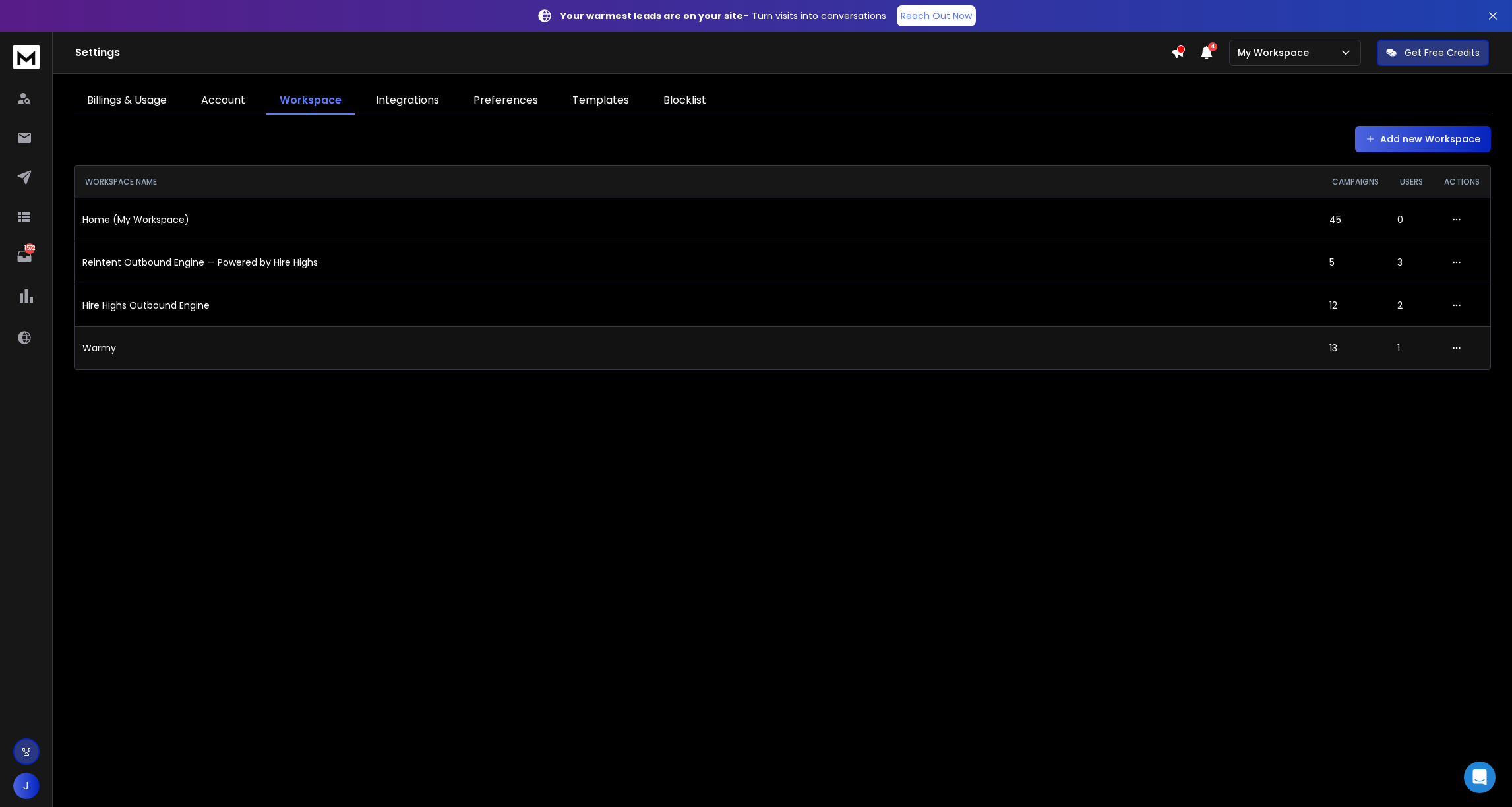
click at [1277, 350] on td "Warmy" at bounding box center [697, 348] width 1246 height 43
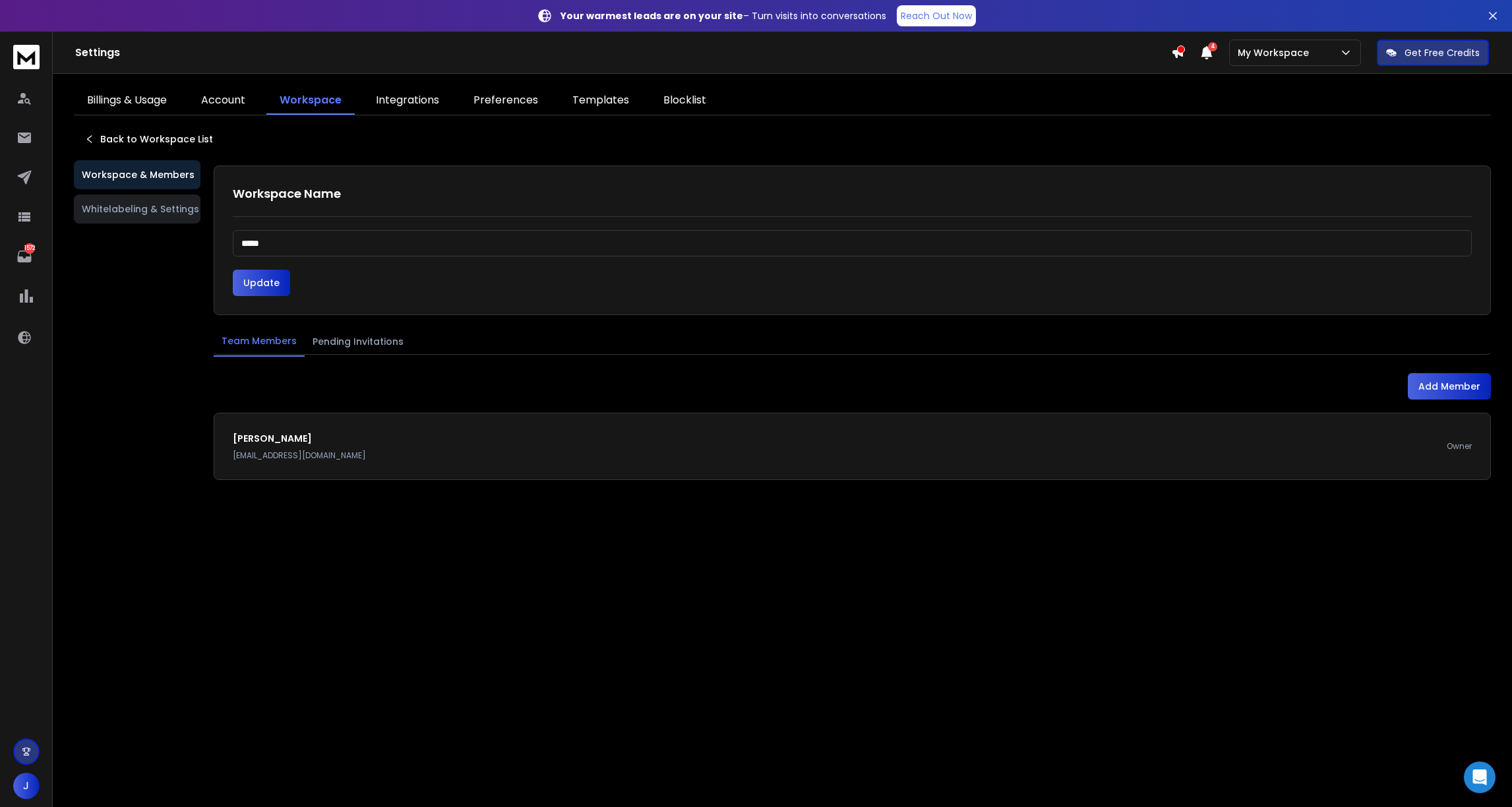
click at [378, 364] on div "Team Members Pending Invitations Add Member Janah Salazar noahgreen2023@gmail.c…" at bounding box center [852, 404] width 1277 height 152
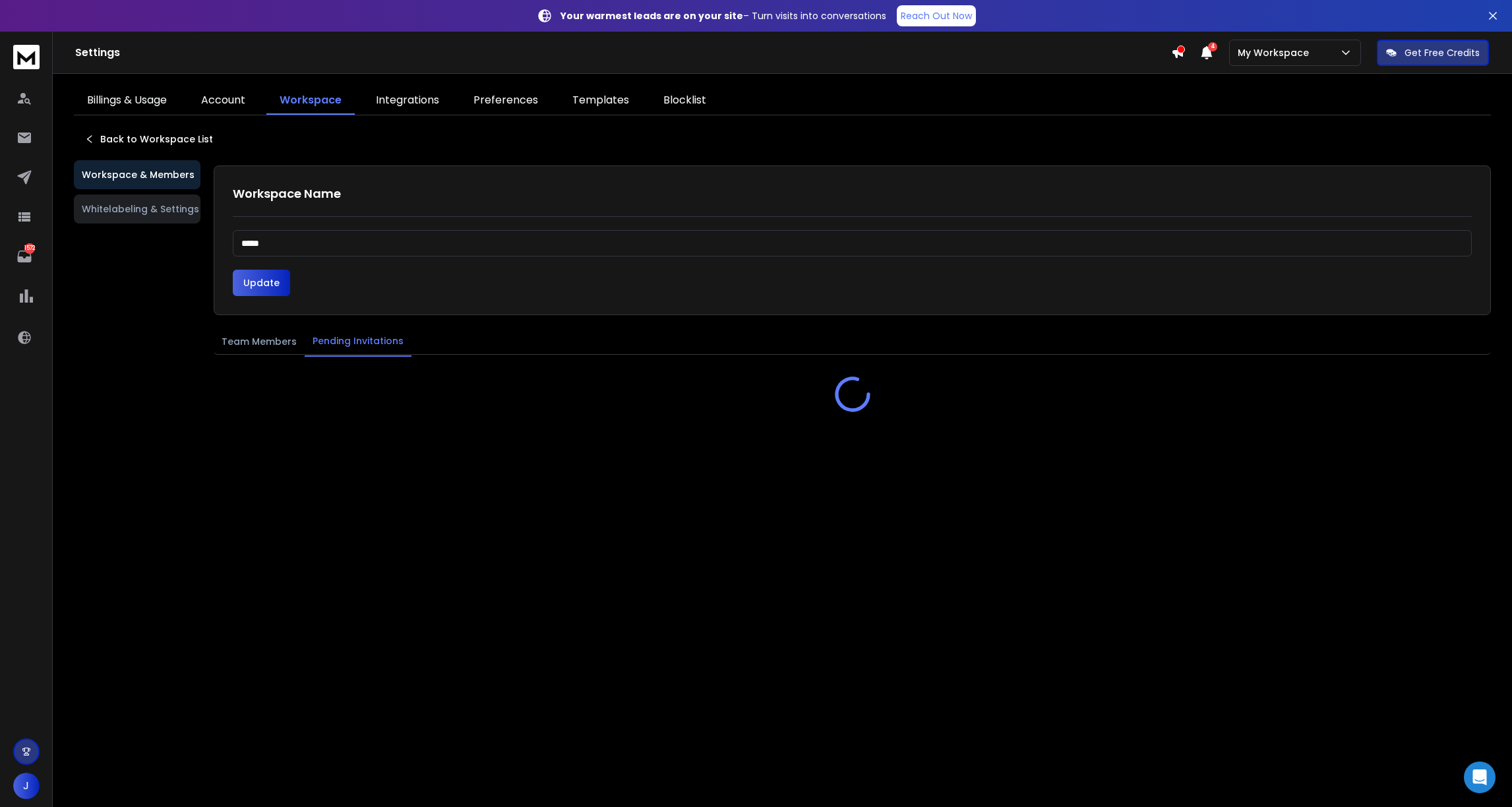
click at [376, 348] on button "Pending Invitations" at bounding box center [358, 341] width 107 height 30
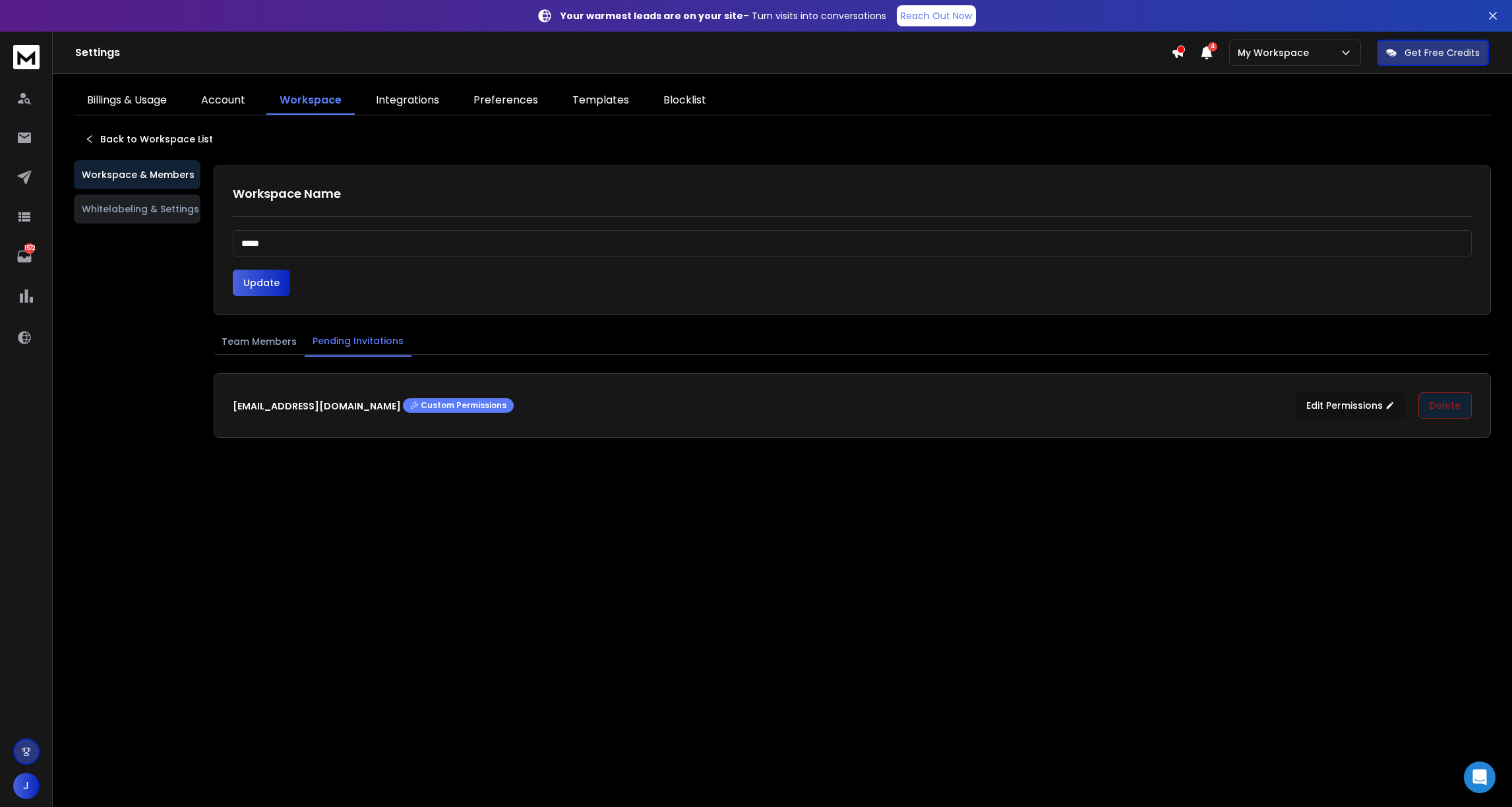
click at [1435, 403] on button "Delete" at bounding box center [1444, 406] width 53 height 27
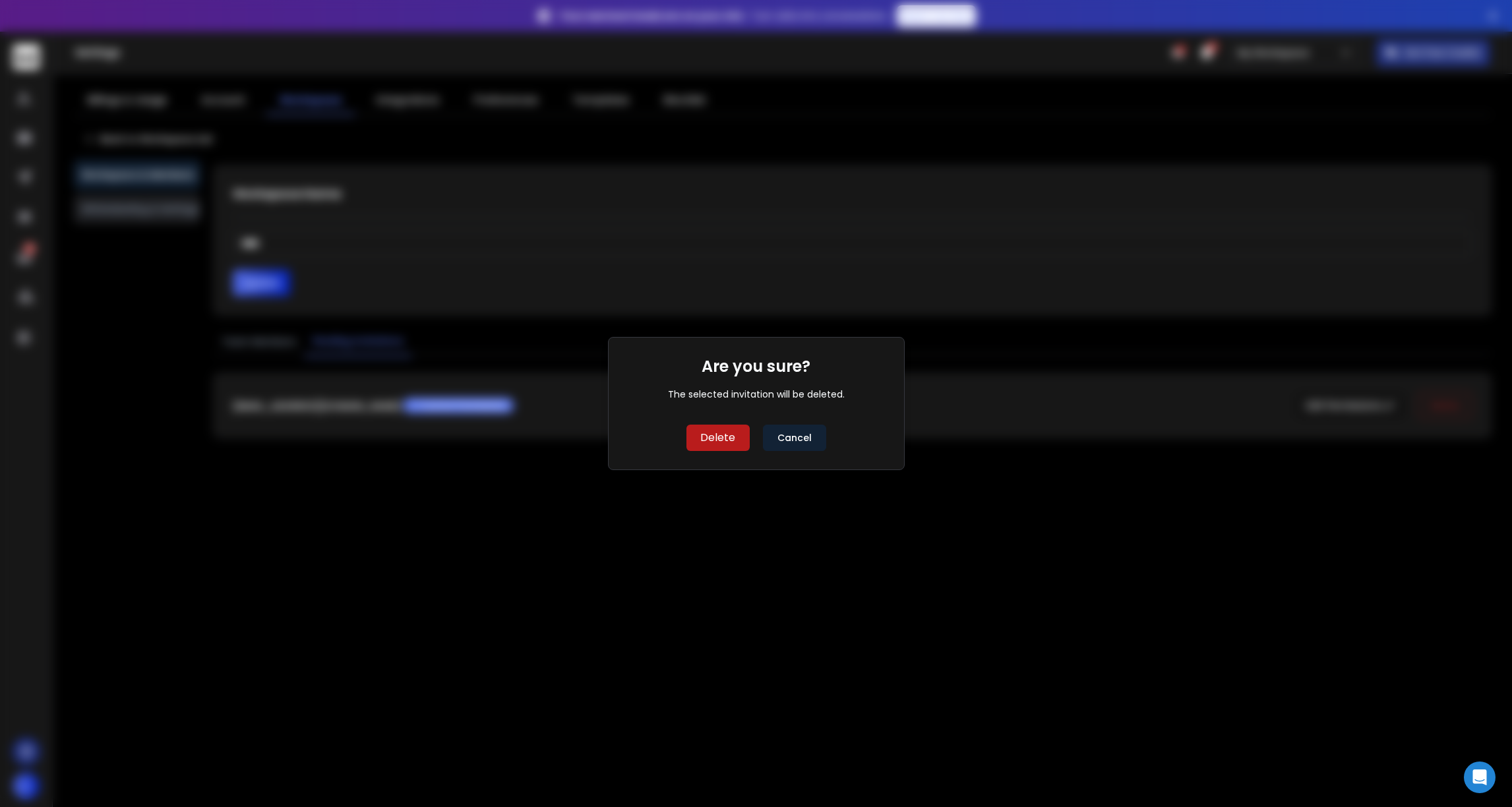
click at [726, 433] on button "Delete" at bounding box center [718, 438] width 63 height 27
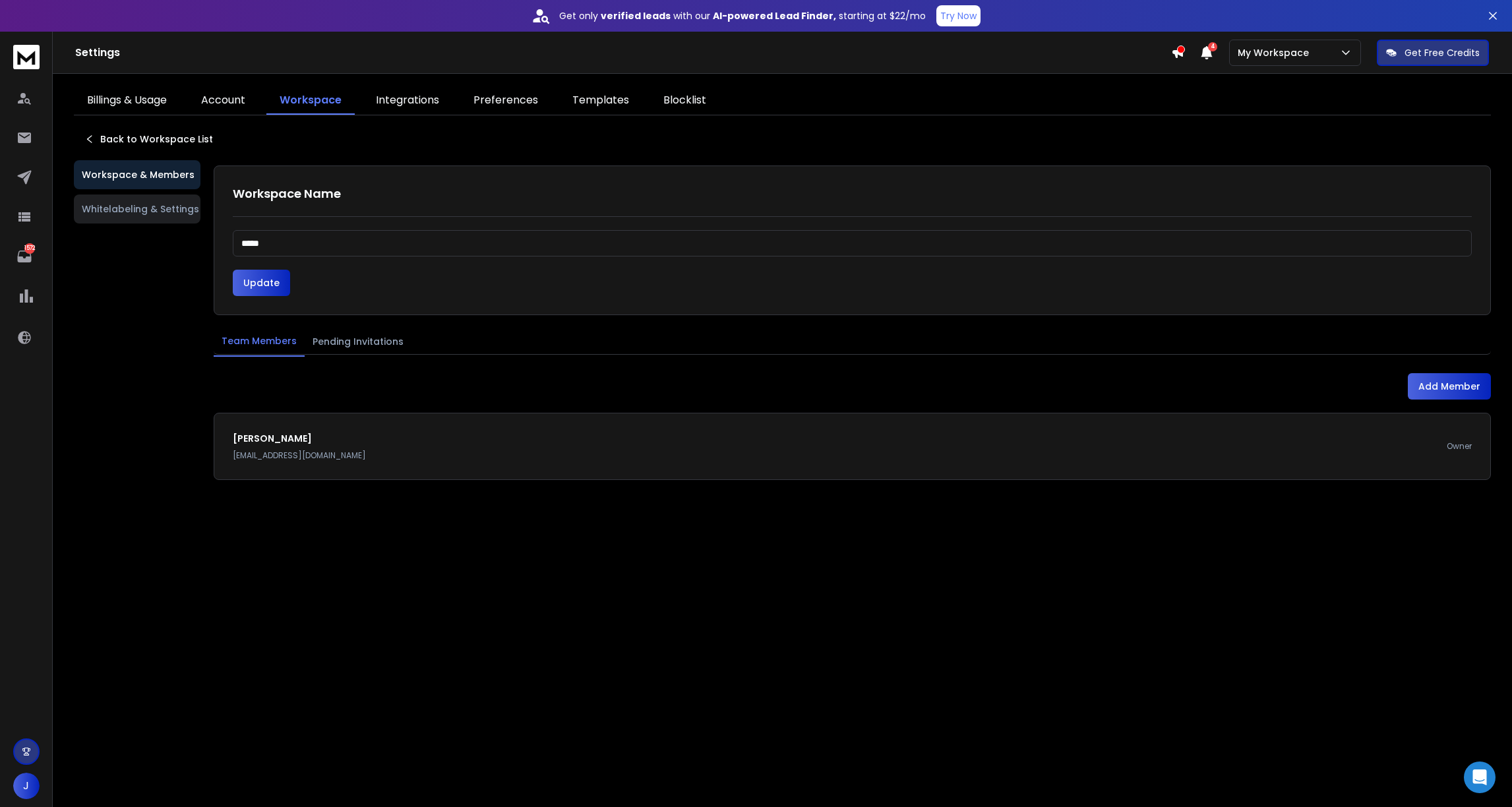
click at [307, 238] on input "*****" at bounding box center [852, 244] width 1239 height 27
drag, startPoint x: 390, startPoint y: 249, endPoint x: 200, endPoint y: 242, distance: 190.1
click at [200, 242] on div "Workspace & Members Whitelabeling & Settings Workspace Name ***** Update Team M…" at bounding box center [782, 323] width 1417 height 315
type input "**********"
click at [241, 277] on button "Update" at bounding box center [261, 284] width 58 height 27
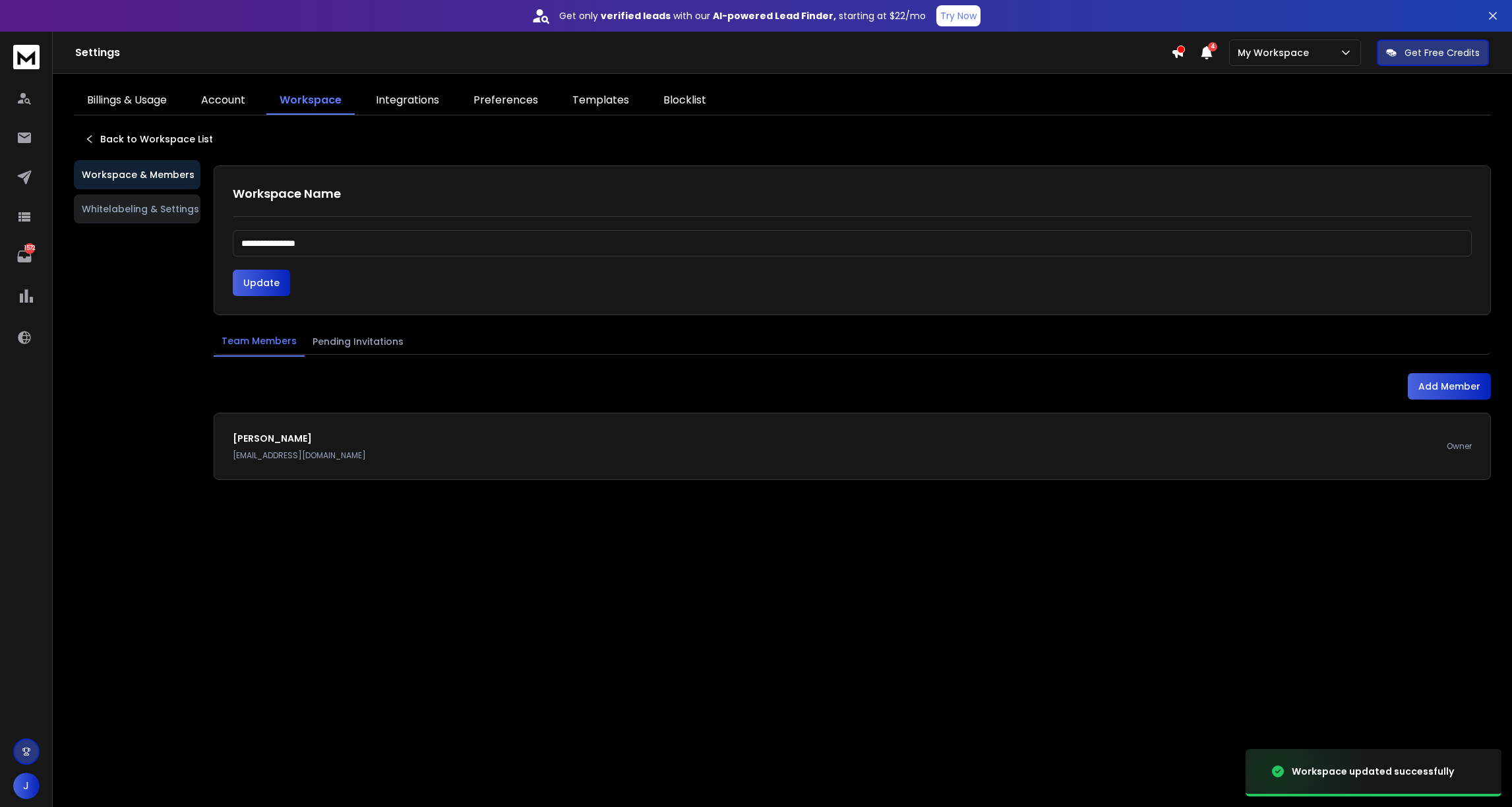
click at [283, 281] on button "Update" at bounding box center [261, 284] width 58 height 27
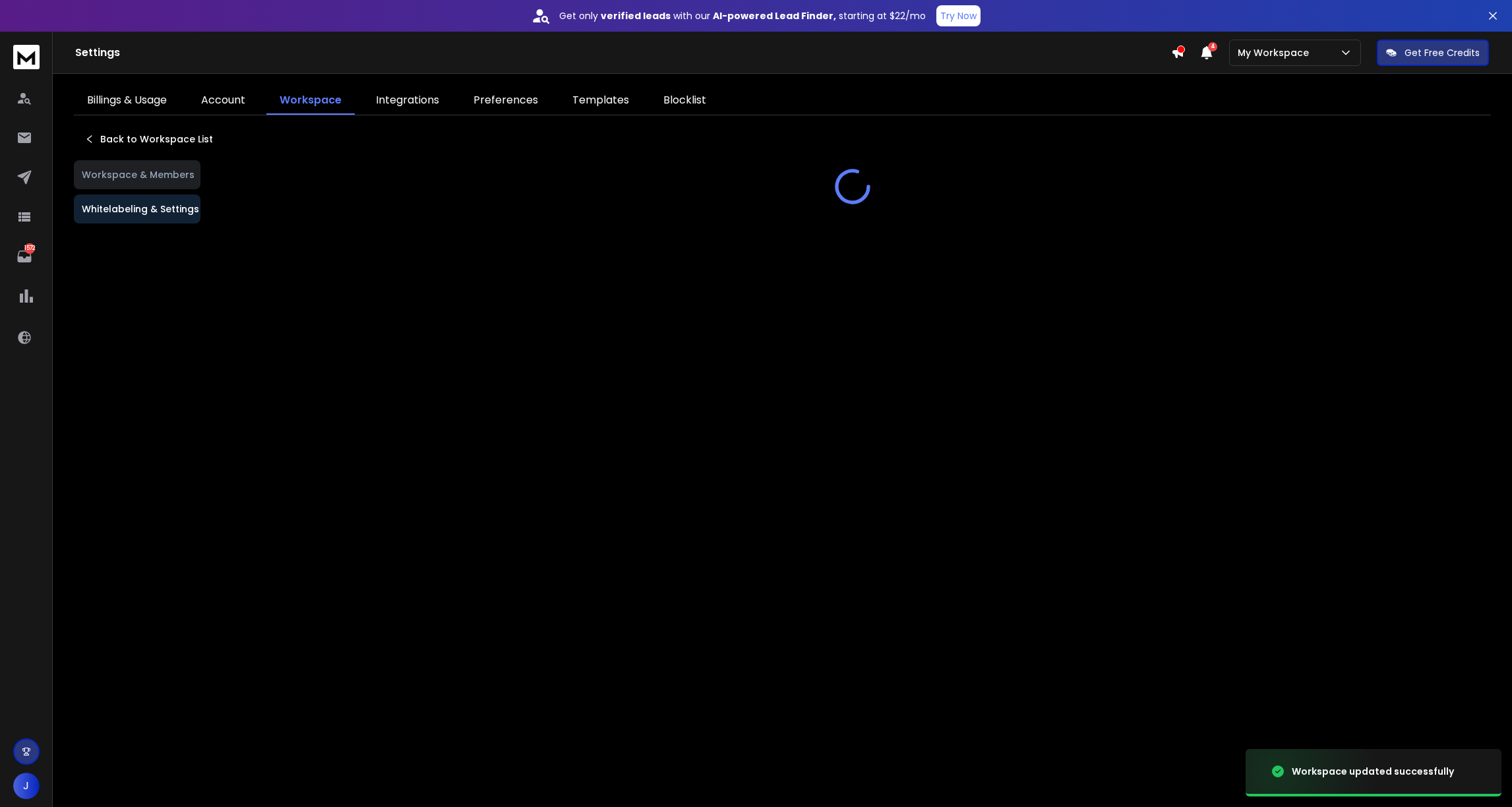
click at [136, 212] on button "Whitelabeling & Settings" at bounding box center [137, 209] width 126 height 29
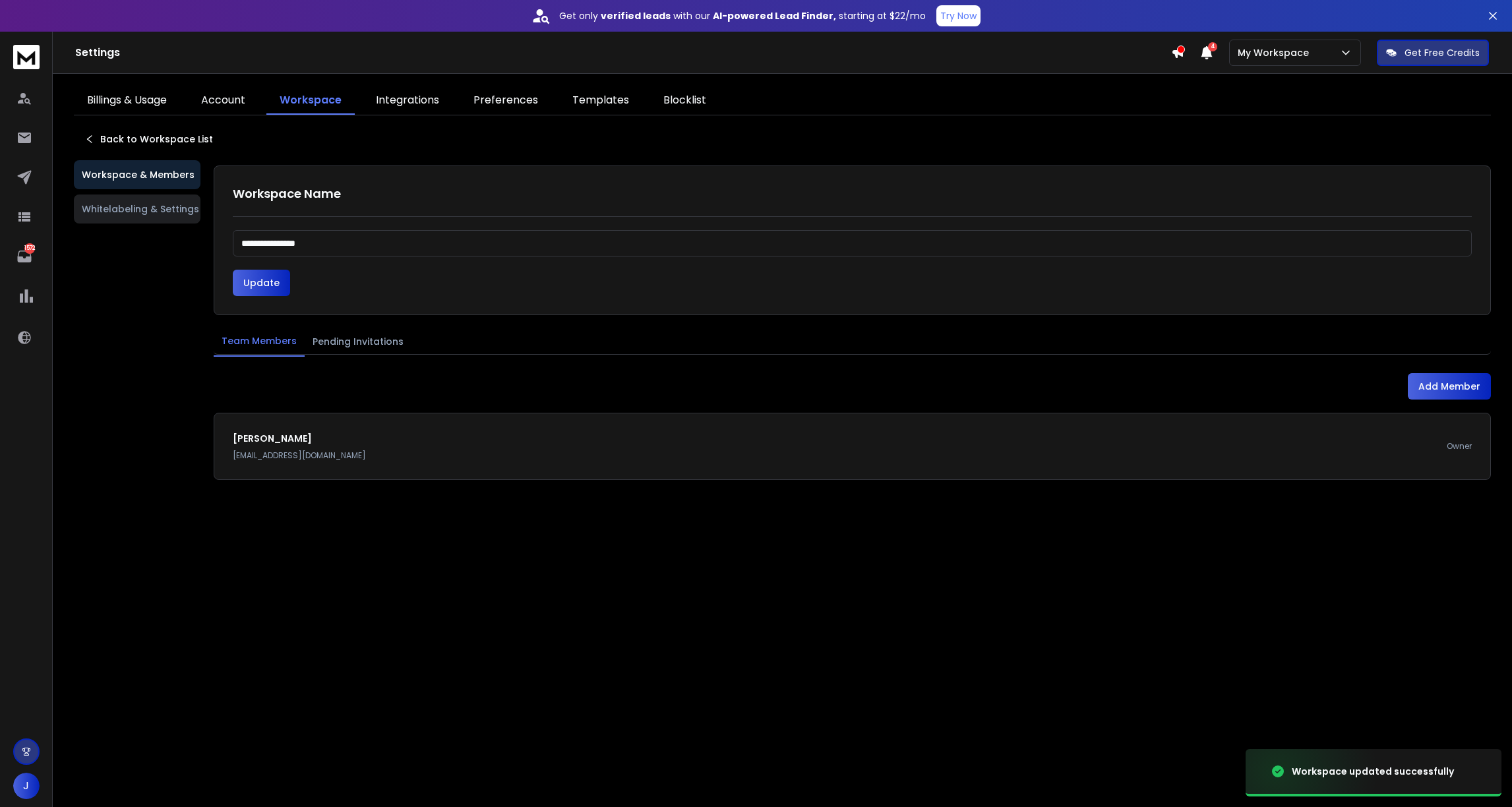
click at [145, 180] on button "Workspace & Members" at bounding box center [137, 174] width 126 height 29
click at [153, 204] on button "Whitelabeling & Settings" at bounding box center [137, 209] width 126 height 29
click at [172, 180] on button "Workspace & Members" at bounding box center [137, 174] width 126 height 29
click at [314, 353] on button "Pending Invitations" at bounding box center [358, 341] width 107 height 29
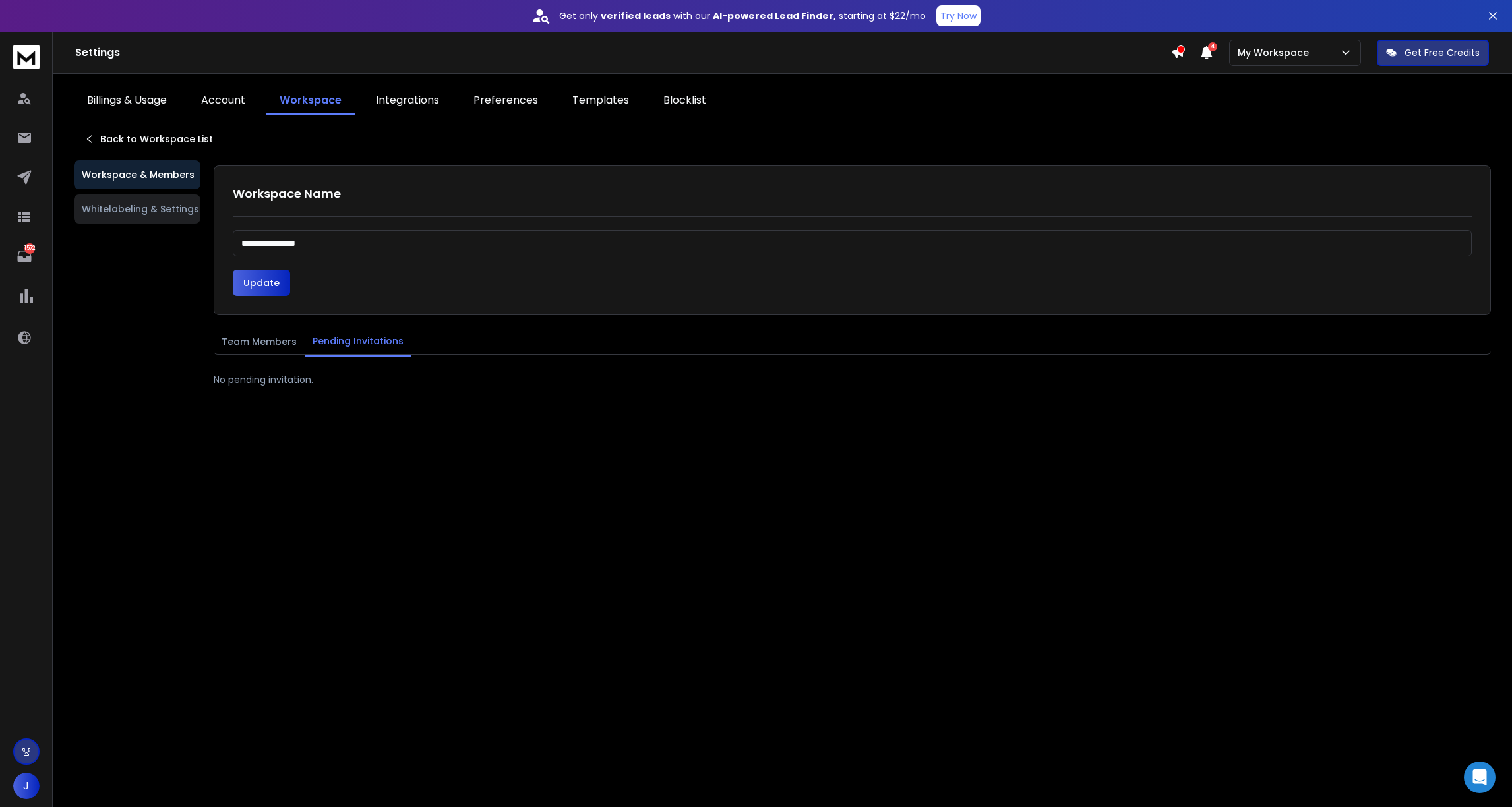
click at [250, 347] on button "Team Members" at bounding box center [259, 341] width 91 height 29
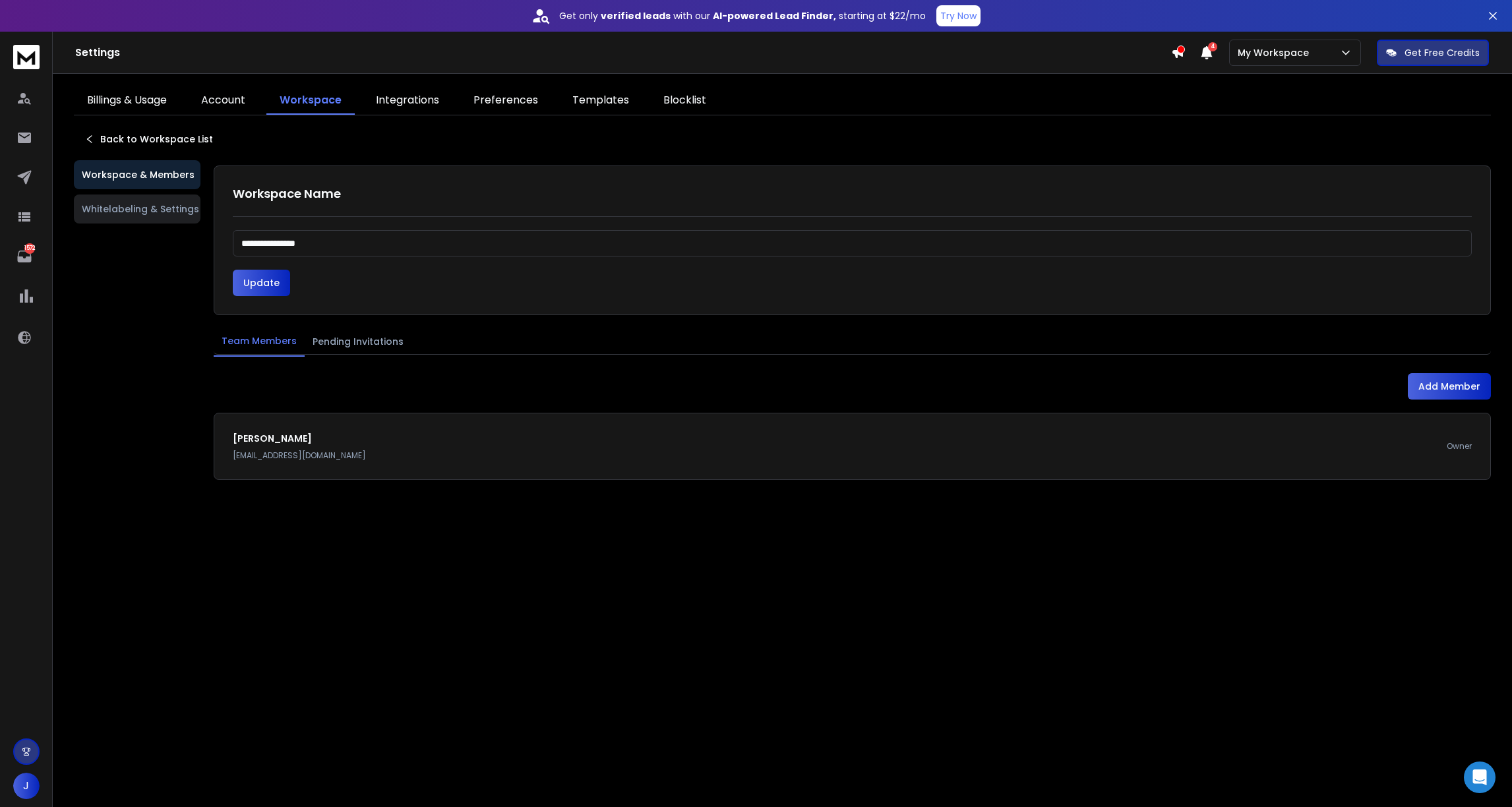
click at [1476, 396] on button "Add Member" at bounding box center [1450, 387] width 84 height 27
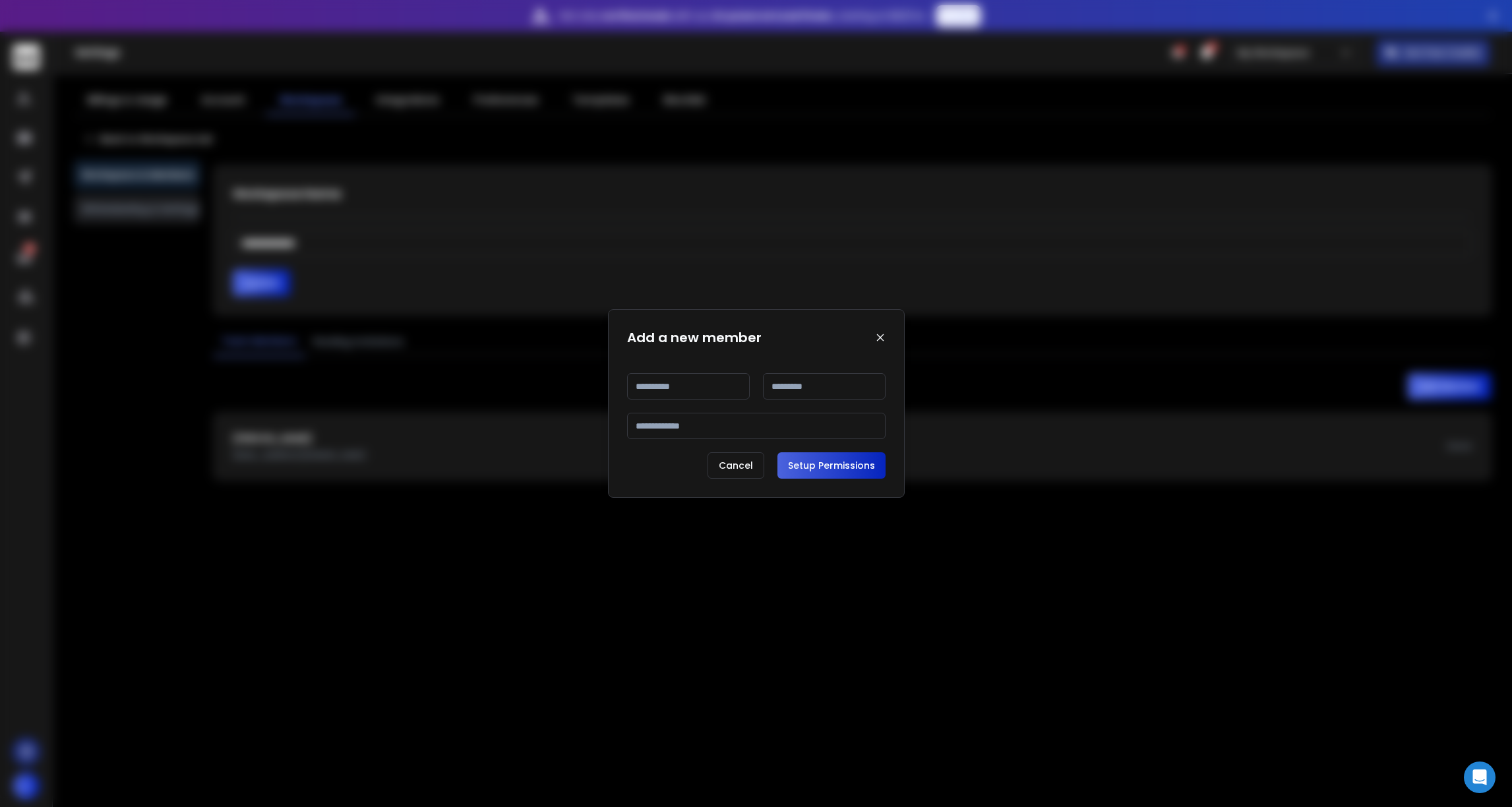
click at [718, 383] on input at bounding box center [688, 387] width 123 height 27
click at [800, 388] on input at bounding box center [824, 387] width 123 height 27
click at [710, 391] on input "*" at bounding box center [688, 387] width 123 height 27
type input "*******"
click at [845, 380] on input at bounding box center [824, 387] width 123 height 27
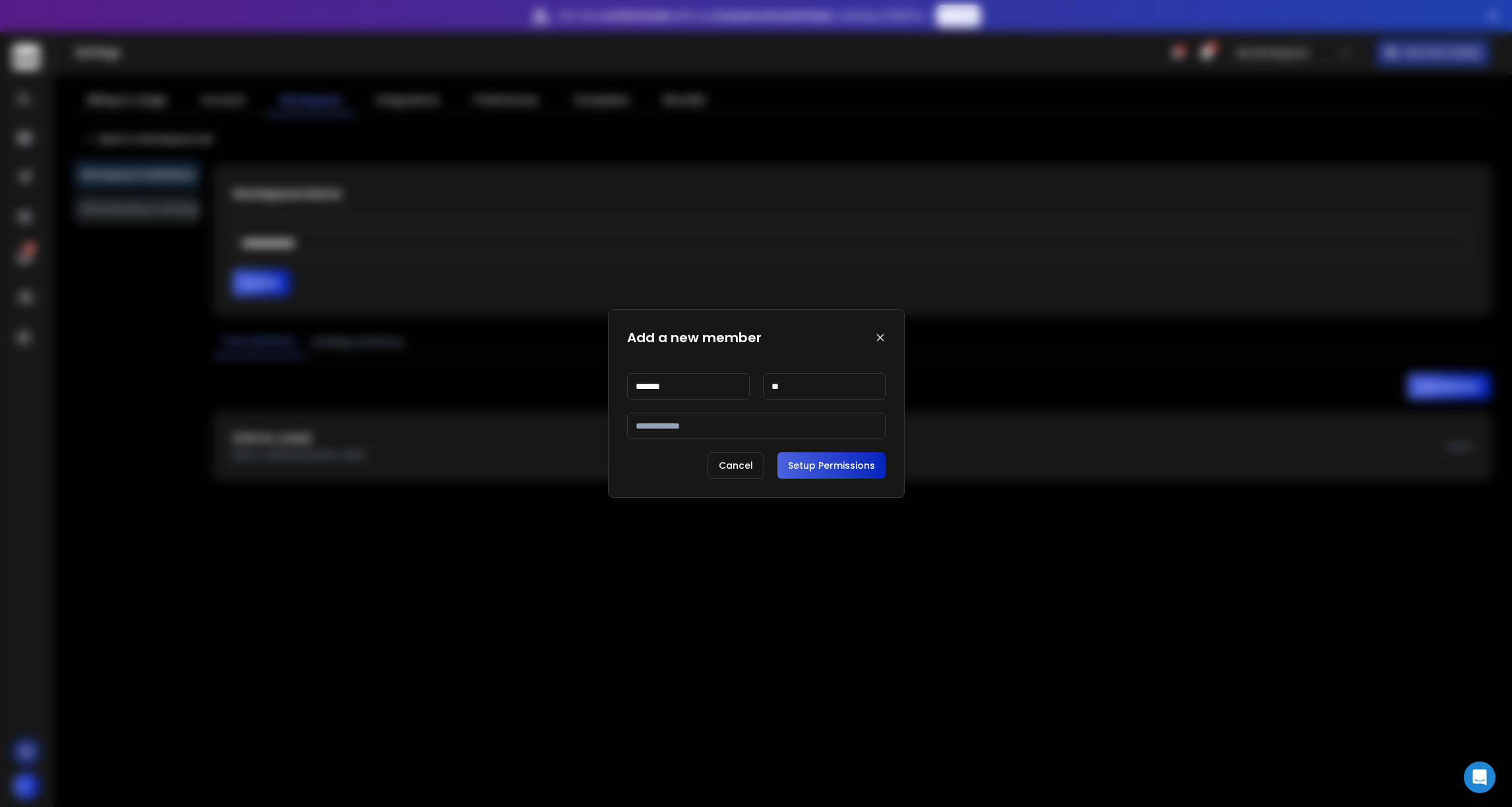
type input "*****"
click at [744, 431] on input at bounding box center [756, 427] width 259 height 27
type input "**********"
click at [824, 472] on button "Setup Permissions" at bounding box center [832, 466] width 108 height 27
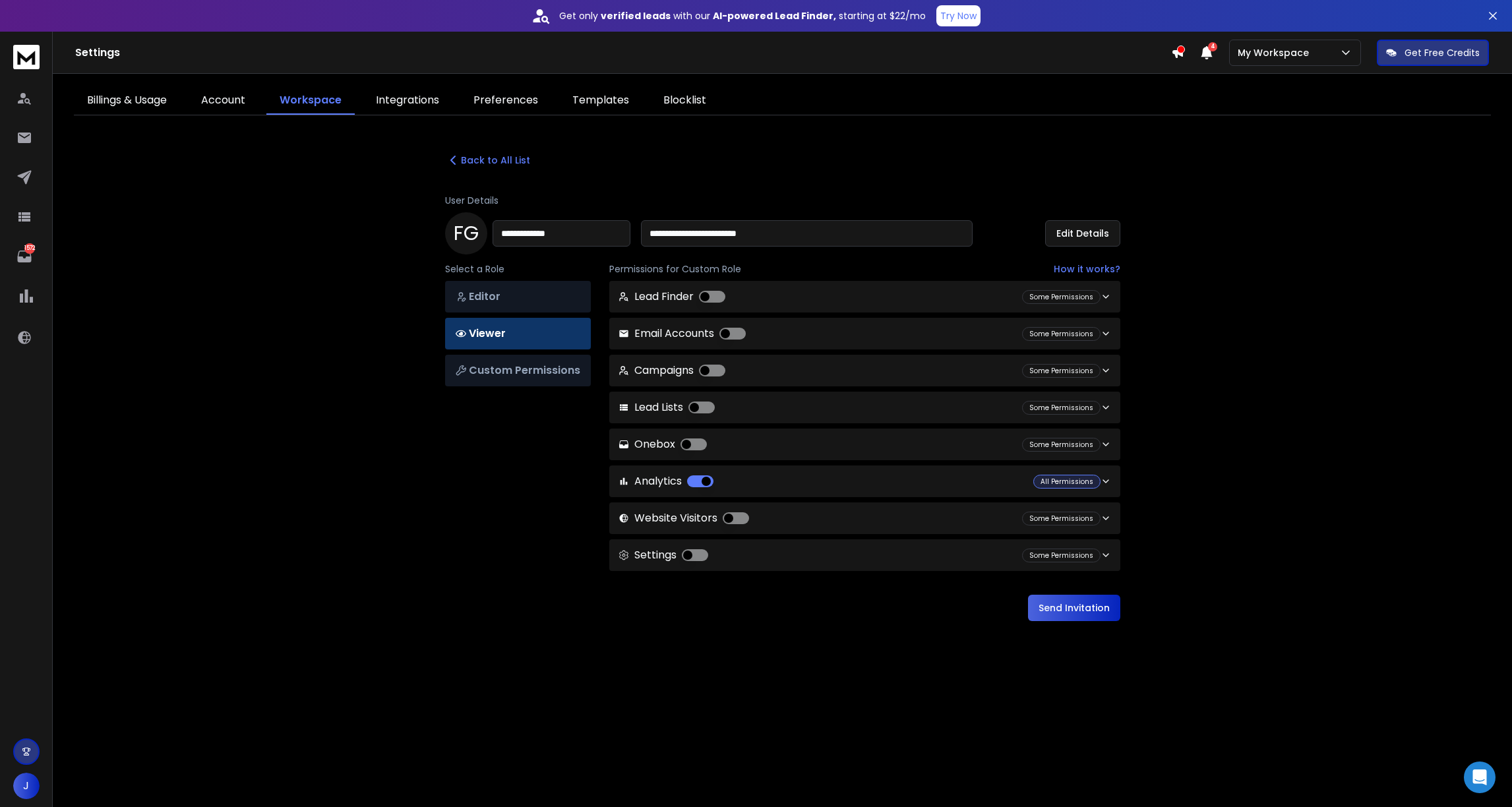
click at [699, 479] on button "button" at bounding box center [700, 481] width 27 height 12
click at [569, 344] on div "Viewer" at bounding box center [518, 334] width 146 height 32
click at [569, 343] on div "Viewer" at bounding box center [518, 334] width 146 height 32
click at [543, 335] on p "Viewer" at bounding box center [518, 334] width 124 height 16
click at [466, 335] on button "Viewer" at bounding box center [460, 333] width 11 height 33
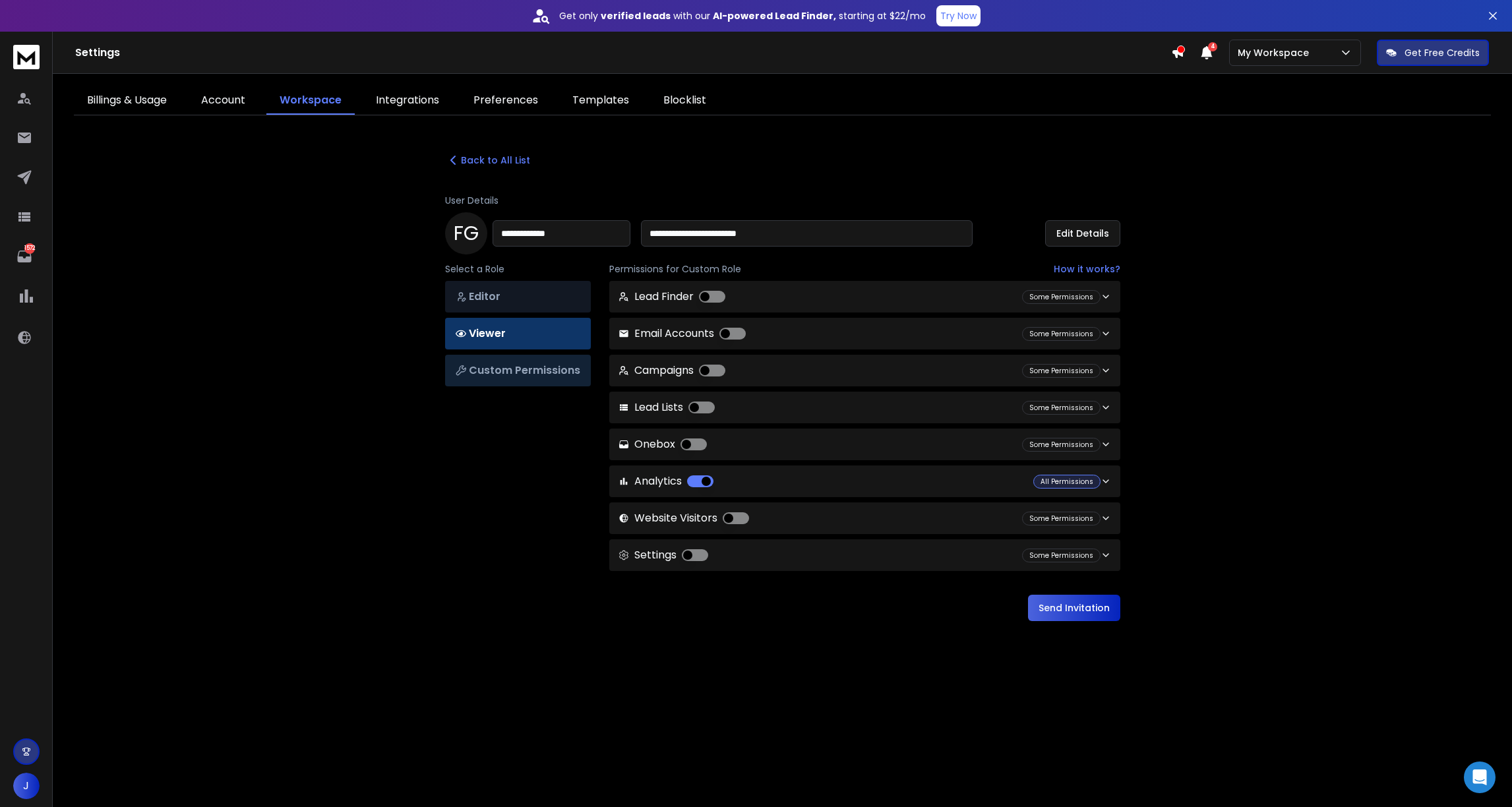
click at [525, 355] on div "Custom Permissions" at bounding box center [518, 371] width 146 height 32
click at [541, 368] on p "Custom Permissions" at bounding box center [518, 371] width 124 height 16
click at [466, 368] on button "Custom Permissions" at bounding box center [460, 371] width 11 height 33
click at [687, 476] on div "button" at bounding box center [700, 481] width 27 height 12
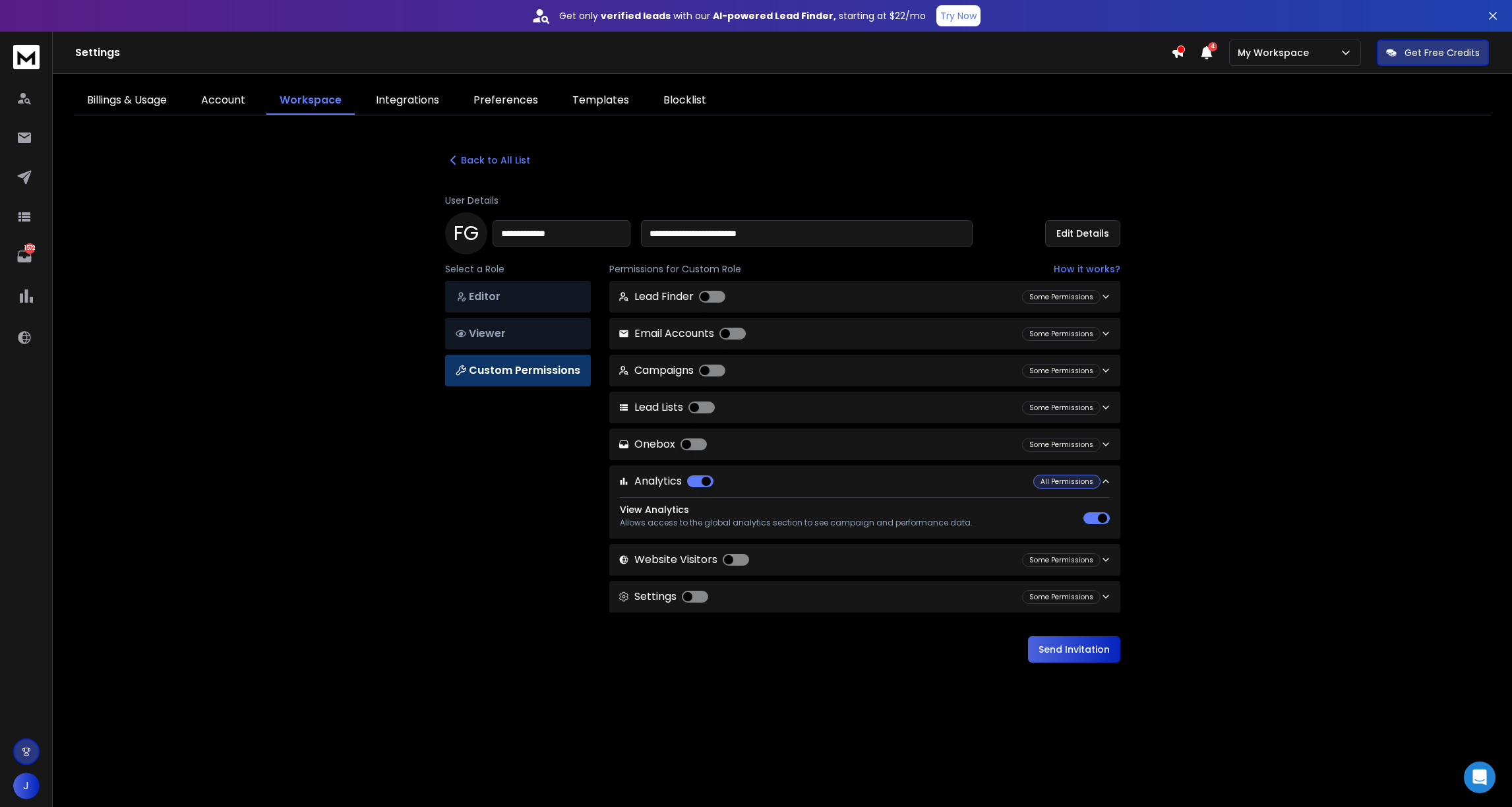
click at [1098, 511] on div "View Analytics Allows access to the global analytics section to see campaign an…" at bounding box center [864, 515] width 489 height 25
click at [1102, 523] on button "View Analytics" at bounding box center [1096, 518] width 27 height 12
click at [1088, 563] on div "Some Permissions" at bounding box center [1061, 561] width 78 height 14
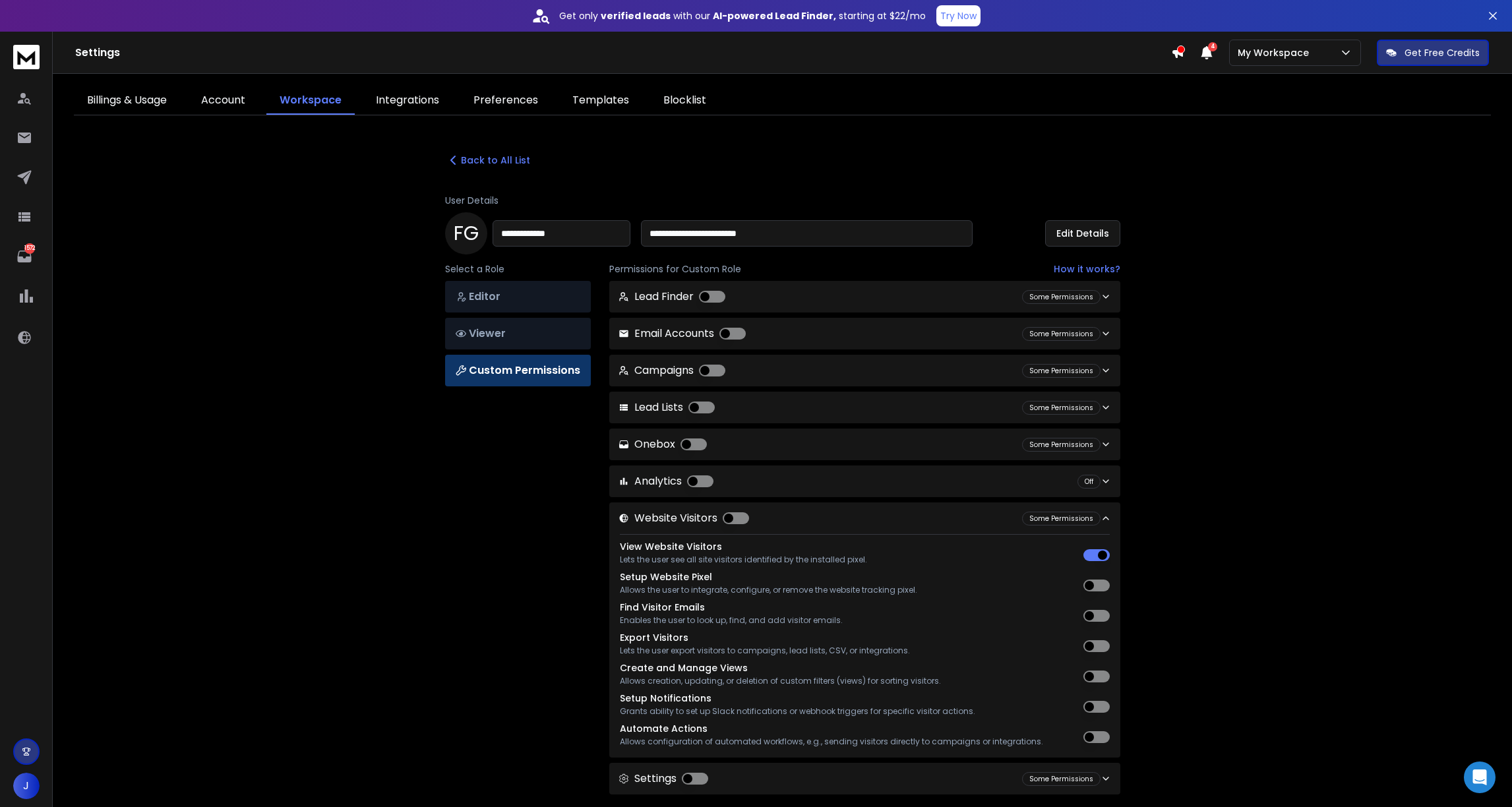
click at [1095, 552] on button "View Website Visitors" at bounding box center [1096, 555] width 27 height 12
click at [1024, 523] on div "Website Visitors Off" at bounding box center [859, 518] width 482 height 16
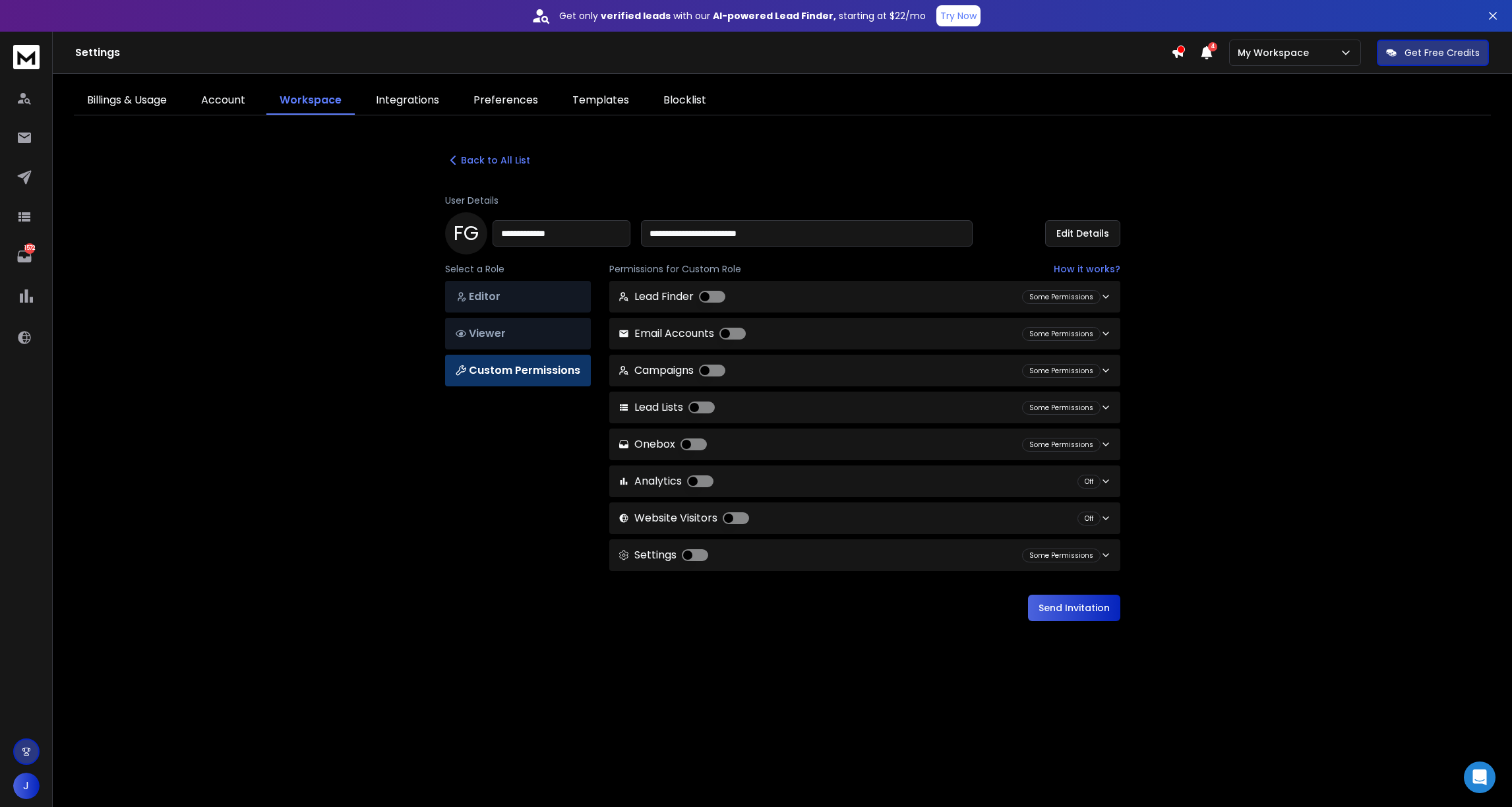
click at [1067, 564] on button "Settings Some Permissions" at bounding box center [864, 555] width 511 height 32
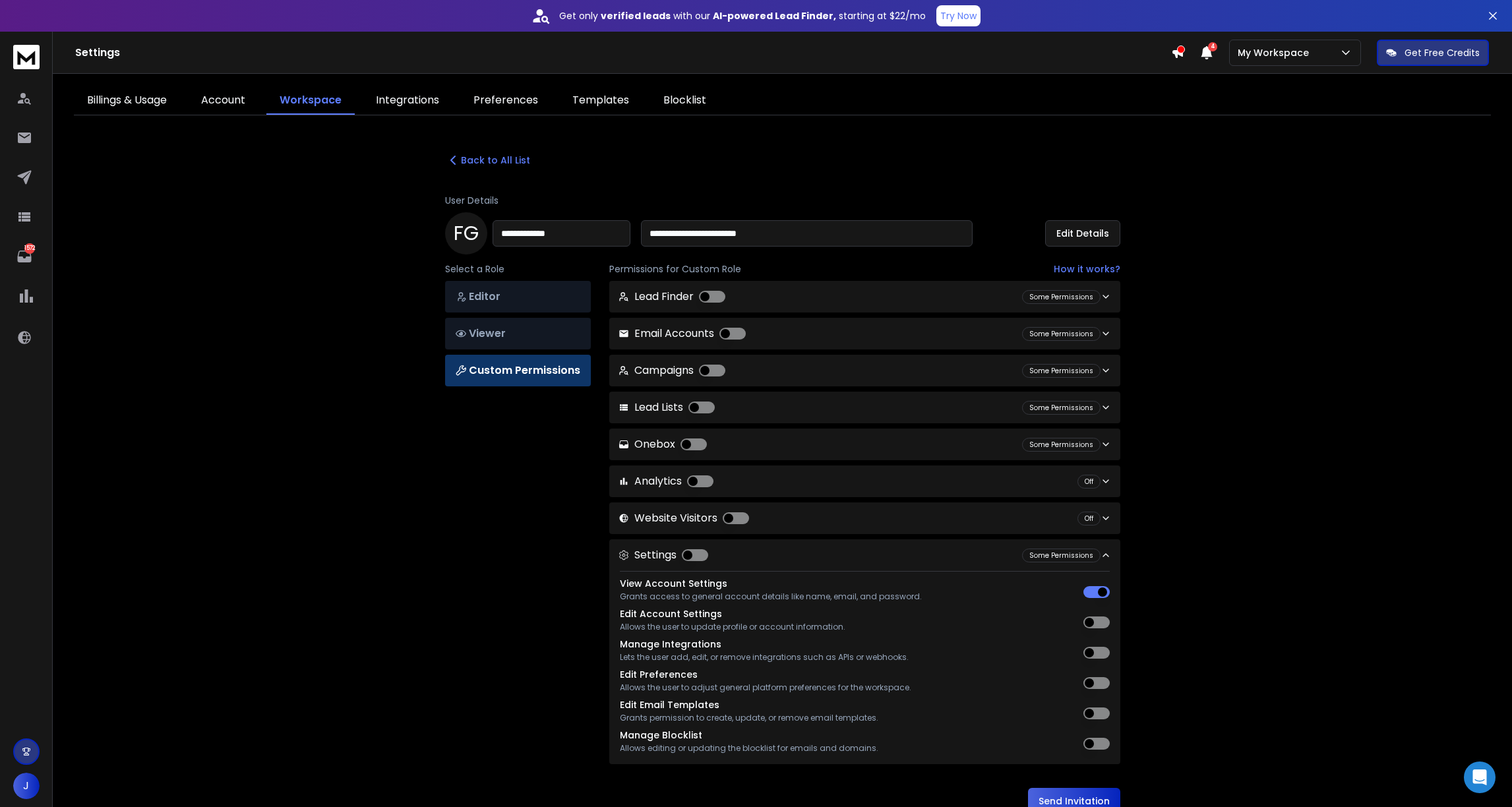
drag, startPoint x: 1103, startPoint y: 595, endPoint x: 1091, endPoint y: 524, distance: 72.0
click at [1103, 595] on button "View Account Settings" at bounding box center [1096, 592] width 27 height 12
click at [1078, 414] on div "Lead Lists Some Permissions" at bounding box center [859, 408] width 482 height 16
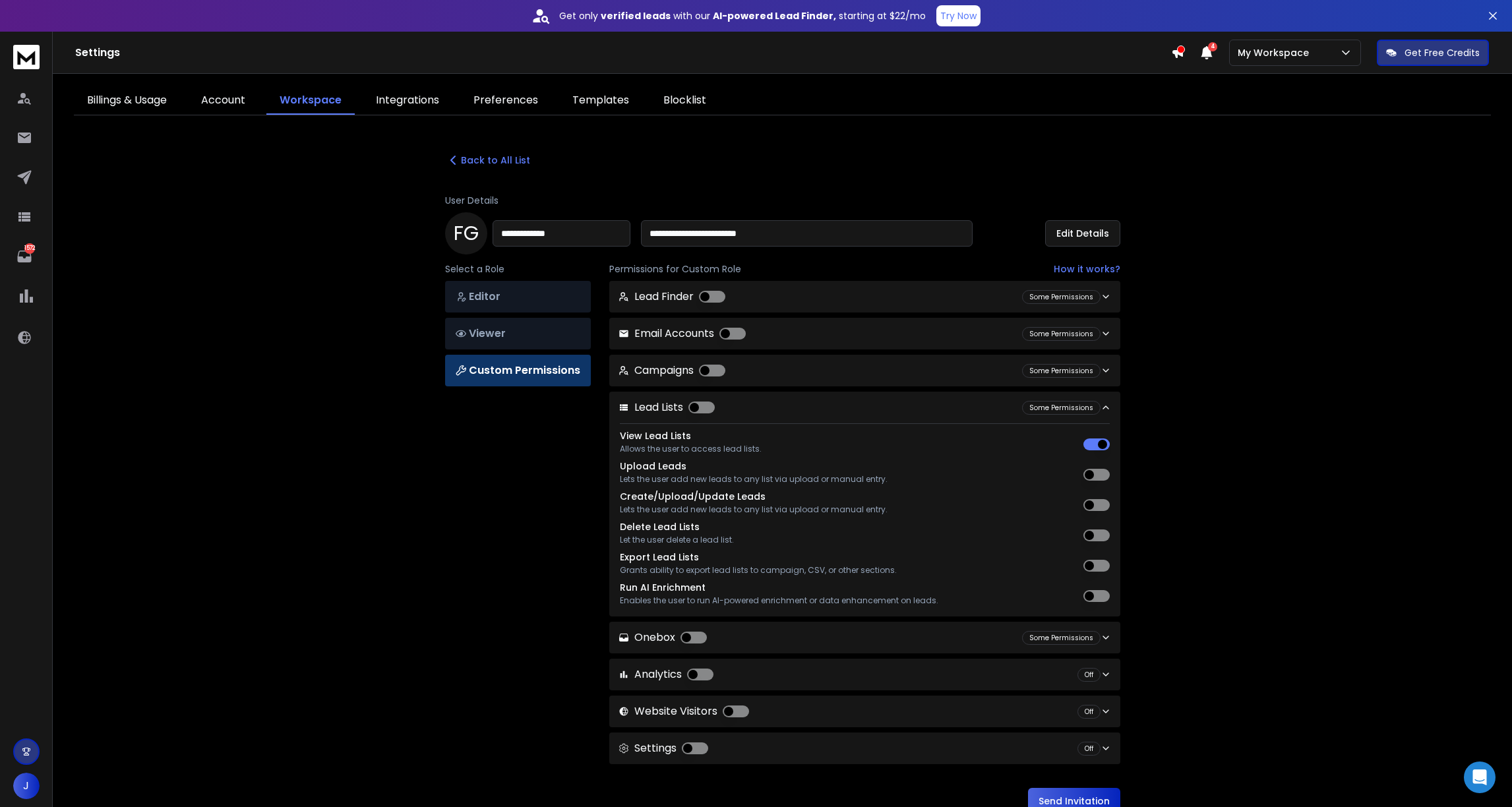
click at [1103, 442] on button "View Lead Lists" at bounding box center [1096, 444] width 27 height 12
click at [1088, 379] on button "Campaigns Some Permissions" at bounding box center [864, 371] width 511 height 32
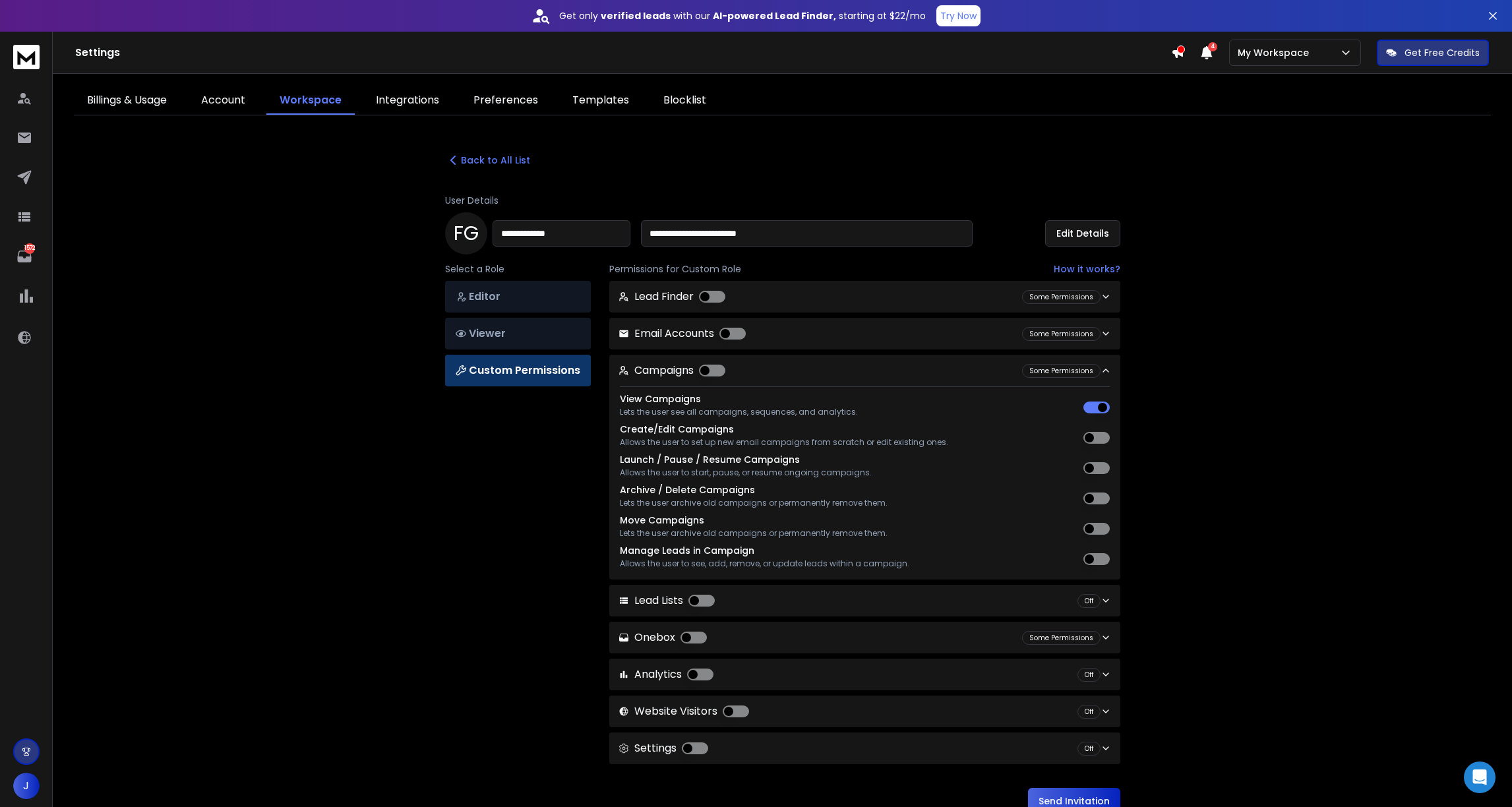
click at [1090, 410] on button "View Campaigns" at bounding box center [1096, 407] width 27 height 12
click at [1084, 341] on button "Email Accounts Some Permissions" at bounding box center [864, 334] width 511 height 32
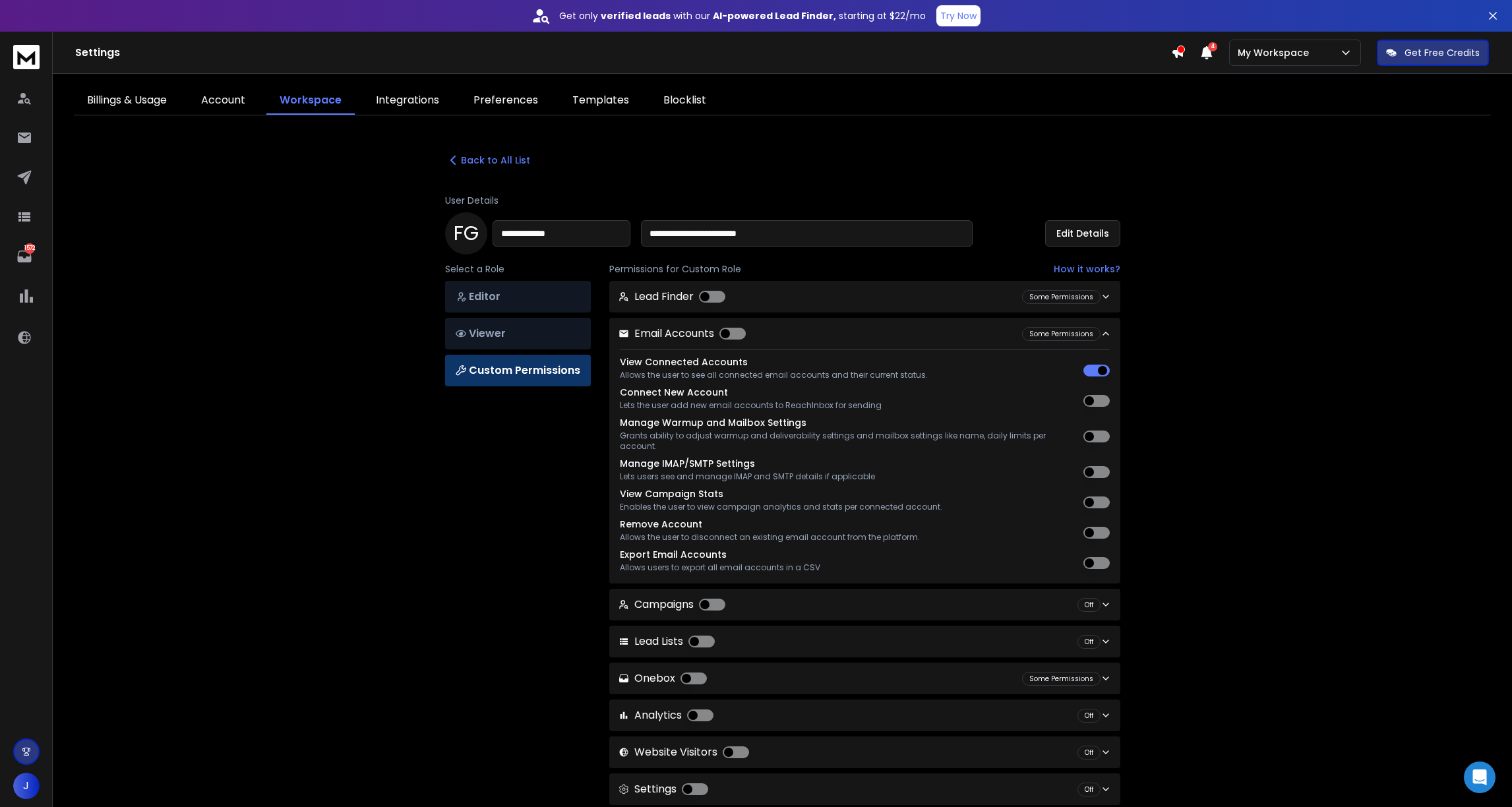
click at [1070, 285] on button "Lead Finder Some Permissions" at bounding box center [864, 297] width 511 height 32
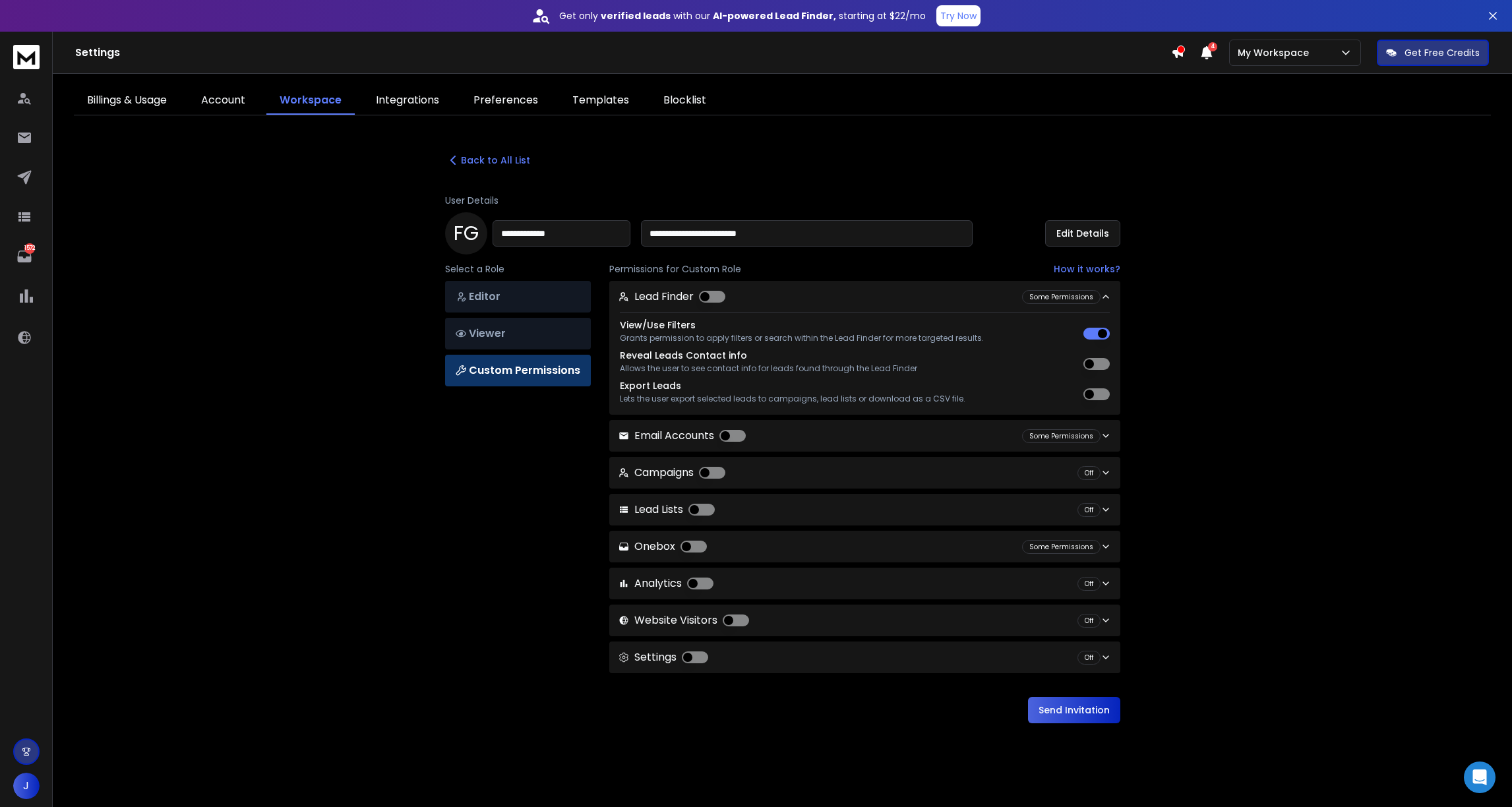
click at [1088, 331] on button "View/Use Filters" at bounding box center [1096, 333] width 27 height 12
click at [988, 446] on button "Email Accounts Some Permissions" at bounding box center [864, 436] width 511 height 32
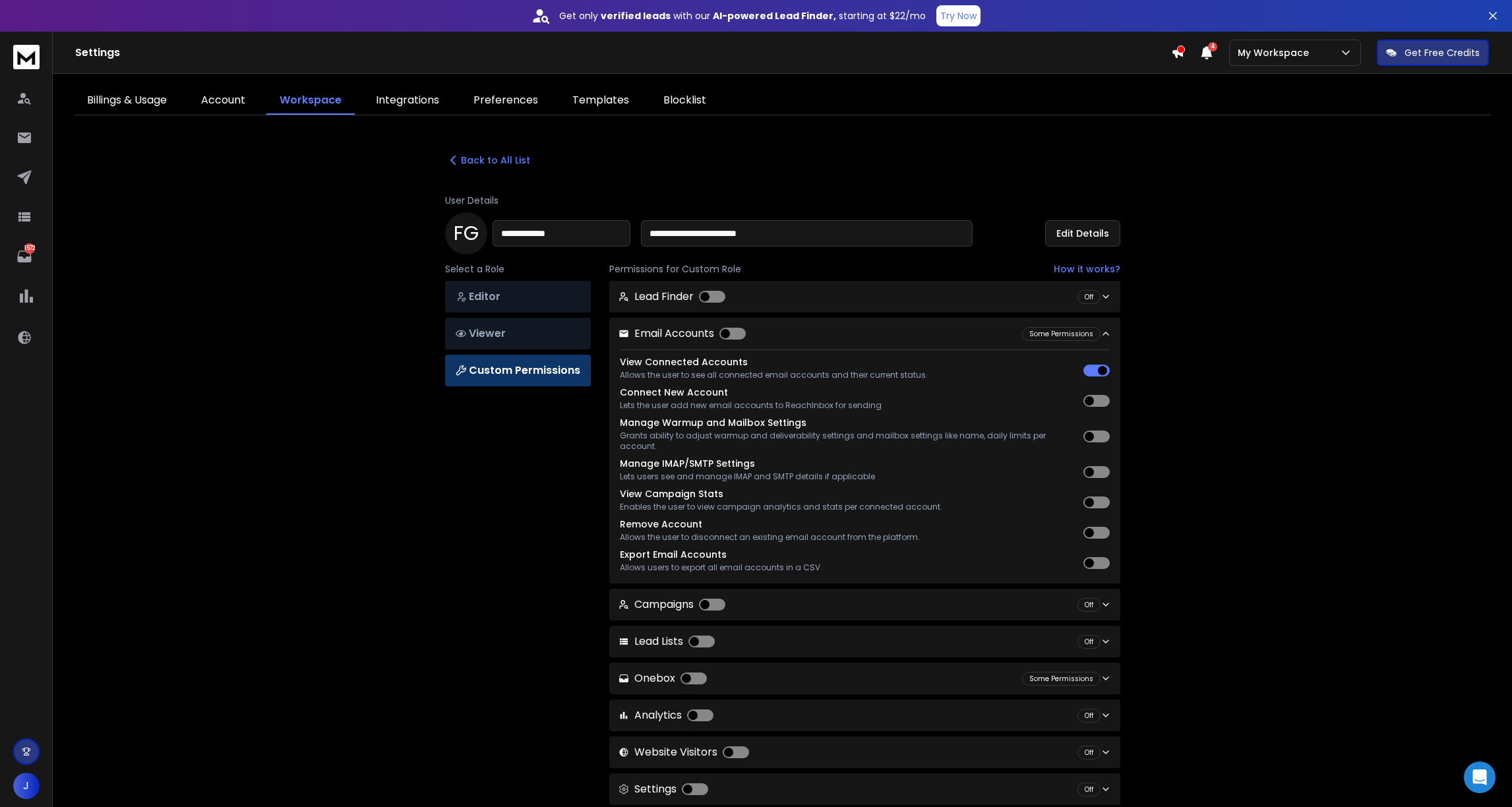
click at [993, 332] on div "Email Accounts Some Permissions" at bounding box center [859, 334] width 482 height 16
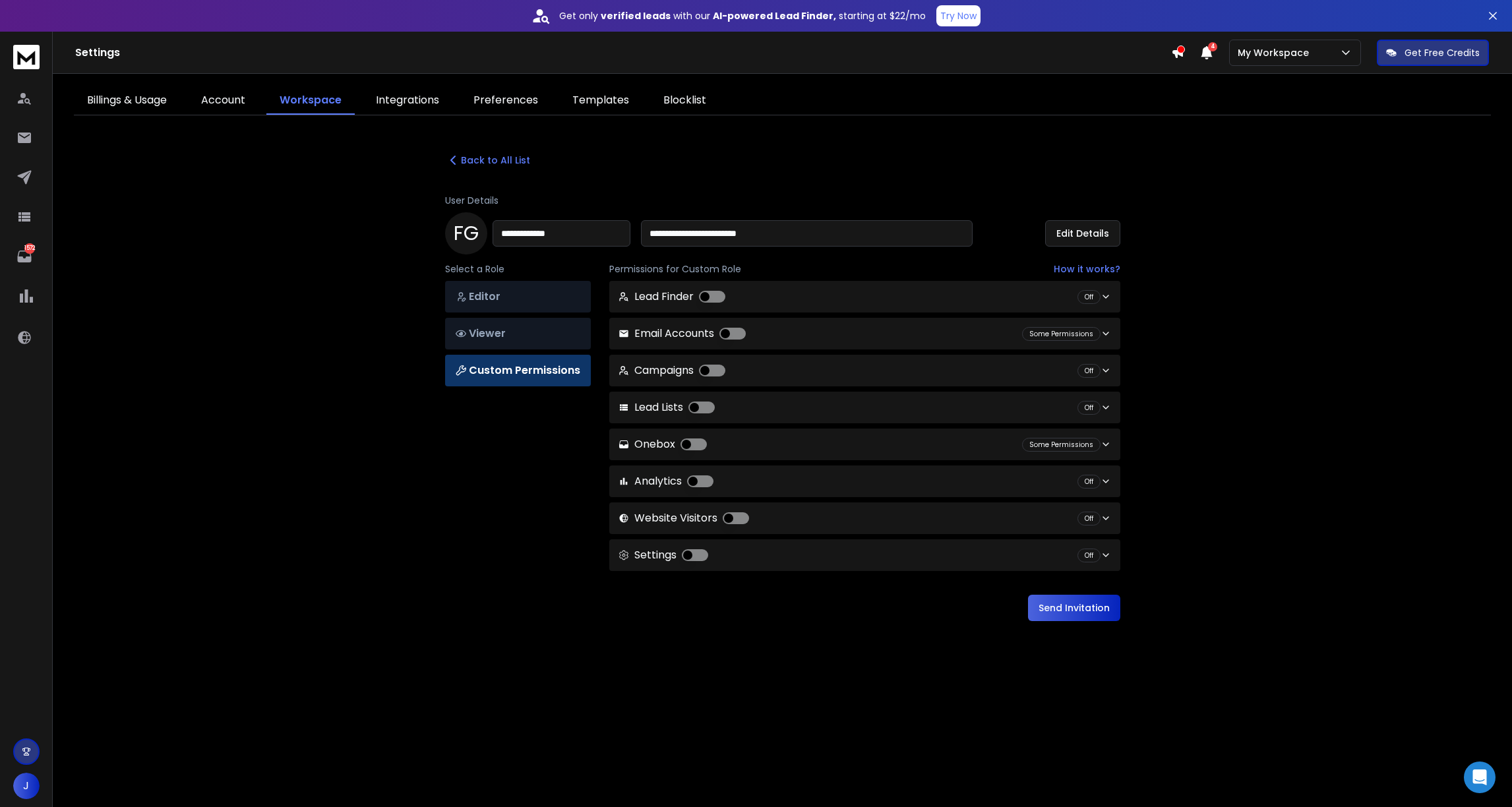
click at [983, 448] on div "Onebox Some Permissions" at bounding box center [859, 444] width 482 height 16
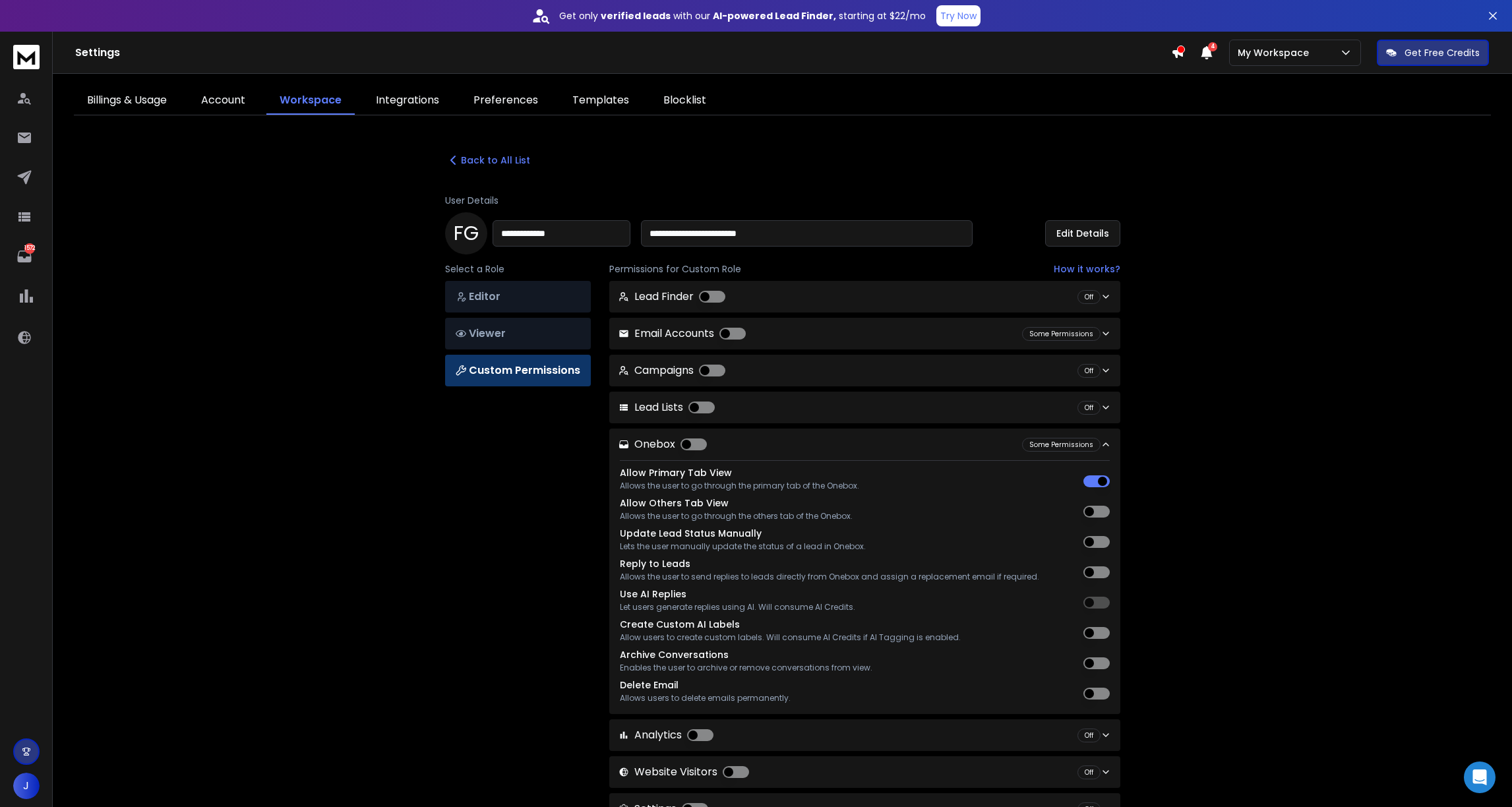
click at [1086, 512] on button "Allow Others Tab View" at bounding box center [1096, 511] width 27 height 12
click at [1090, 531] on div "Update Lead Status Manually Lets the user manually update the status of a lead …" at bounding box center [864, 539] width 489 height 25
click at [1092, 544] on button "Update Lead Status Manually" at bounding box center [1096, 541] width 27 height 12
click at [1099, 574] on button "Reply to Leads" at bounding box center [1096, 572] width 27 height 12
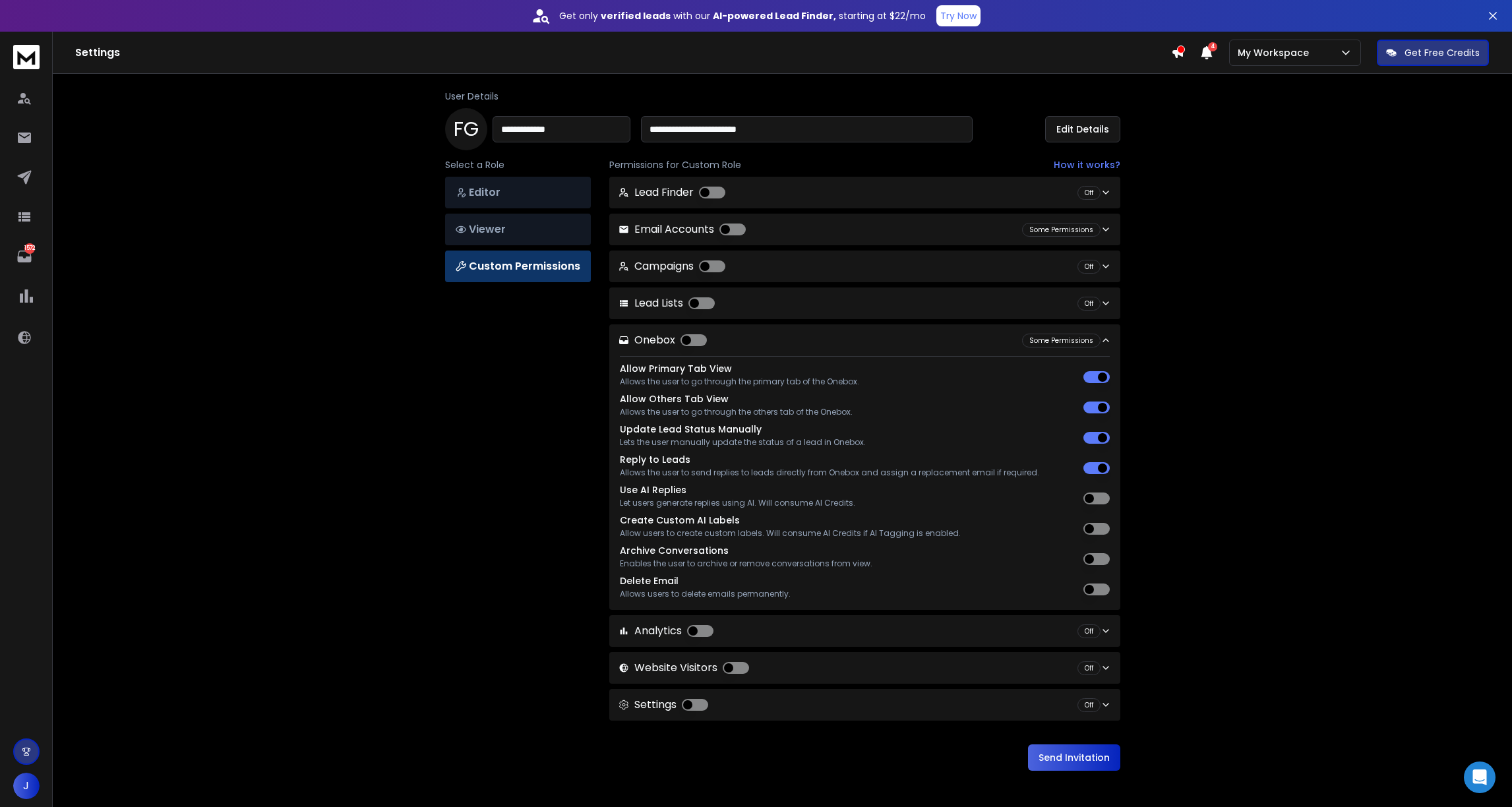
scroll to position [55, 0]
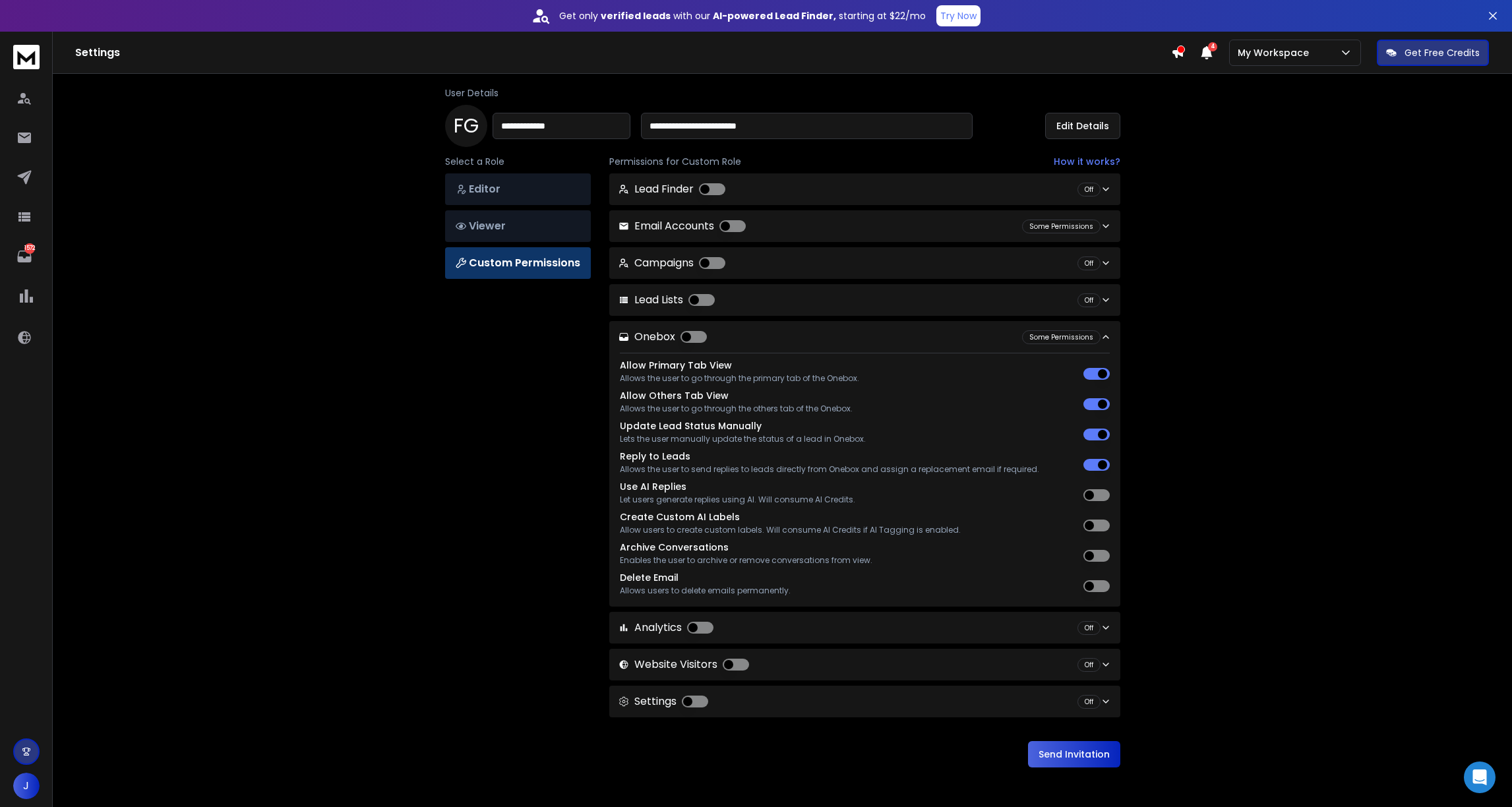
click at [1101, 528] on button "Create Custom AI Labels" at bounding box center [1096, 525] width 27 height 12
click at [1101, 492] on button "Use AI Replies" at bounding box center [1096, 495] width 27 height 12
click at [1109, 329] on button "Onebox Some Permissions" at bounding box center [864, 337] width 511 height 32
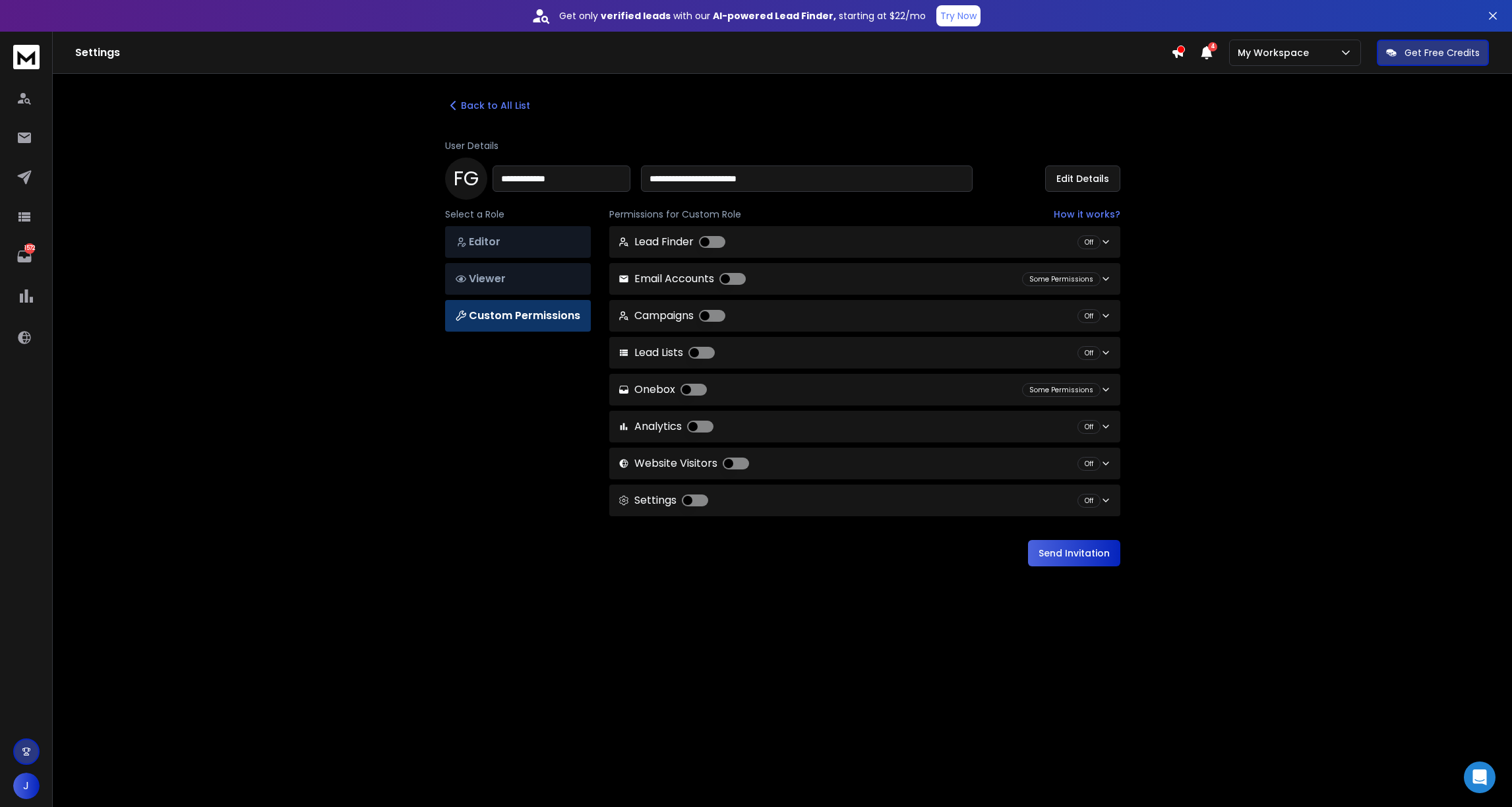
click at [1107, 388] on icon "button" at bounding box center [1106, 390] width 11 height 11
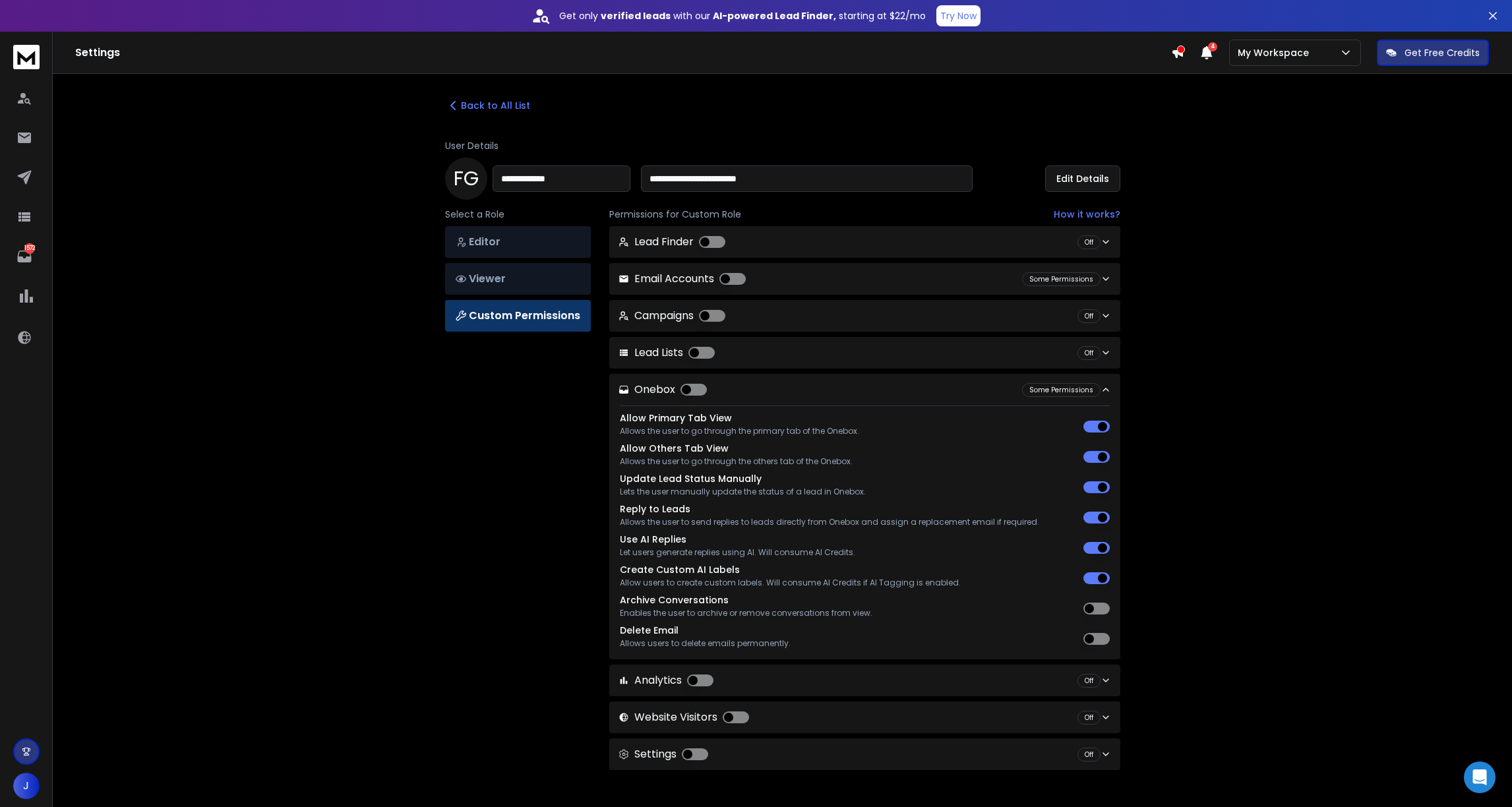
click at [1107, 388] on icon "button" at bounding box center [1106, 390] width 11 height 11
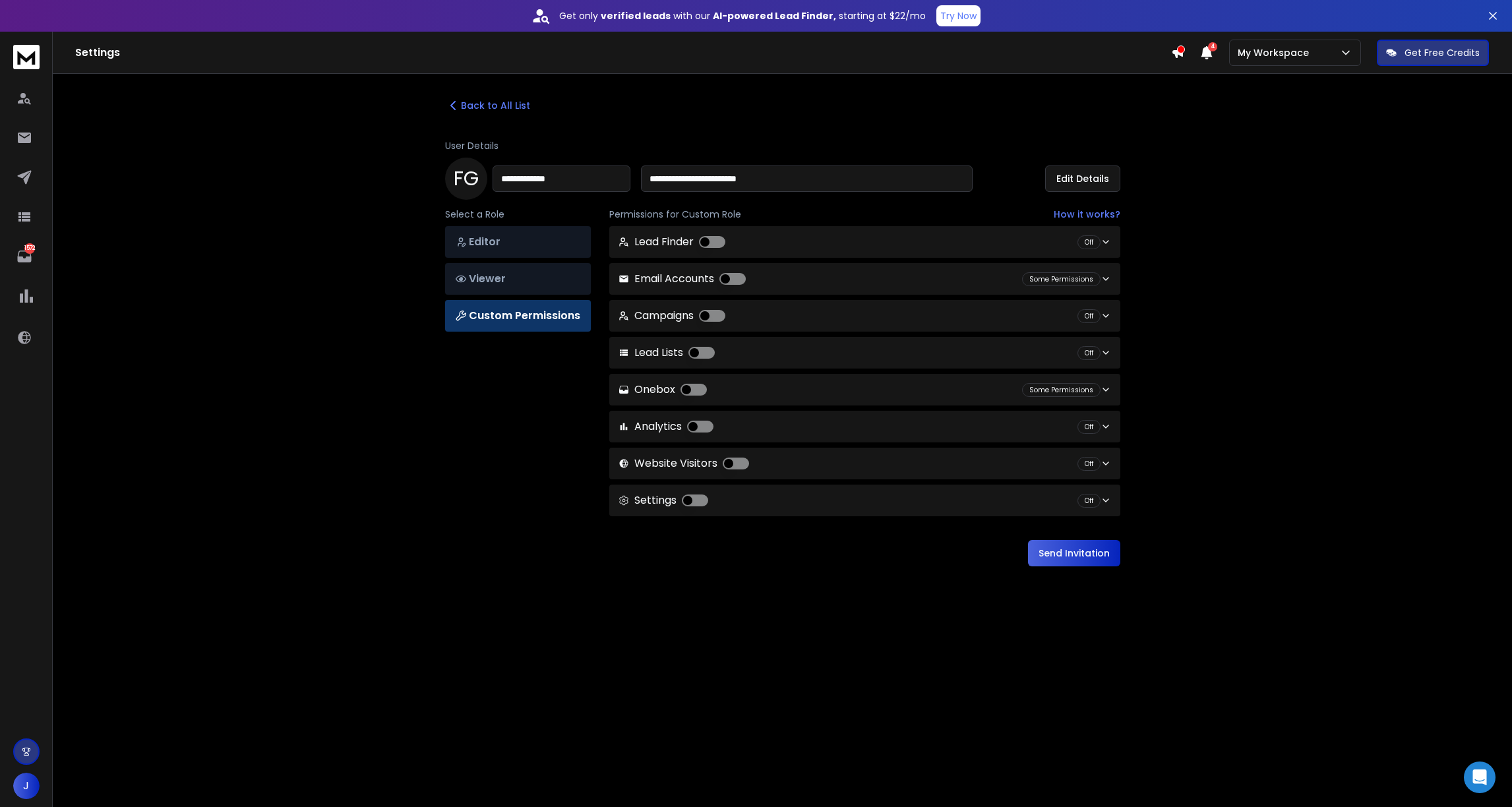
click at [1086, 558] on button "Send Invitation" at bounding box center [1074, 554] width 92 height 27
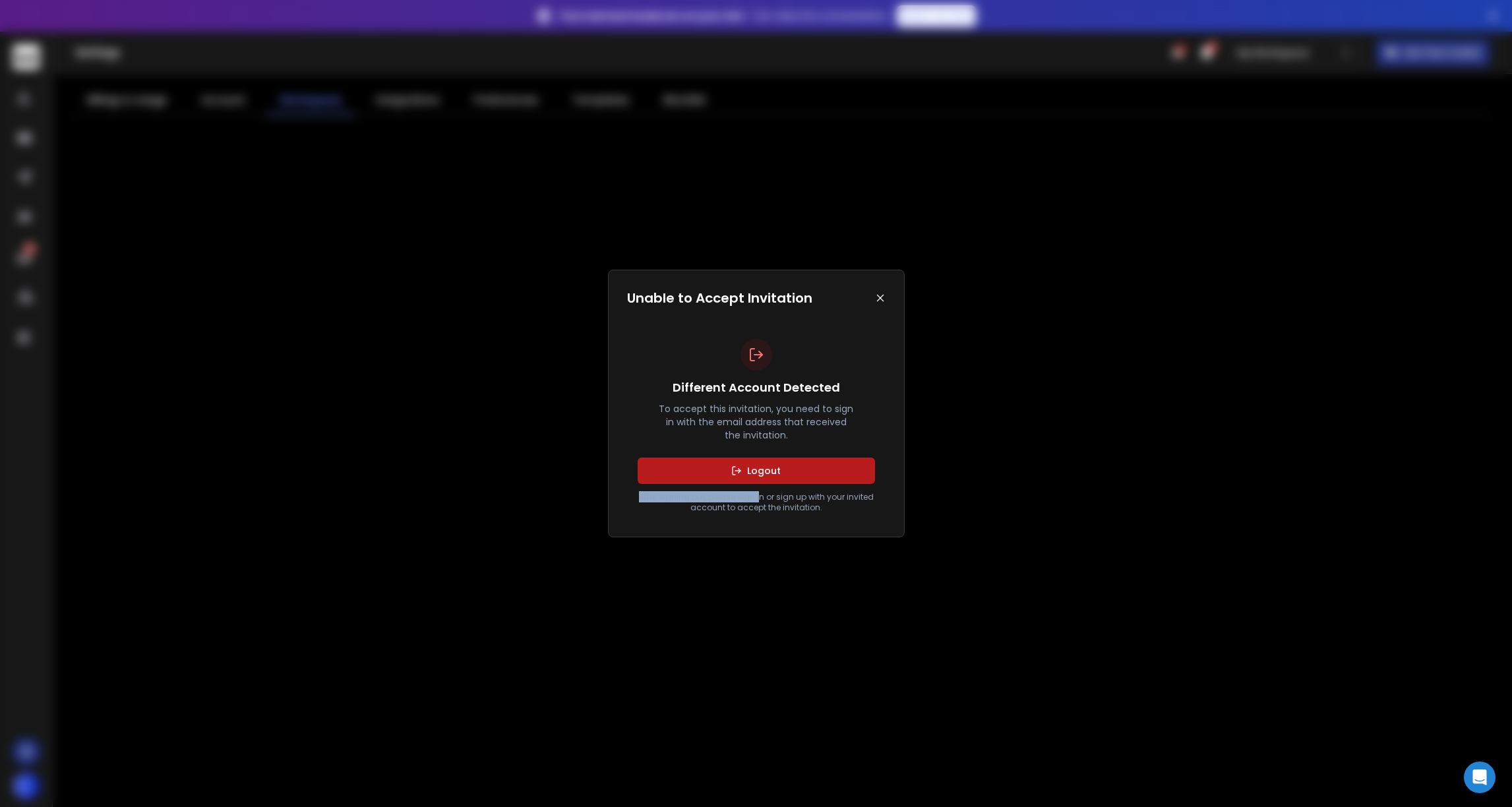
drag, startPoint x: 759, startPoint y: 495, endPoint x: 759, endPoint y: 467, distance: 28.0
click at [757, 485] on div "Logout After signing out, please sign in or sign up with your invited account t…" at bounding box center [756, 485] width 237 height 55
click at [759, 467] on button "Logout" at bounding box center [756, 471] width 237 height 27
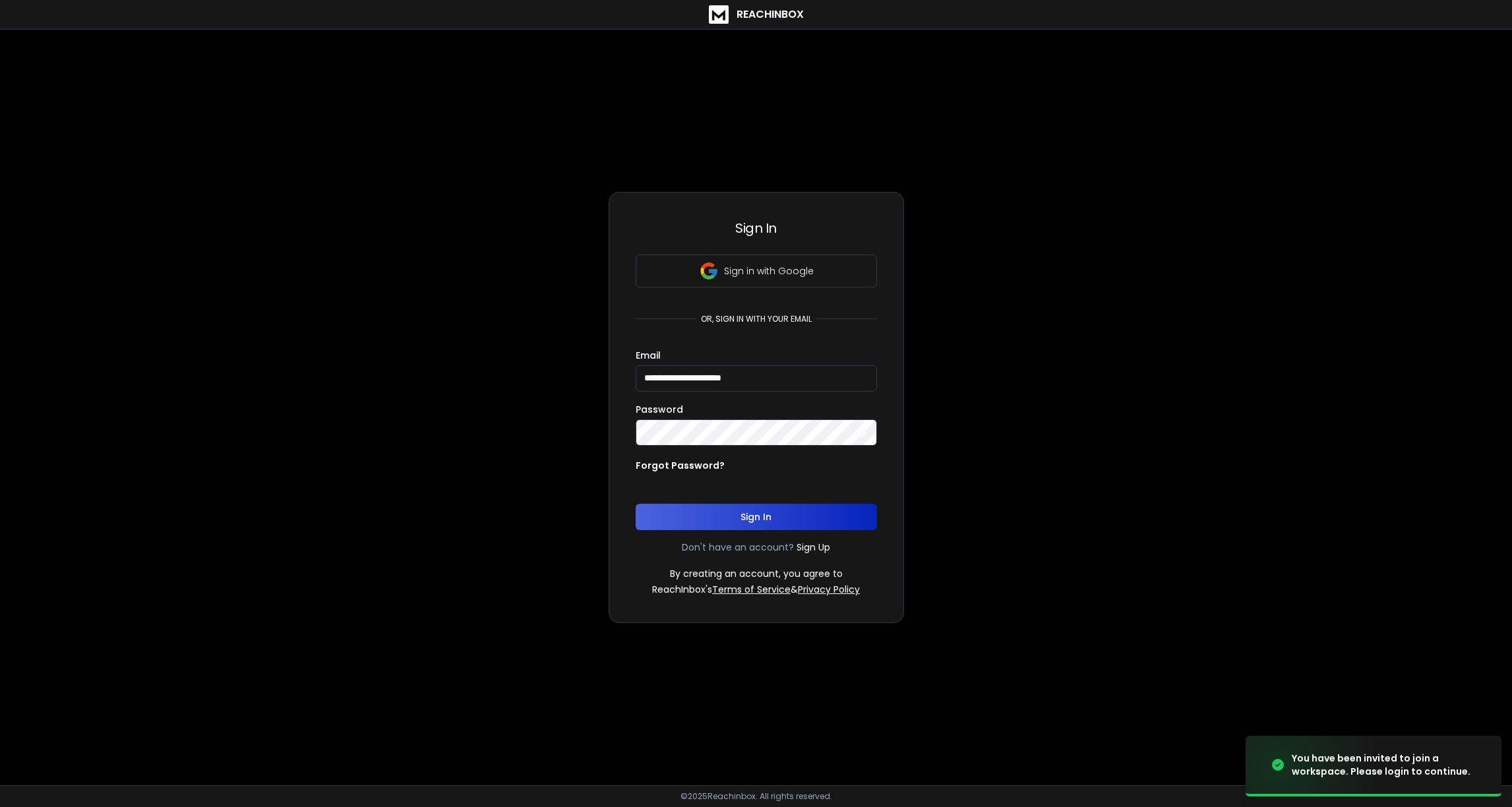
click at [740, 388] on input "**********" at bounding box center [756, 379] width 242 height 27
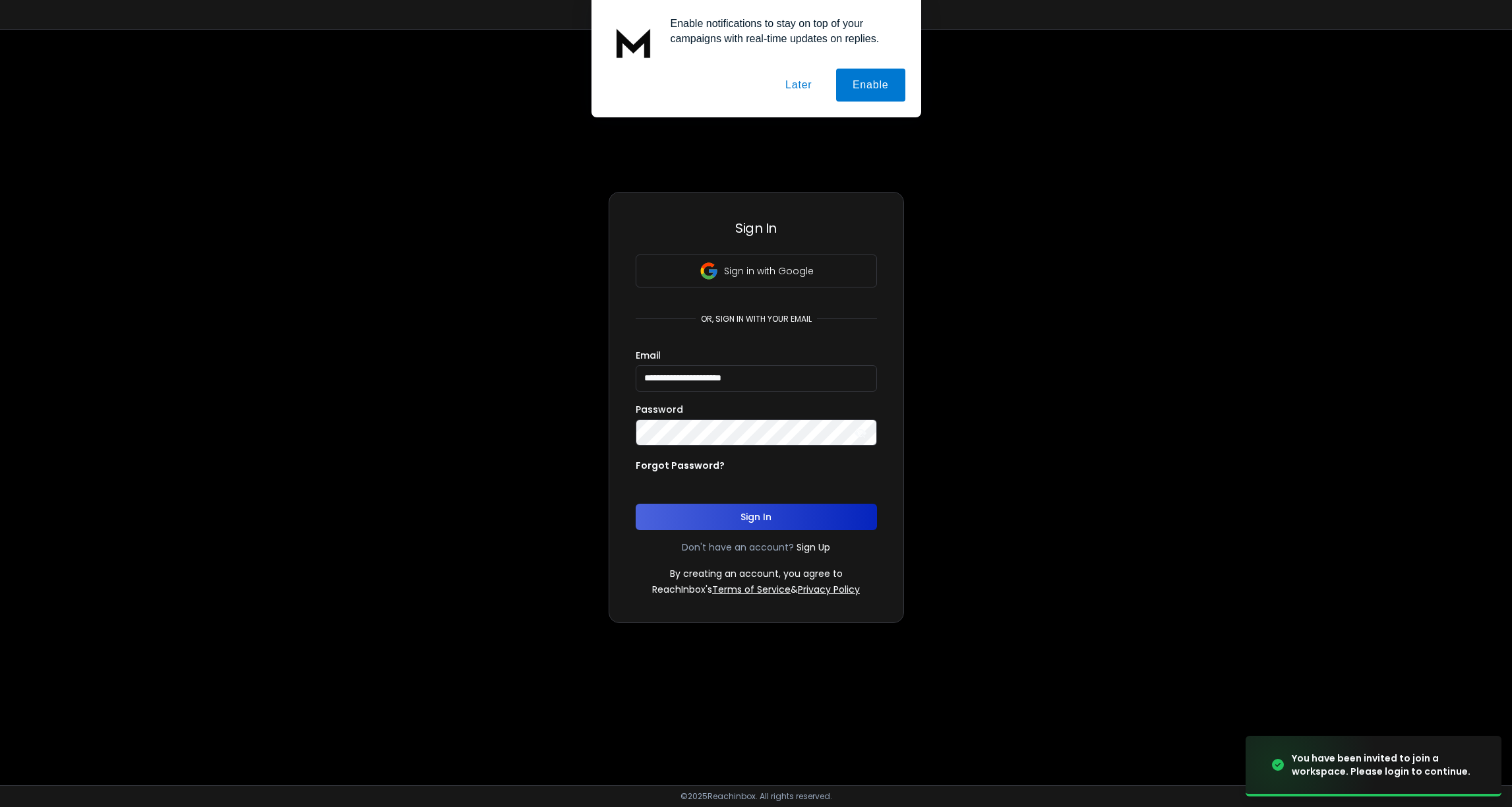
type input "**********"
click at [697, 516] on button "Sign In" at bounding box center [756, 517] width 242 height 27
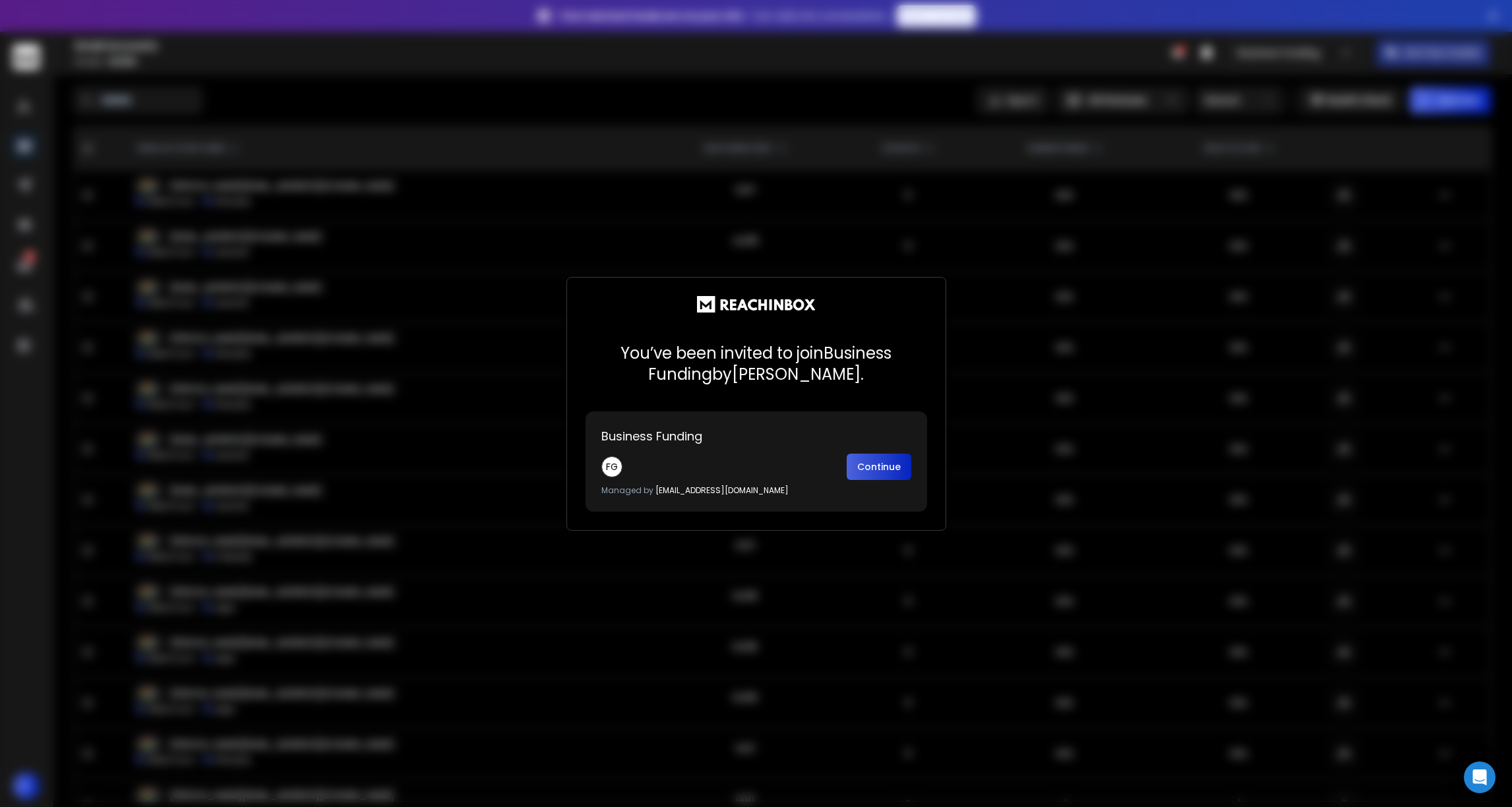
click at [875, 461] on button "Continue" at bounding box center [879, 467] width 65 height 27
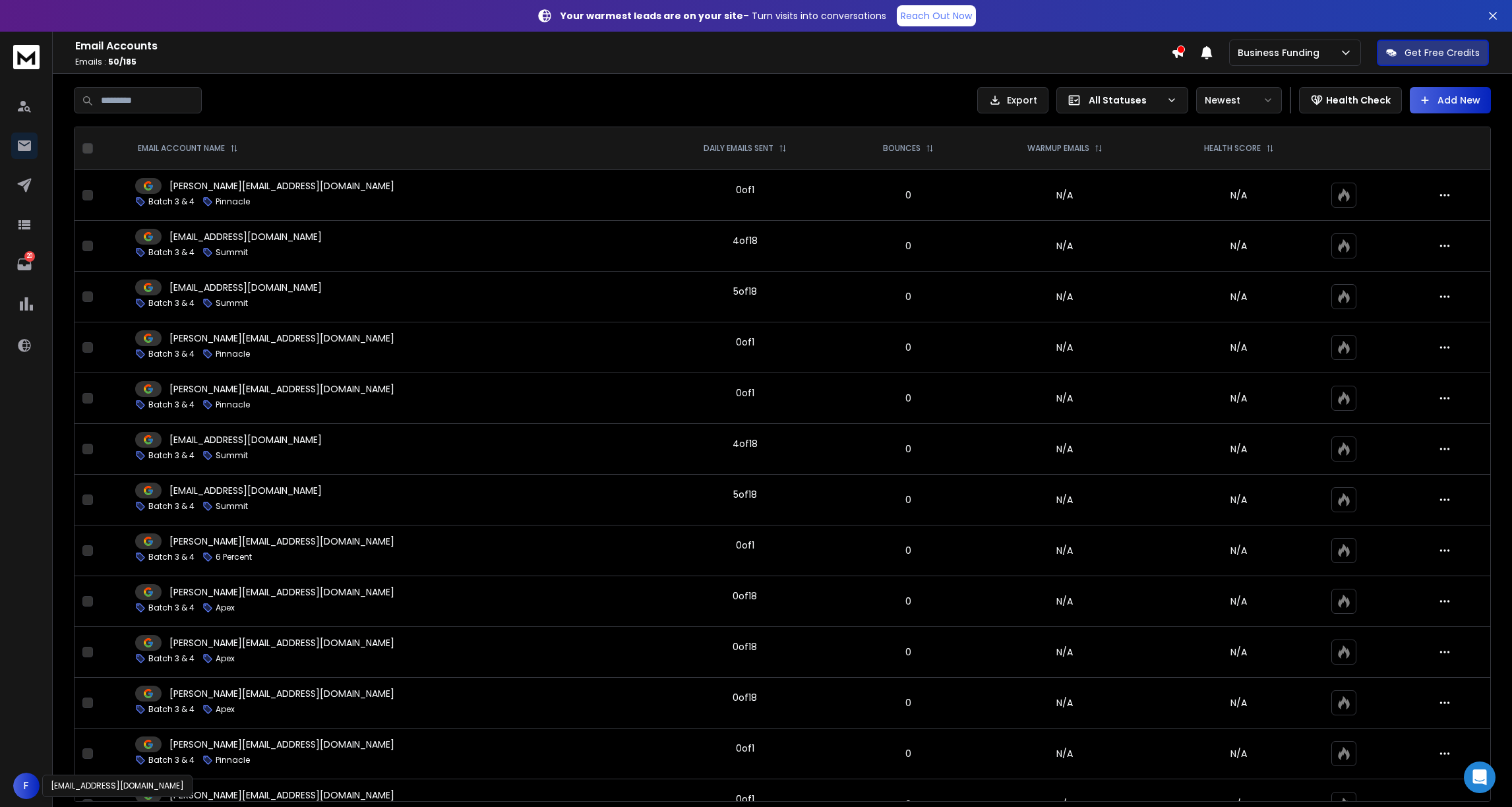
click at [22, 787] on span "F" at bounding box center [27, 787] width 27 height 27
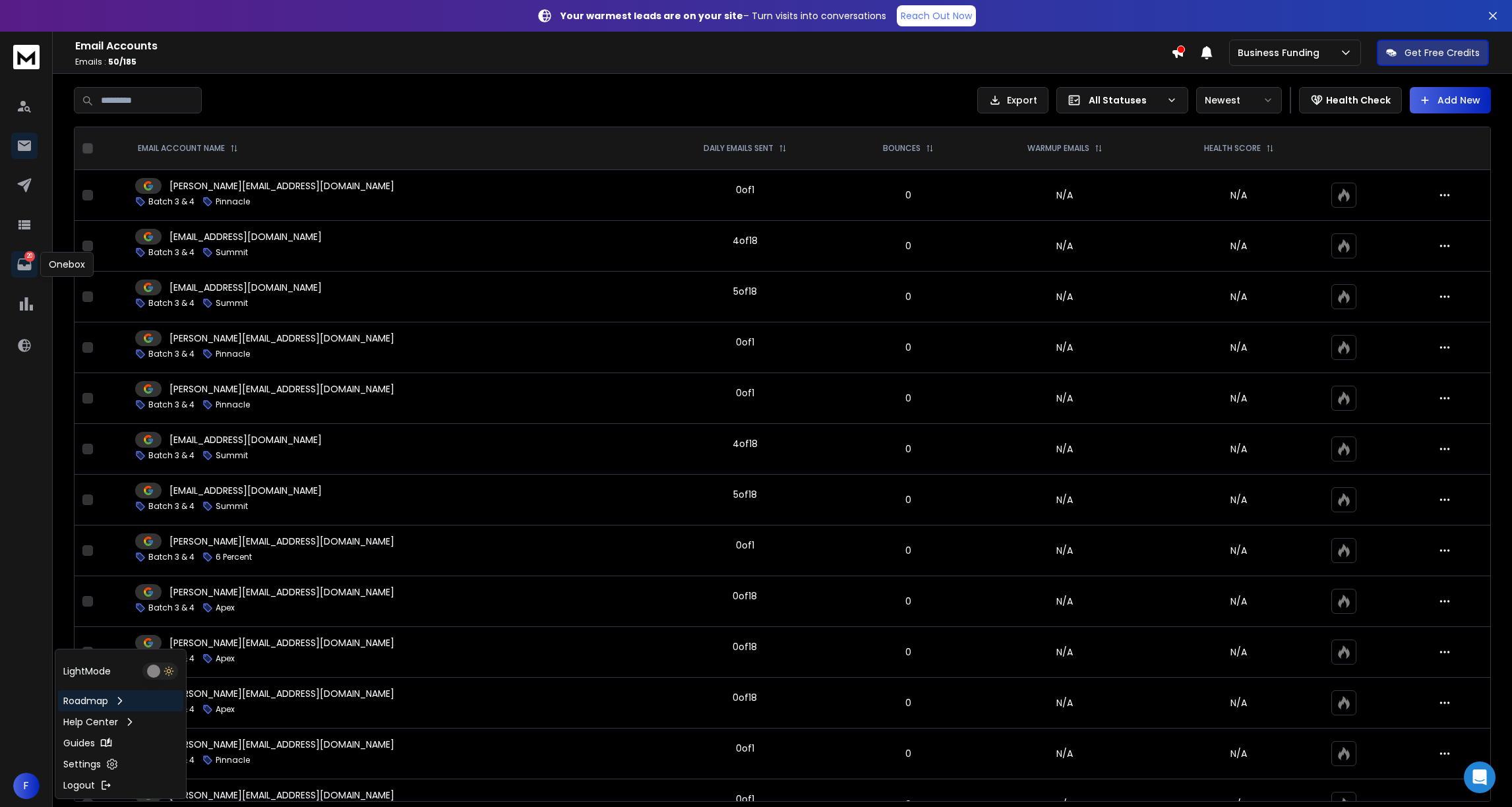
click at [25, 252] on p "20" at bounding box center [29, 257] width 11 height 11
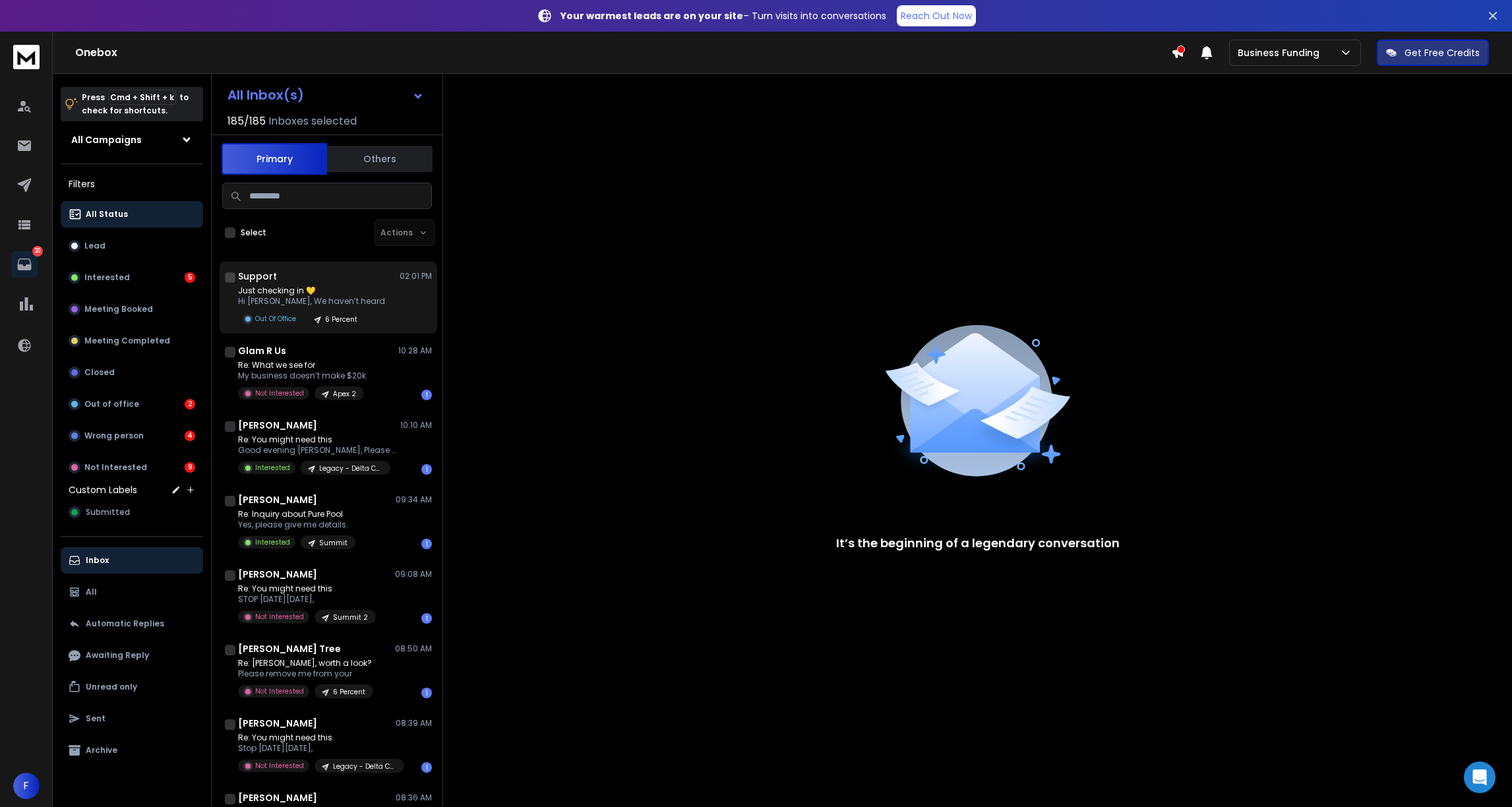
click at [343, 283] on div "Support 02:01 PM" at bounding box center [335, 276] width 194 height 13
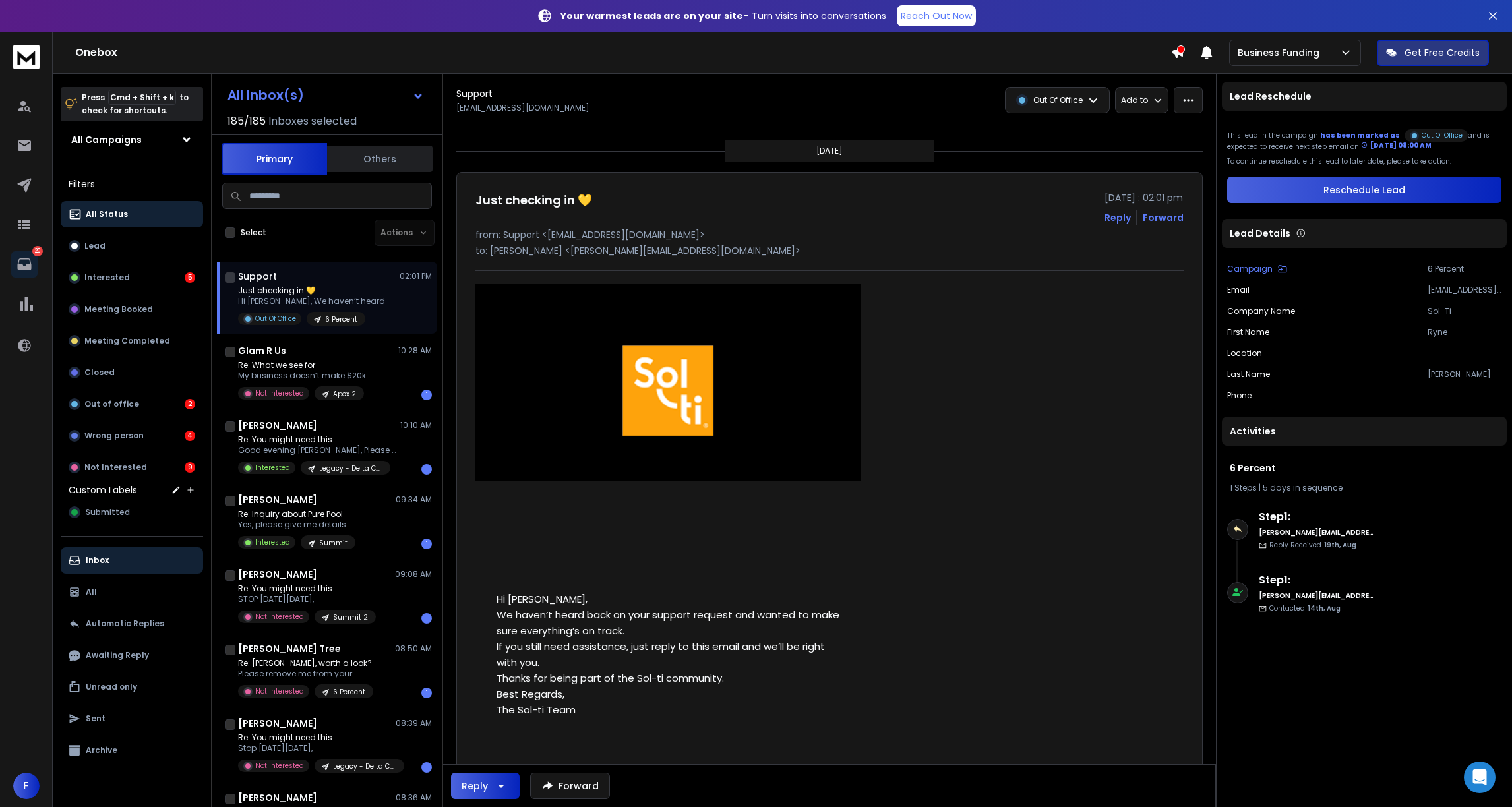
click at [482, 784] on div "Reply" at bounding box center [475, 786] width 27 height 13
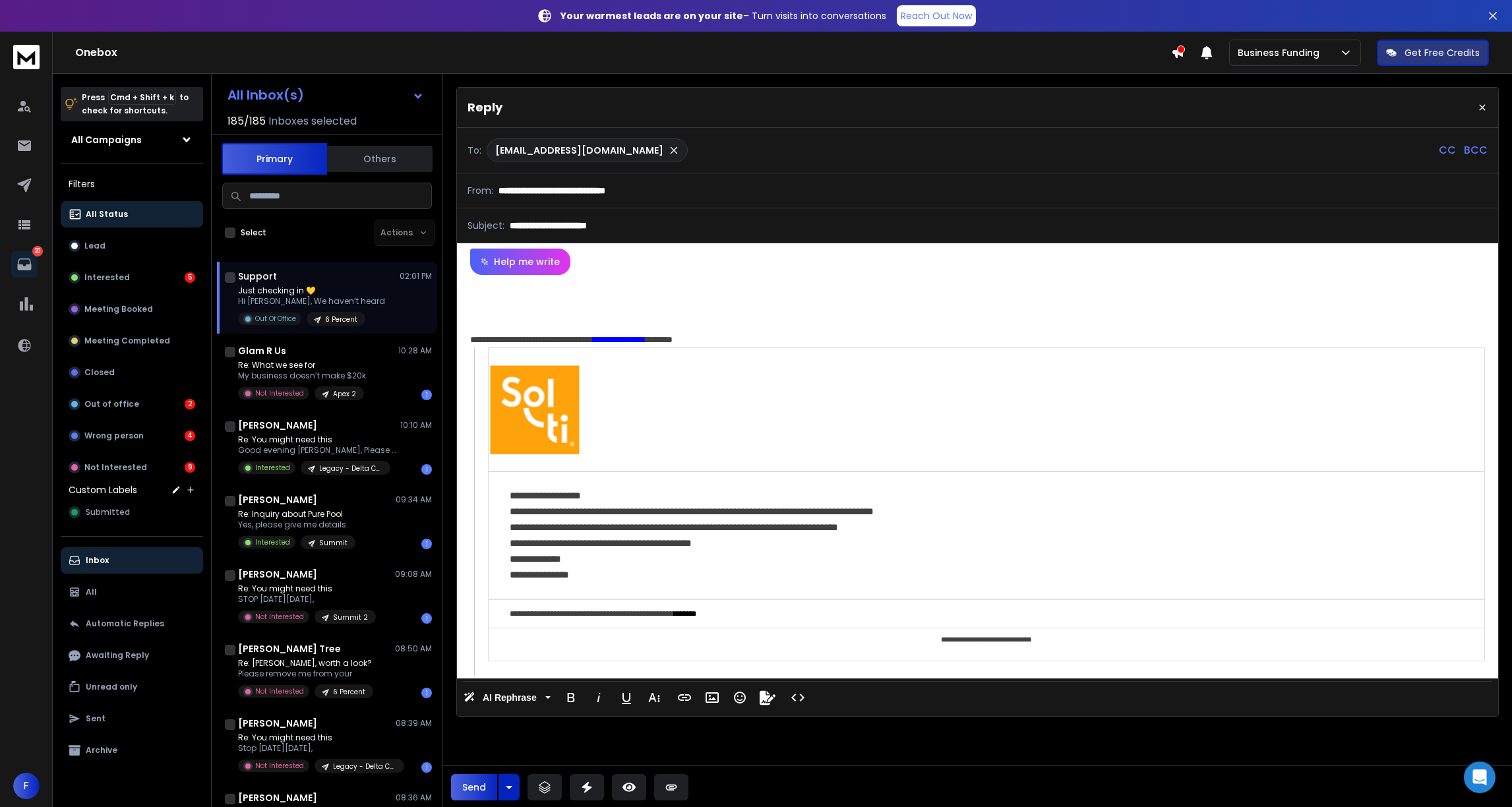
click at [1478, 102] on icon at bounding box center [1482, 108] width 11 height 11
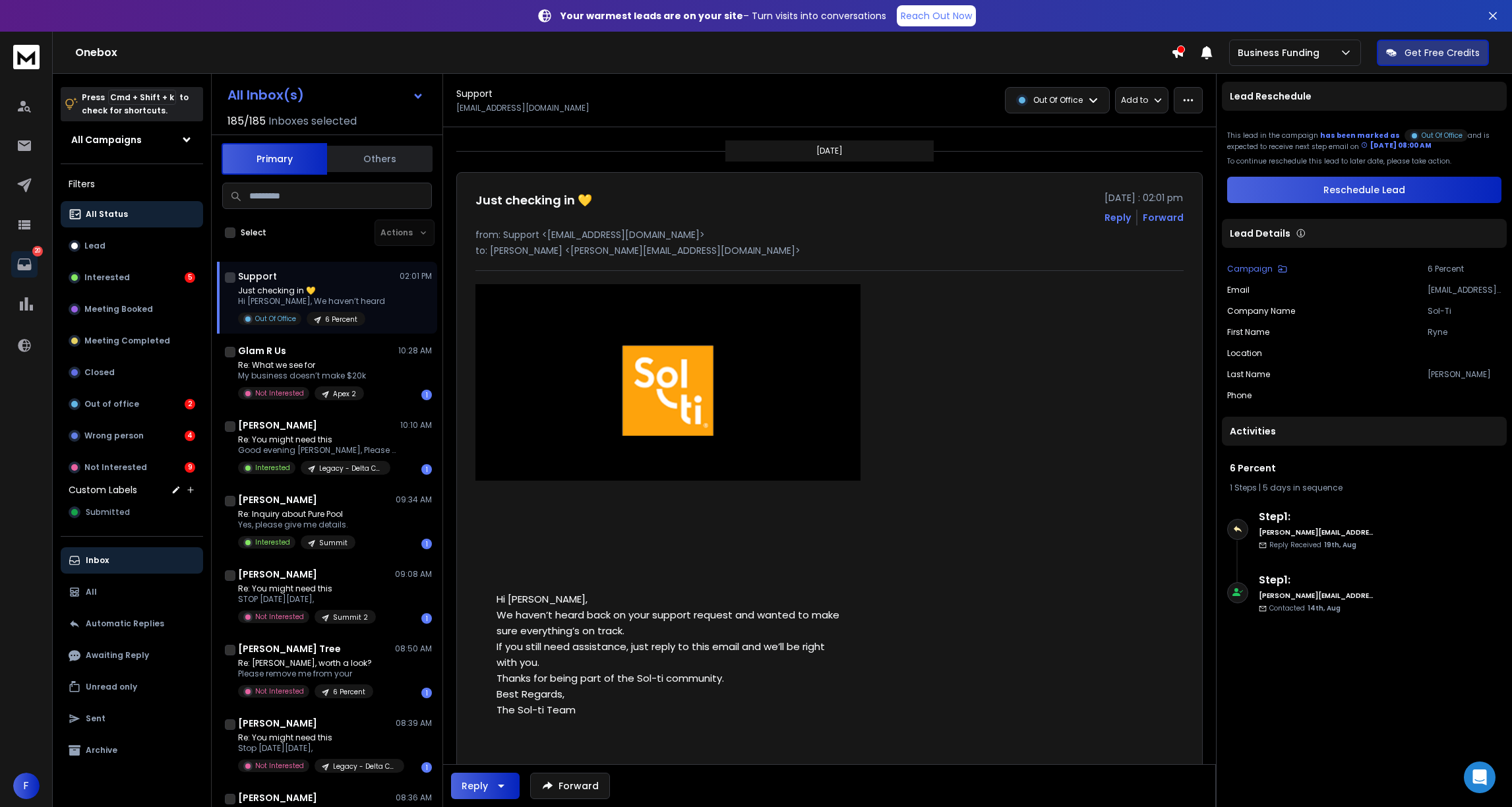
click at [25, 769] on div "20 F" at bounding box center [26, 422] width 52 height 781
click at [36, 787] on span "F" at bounding box center [27, 787] width 27 height 27
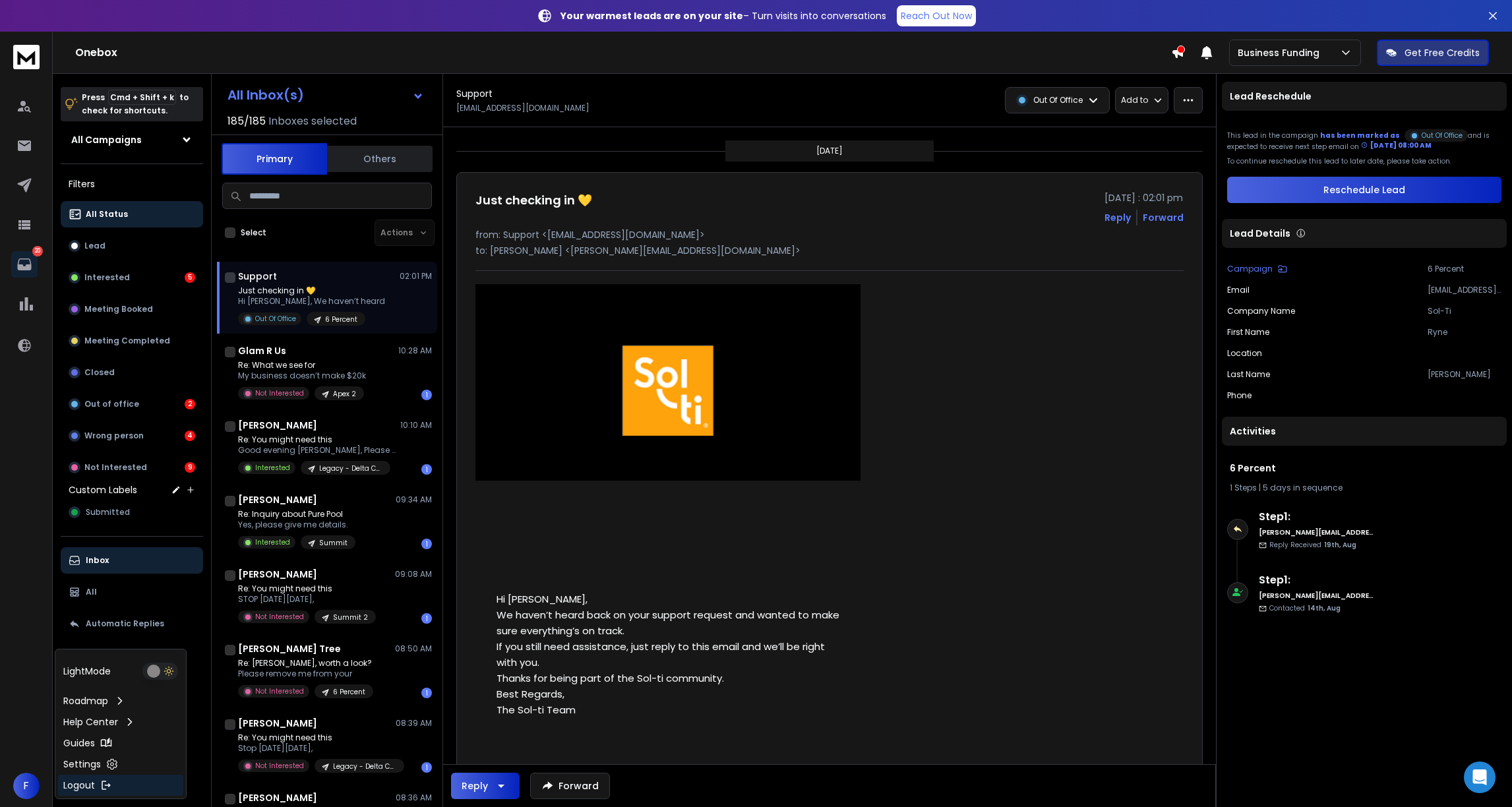
click at [92, 780] on p "Logout" at bounding box center [79, 786] width 32 height 13
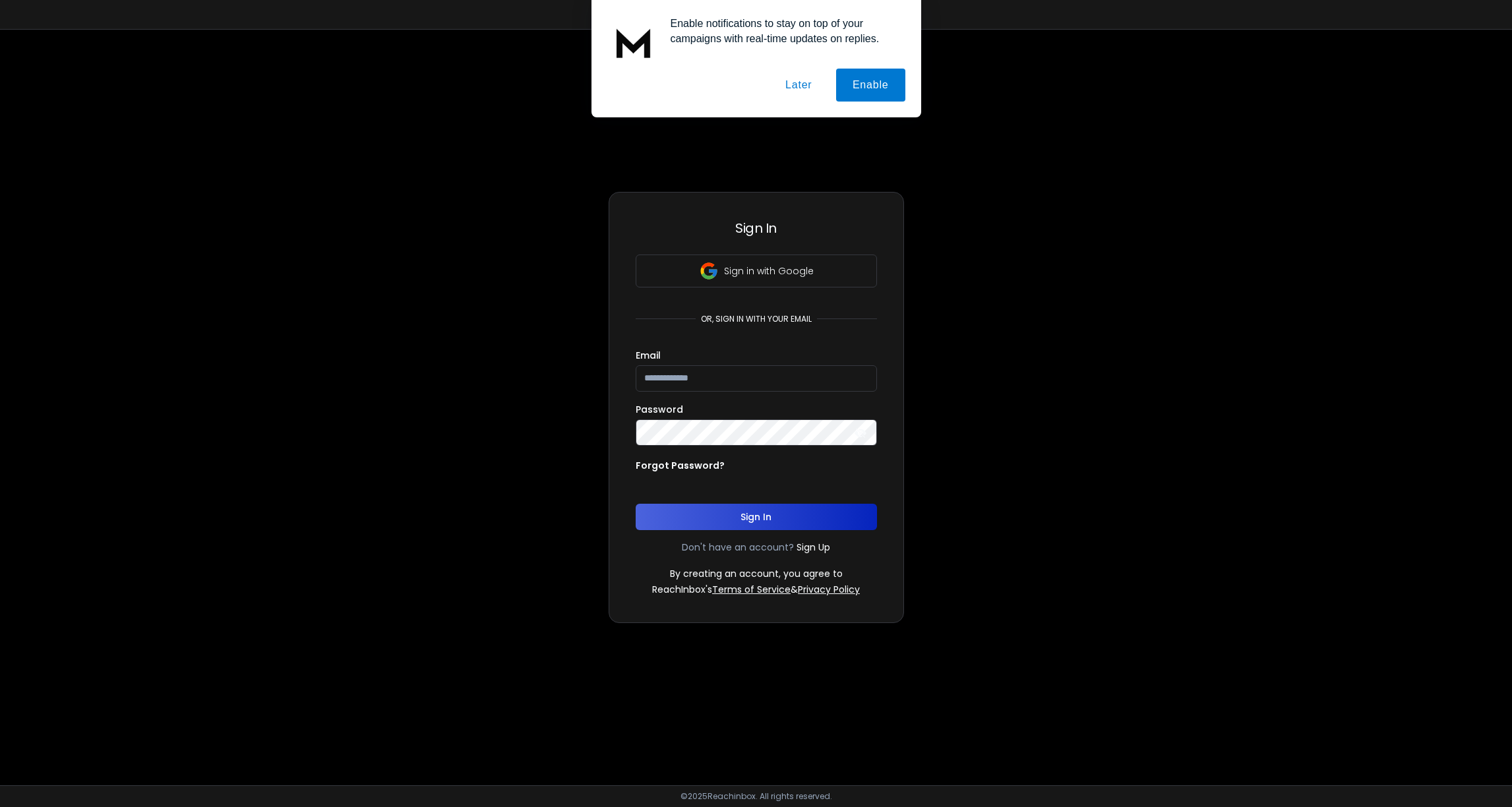
type input "**********"
click at [806, 81] on button "Later" at bounding box center [798, 84] width 60 height 33
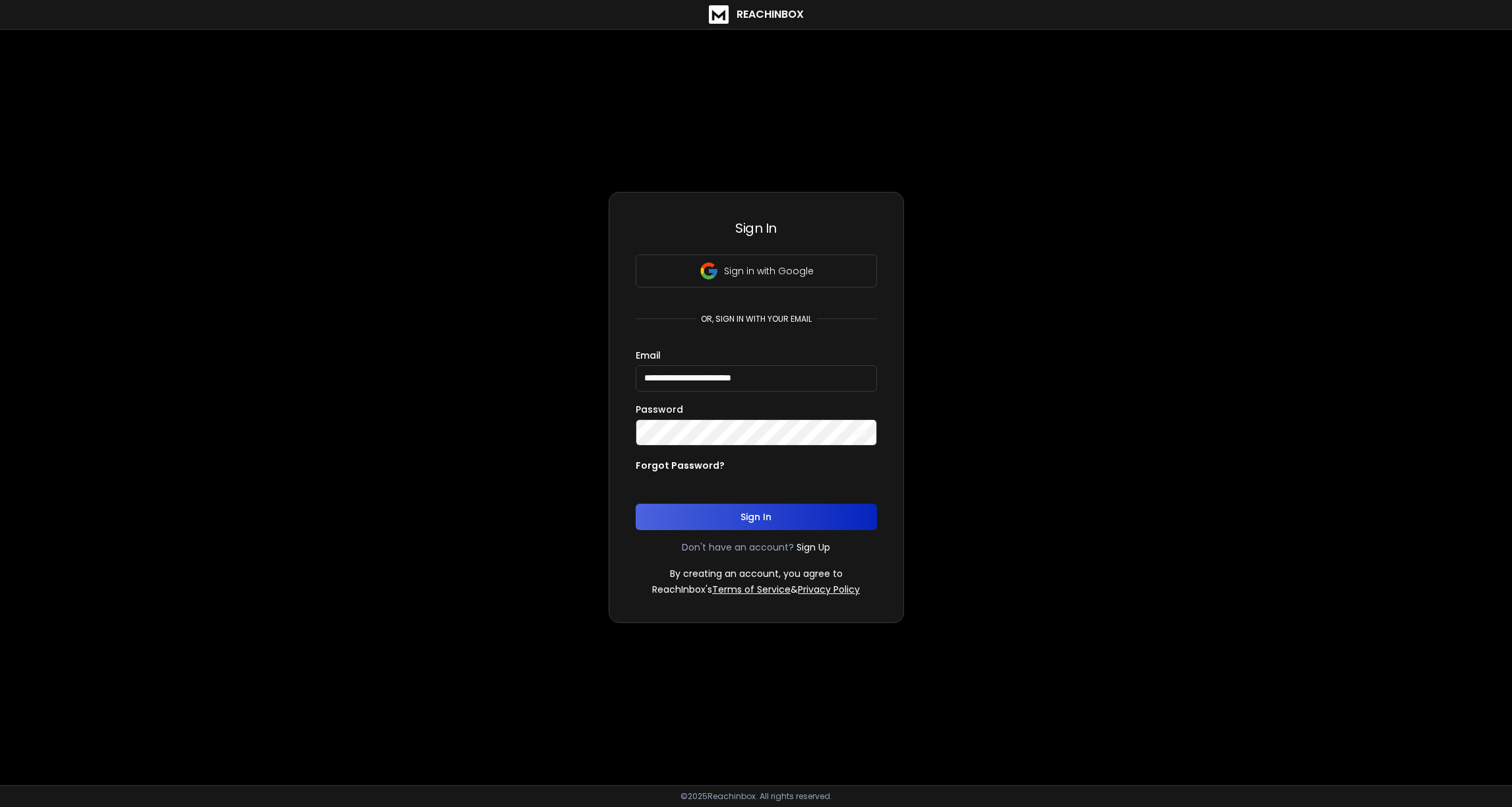
click at [779, 514] on button "Sign In" at bounding box center [756, 517] width 242 height 27
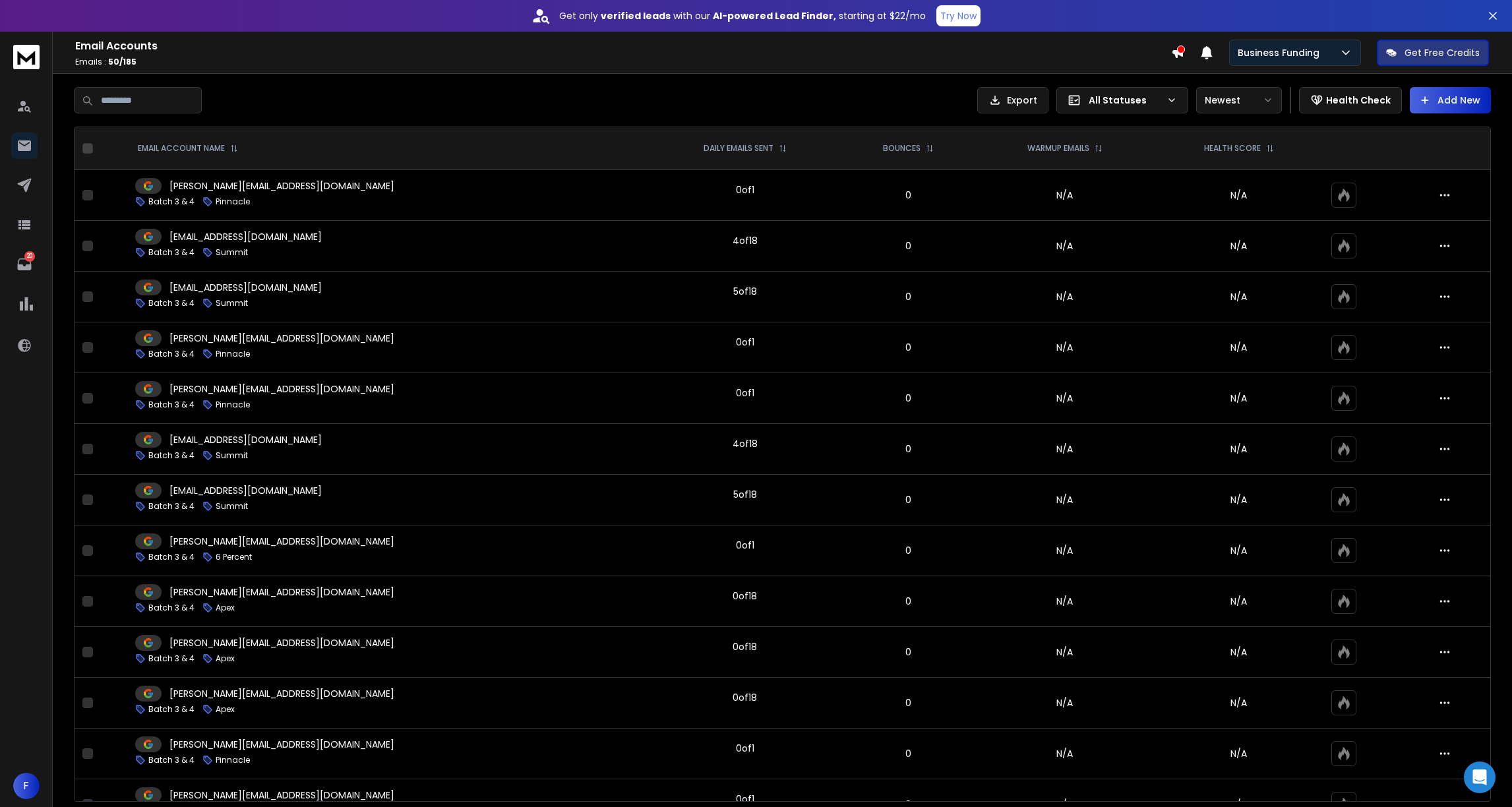
click at [1266, 63] on button "Business Funding" at bounding box center [1294, 53] width 131 height 27
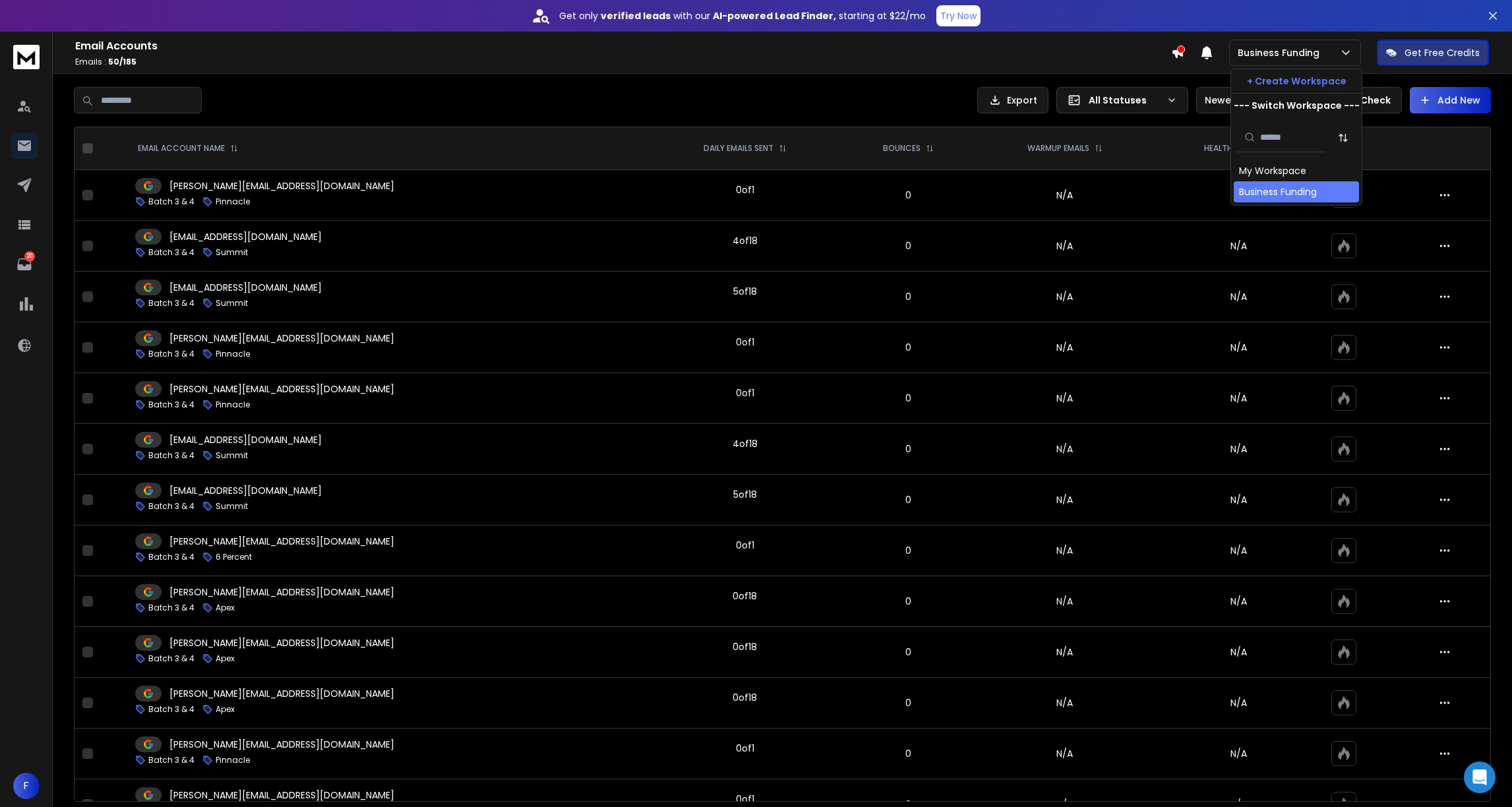
click at [418, 216] on td "[PERSON_NAME][EMAIL_ADDRESS][DOMAIN_NAME] Batch 3 & 4 Pinnacle" at bounding box center [387, 195] width 521 height 51
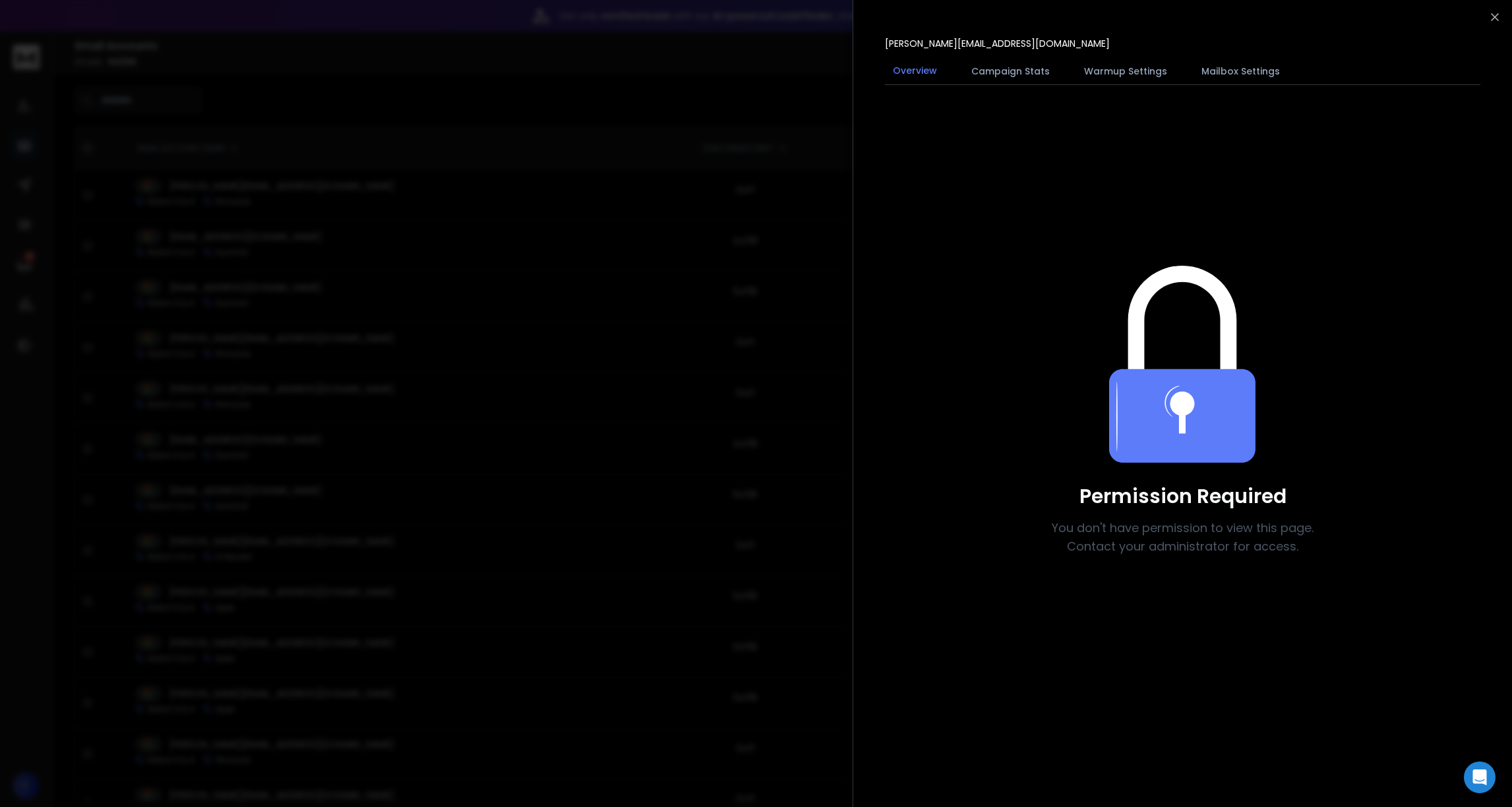
click at [144, 181] on div at bounding box center [756, 404] width 1512 height 807
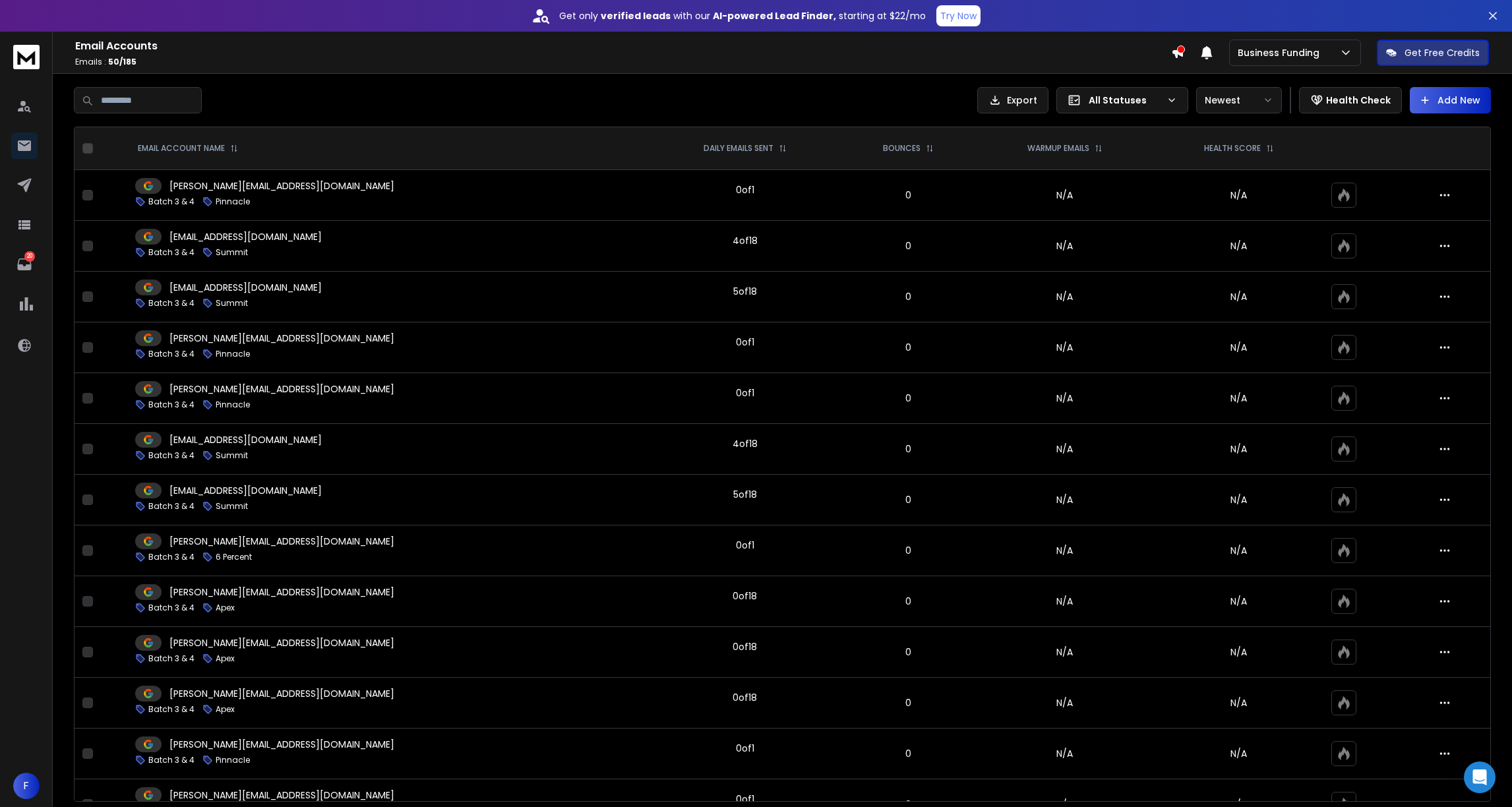
click at [1156, 27] on div "Get only verified leads with our AI-powered Lead Finder, starting at $22/mo Try…" at bounding box center [756, 16] width 1512 height 32
click at [32, 782] on span "F" at bounding box center [27, 787] width 27 height 27
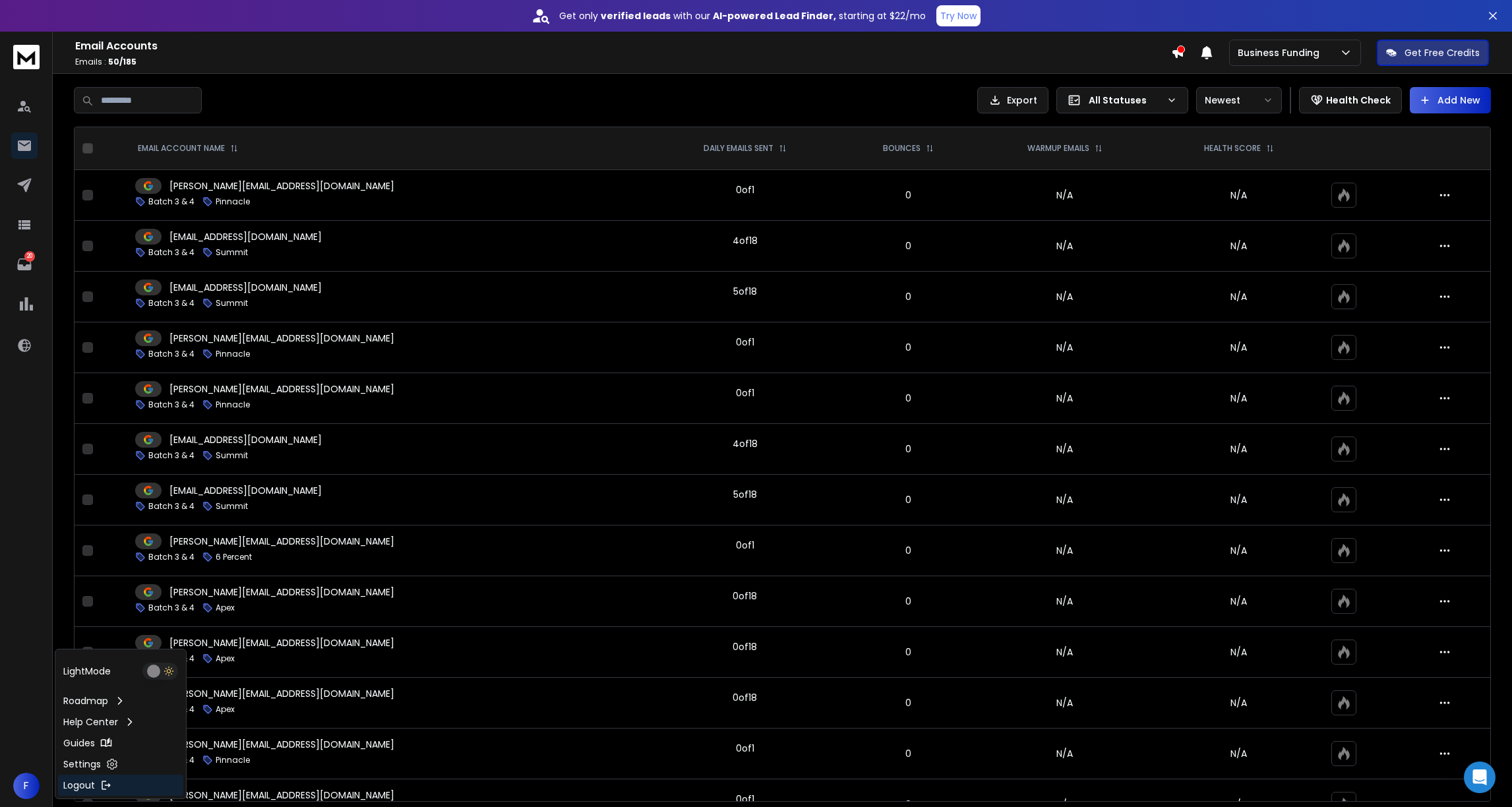
click at [112, 785] on div "Logout" at bounding box center [120, 786] width 125 height 21
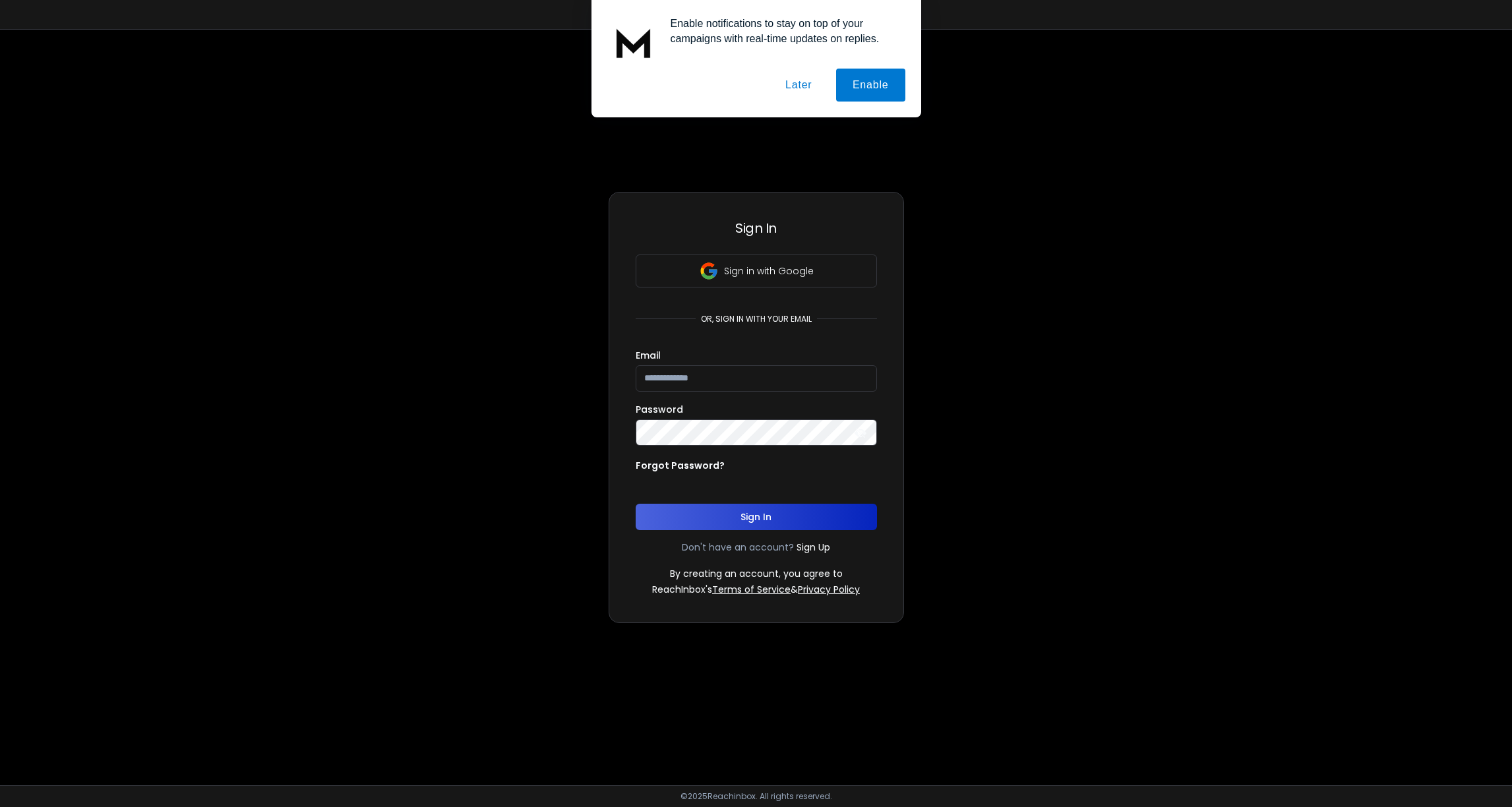
type input "**********"
click at [797, 90] on button "Later" at bounding box center [798, 84] width 60 height 33
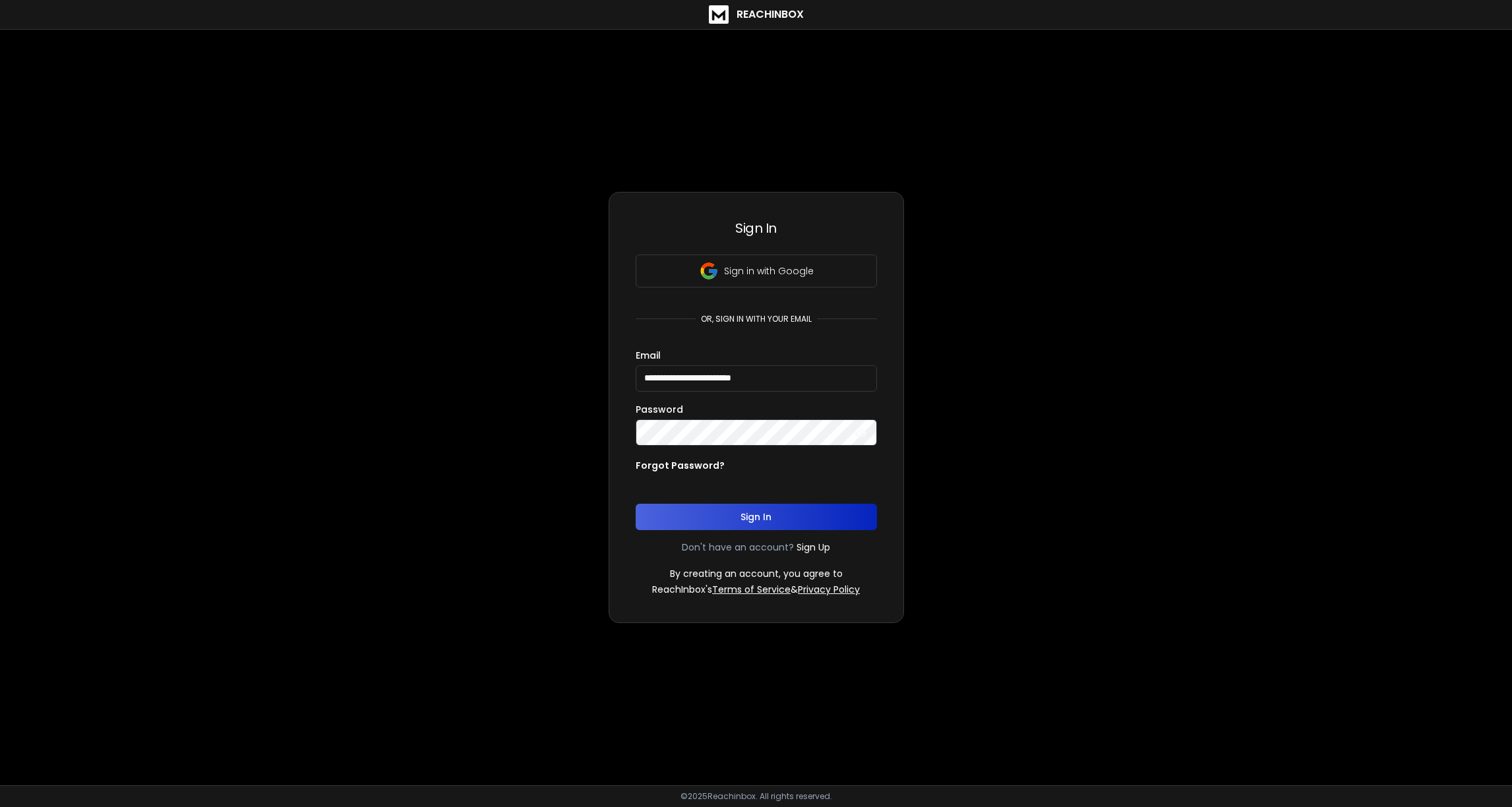
click at [742, 521] on button "Sign In" at bounding box center [756, 517] width 242 height 27
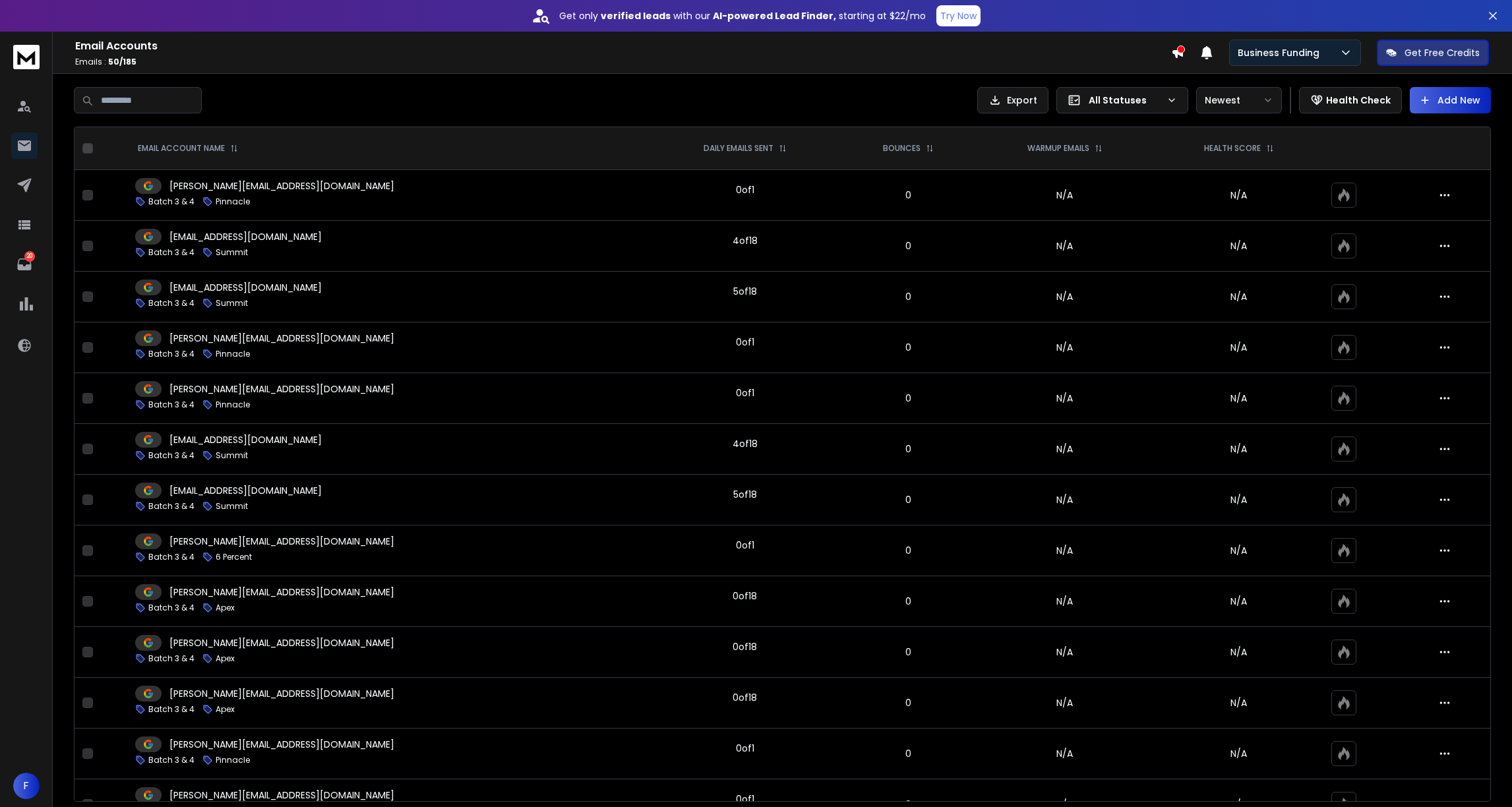
click at [1297, 50] on p "Business Funding" at bounding box center [1281, 52] width 87 height 13
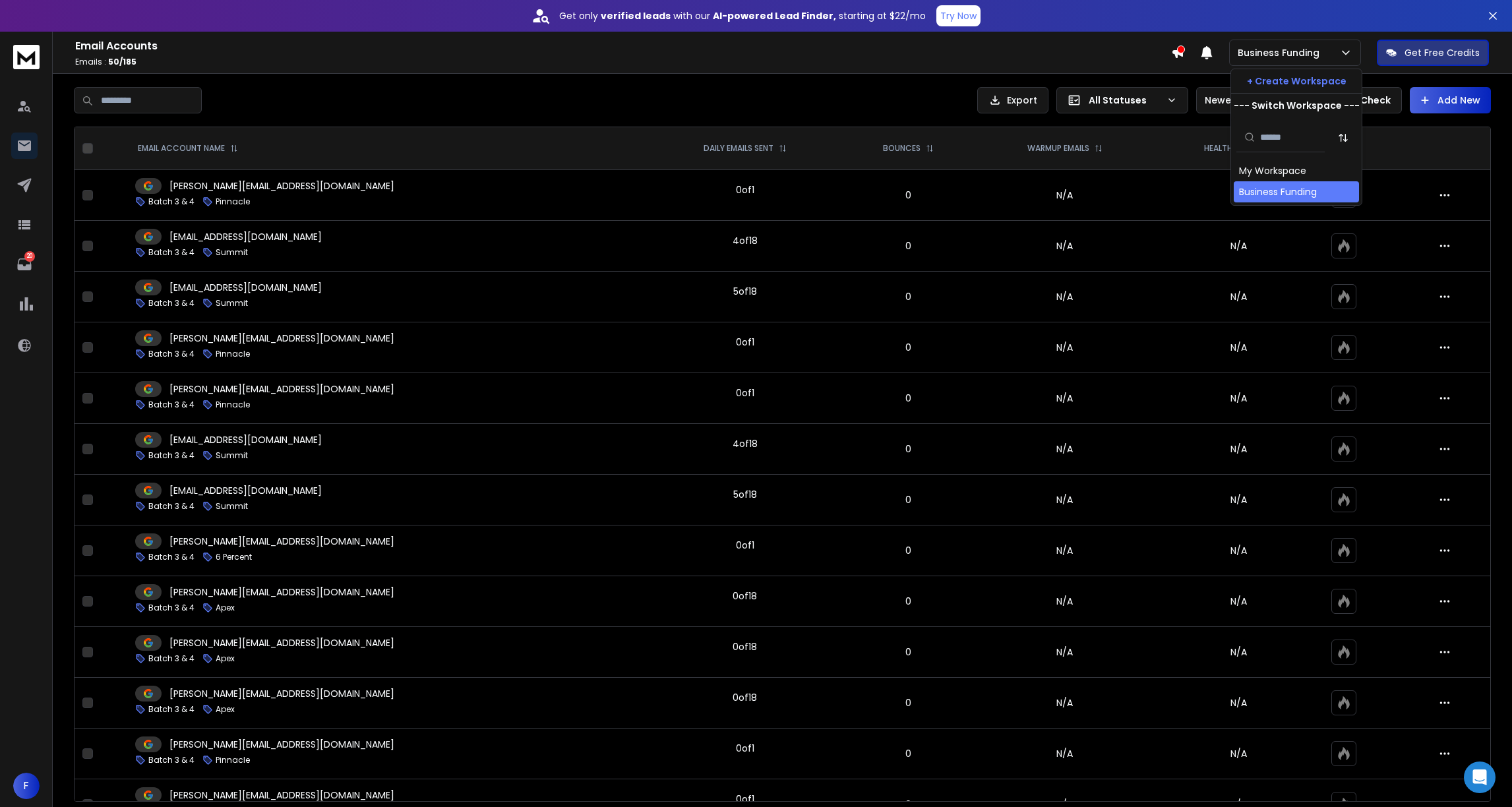
click at [413, 69] on div "Email Accounts Emails : 50 / 185 Business Funding Get Free Credits" at bounding box center [756, 52] width 1512 height 42
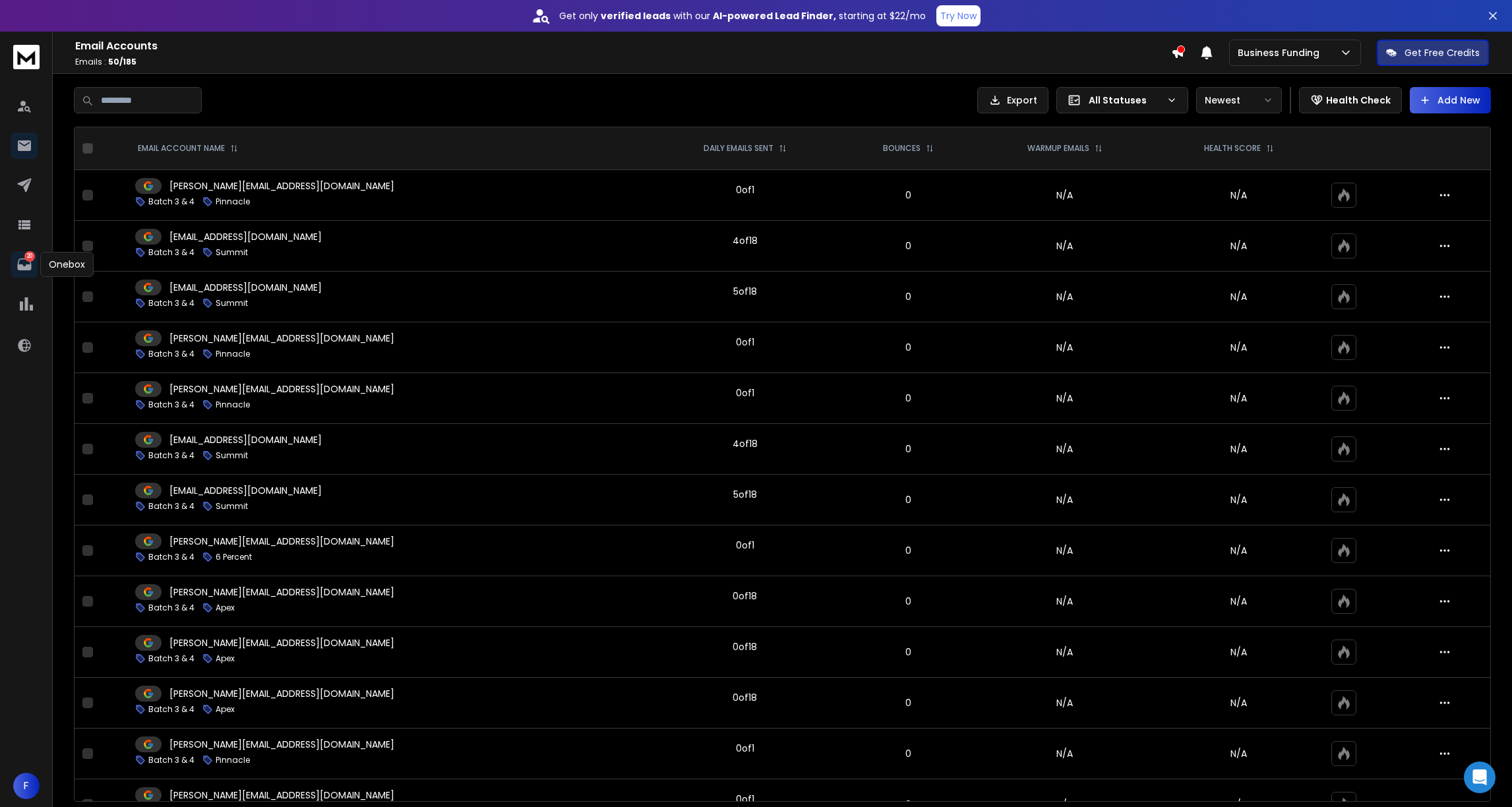
click at [24, 262] on icon at bounding box center [25, 265] width 16 height 16
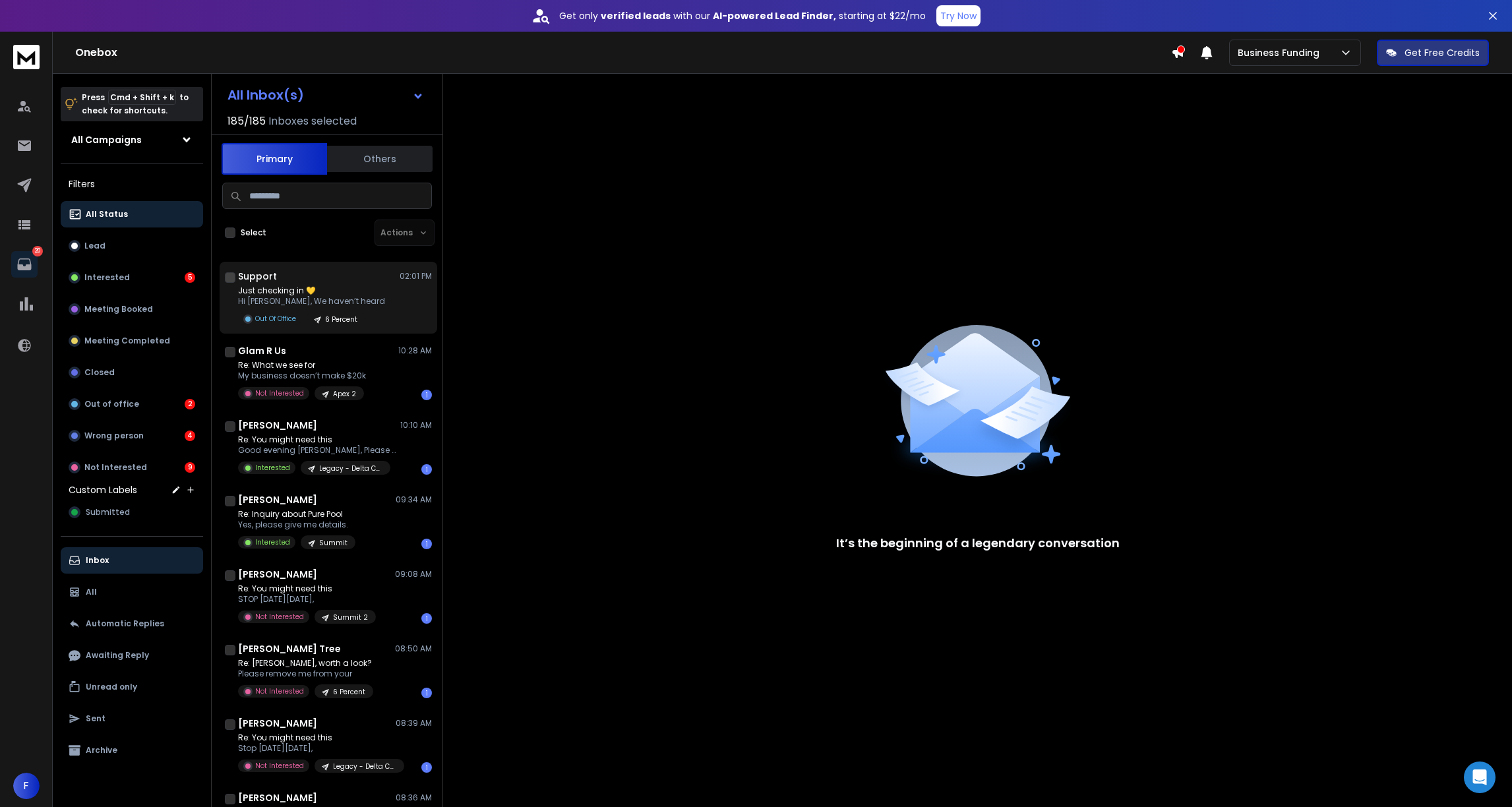
click at [330, 306] on p "Hi [PERSON_NAME], We haven’t heard" at bounding box center [312, 301] width 147 height 11
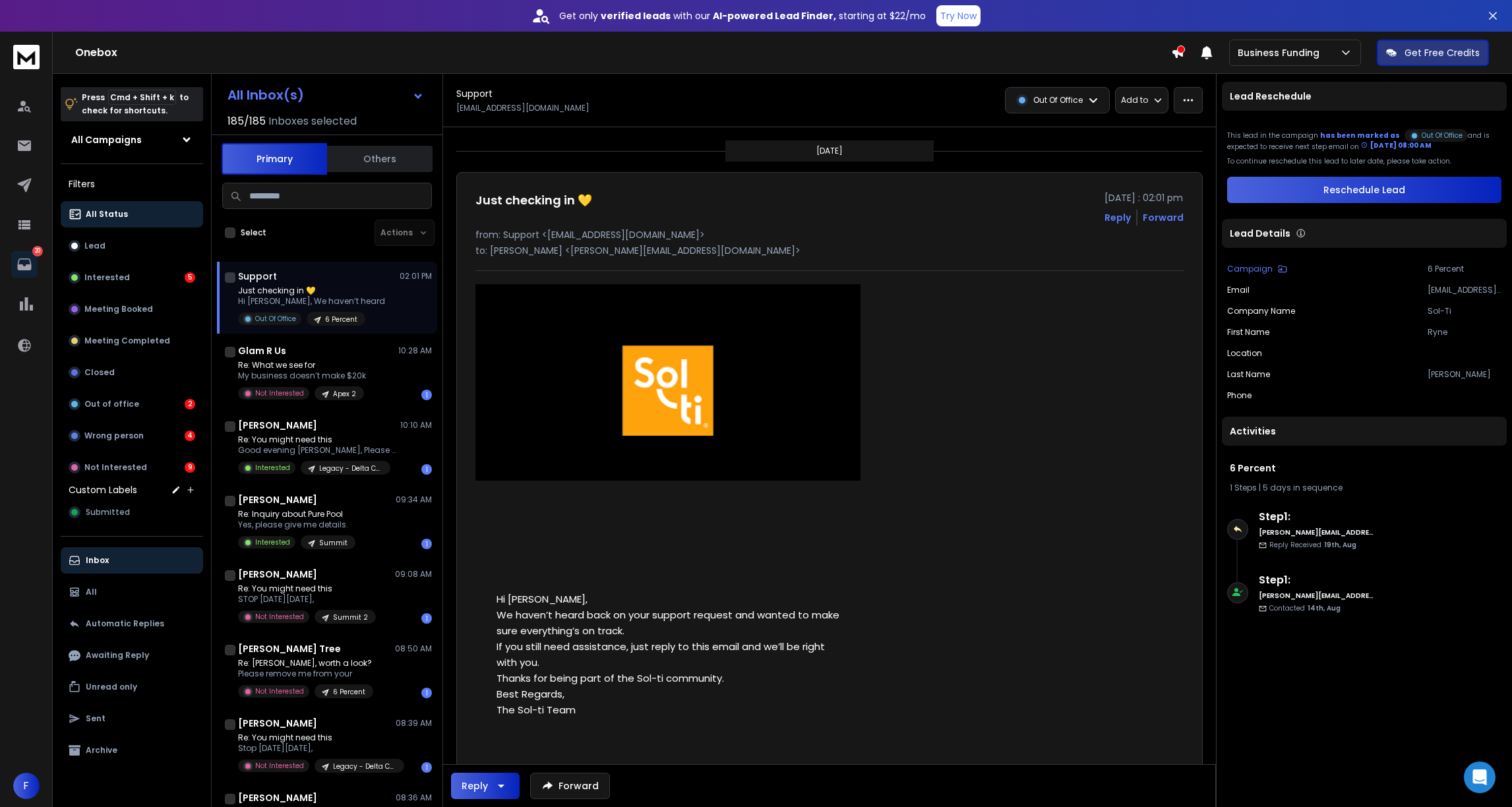
click at [364, 335] on div "Support 02:01 PM Just checking in 💛 Hi [PERSON_NAME], We haven’t heard Out Of O…" at bounding box center [327, 558] width 231 height 597
click at [372, 351] on div "Glam R Us 10:28 AM" at bounding box center [335, 350] width 194 height 13
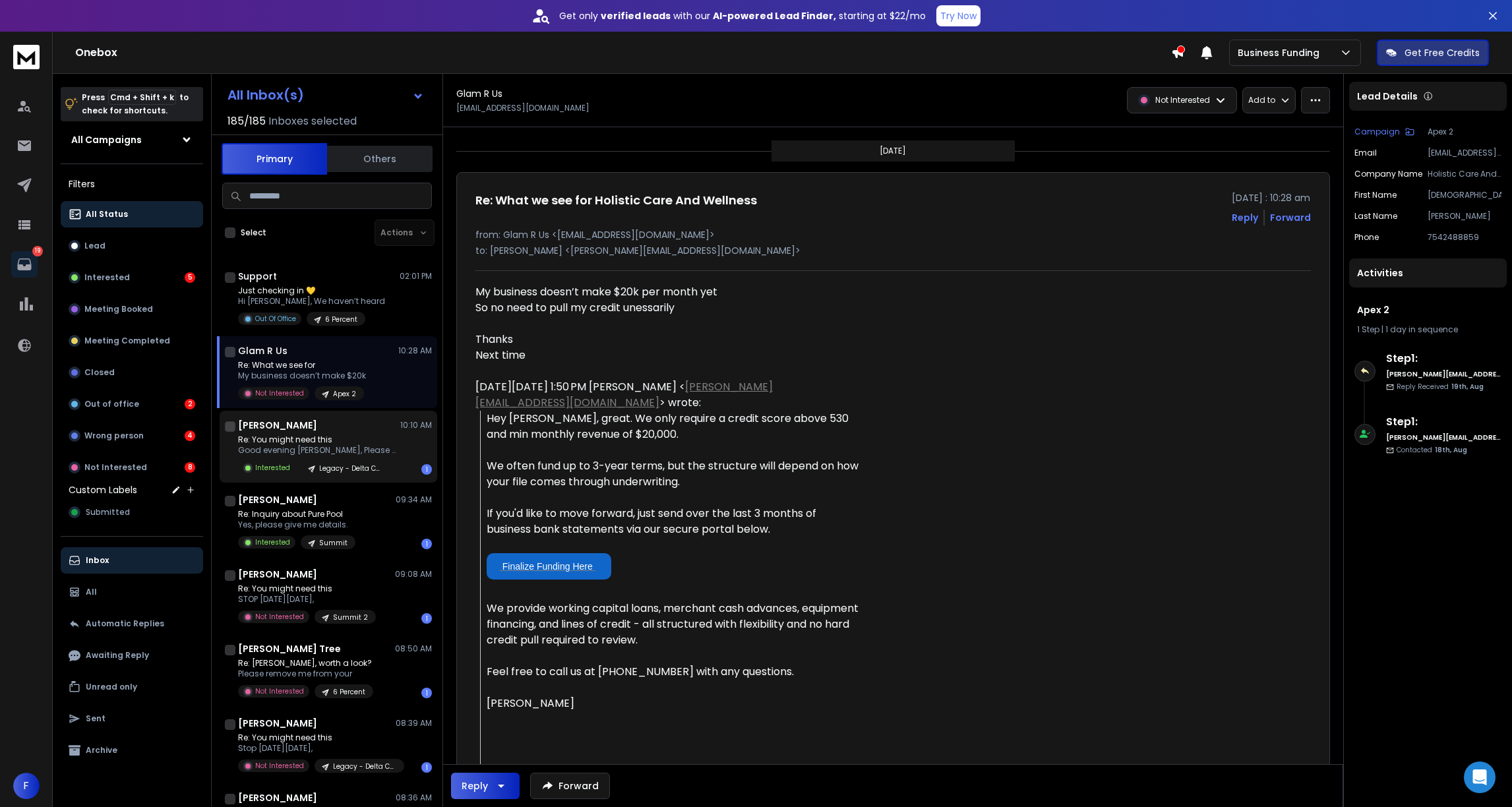
click at [390, 456] on div "Re: You might need this Good evening [PERSON_NAME], Please share Interested Leg…" at bounding box center [335, 454] width 194 height 40
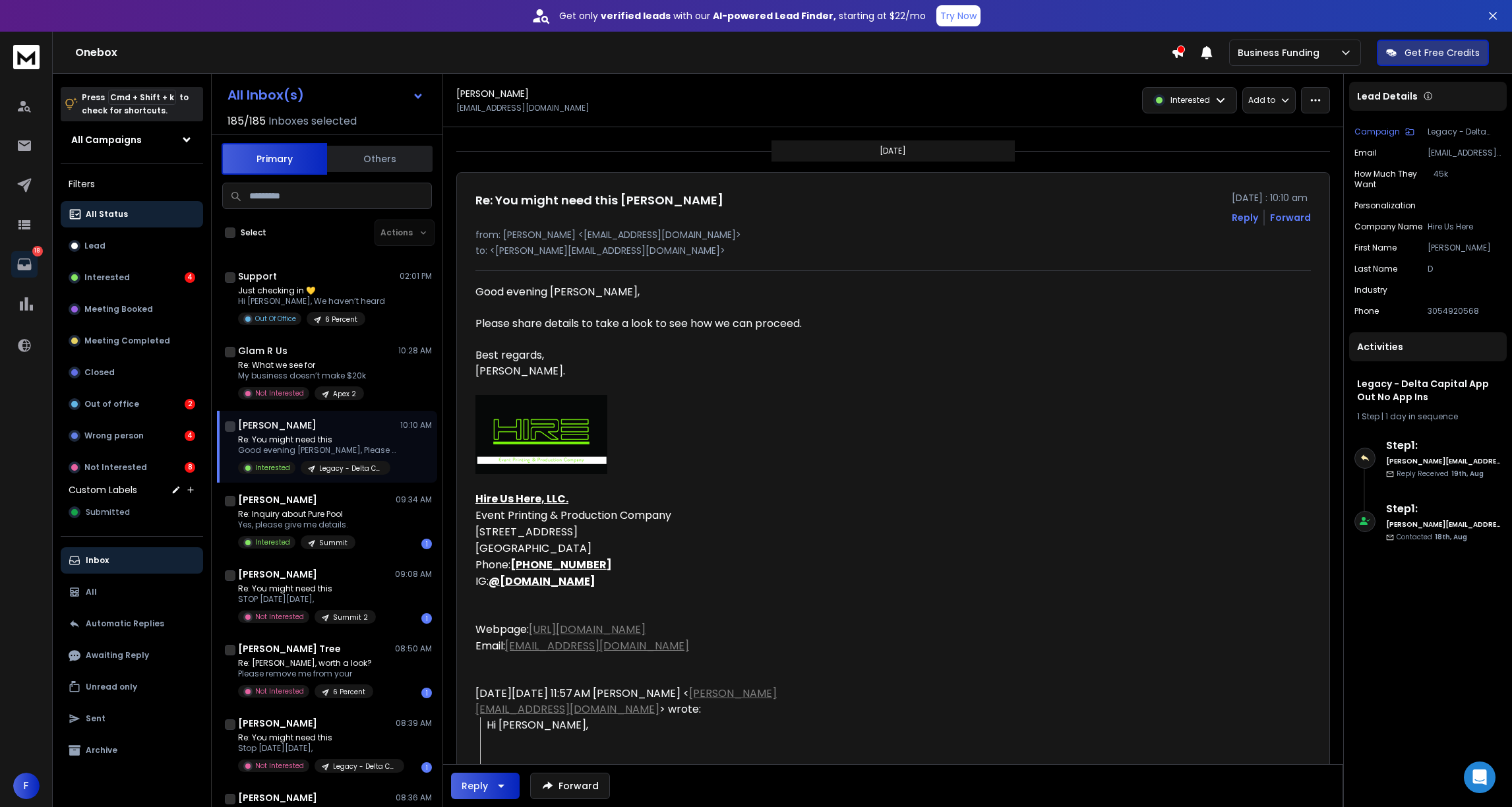
click at [479, 780] on div "Reply" at bounding box center [475, 786] width 27 height 13
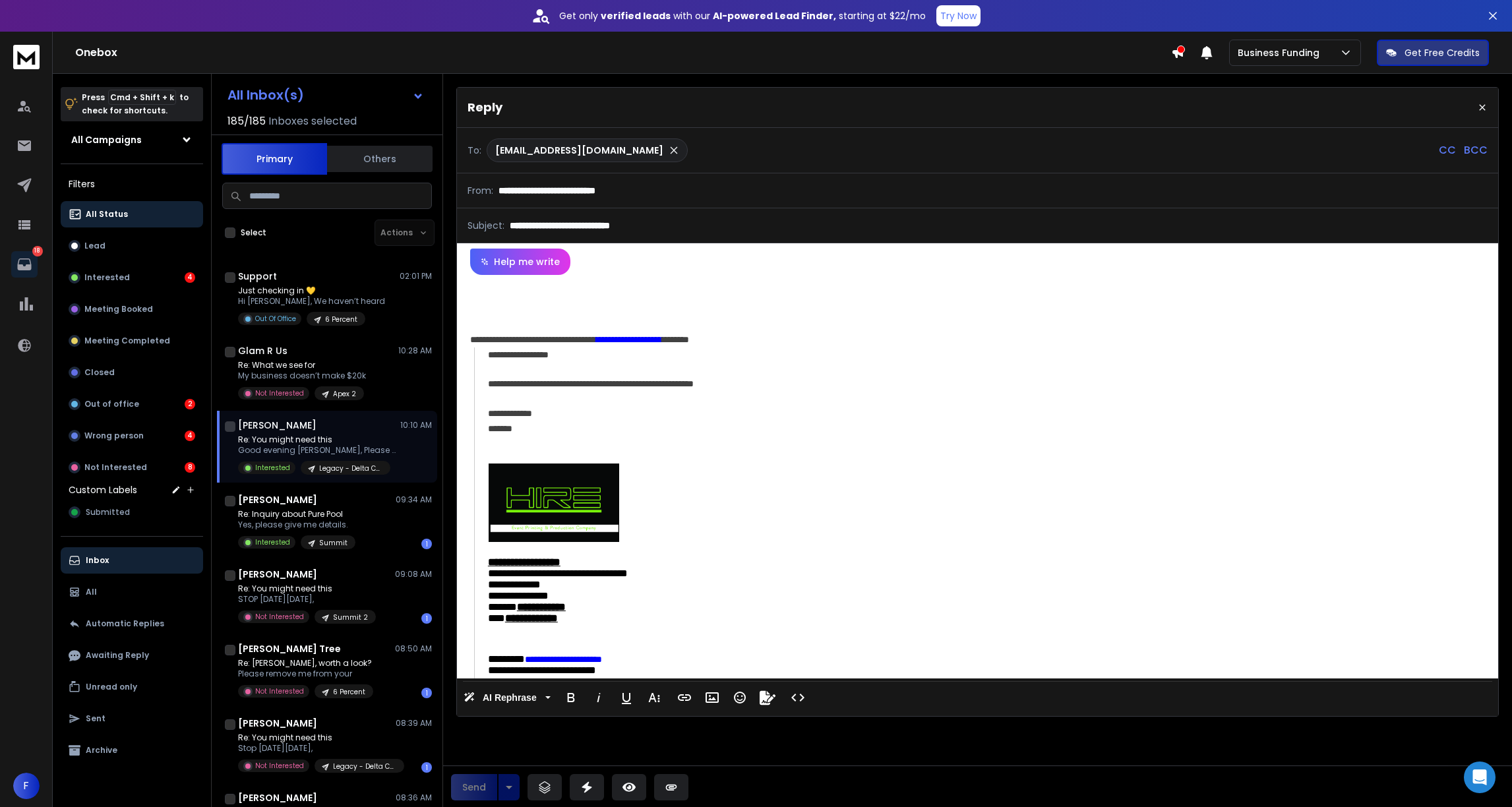
click at [574, 291] on div at bounding box center [977, 295] width 1015 height 14
click at [1420, 443] on div "**********" at bounding box center [984, 552] width 994 height 261
click at [1162, 470] on u at bounding box center [984, 503] width 994 height 78
click at [911, 289] on div "*******" at bounding box center [975, 295] width 1011 height 14
click at [1476, 107] on icon at bounding box center [1482, 108] width 11 height 11
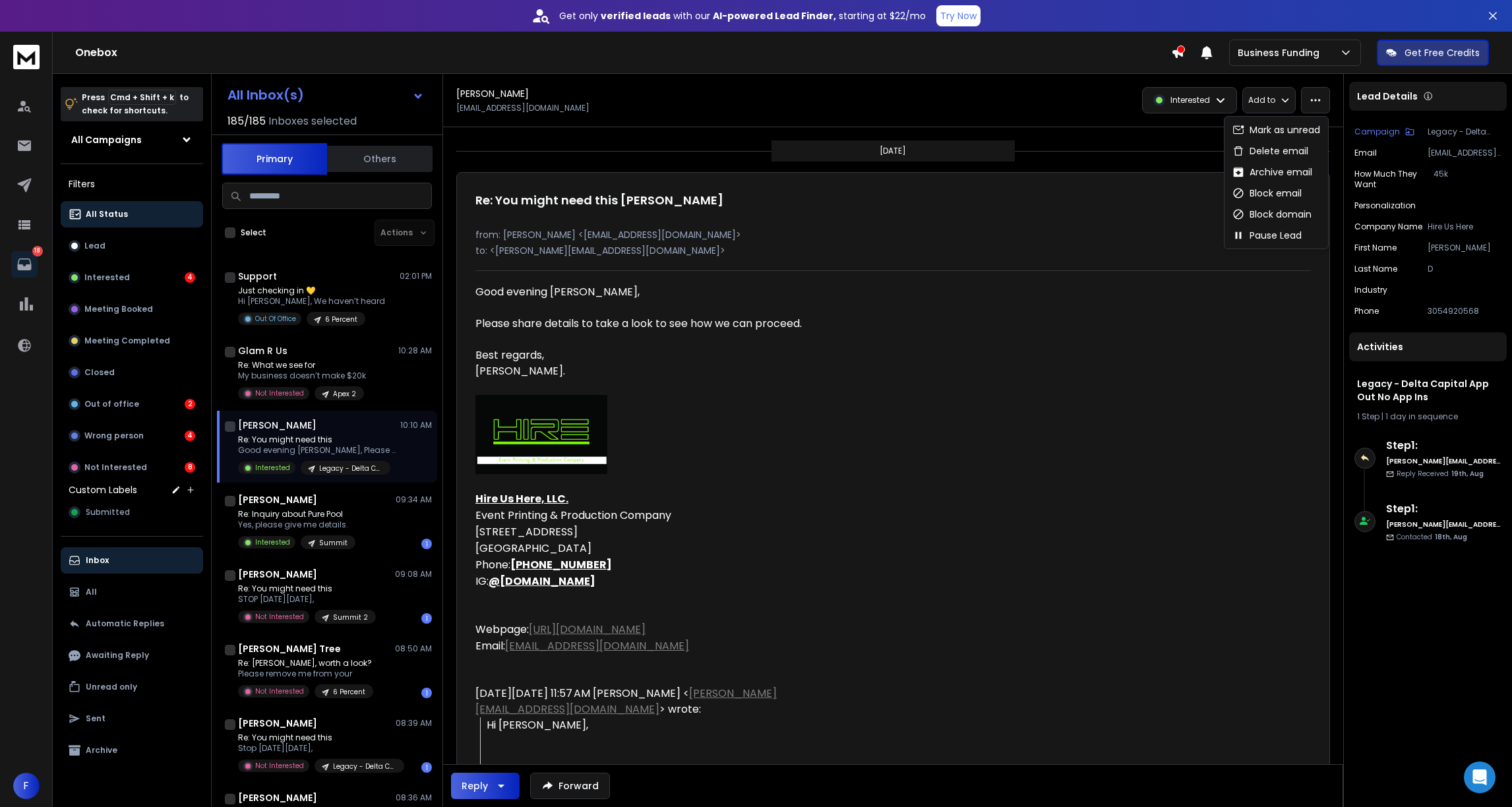
click at [1310, 100] on icon "button" at bounding box center [1315, 100] width 10 height 2
click at [1298, 132] on div "Mark as unread" at bounding box center [1276, 130] width 88 height 13
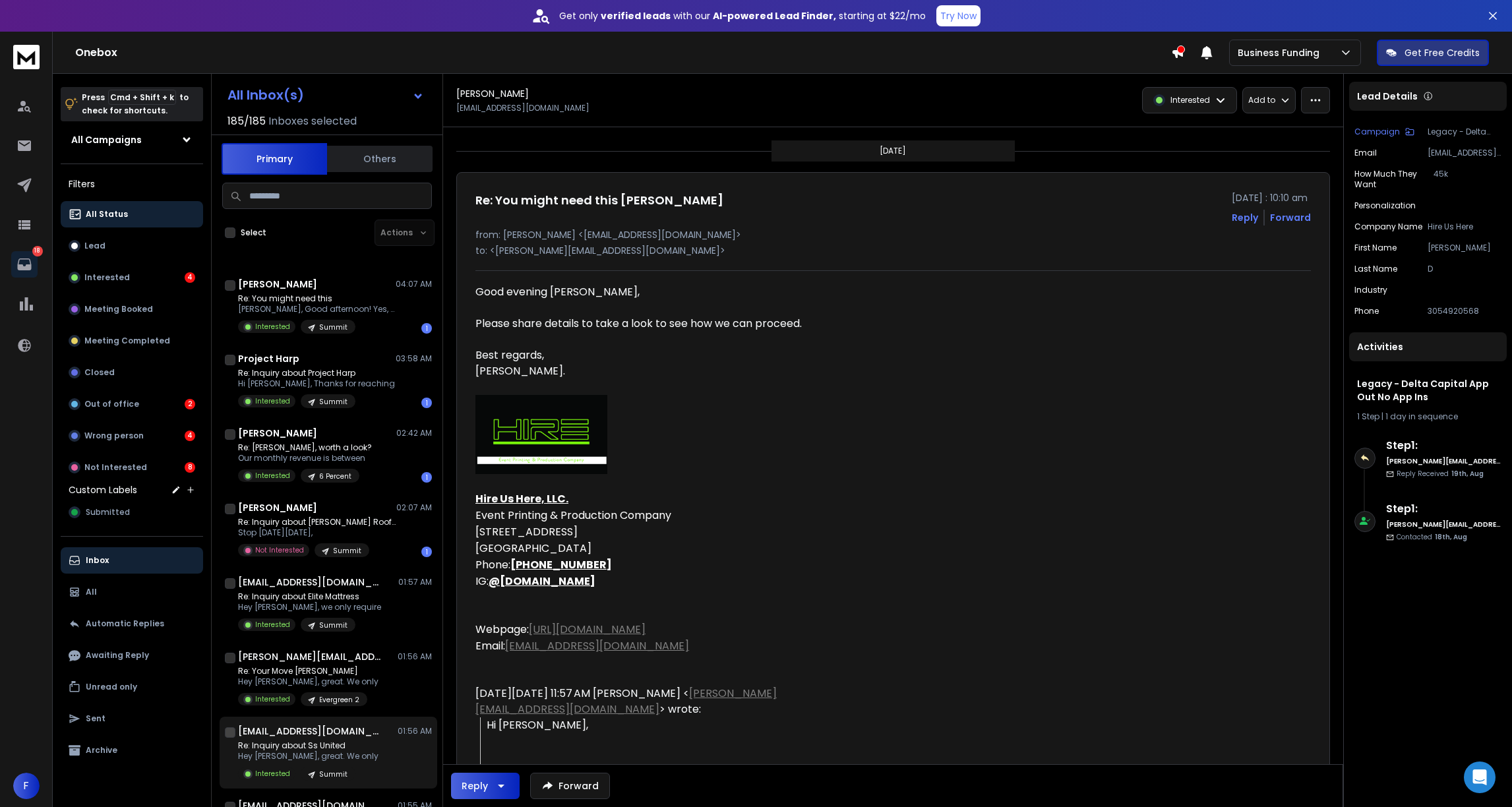
scroll to position [1338, 0]
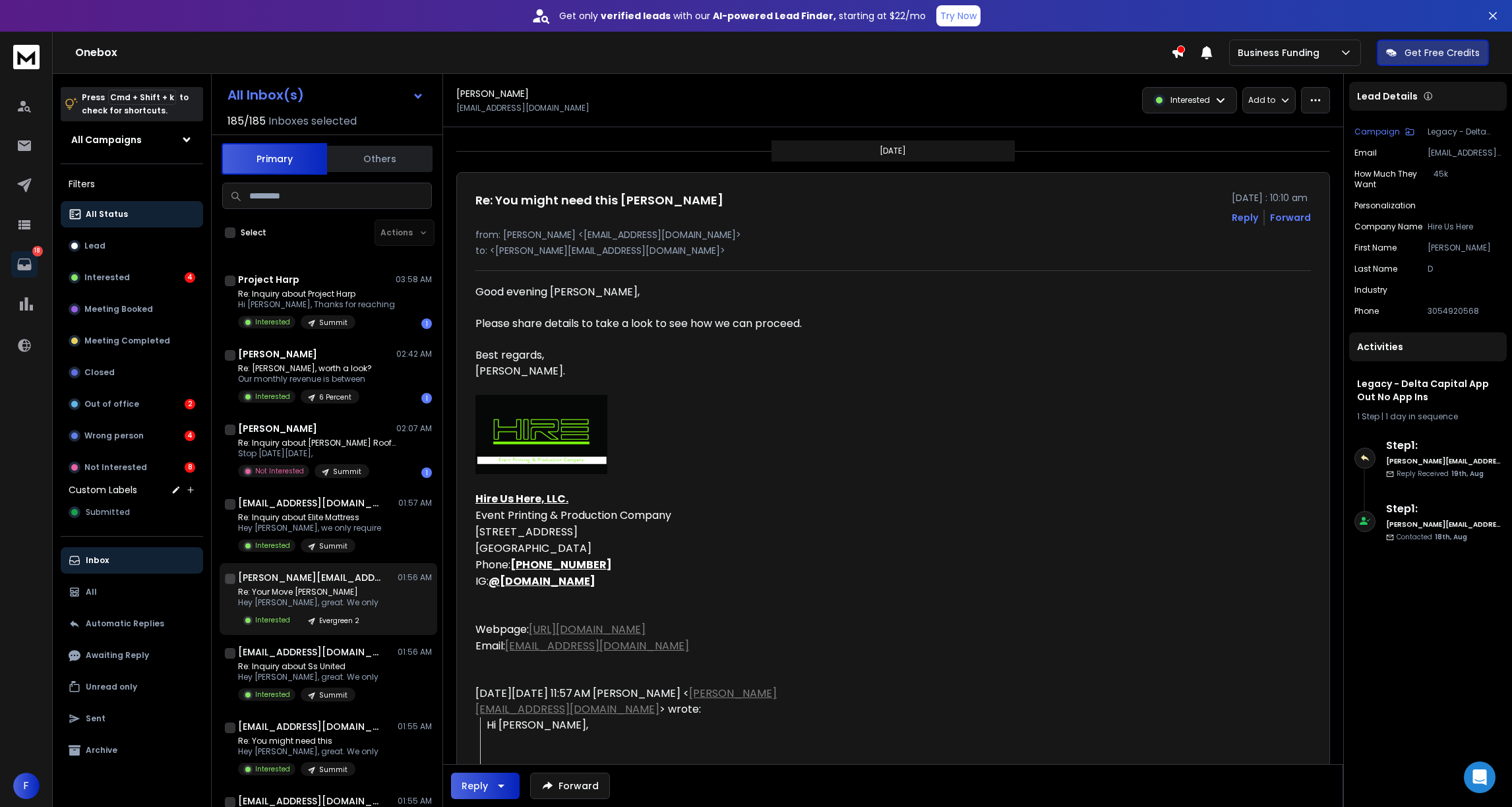
click at [382, 605] on div "Re: Your Move [PERSON_NAME] Hey [PERSON_NAME], great. We only Interested Evergr…" at bounding box center [335, 607] width 194 height 40
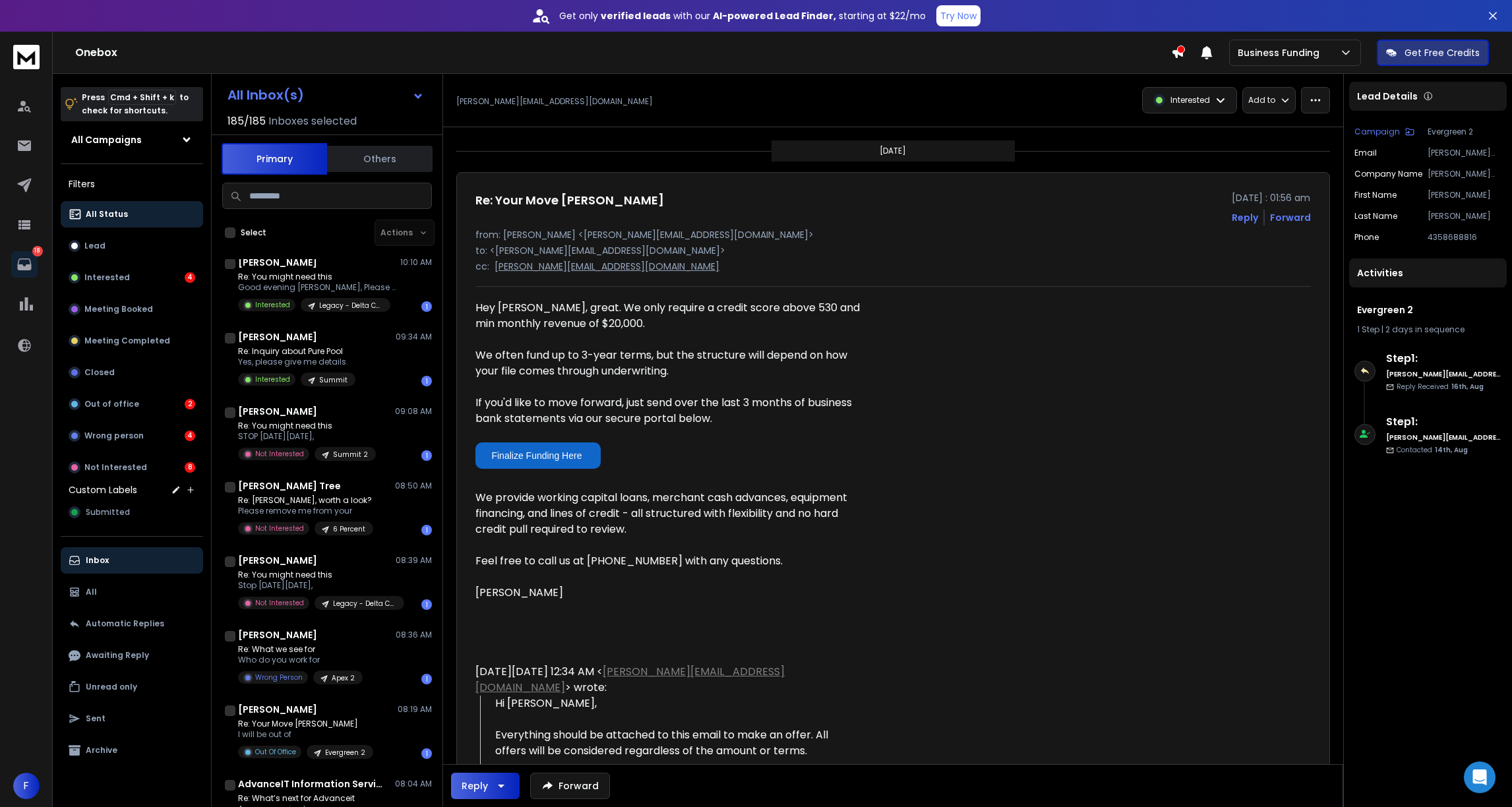
scroll to position [0, 0]
